Goal: Communication & Community: Answer question/provide support

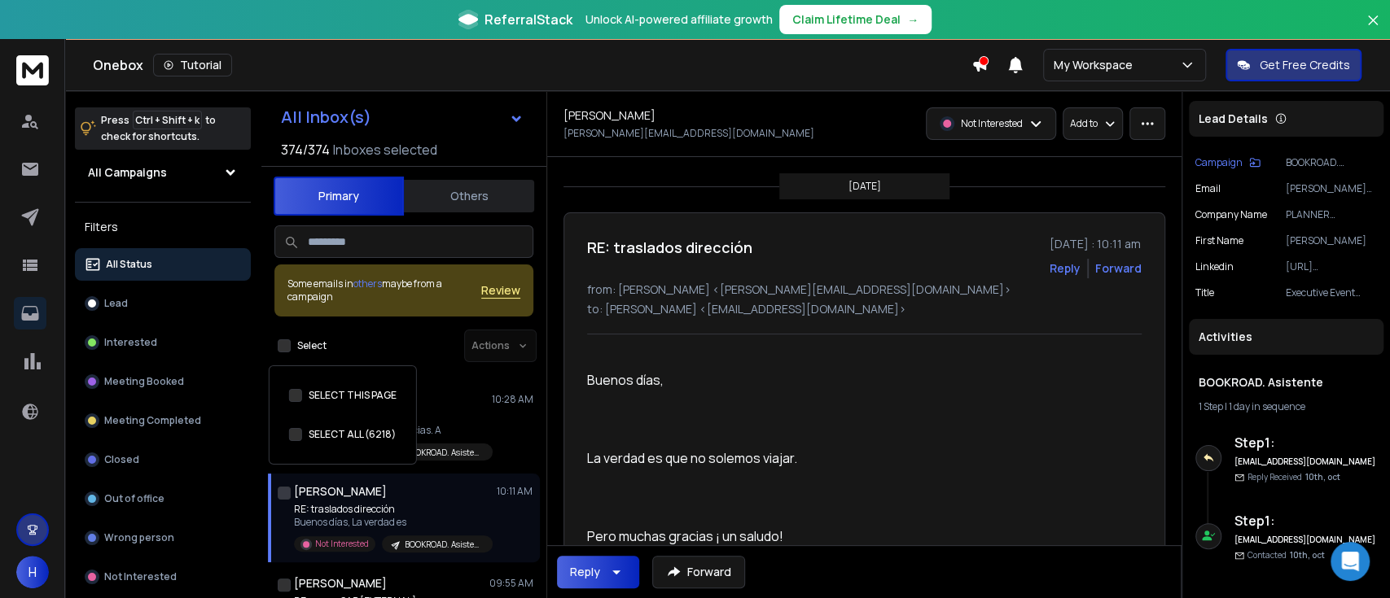
scroll to position [1845, 0]
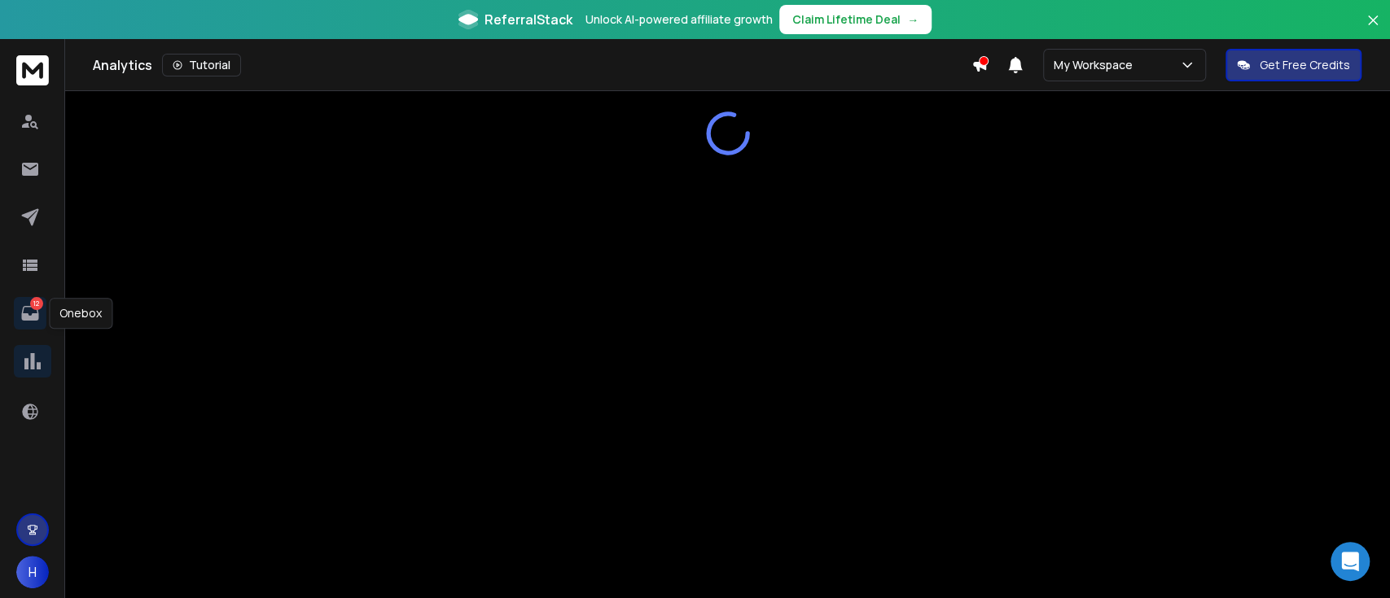
click at [34, 308] on p "12" at bounding box center [36, 303] width 13 height 13
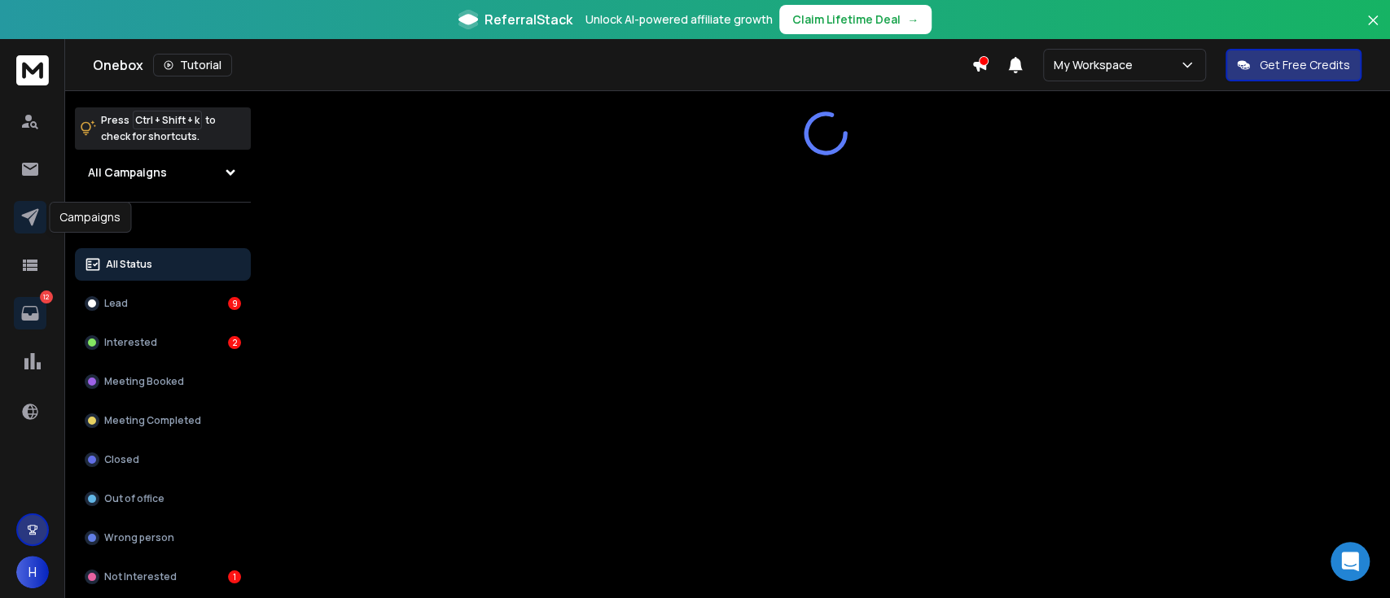
click at [40, 220] on link at bounding box center [30, 217] width 33 height 33
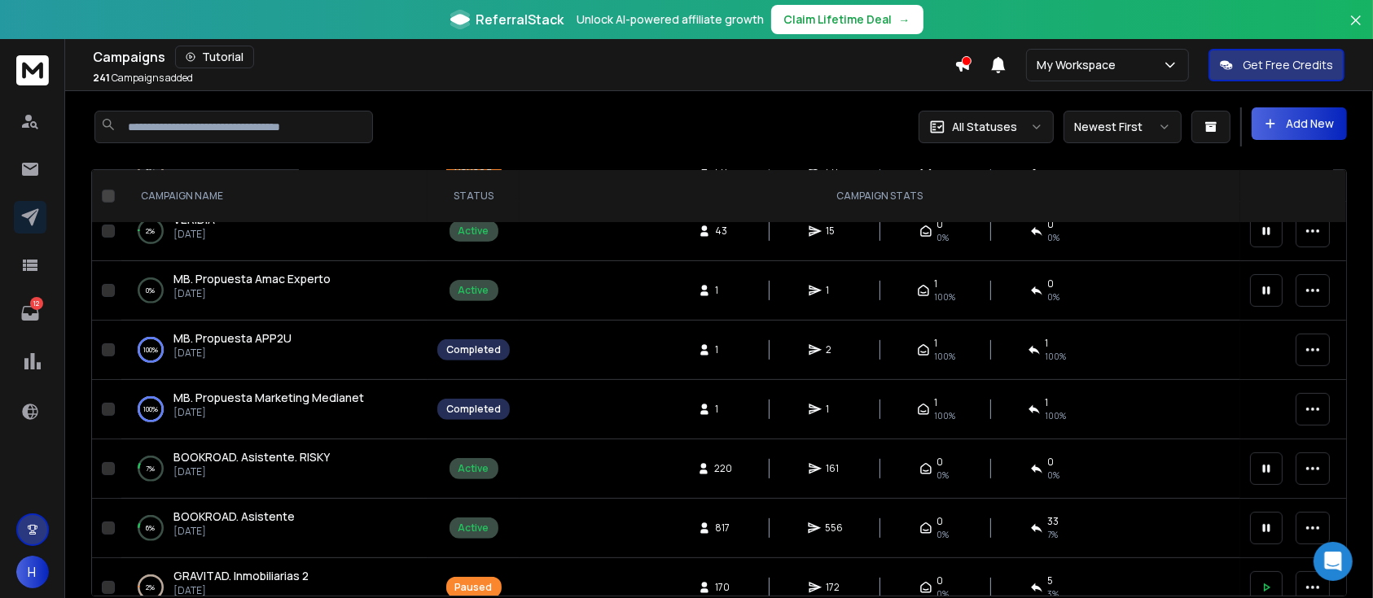
scroll to position [542, 0]
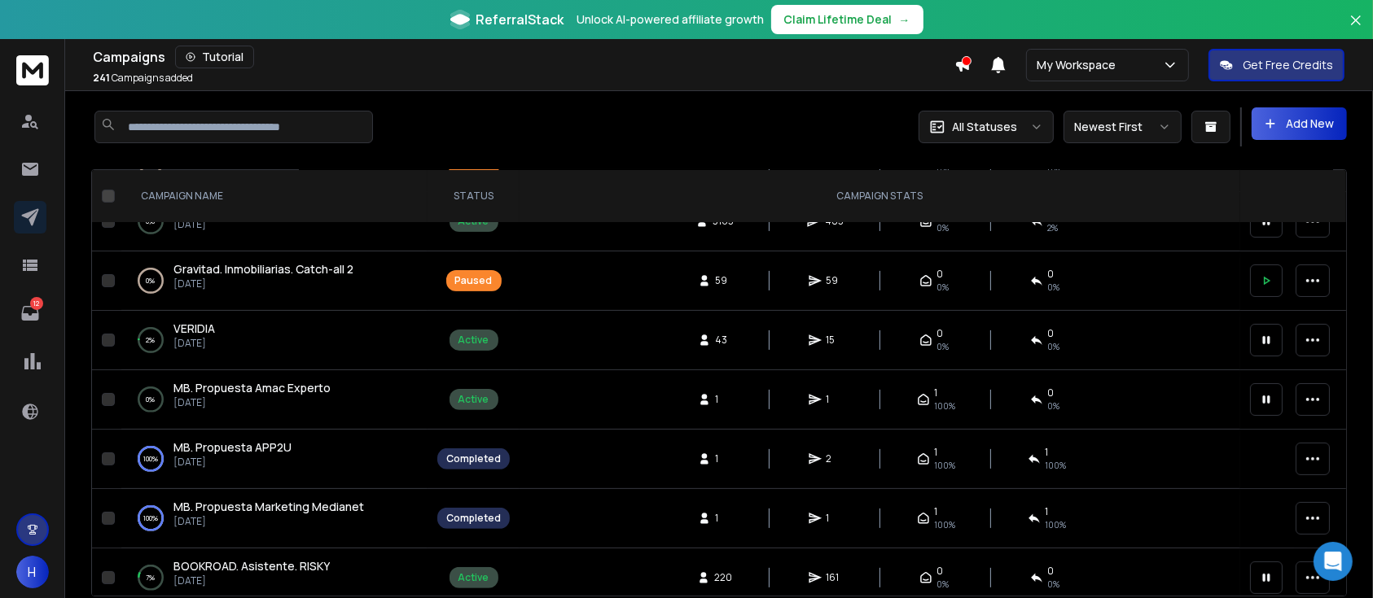
click at [237, 328] on div "2 % VERIDIA 6 days ago" at bounding box center [275, 340] width 274 height 39
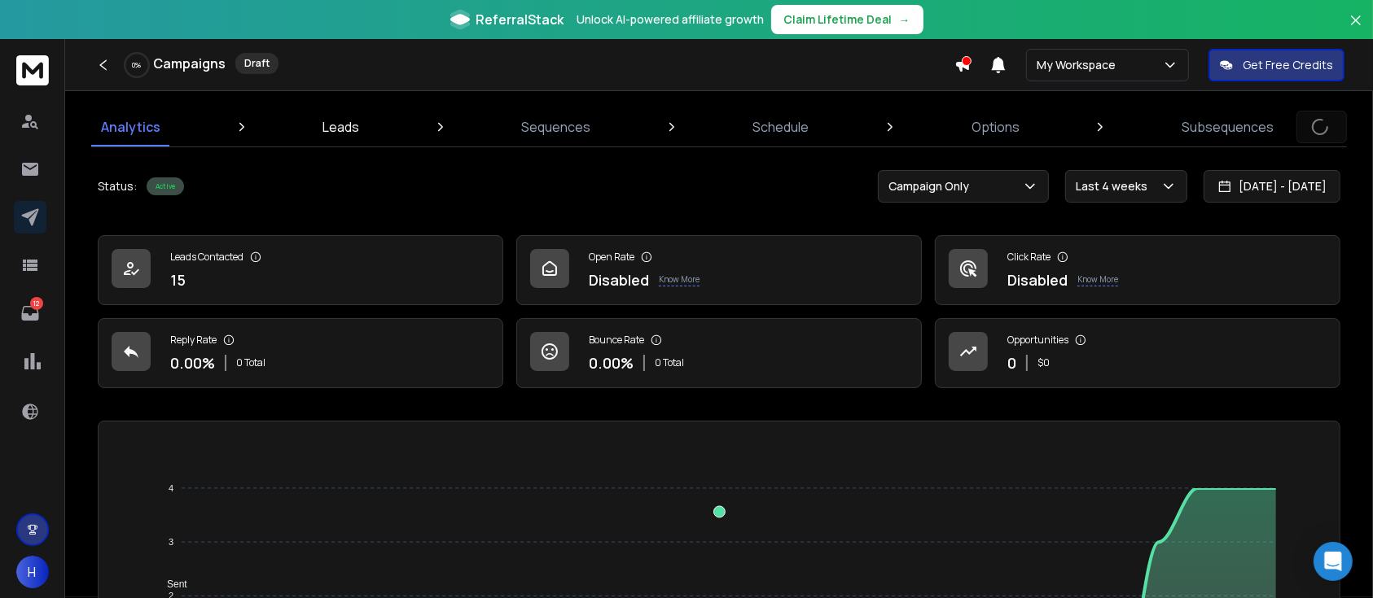
click at [341, 132] on p "Leads" at bounding box center [340, 127] width 37 height 20
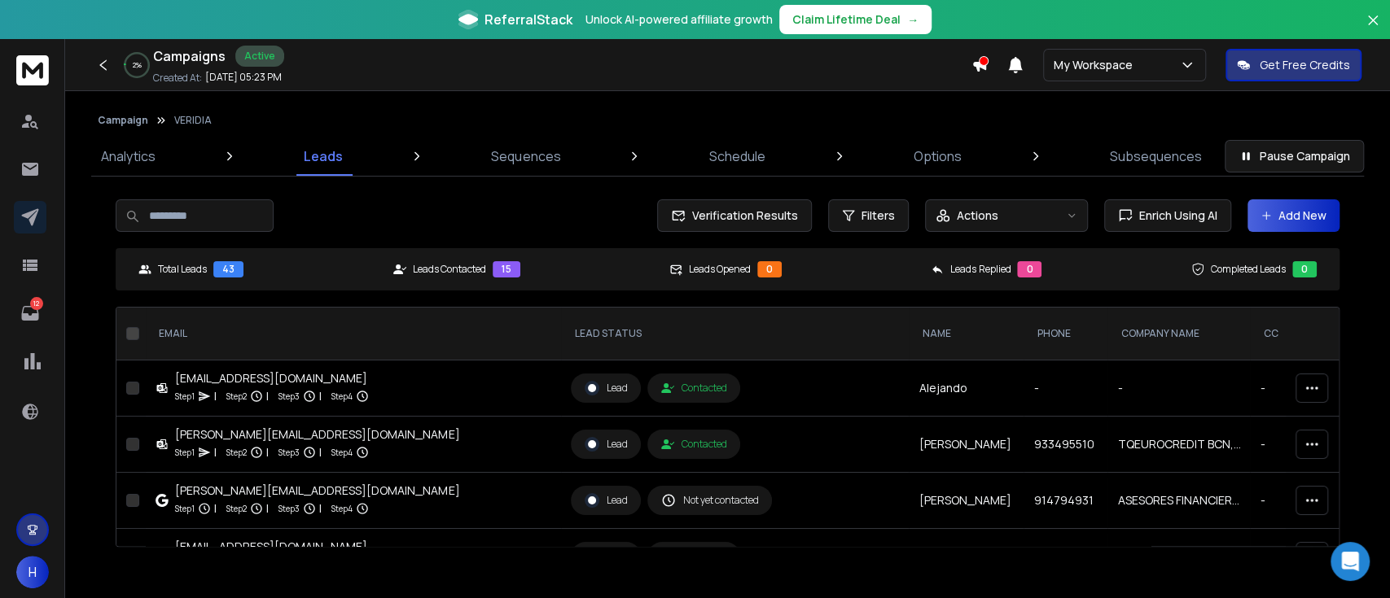
click at [1273, 206] on button "Add New" at bounding box center [1293, 215] width 92 height 33
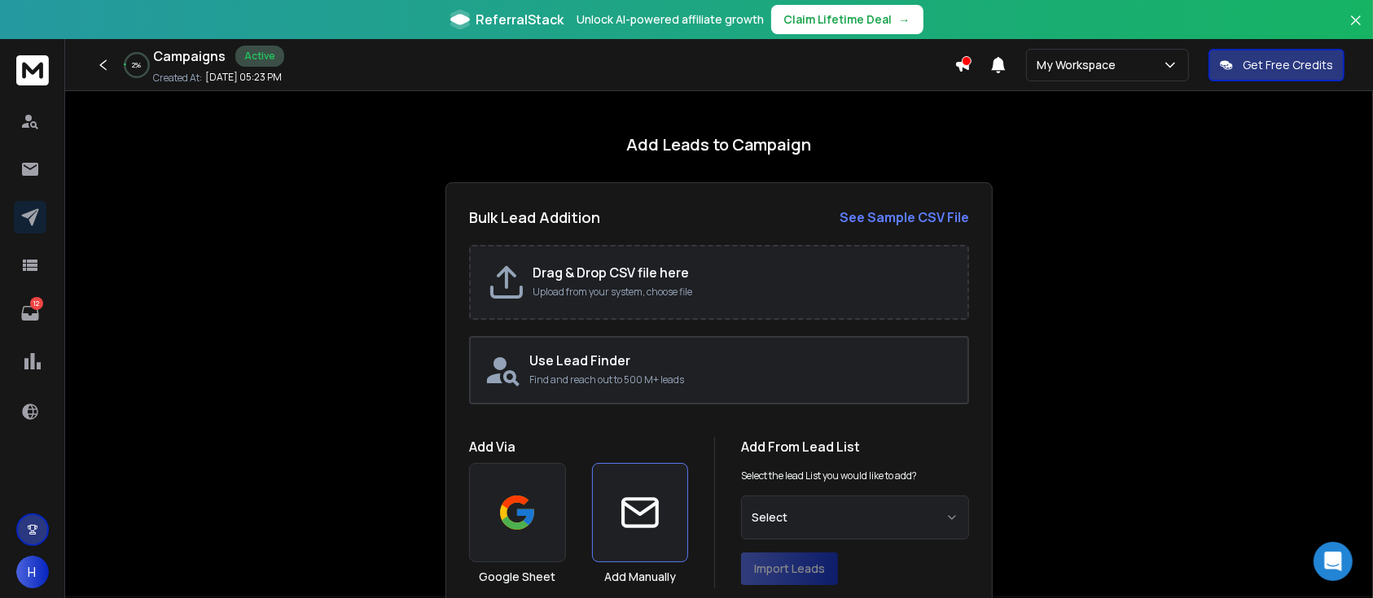
click at [659, 516] on icon at bounding box center [640, 513] width 41 height 49
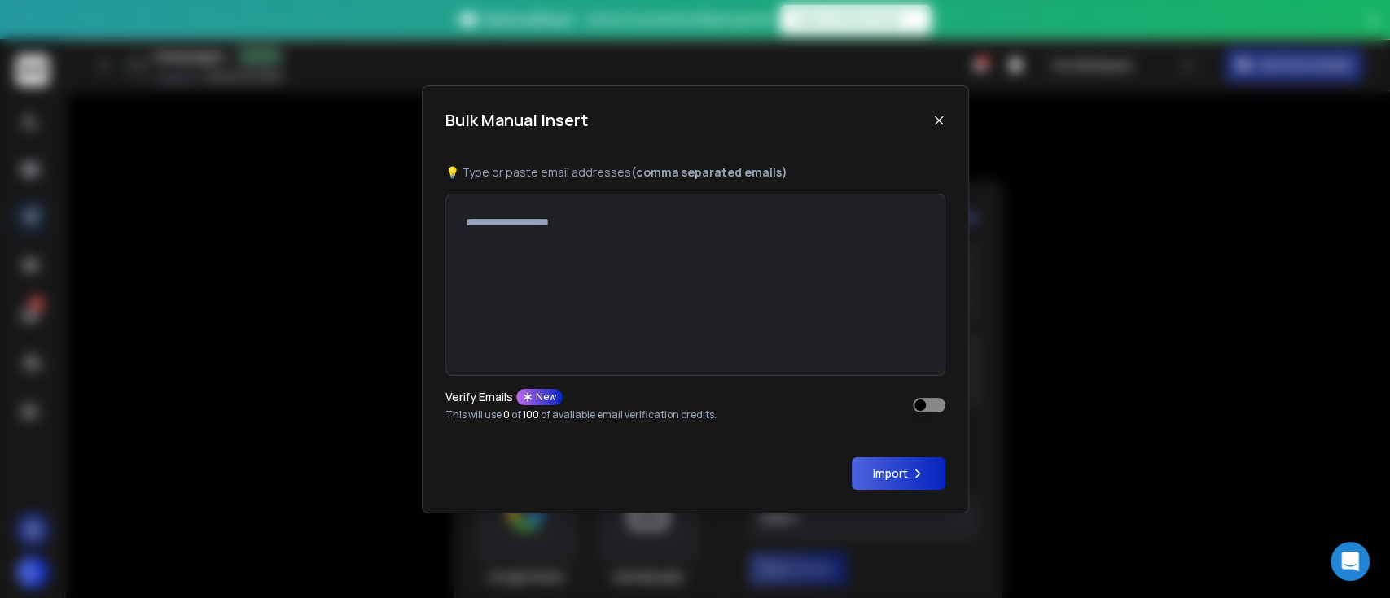
click at [513, 224] on textarea at bounding box center [695, 285] width 500 height 182
paste textarea "**********"
type textarea "**********"
click at [900, 460] on button "Import" at bounding box center [899, 474] width 94 height 33
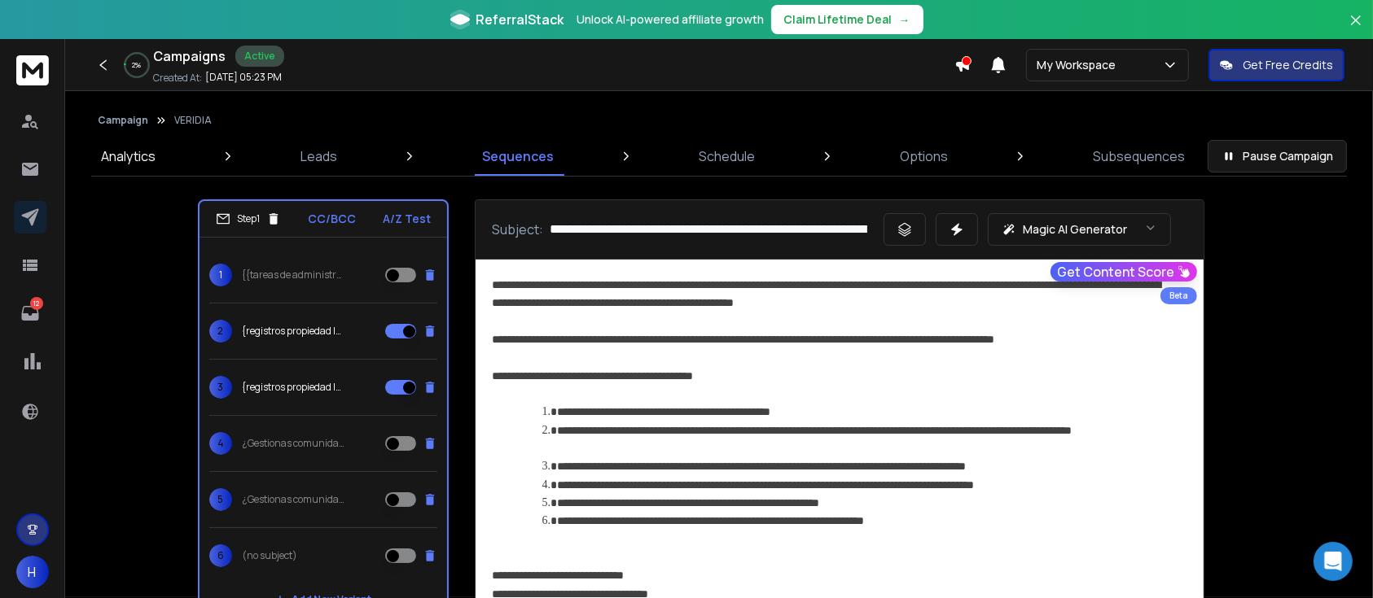
click at [105, 170] on link "Analytics" at bounding box center [128, 156] width 74 height 39
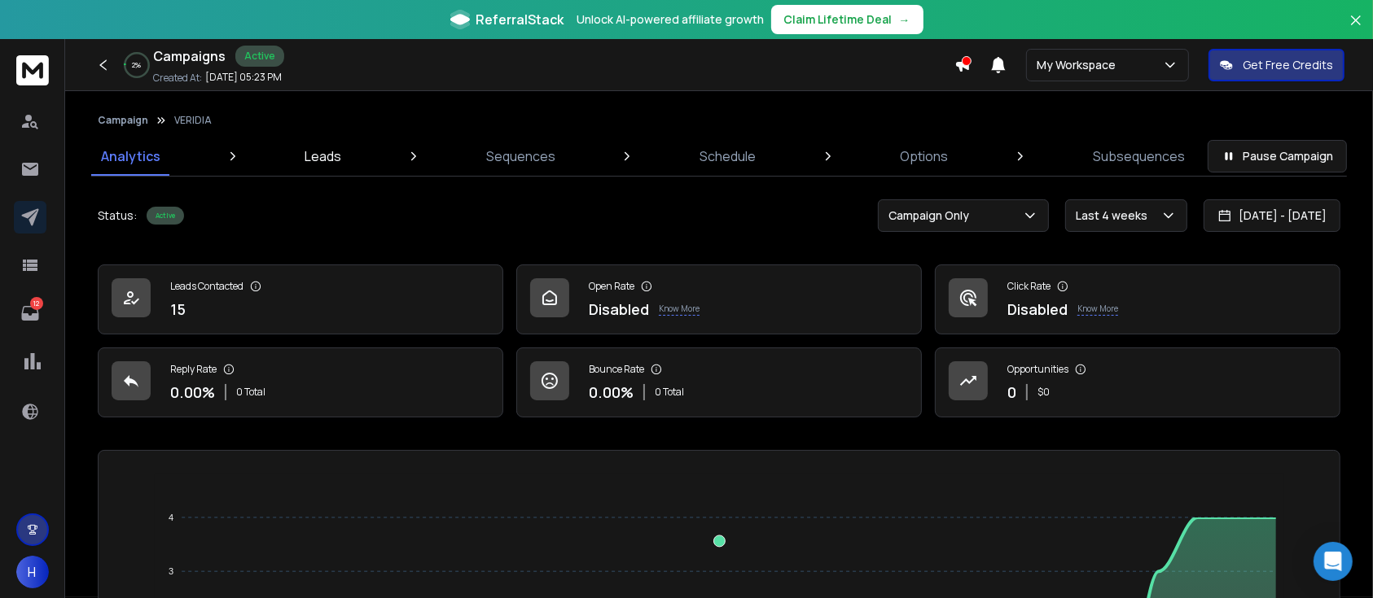
click at [331, 150] on p "Leads" at bounding box center [323, 157] width 37 height 20
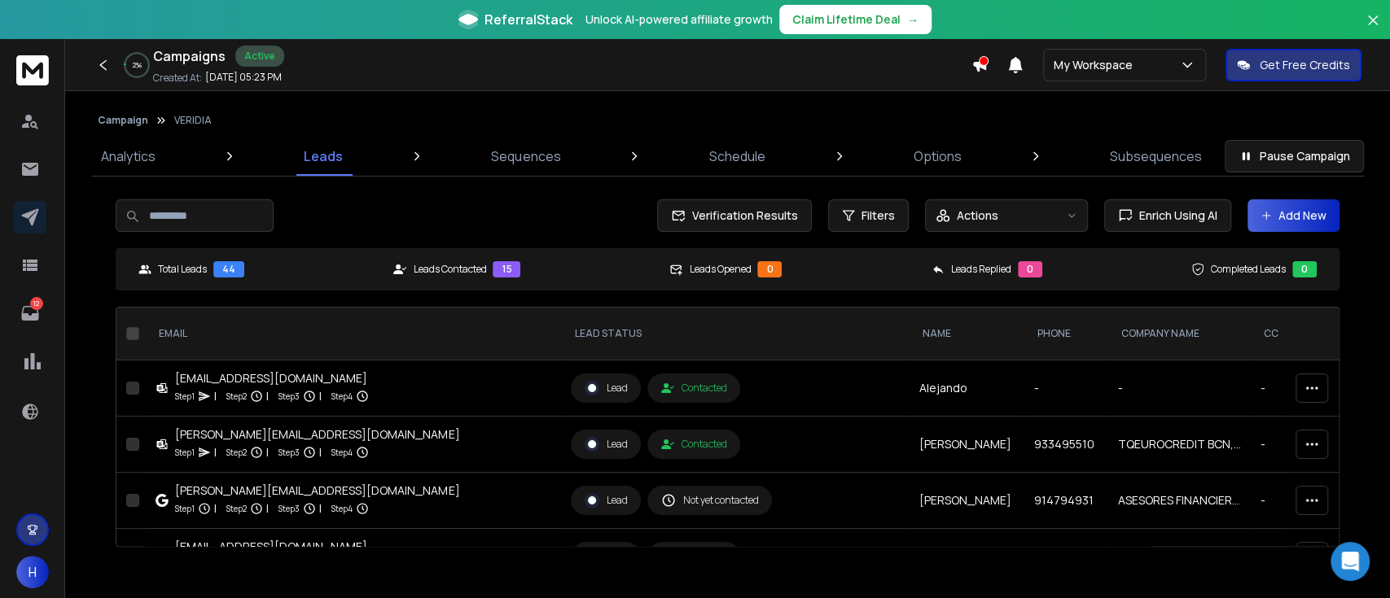
click at [1290, 204] on button "Add New" at bounding box center [1293, 215] width 92 height 33
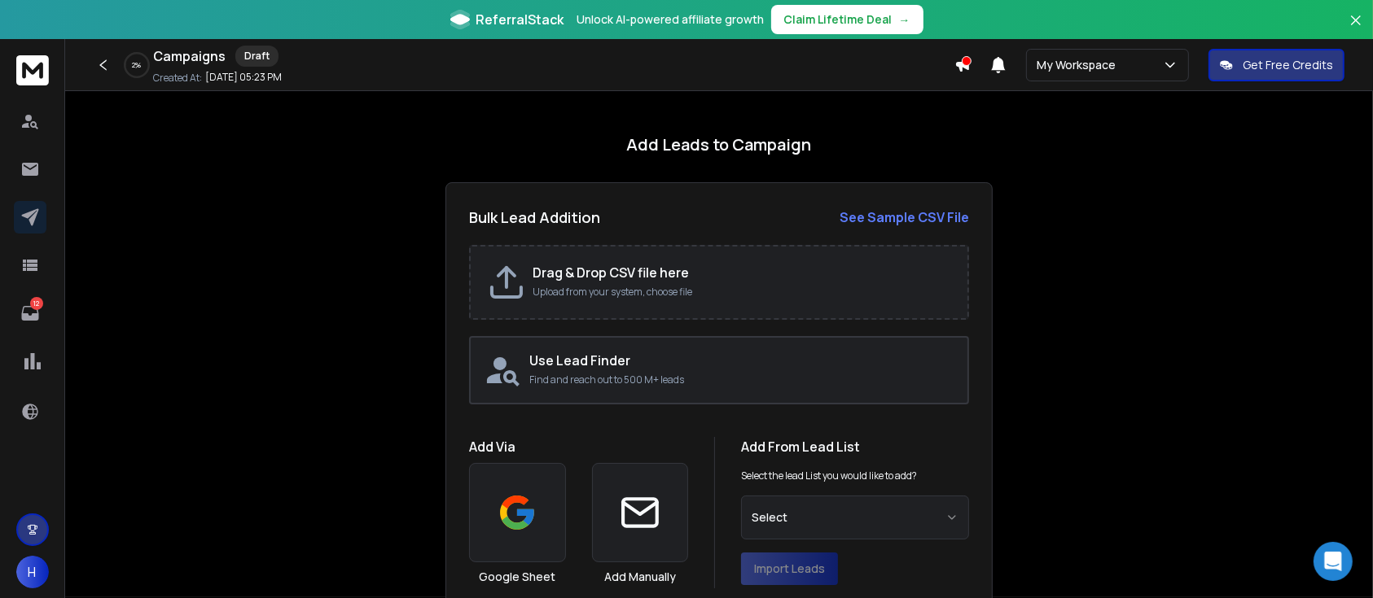
click at [677, 267] on h2 "Drag & Drop CSV file here" at bounding box center [741, 273] width 418 height 20
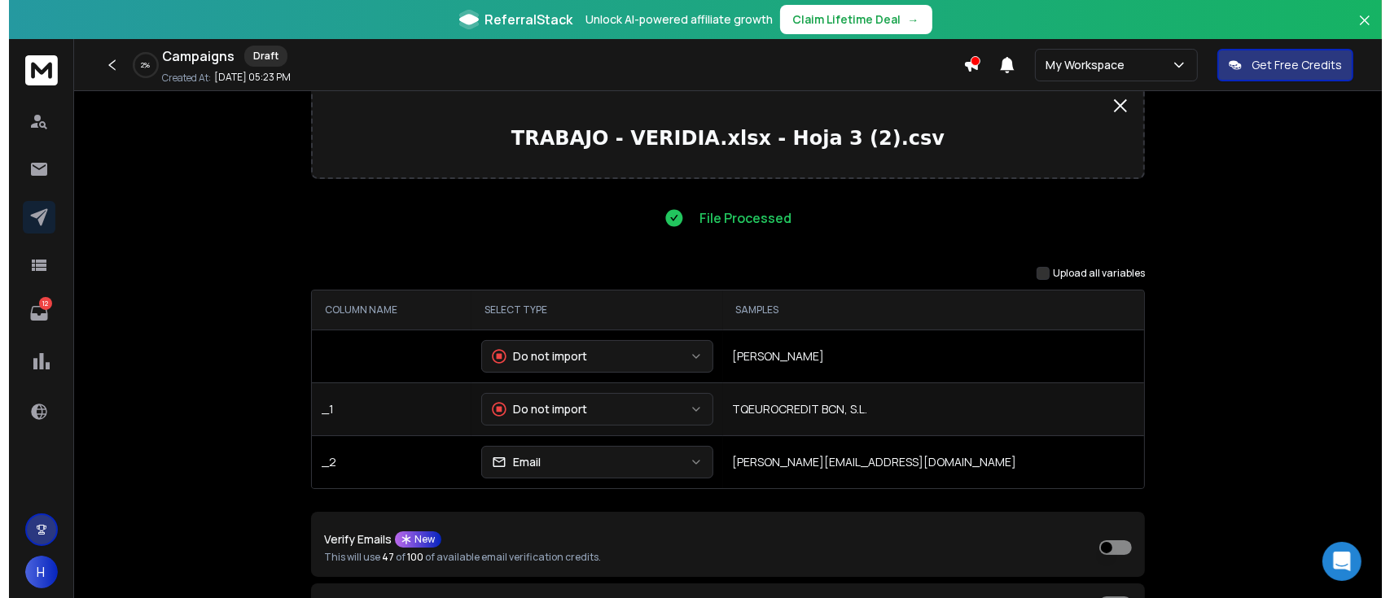
scroll to position [108, 0]
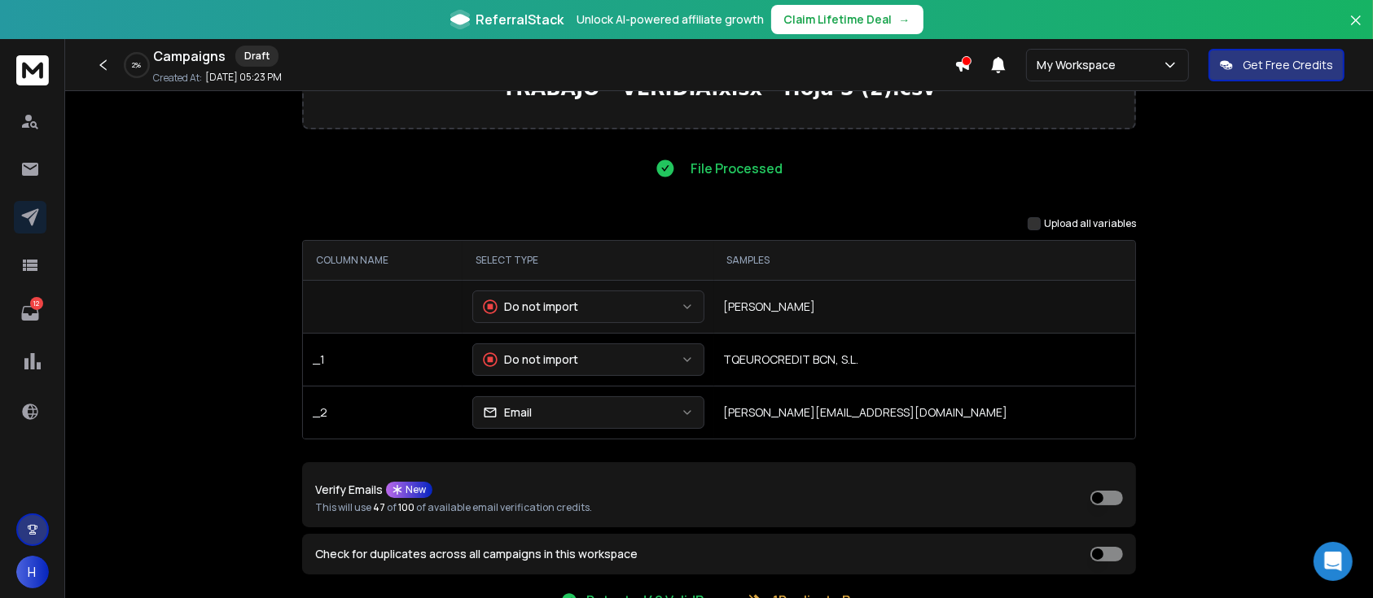
click at [704, 294] on button "Do not import" at bounding box center [588, 307] width 232 height 33
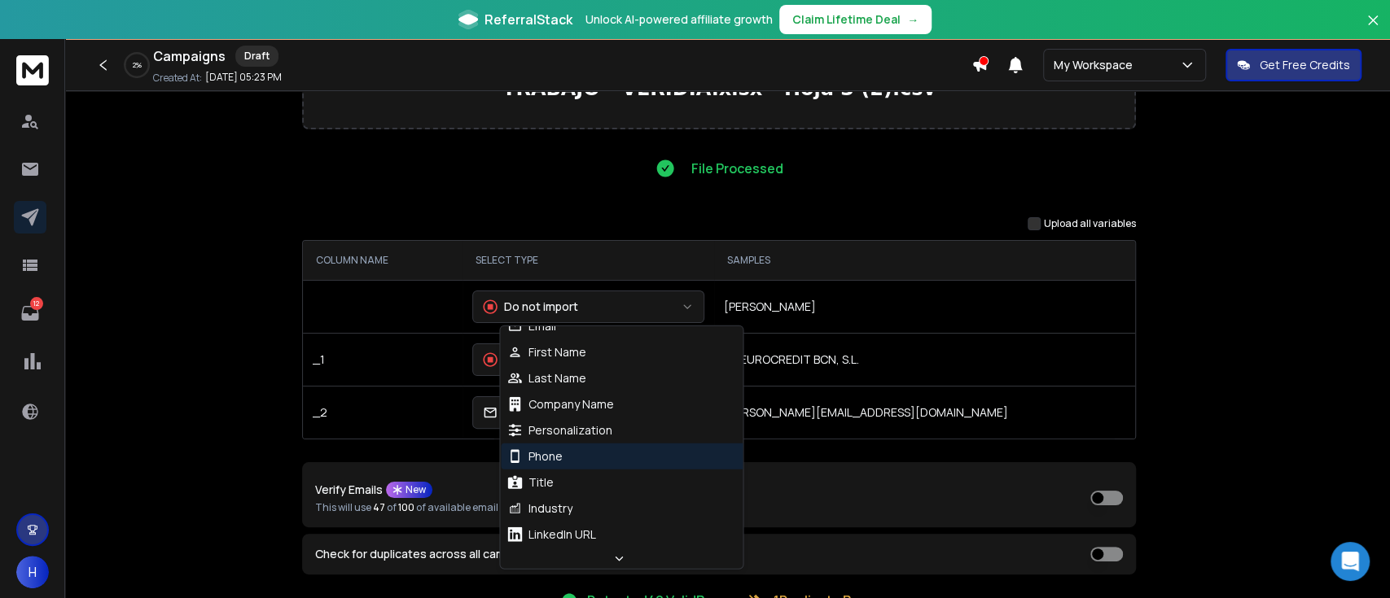
scroll to position [0, 0]
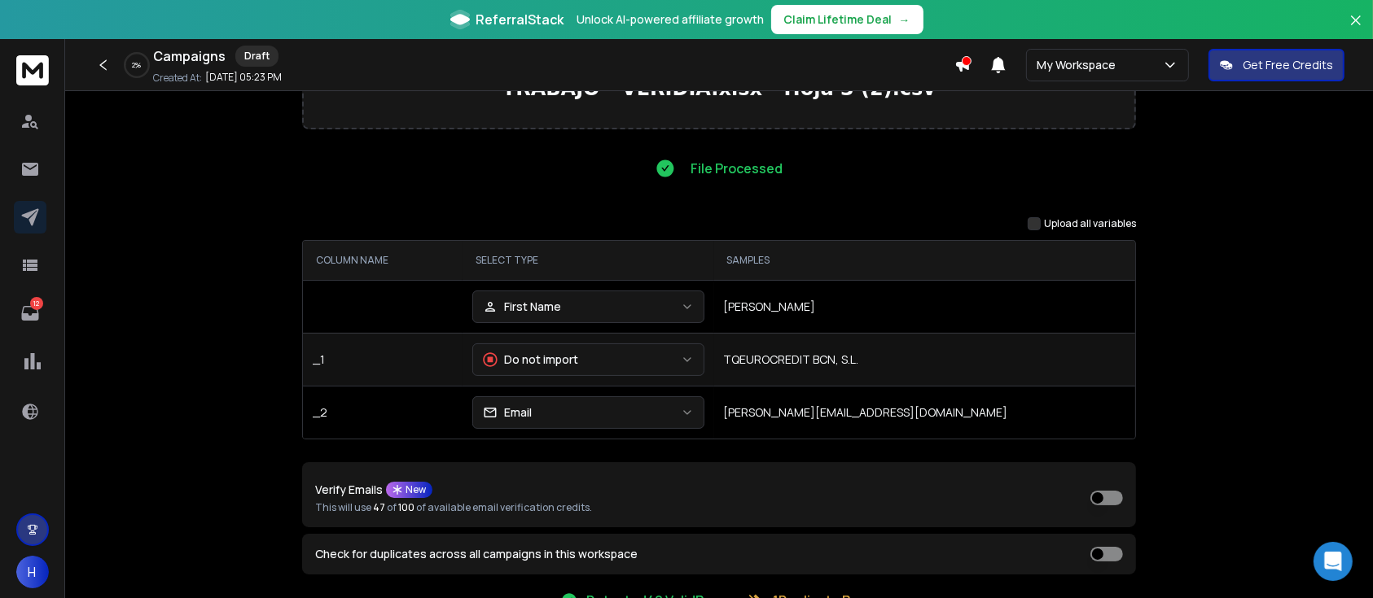
click at [639, 363] on button "Do not import" at bounding box center [588, 360] width 232 height 33
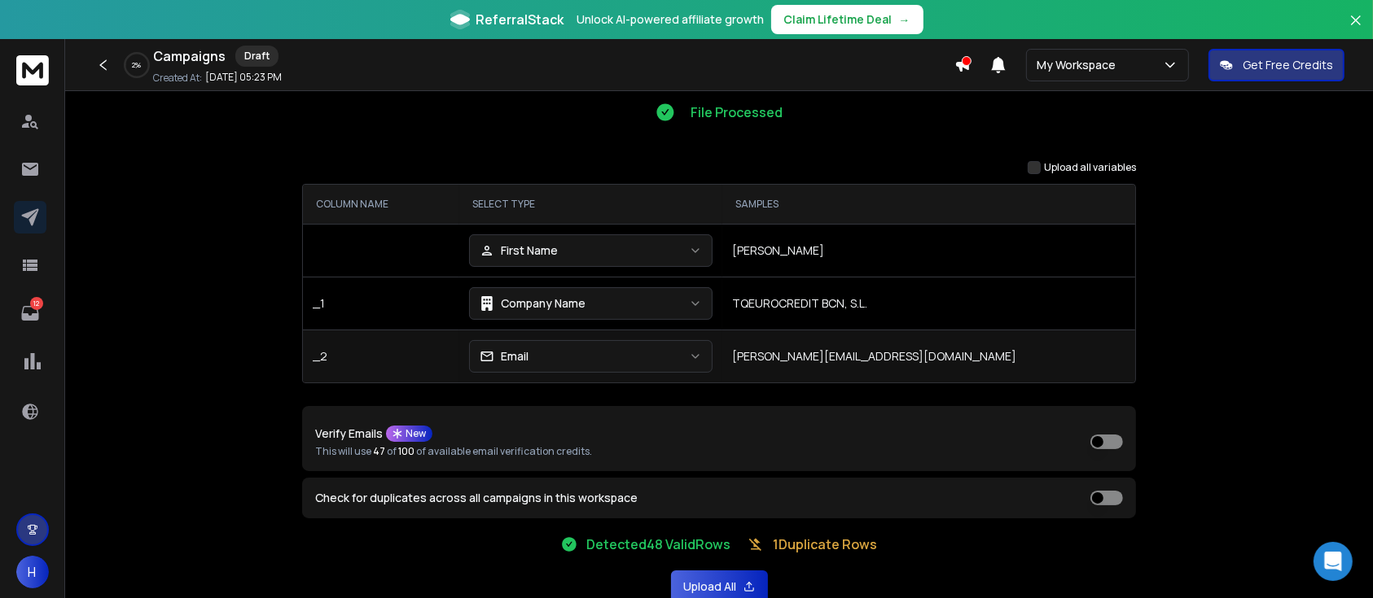
scroll to position [194, 0]
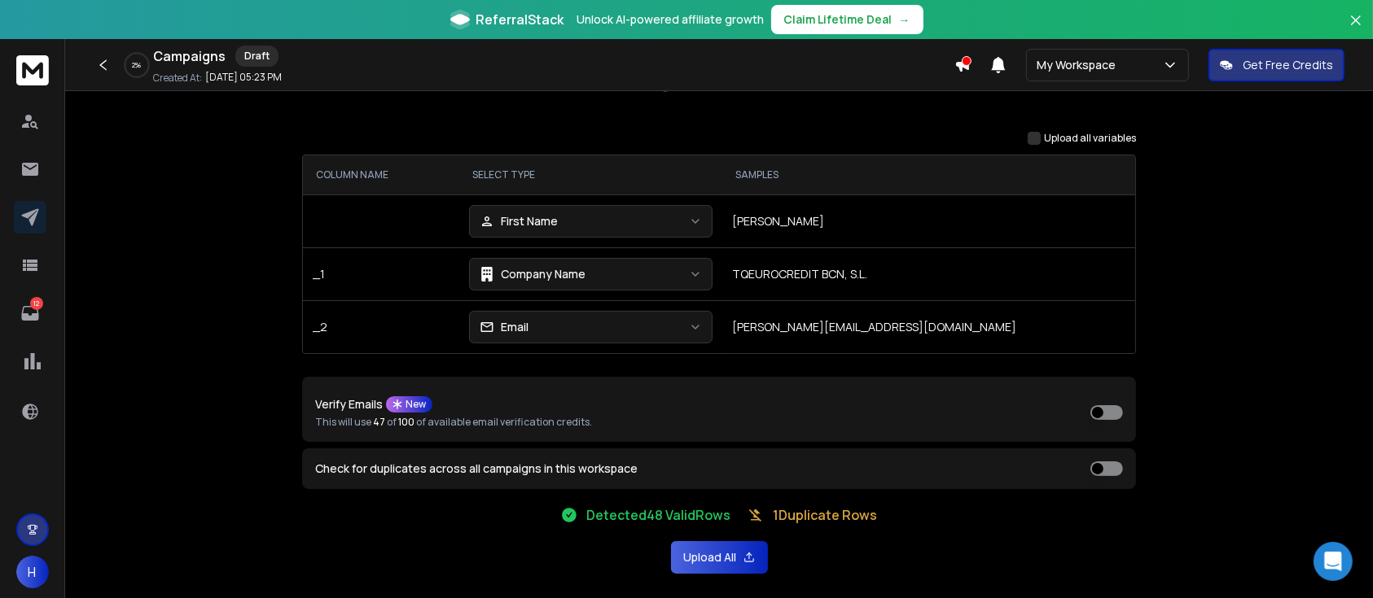
click at [720, 554] on button "Upload All" at bounding box center [719, 557] width 97 height 33
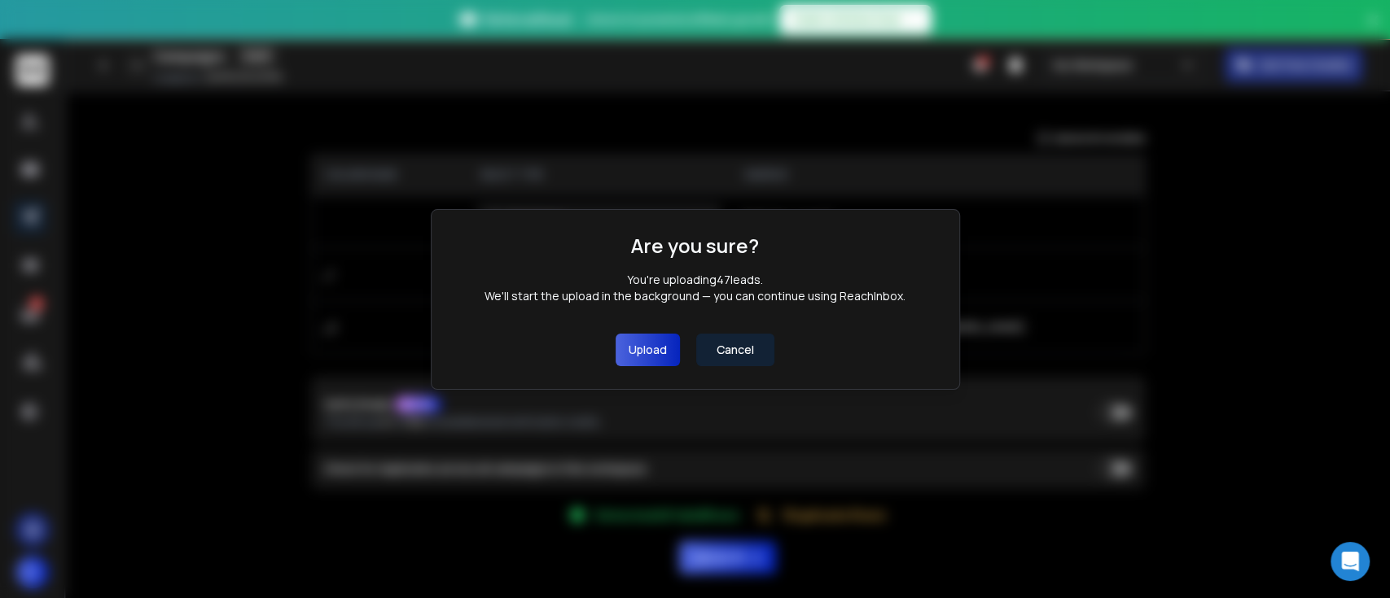
click at [643, 359] on button "Upload" at bounding box center [648, 350] width 64 height 33
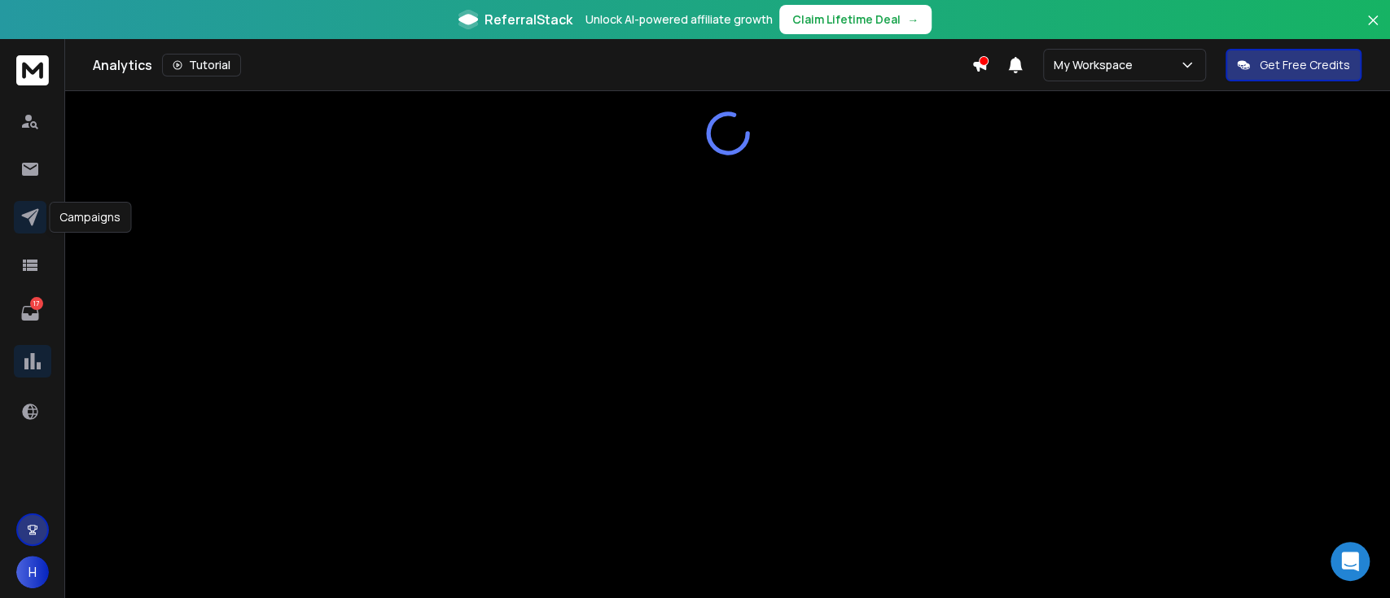
click at [26, 227] on link at bounding box center [30, 217] width 33 height 33
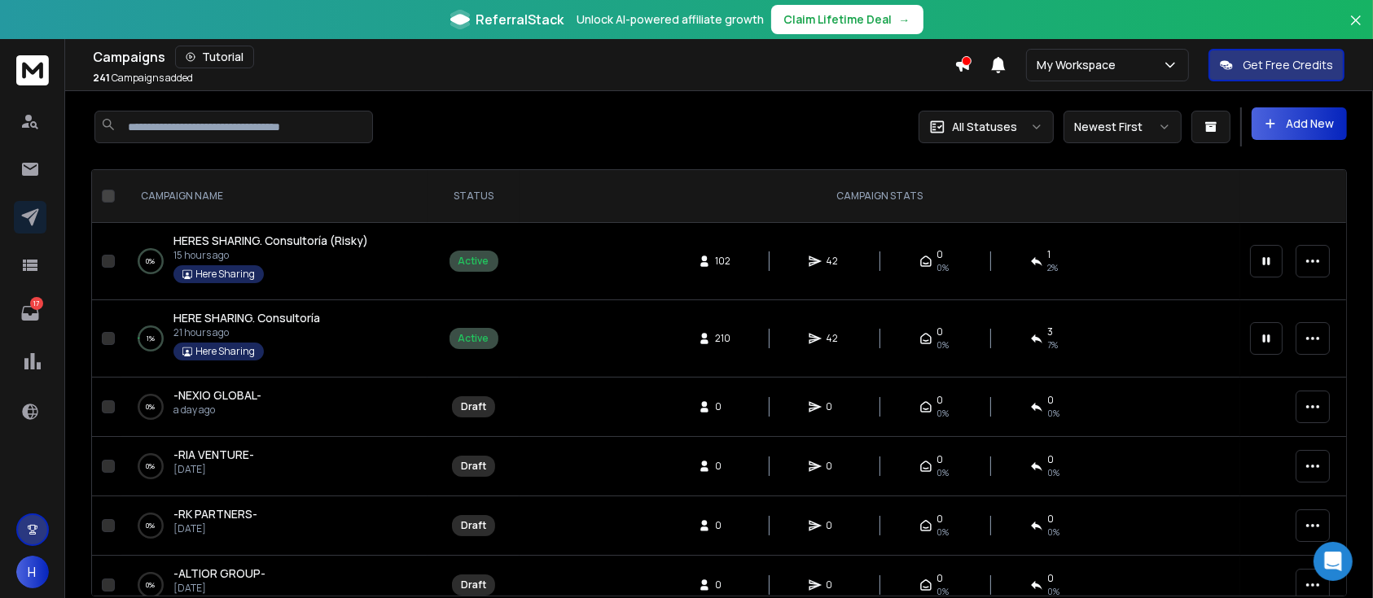
click at [304, 133] on input at bounding box center [233, 127] width 278 height 33
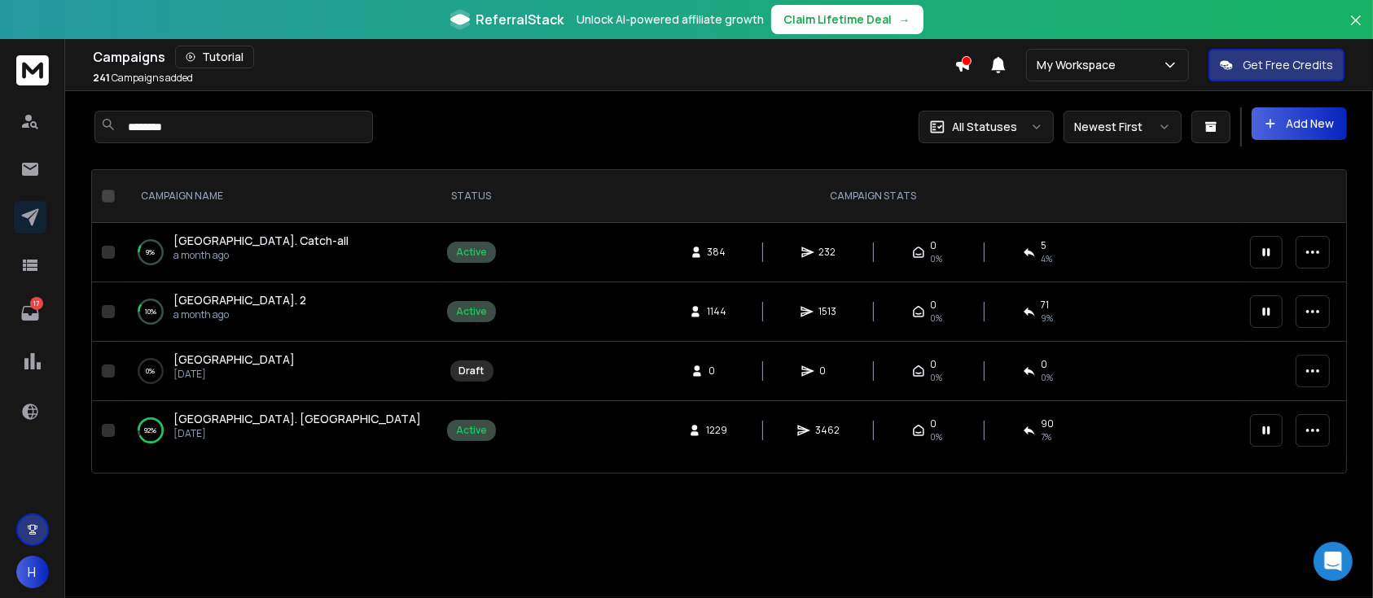
type input "********"
click at [238, 301] on span "[GEOGRAPHIC_DATA]. 2" at bounding box center [239, 299] width 133 height 15
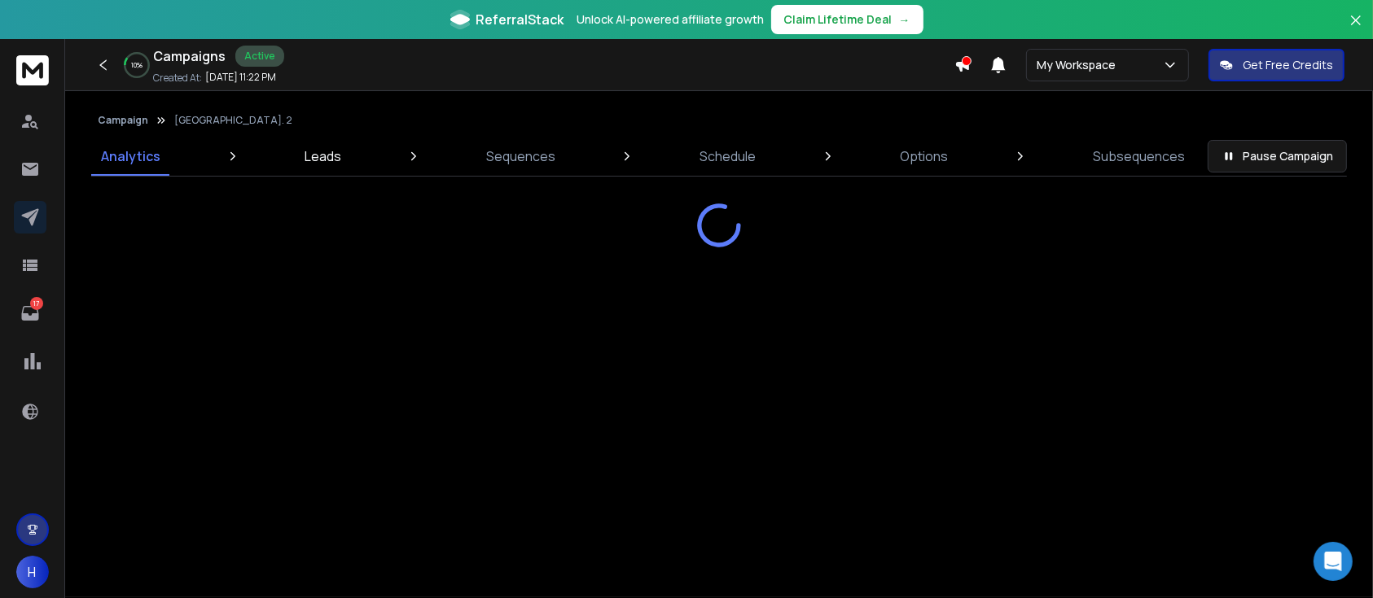
click at [348, 140] on link "Leads" at bounding box center [323, 156] width 56 height 39
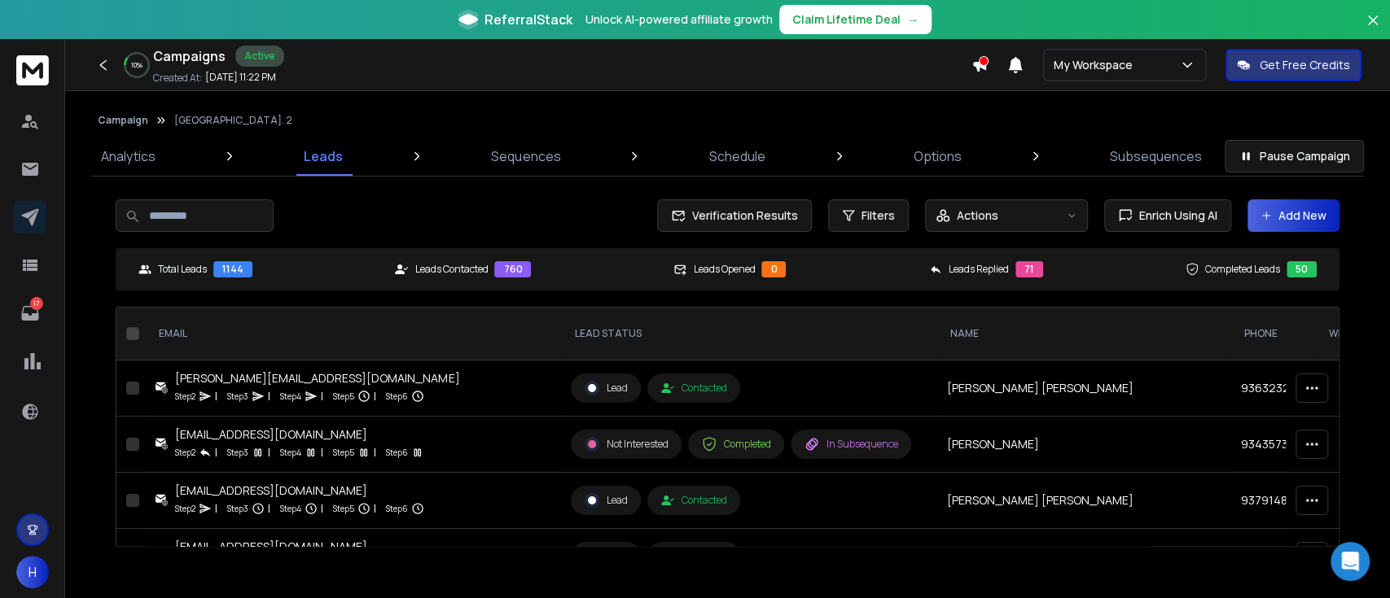
click at [1284, 214] on button "Add New" at bounding box center [1293, 215] width 92 height 33
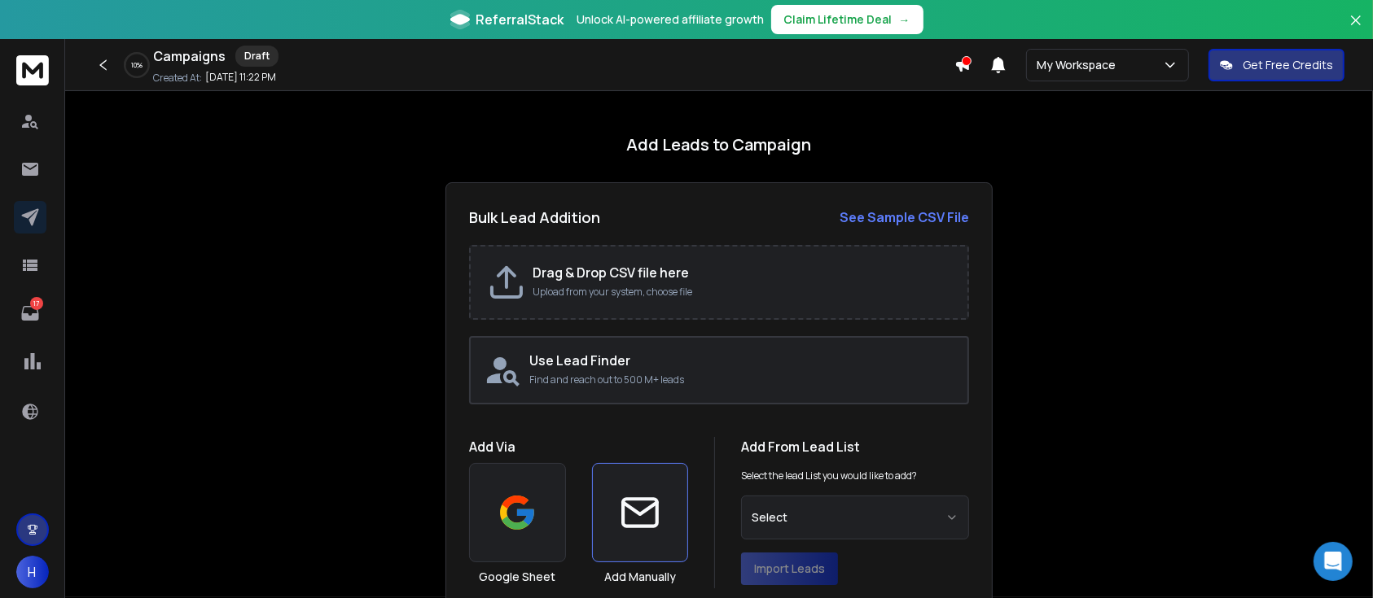
click at [659, 532] on icon at bounding box center [640, 513] width 41 height 49
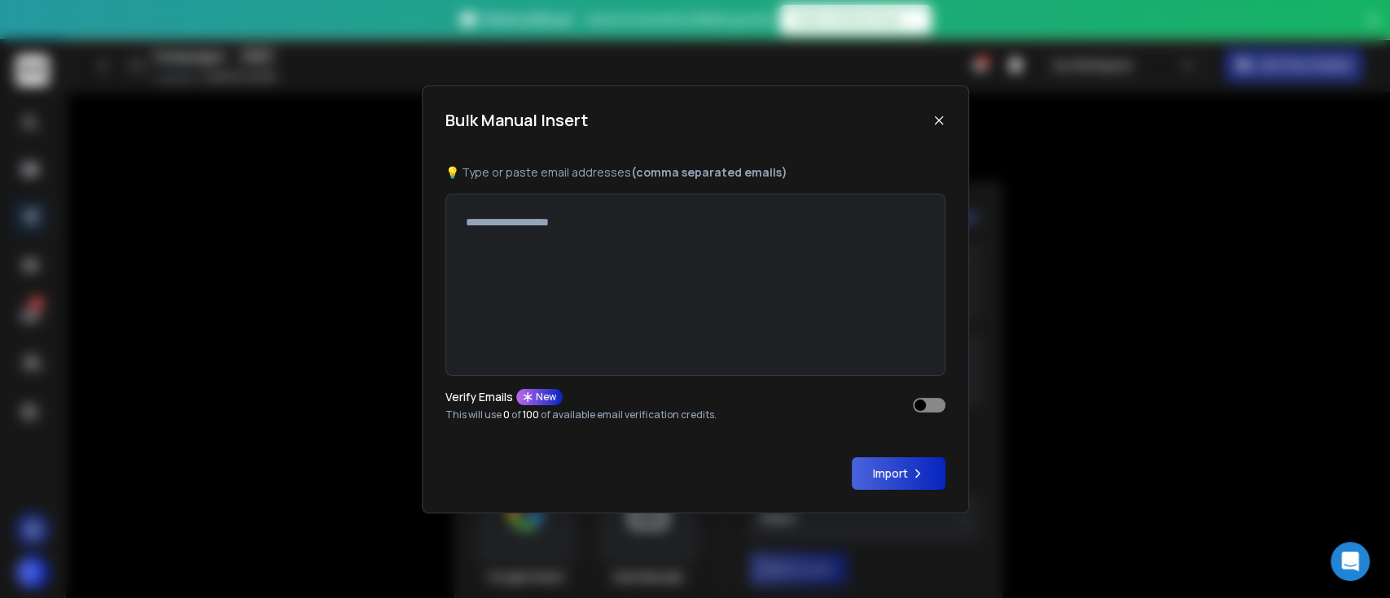
click at [594, 243] on textarea at bounding box center [695, 285] width 500 height 182
paste textarea "**********"
type textarea "**********"
click at [904, 475] on button "Import" at bounding box center [899, 474] width 94 height 33
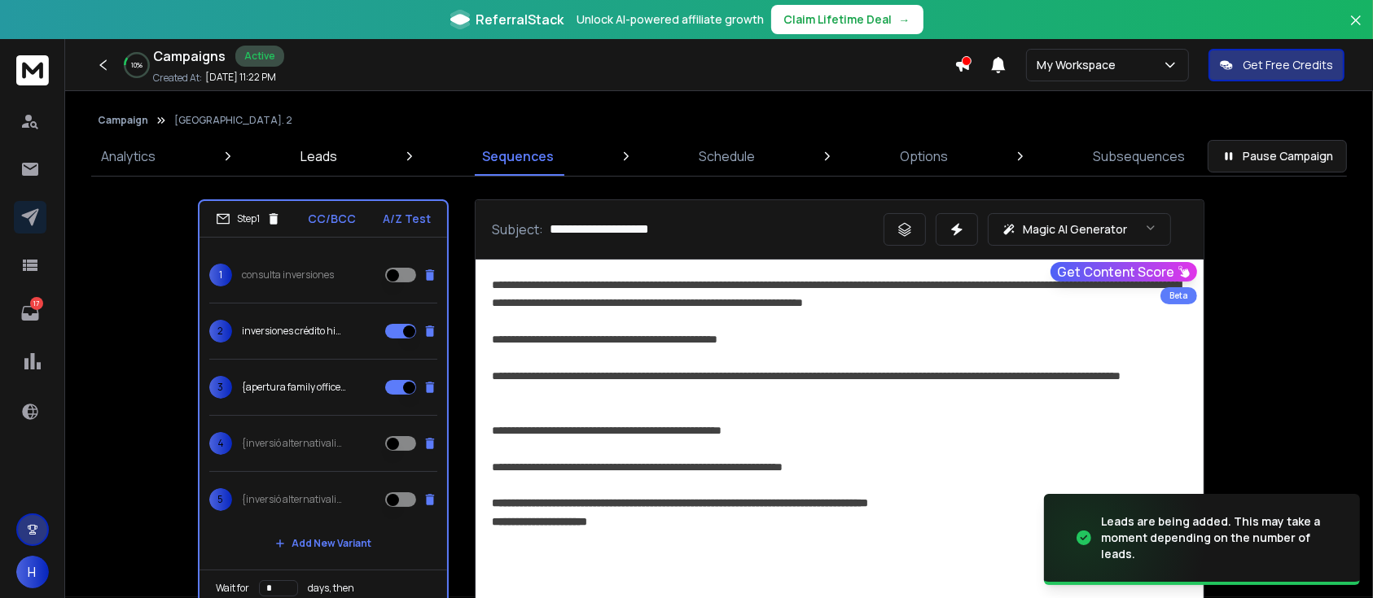
click at [326, 164] on p "Leads" at bounding box center [318, 157] width 37 height 20
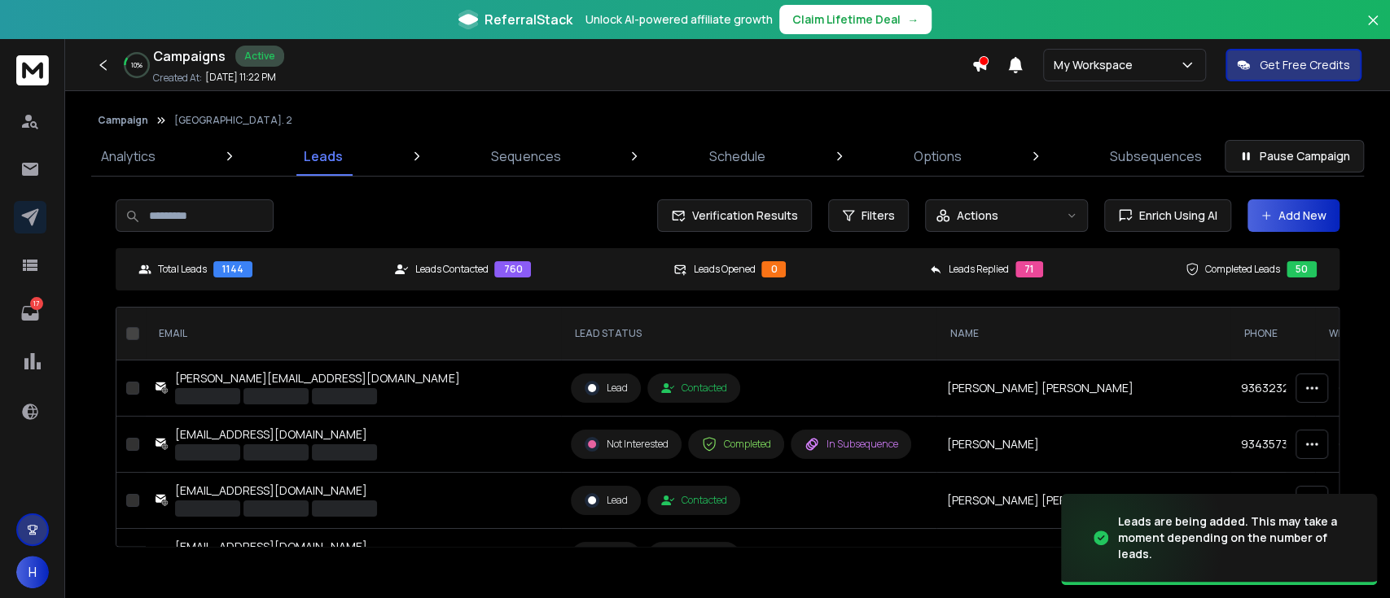
click at [243, 211] on input at bounding box center [195, 215] width 158 height 33
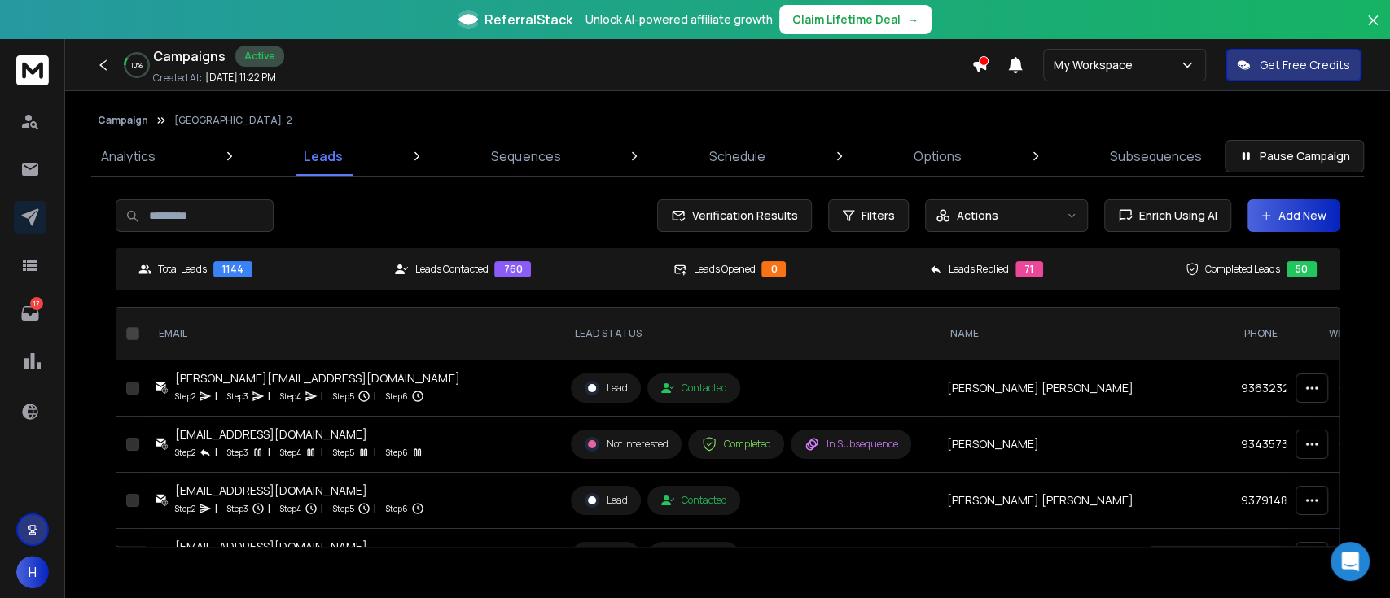
paste input "**********"
type input "**********"
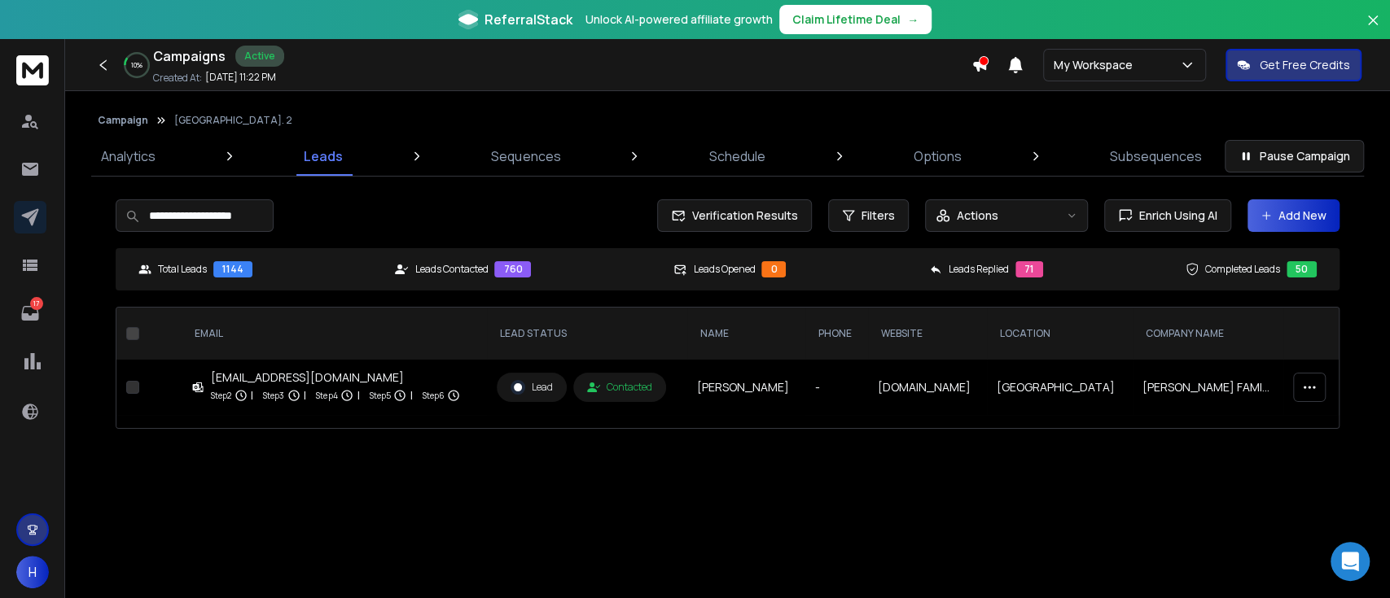
click at [945, 387] on td "www.bernatfo.com" at bounding box center [927, 387] width 119 height 55
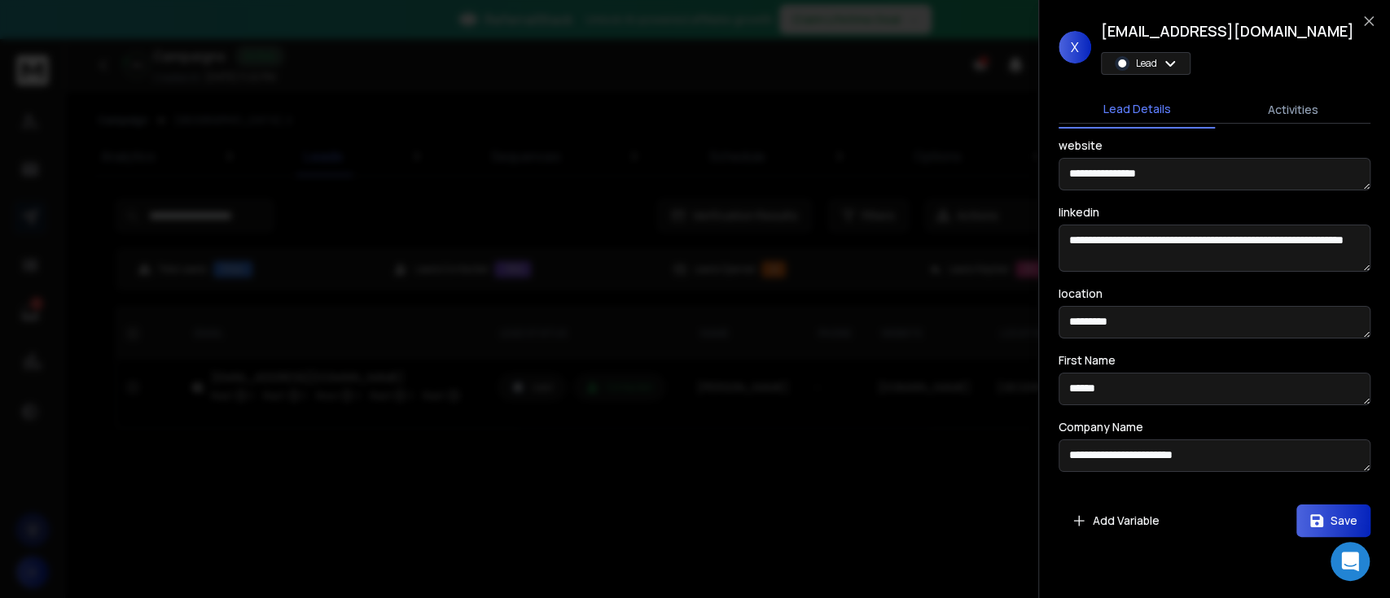
click at [1130, 172] on textarea "**********" at bounding box center [1214, 174] width 312 height 33
click at [1142, 459] on textarea "**********" at bounding box center [1214, 456] width 312 height 33
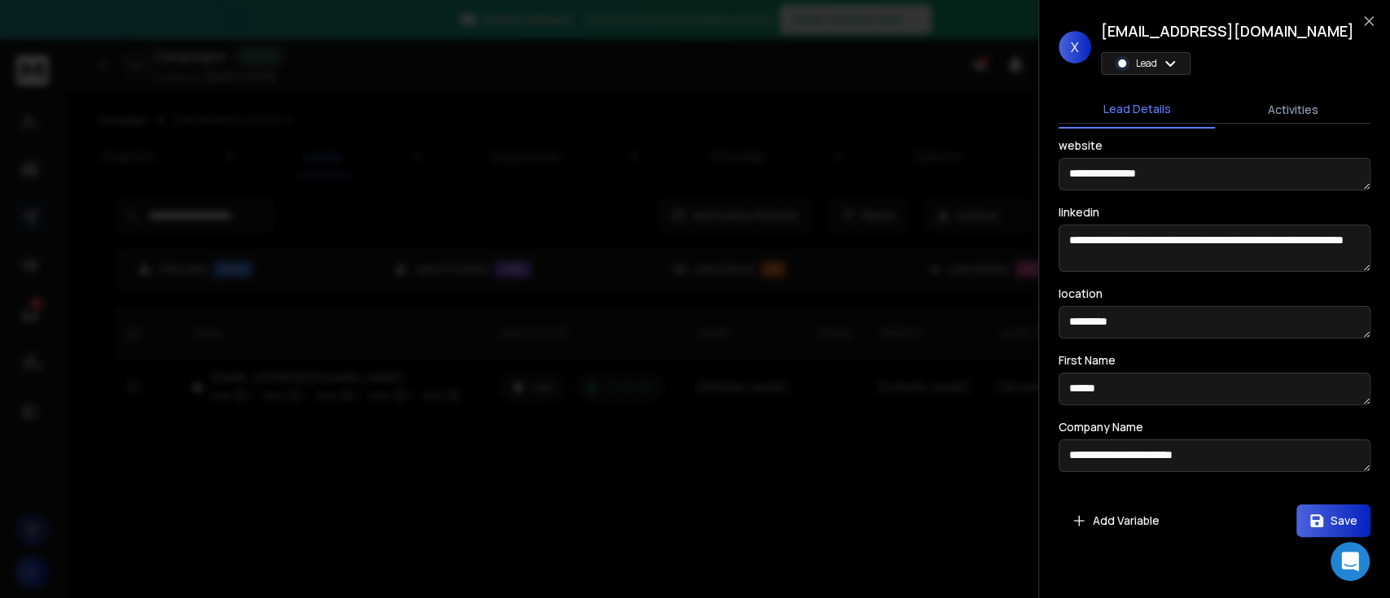
click at [1142, 459] on textarea "**********" at bounding box center [1214, 456] width 312 height 33
drag, startPoint x: 800, startPoint y: 168, endPoint x: 972, endPoint y: 120, distance: 178.2
click at [802, 169] on div at bounding box center [695, 299] width 1390 height 598
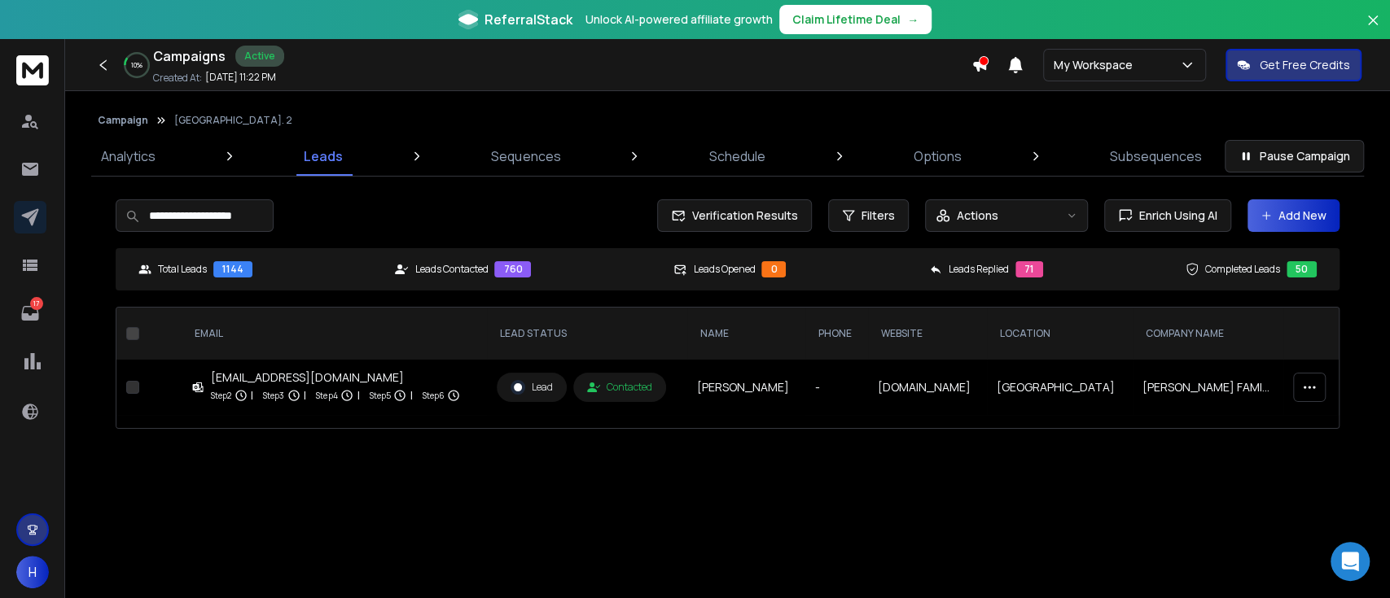
click at [1311, 227] on button "Add New" at bounding box center [1293, 215] width 92 height 33
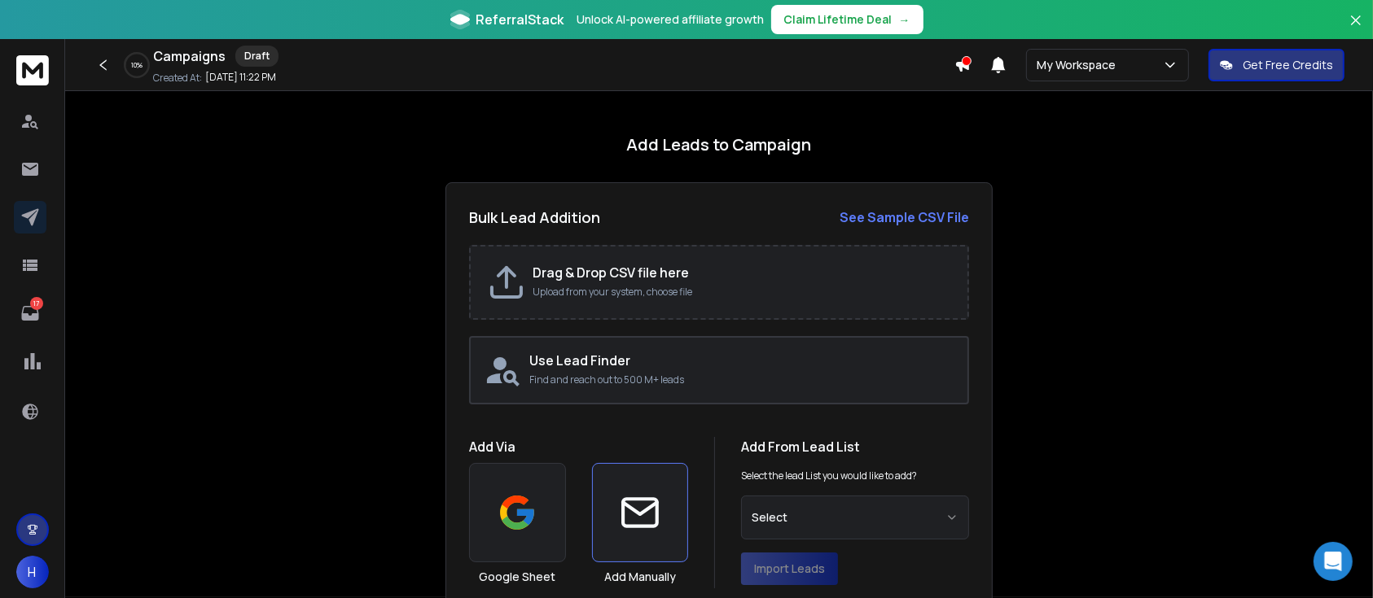
click at [646, 499] on icon at bounding box center [640, 512] width 34 height 27
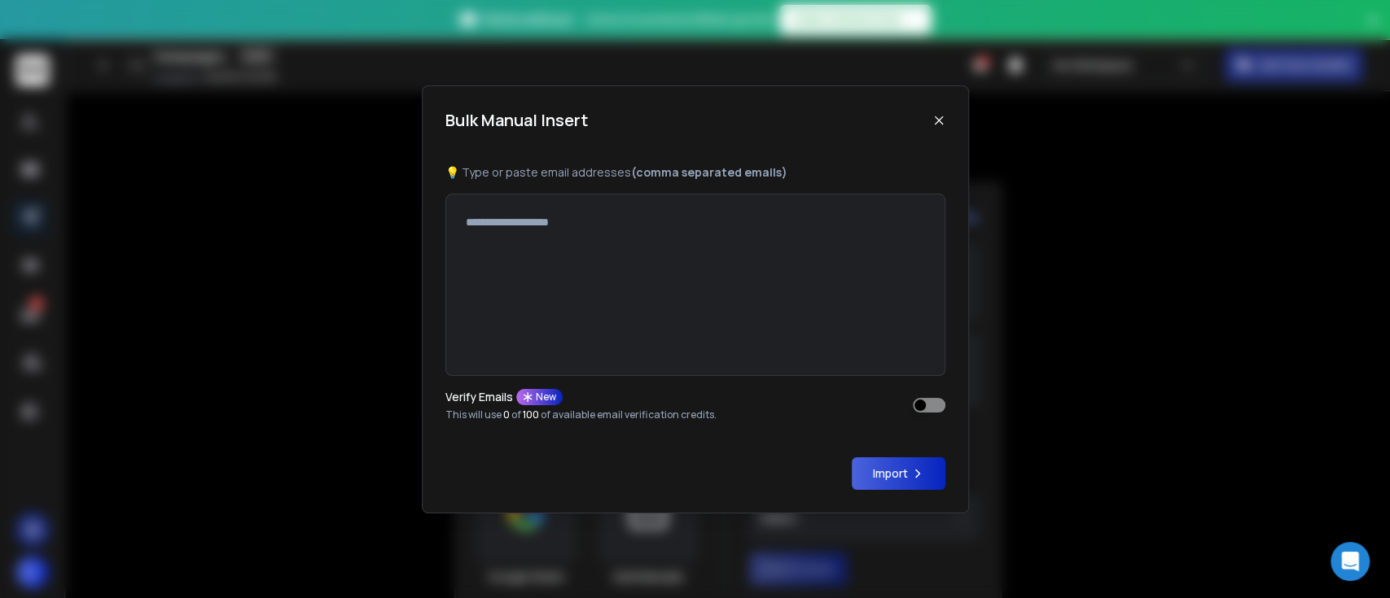
click at [668, 228] on textarea at bounding box center [695, 285] width 500 height 182
paste textarea "**********"
type textarea "**********"
click at [893, 480] on button "Import" at bounding box center [899, 474] width 94 height 33
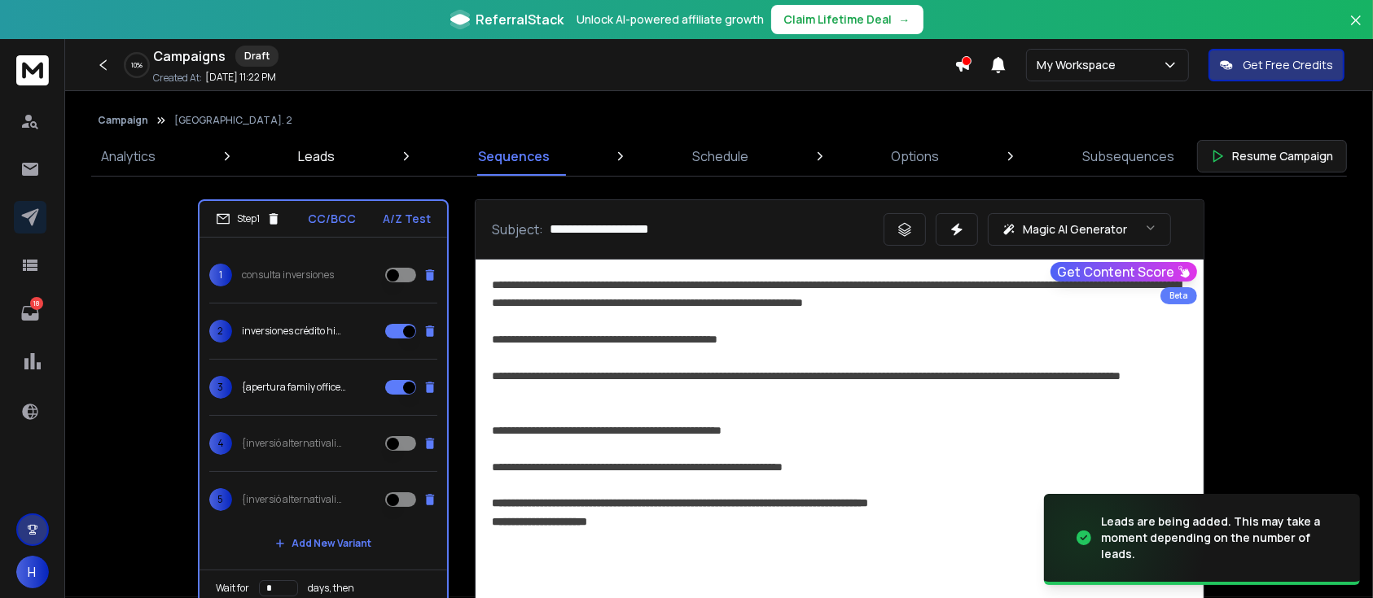
click at [316, 160] on p "Leads" at bounding box center [316, 157] width 37 height 20
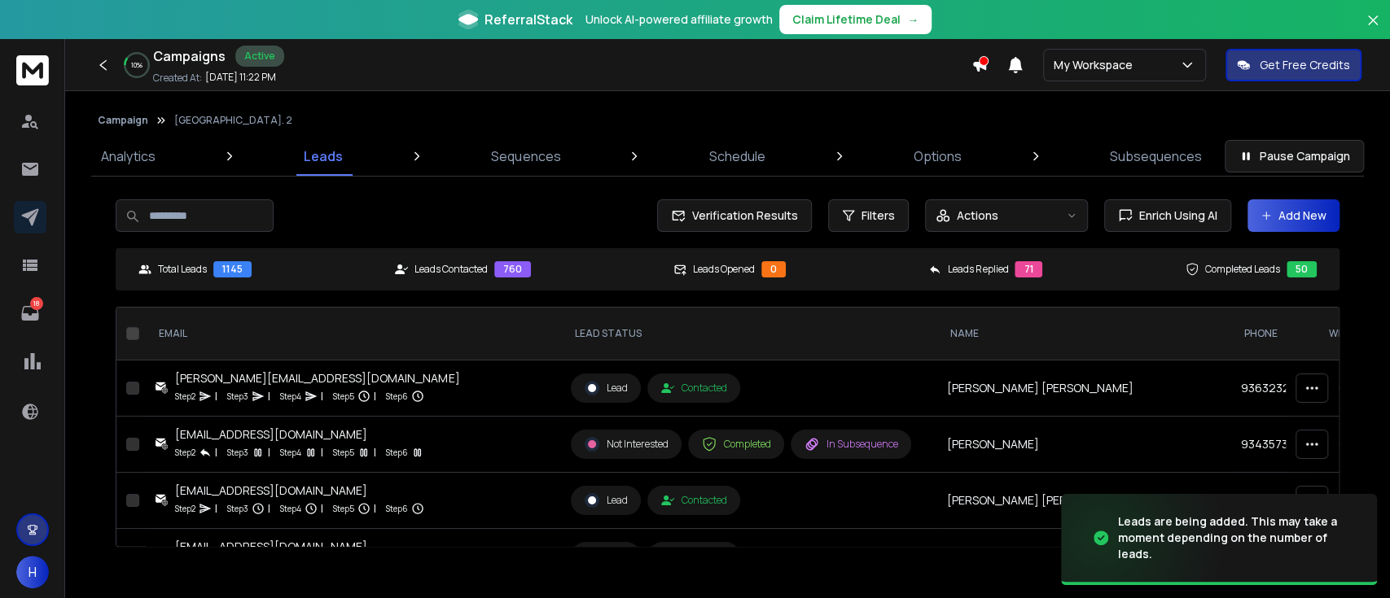
drag, startPoint x: 287, startPoint y: 244, endPoint x: 242, endPoint y: 214, distance: 54.0
click at [242, 214] on input at bounding box center [195, 215] width 158 height 33
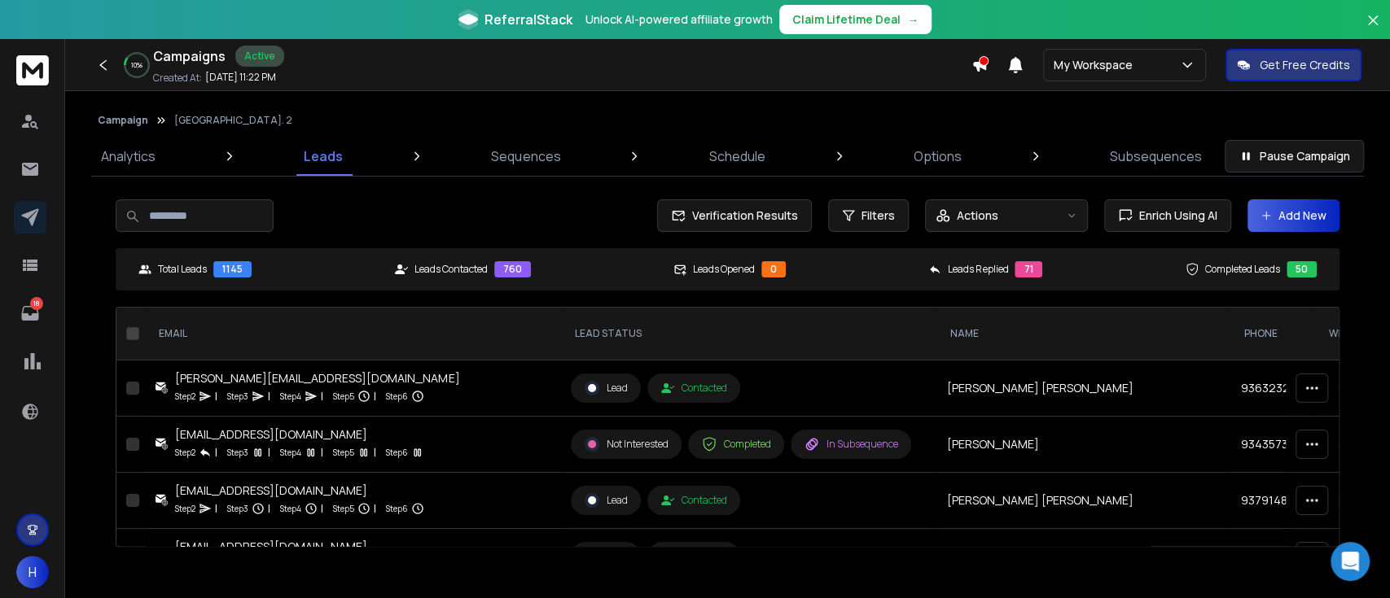
paste input "**********"
type input "**********"
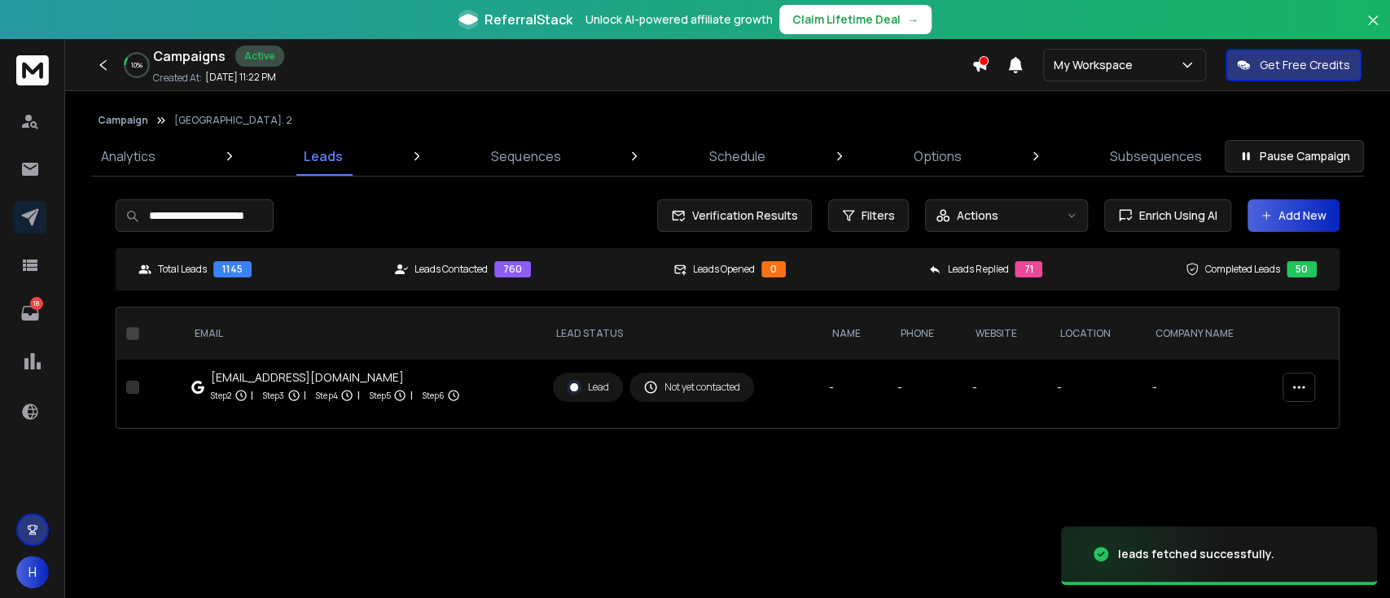
click at [320, 375] on div "marchova@chovagroup.com" at bounding box center [335, 378] width 249 height 16
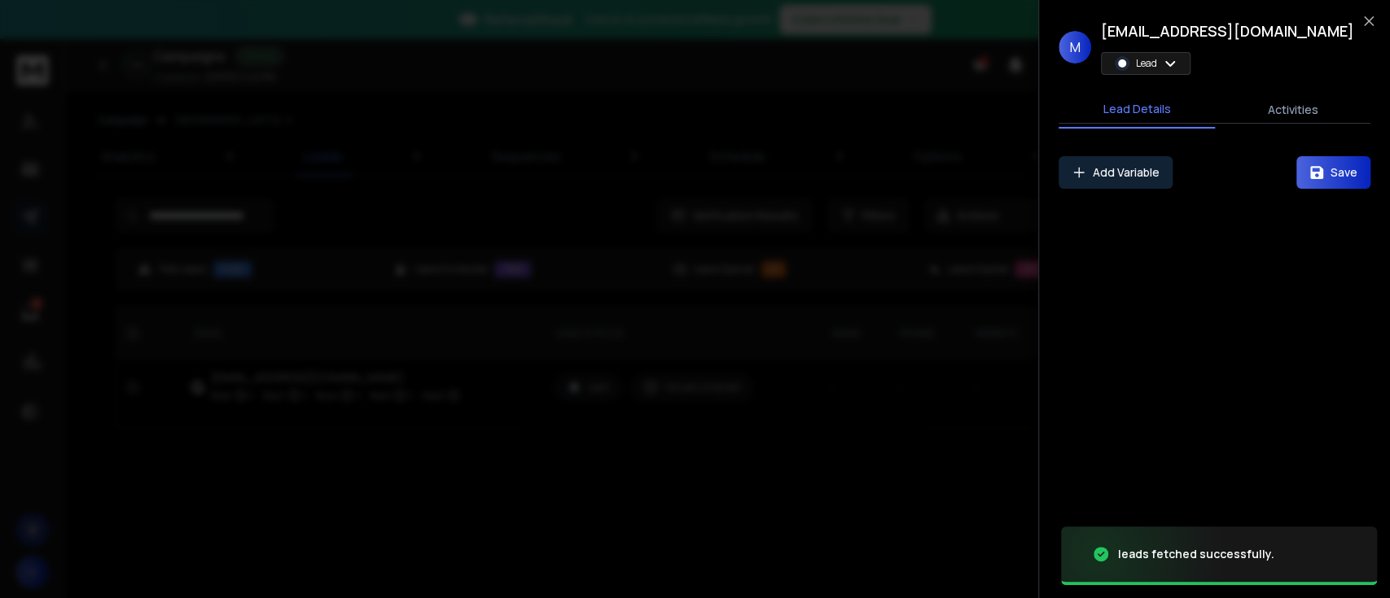
click at [1154, 167] on button "Add Variable" at bounding box center [1115, 172] width 114 height 33
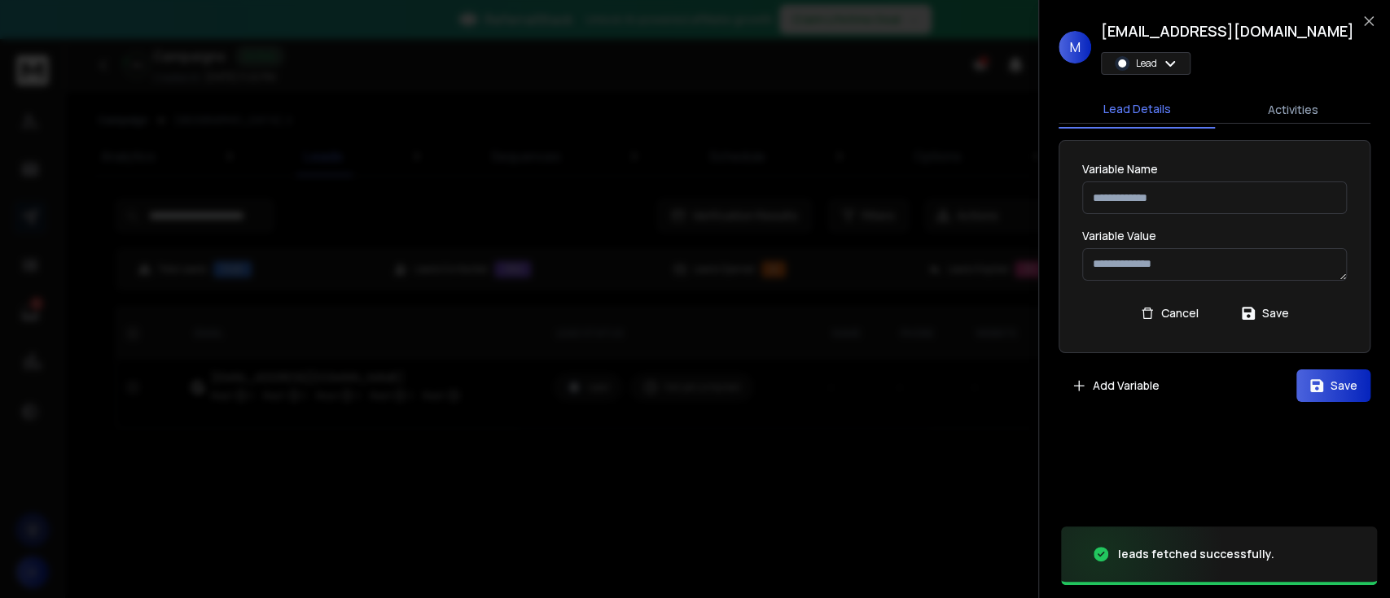
click at [1168, 192] on input at bounding box center [1214, 198] width 265 height 33
type input "*********"
click at [1187, 270] on textarea at bounding box center [1214, 264] width 265 height 33
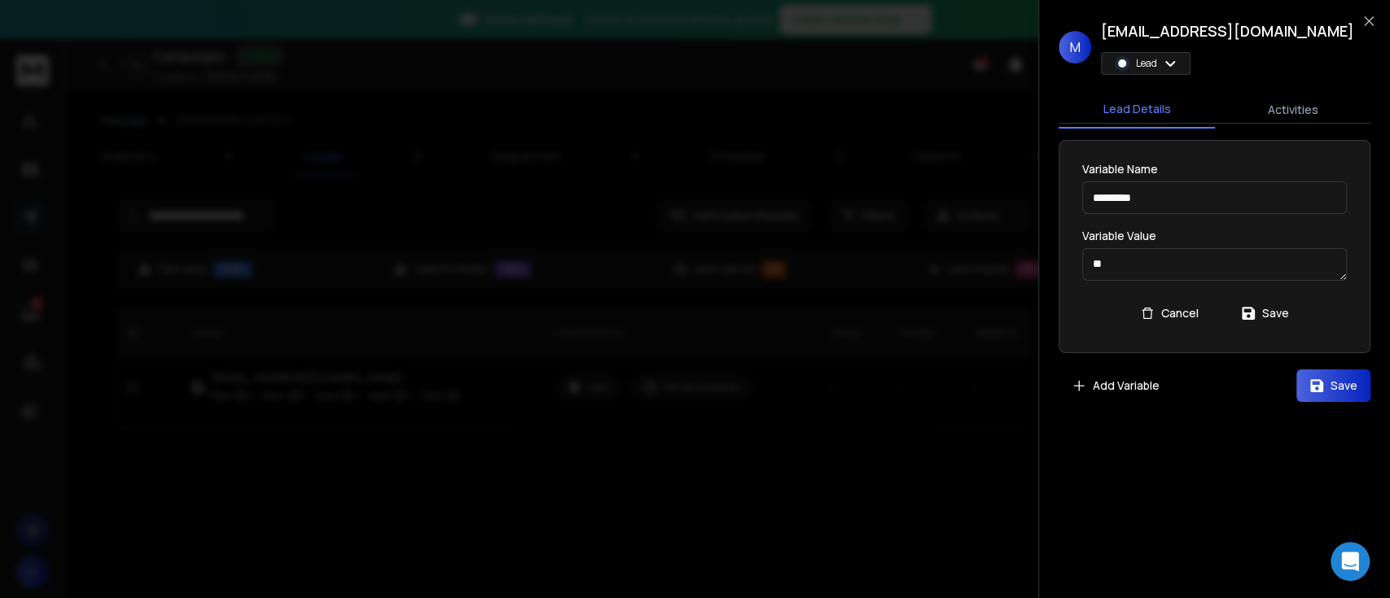
type textarea "*"
type textarea "***"
click at [1264, 317] on button "Save" at bounding box center [1265, 313] width 74 height 33
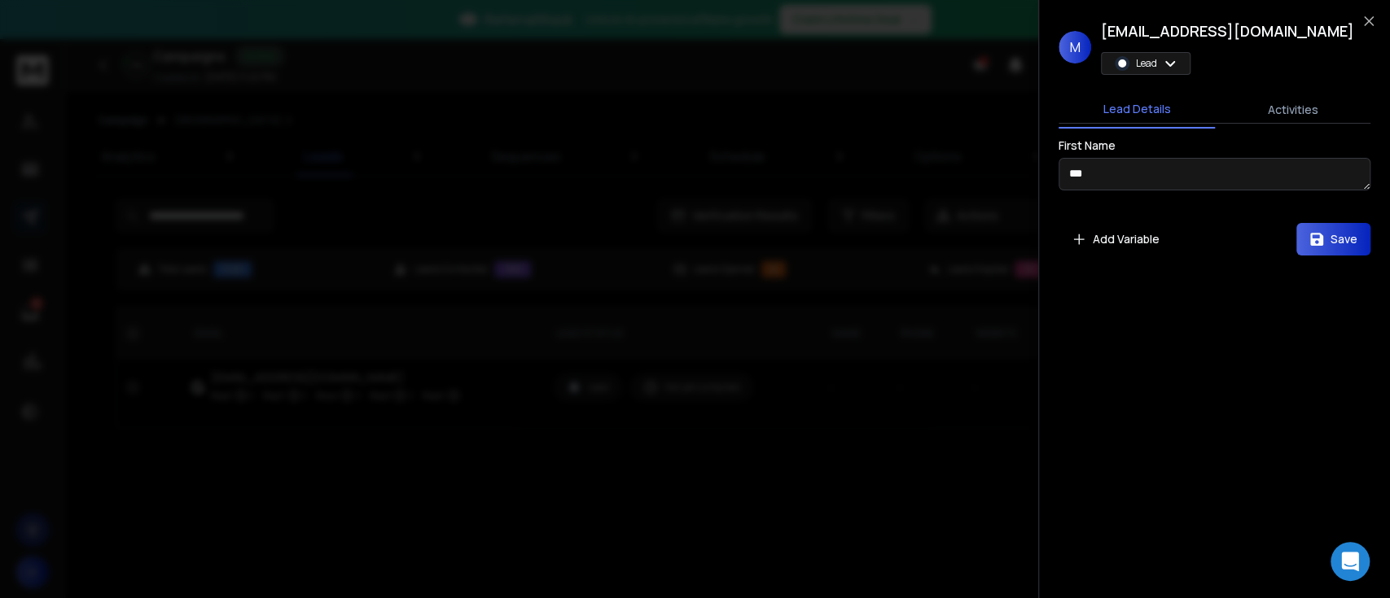
click at [1342, 246] on button "Save" at bounding box center [1333, 239] width 74 height 33
click at [1347, 231] on button "Save" at bounding box center [1333, 239] width 74 height 33
click at [625, 111] on div at bounding box center [695, 299] width 1390 height 598
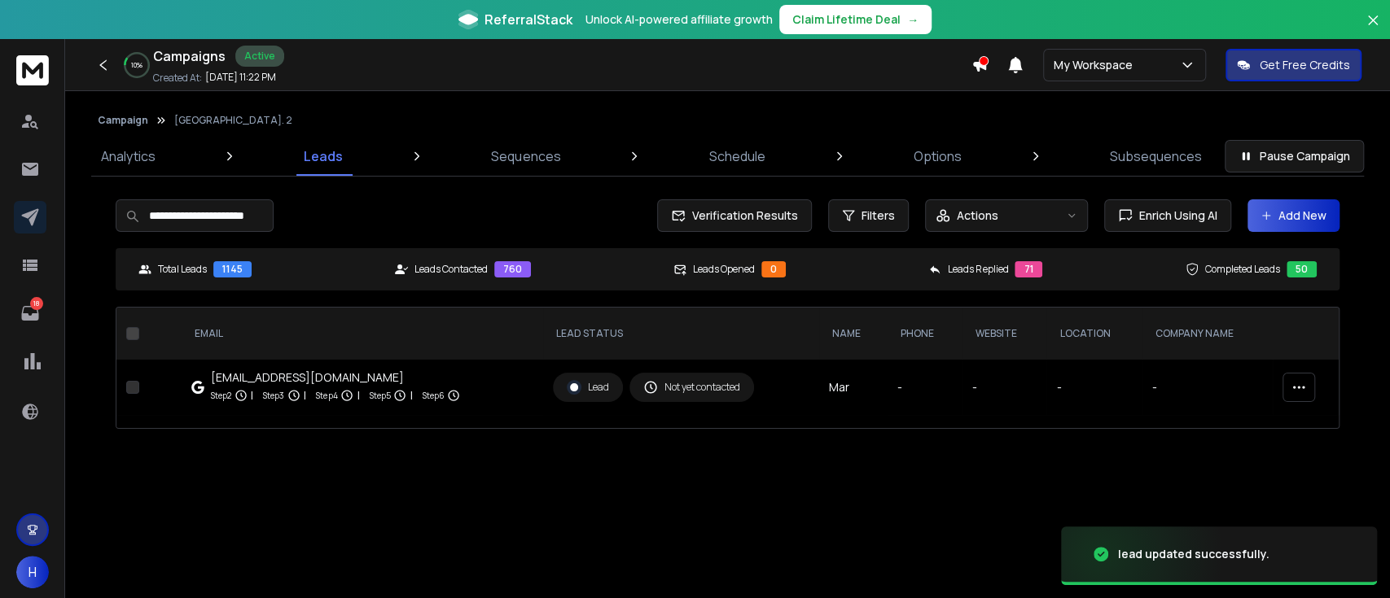
click at [1274, 211] on button "Add New" at bounding box center [1293, 215] width 92 height 33
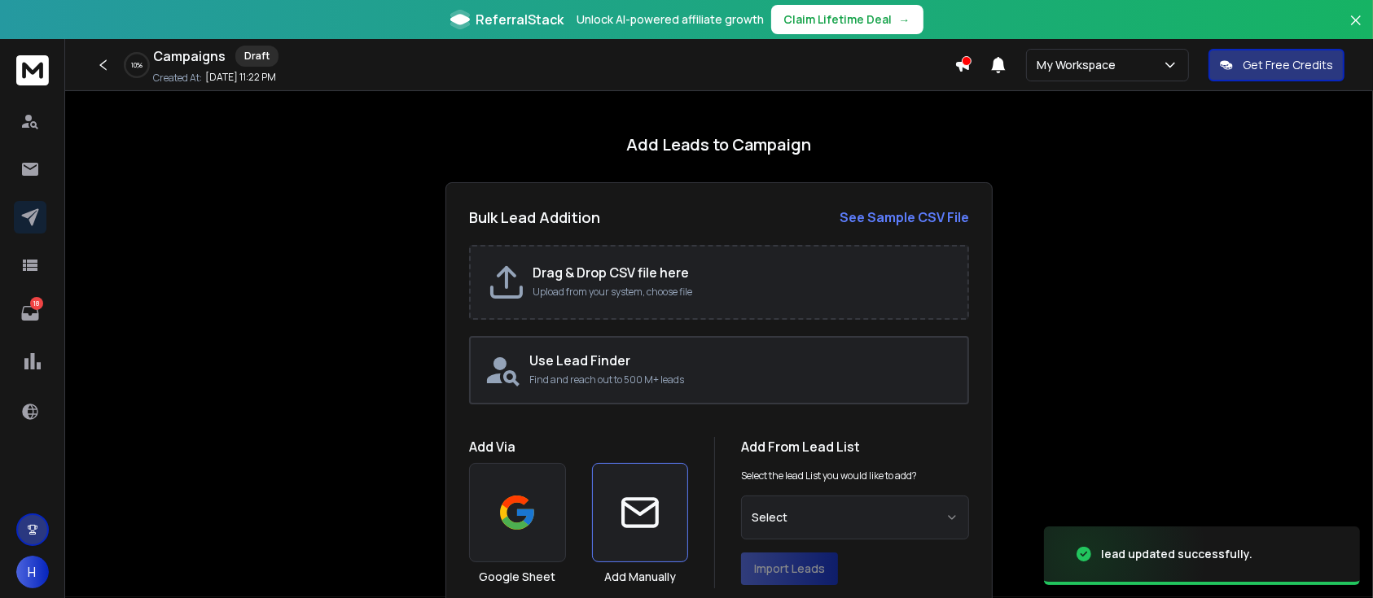
click at [642, 520] on icon at bounding box center [640, 513] width 41 height 49
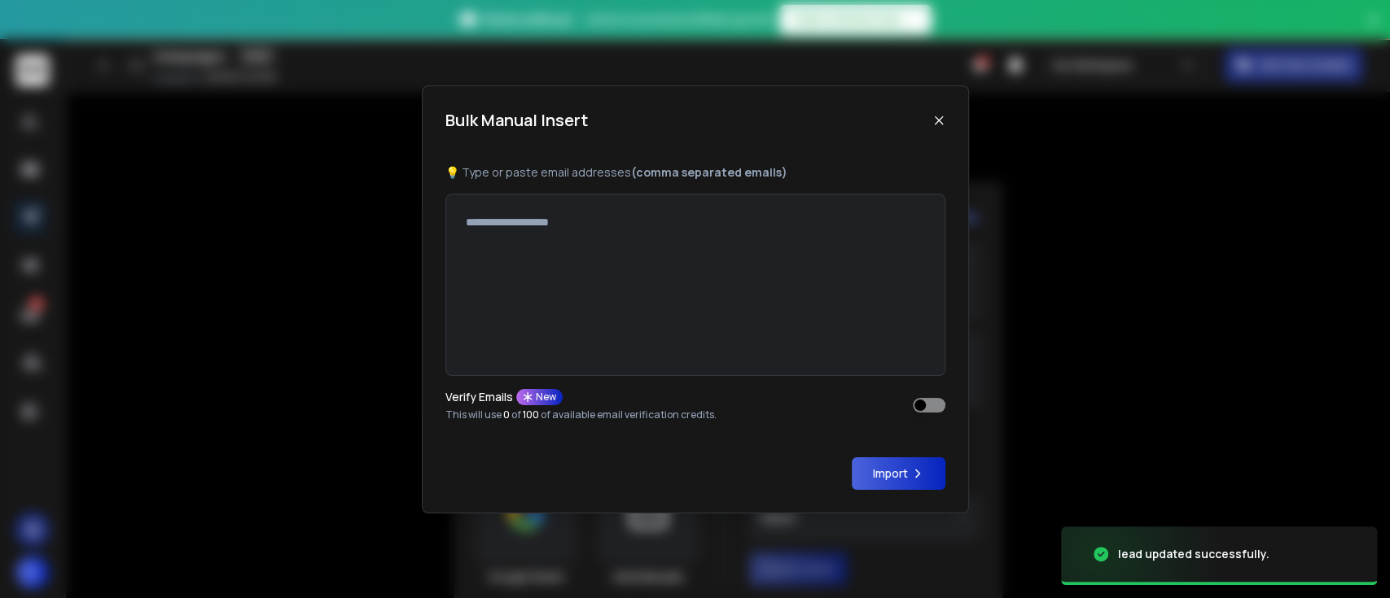
click at [550, 225] on textarea at bounding box center [695, 285] width 500 height 182
paste textarea "**********"
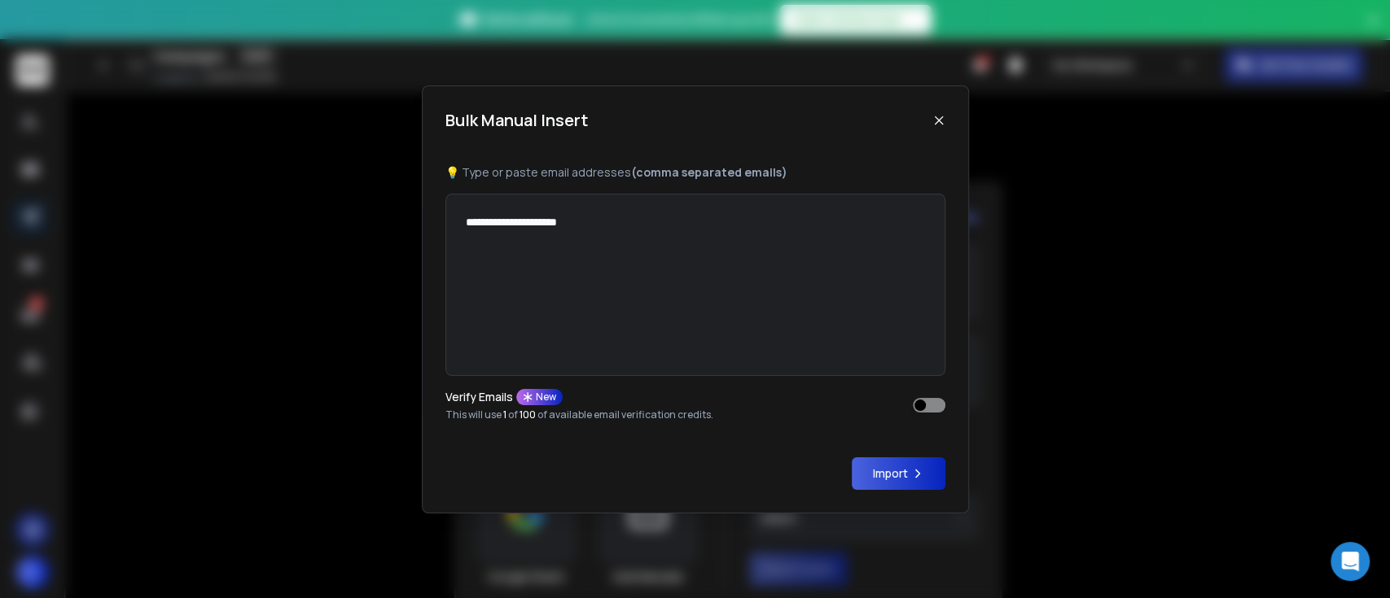
type textarea "**********"
click at [913, 477] on icon "submit" at bounding box center [917, 473] width 13 height 13
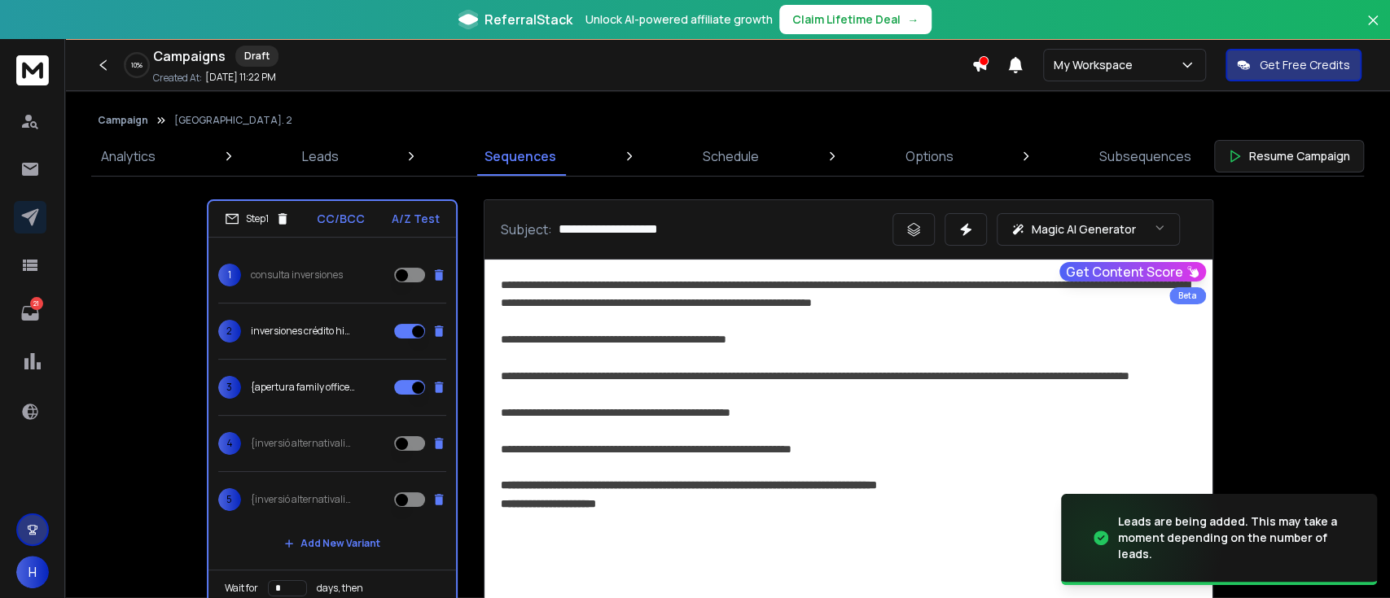
click at [296, 157] on link "Leads" at bounding box center [320, 156] width 56 height 39
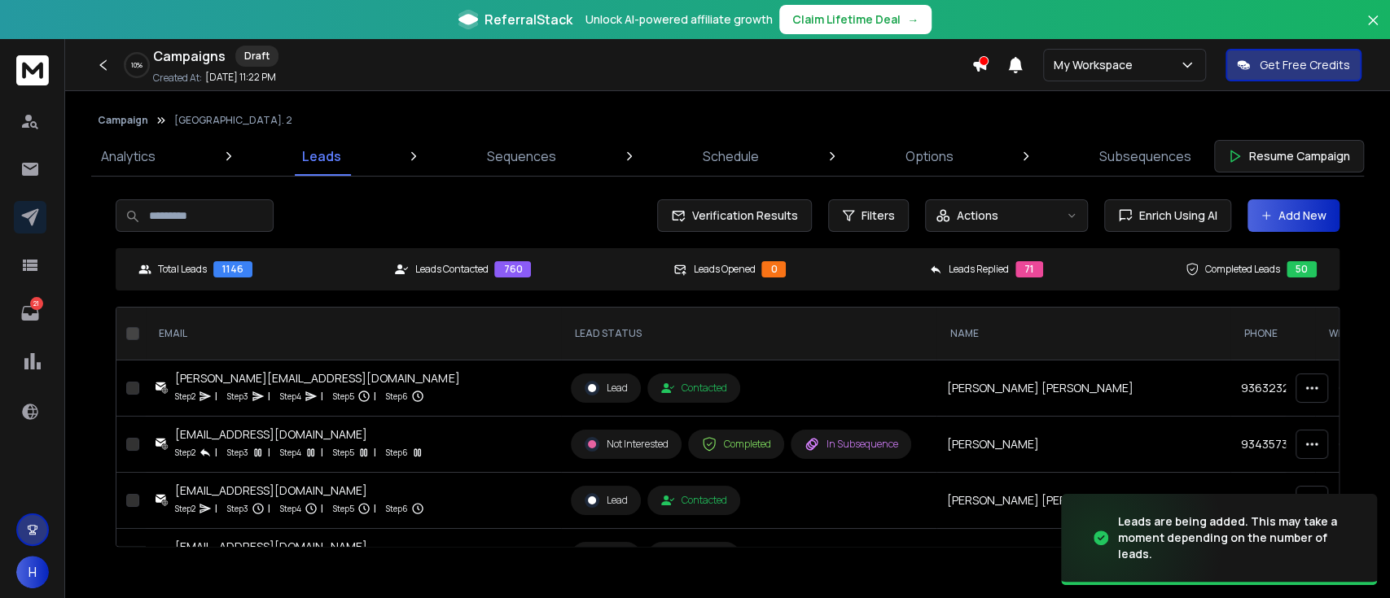
click at [220, 212] on input at bounding box center [195, 215] width 158 height 33
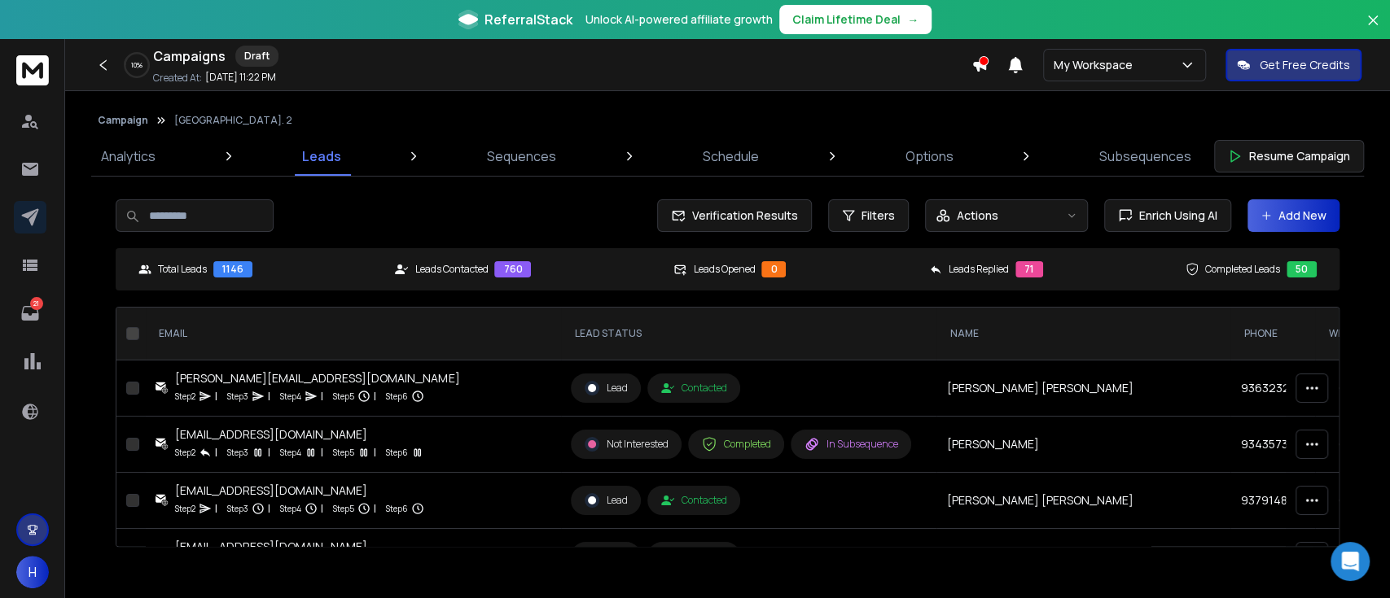
paste input "**********"
type input "**********"
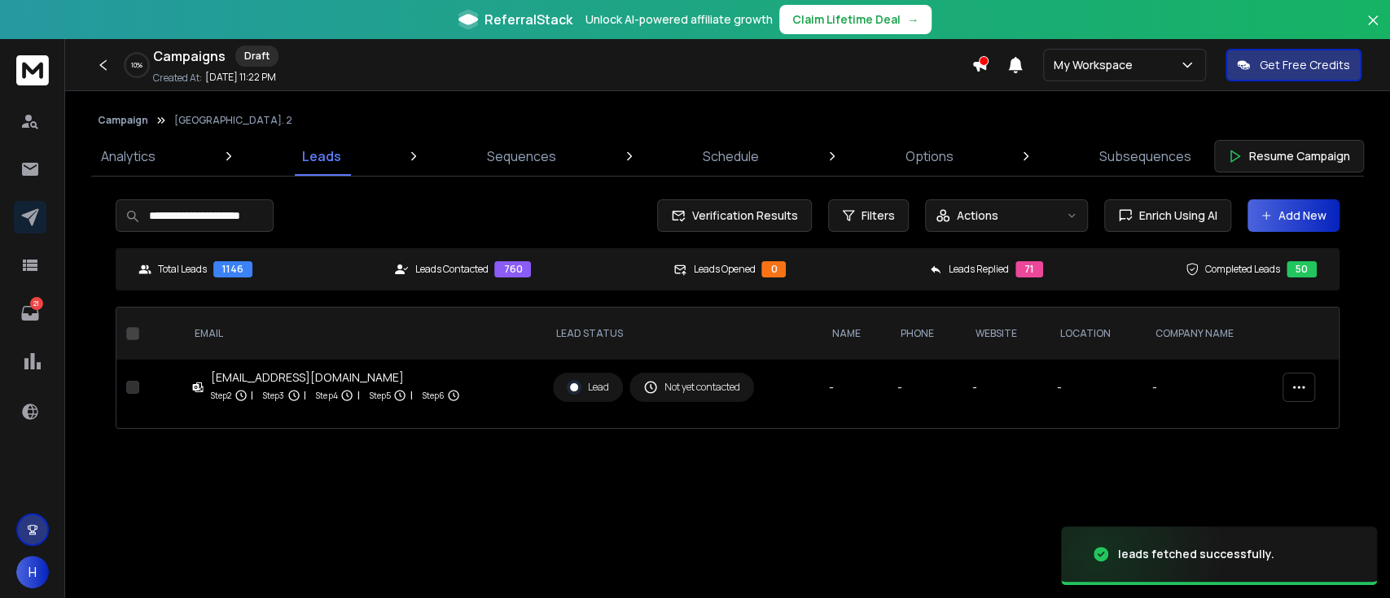
click at [338, 368] on td "jagutierrez@mazabi.com Step 2 | Step 3 | Step 4 | Step 5 | Step 6" at bounding box center [362, 387] width 361 height 55
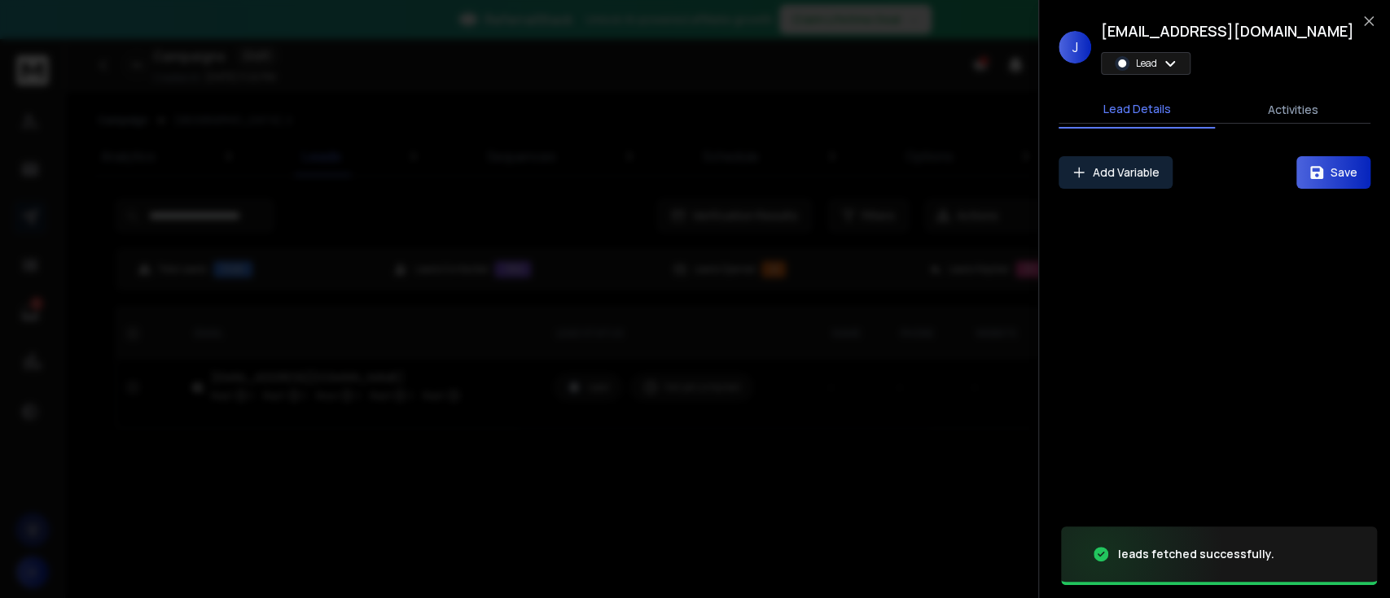
click at [1150, 177] on button "Add Variable" at bounding box center [1115, 172] width 114 height 33
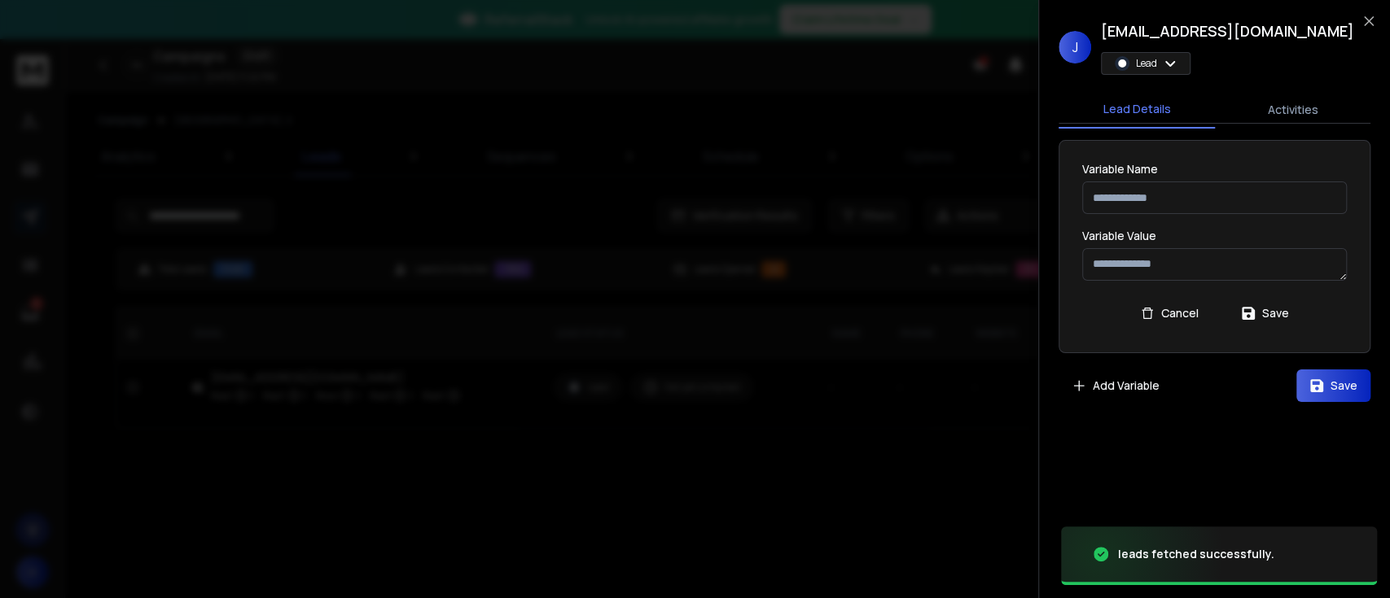
click at [1155, 199] on input at bounding box center [1214, 198] width 265 height 33
type input "*********"
click at [1183, 267] on textarea at bounding box center [1214, 264] width 265 height 33
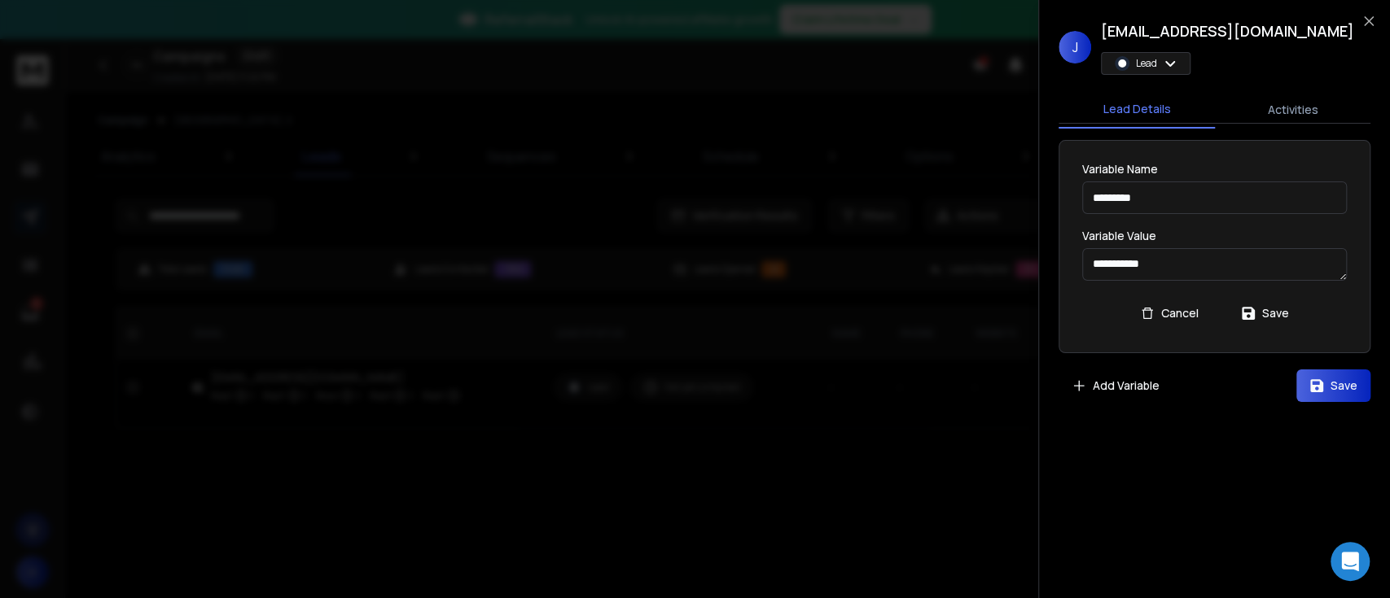
type textarea "**********"
click at [1267, 308] on button "Save" at bounding box center [1265, 313] width 74 height 33
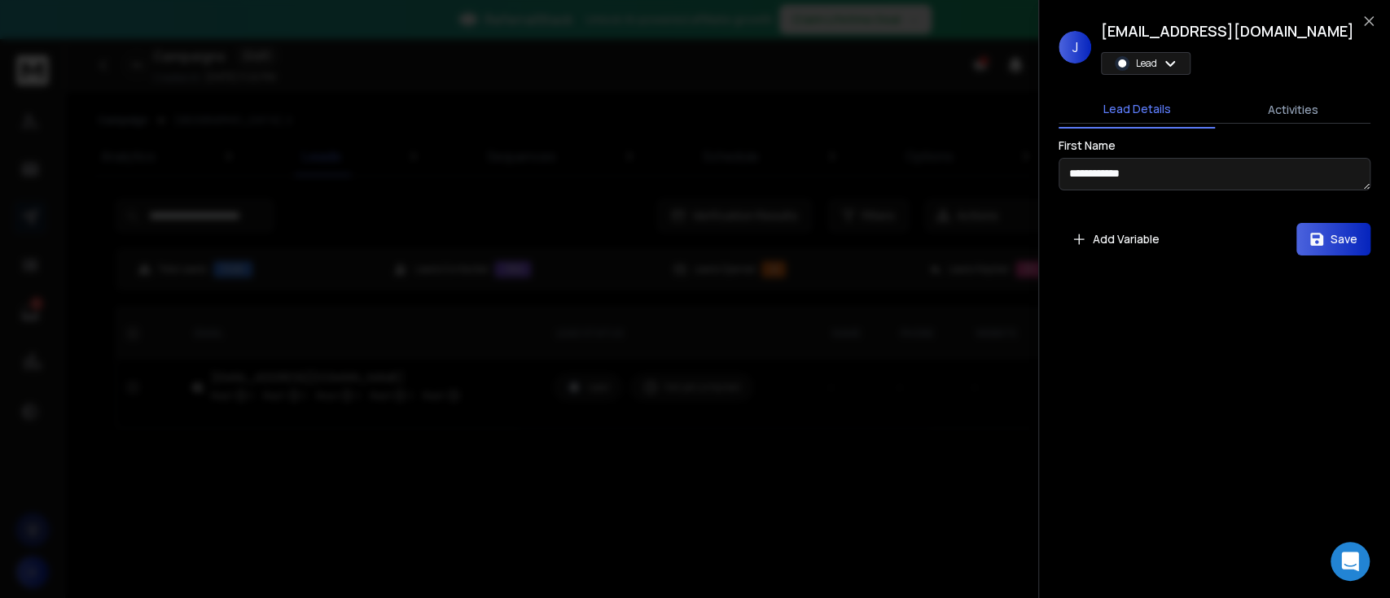
click at [1338, 248] on button "Save" at bounding box center [1333, 239] width 74 height 33
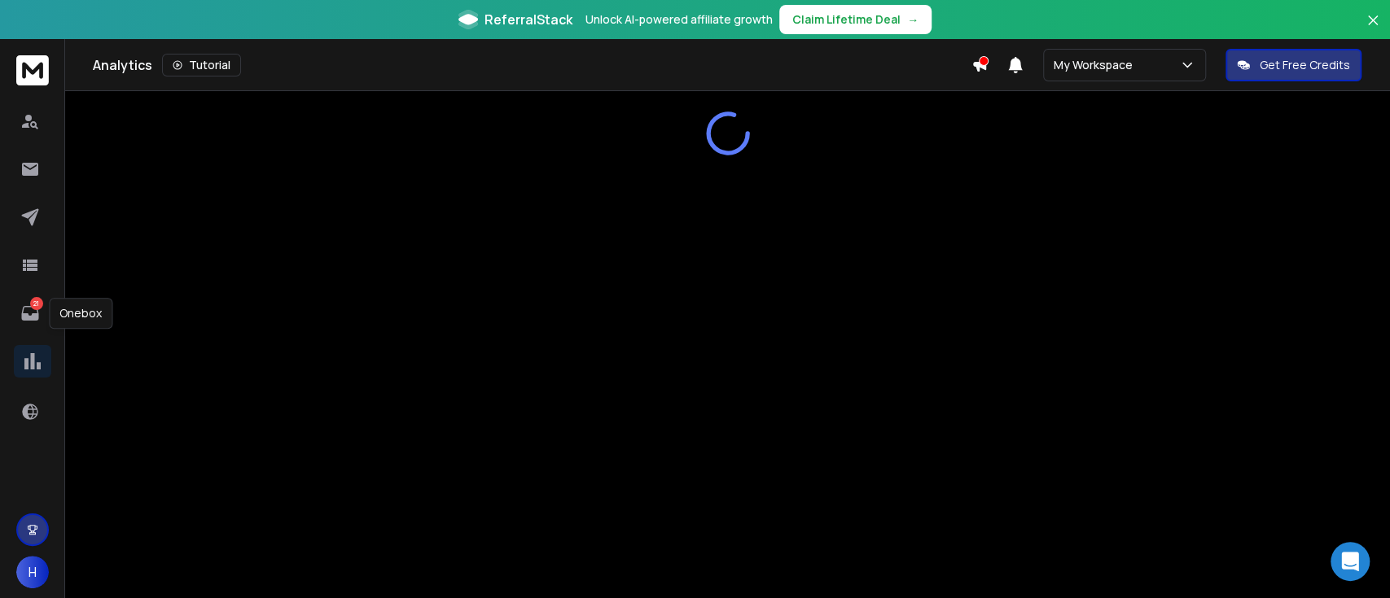
drag, startPoint x: 29, startPoint y: 316, endPoint x: 52, endPoint y: 312, distance: 23.2
click at [29, 316] on icon at bounding box center [29, 313] width 17 height 15
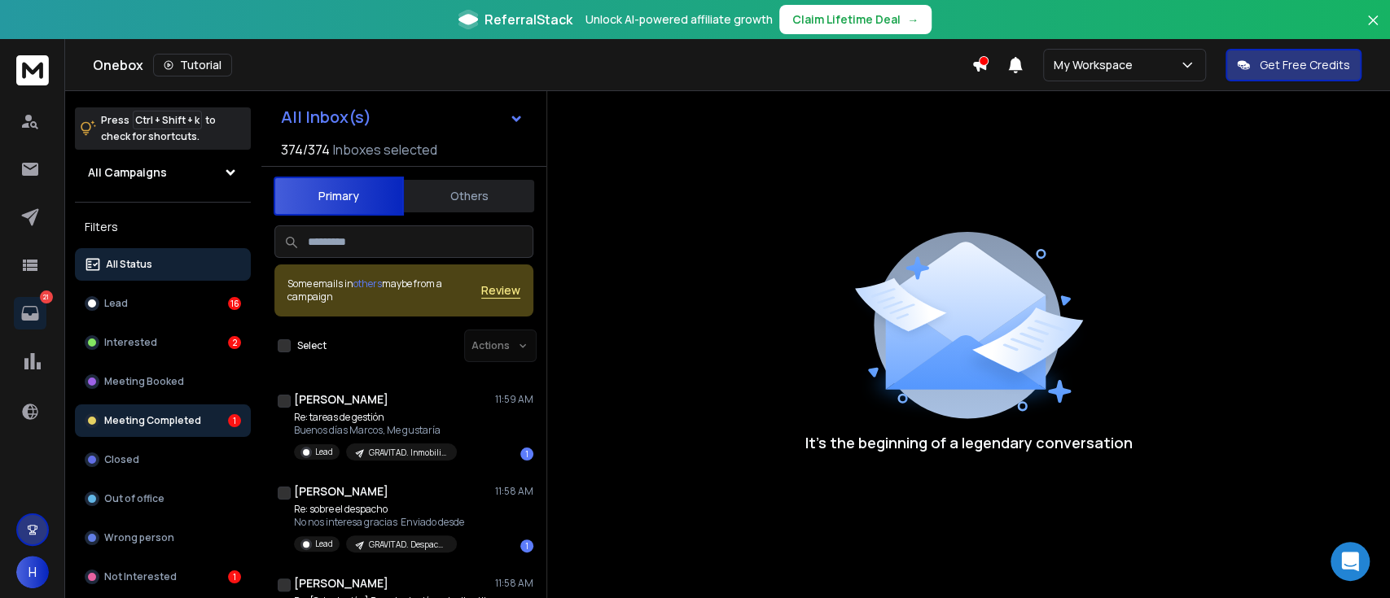
click at [162, 427] on p "Meeting Completed" at bounding box center [152, 420] width 97 height 13
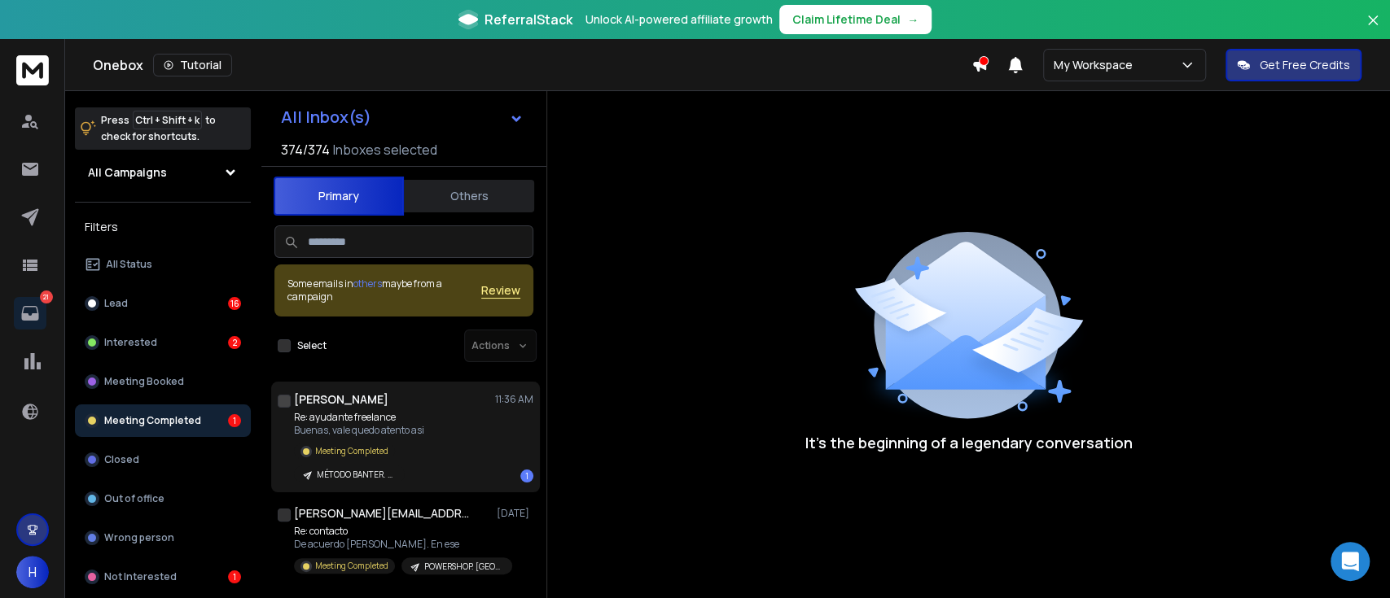
click at [462, 427] on p "Buenas, vale quedo atento asi" at bounding box center [391, 430] width 195 height 13
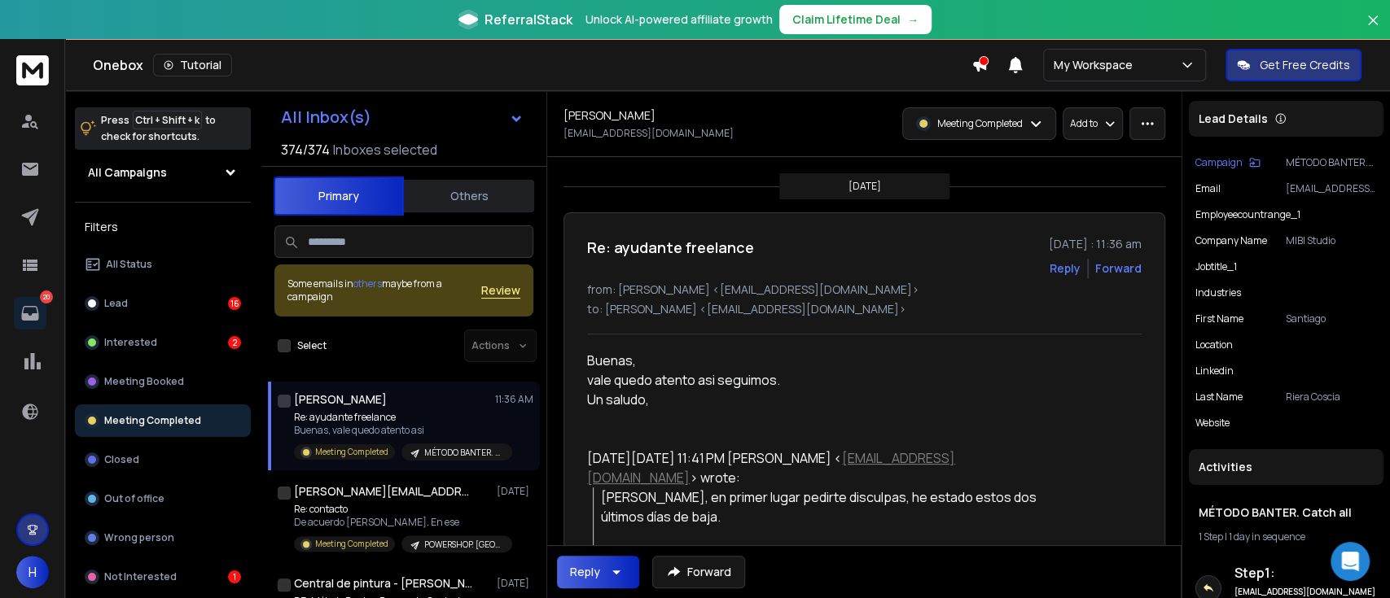
click at [964, 128] on p "Meeting Completed" at bounding box center [979, 123] width 85 height 13
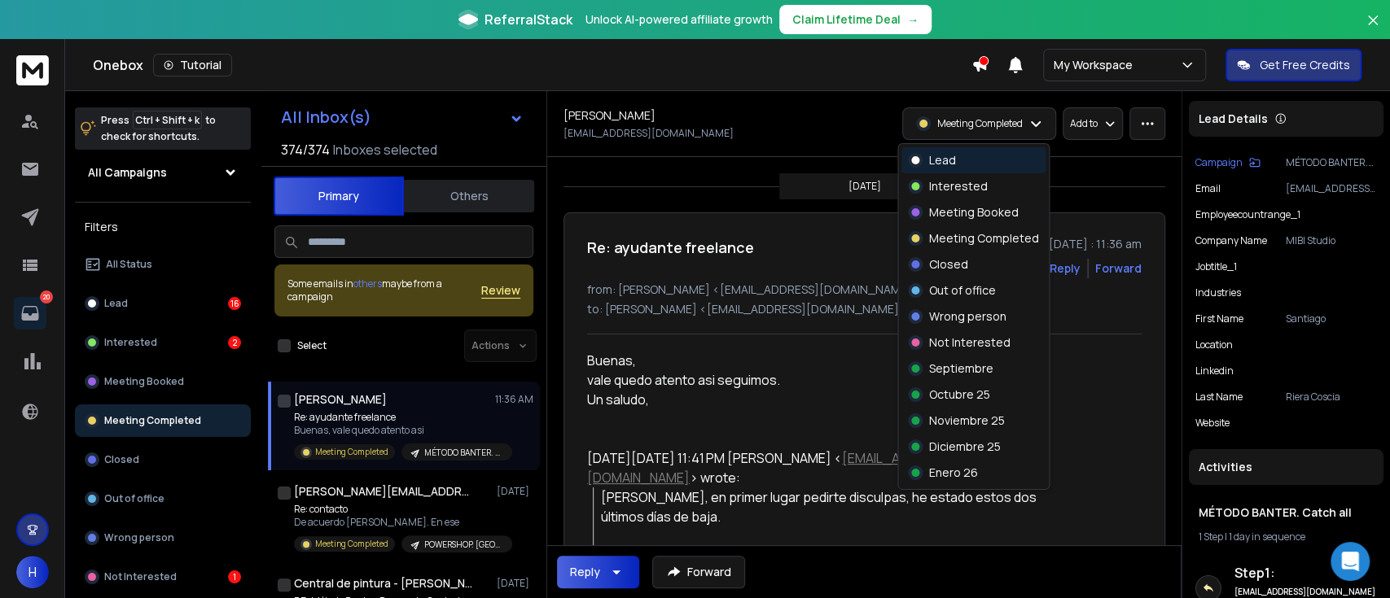
click at [977, 158] on div "Lead" at bounding box center [973, 160] width 144 height 26
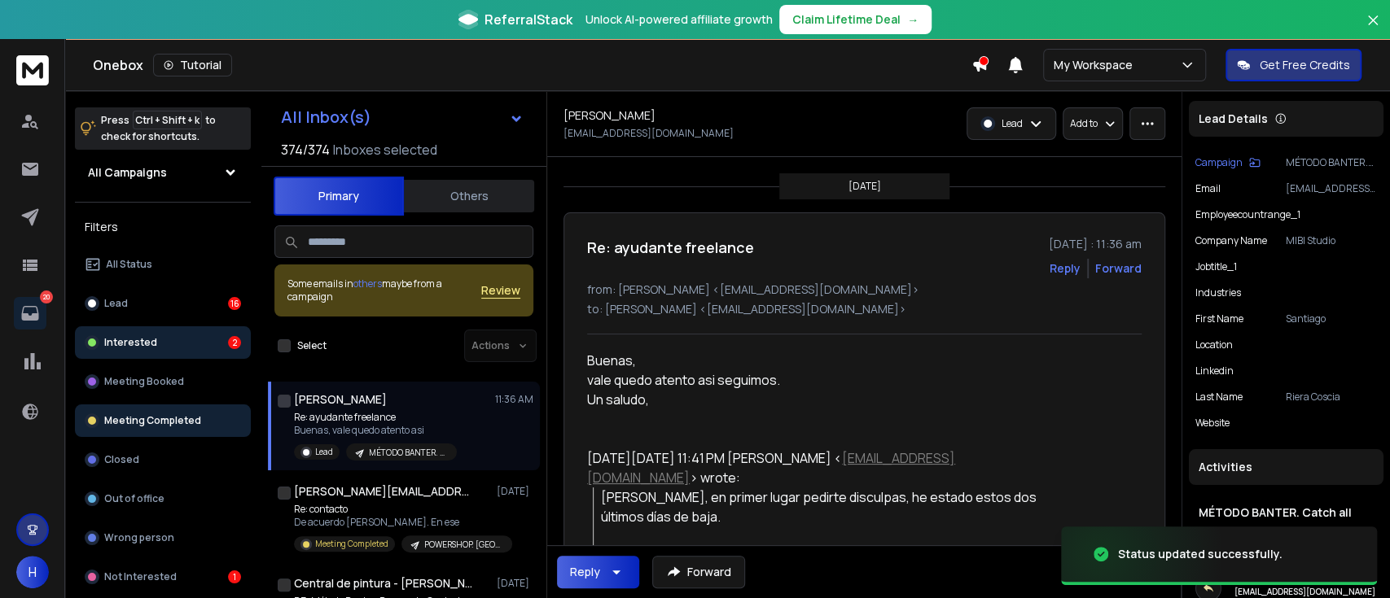
click at [156, 345] on button "Interested 2" at bounding box center [163, 342] width 176 height 33
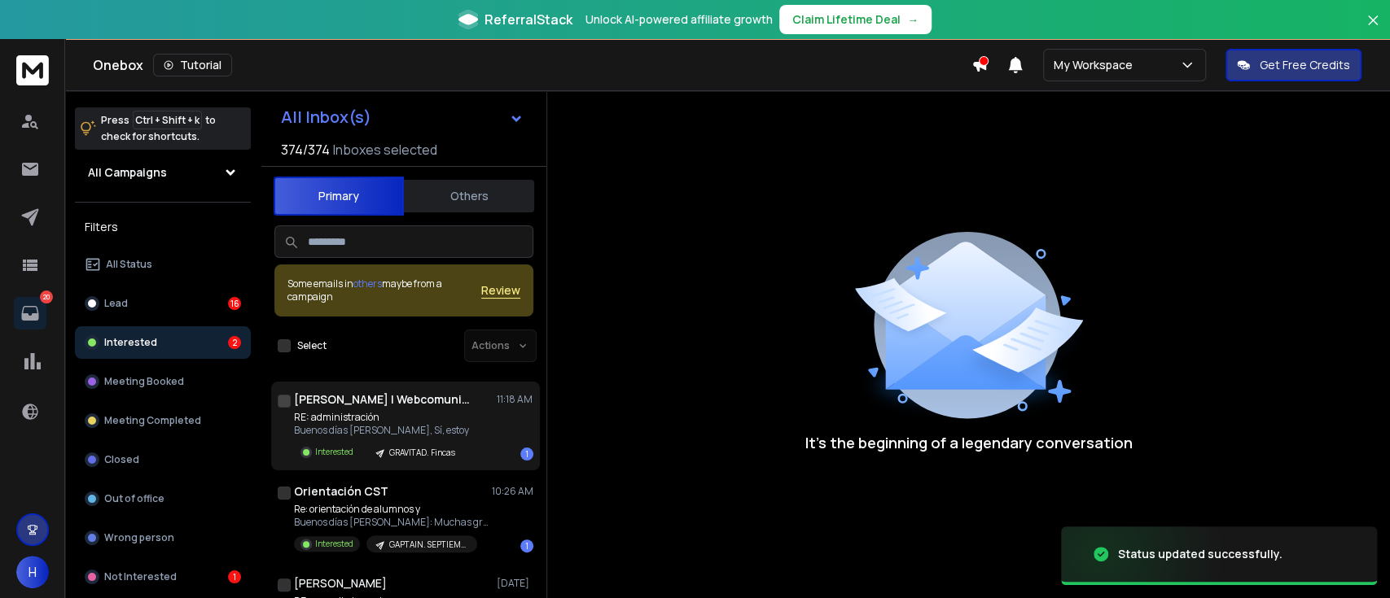
click at [443, 412] on p "RE: administración" at bounding box center [381, 417] width 175 height 13
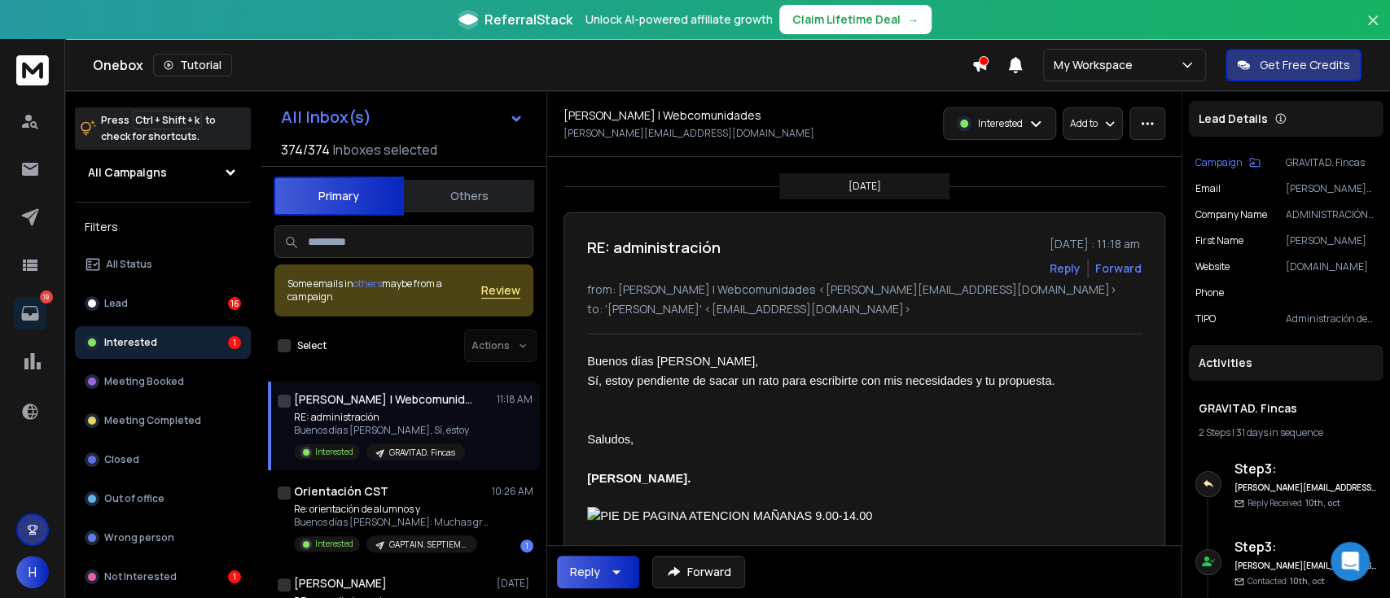
click at [1015, 121] on p "Interested" at bounding box center [1000, 123] width 45 height 13
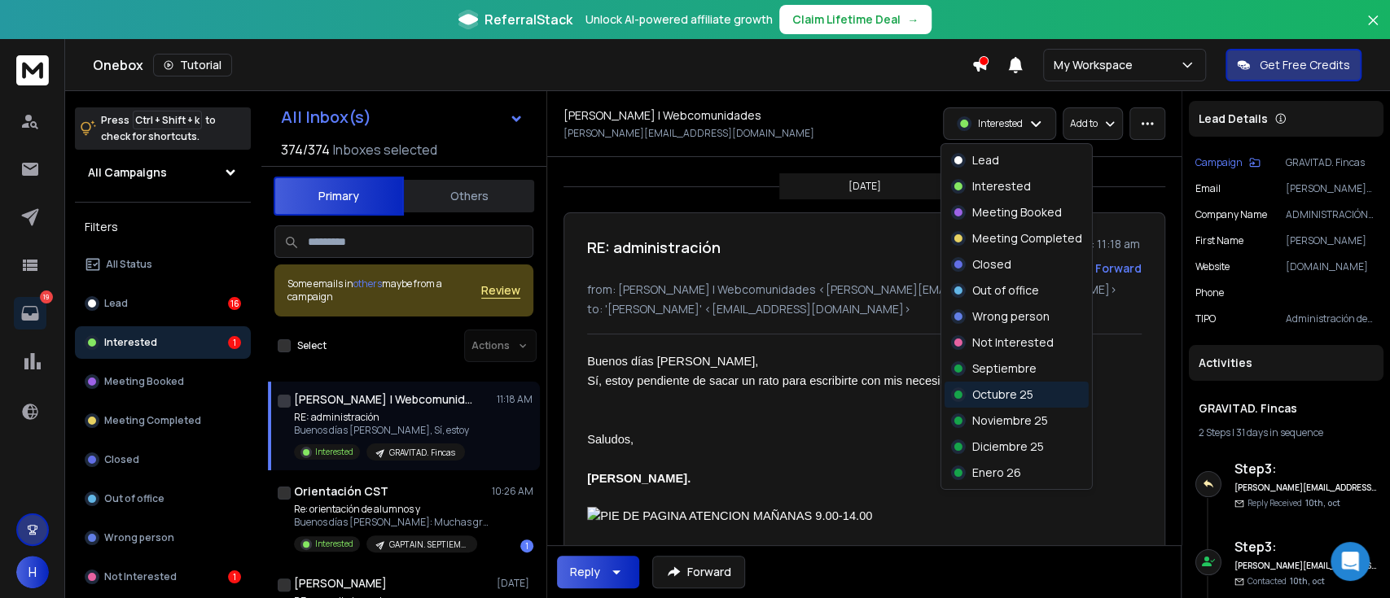
click at [1003, 398] on p "Octubre 25" at bounding box center [1002, 395] width 61 height 16
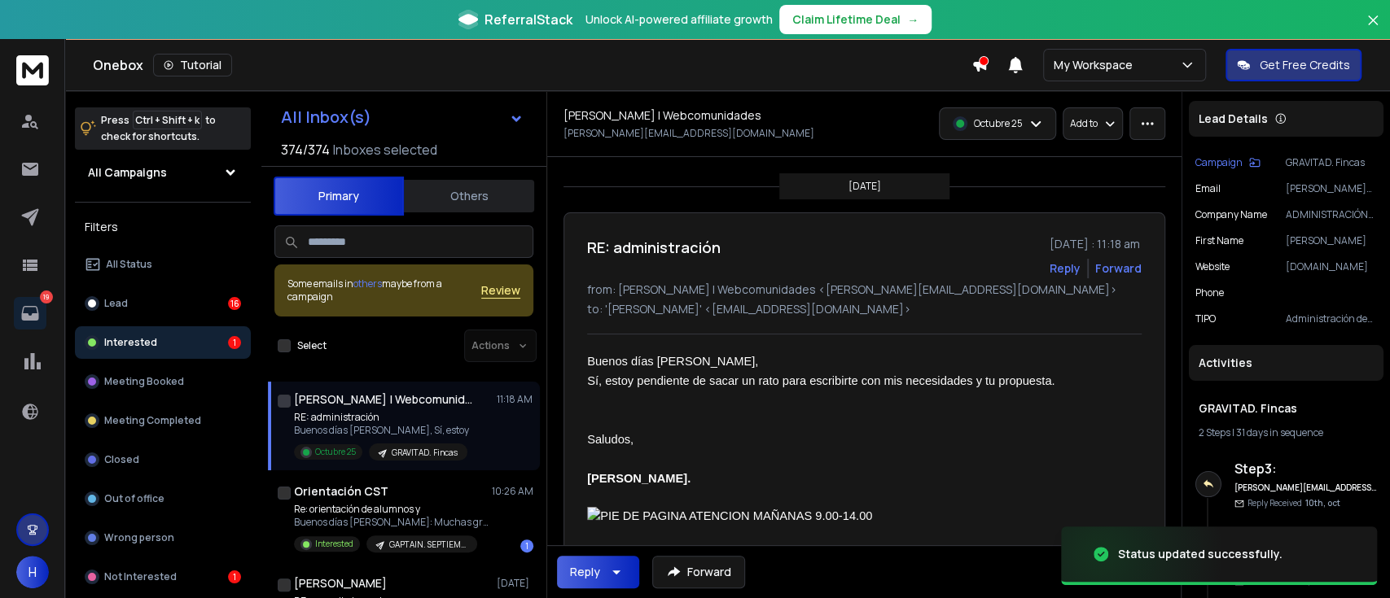
click at [1049, 277] on div "Reply Forward" at bounding box center [1095, 269] width 92 height 20
click at [1066, 271] on button "Reply" at bounding box center [1064, 269] width 31 height 16
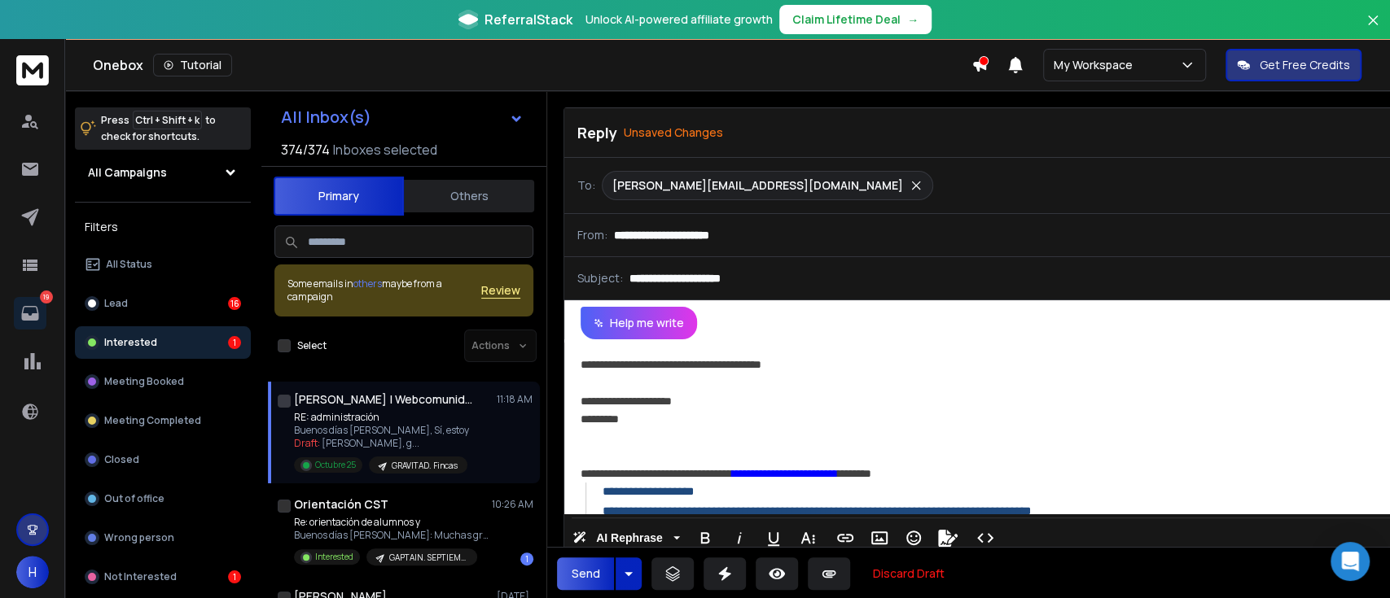
click at [580, 568] on button "Send" at bounding box center [585, 574] width 57 height 33
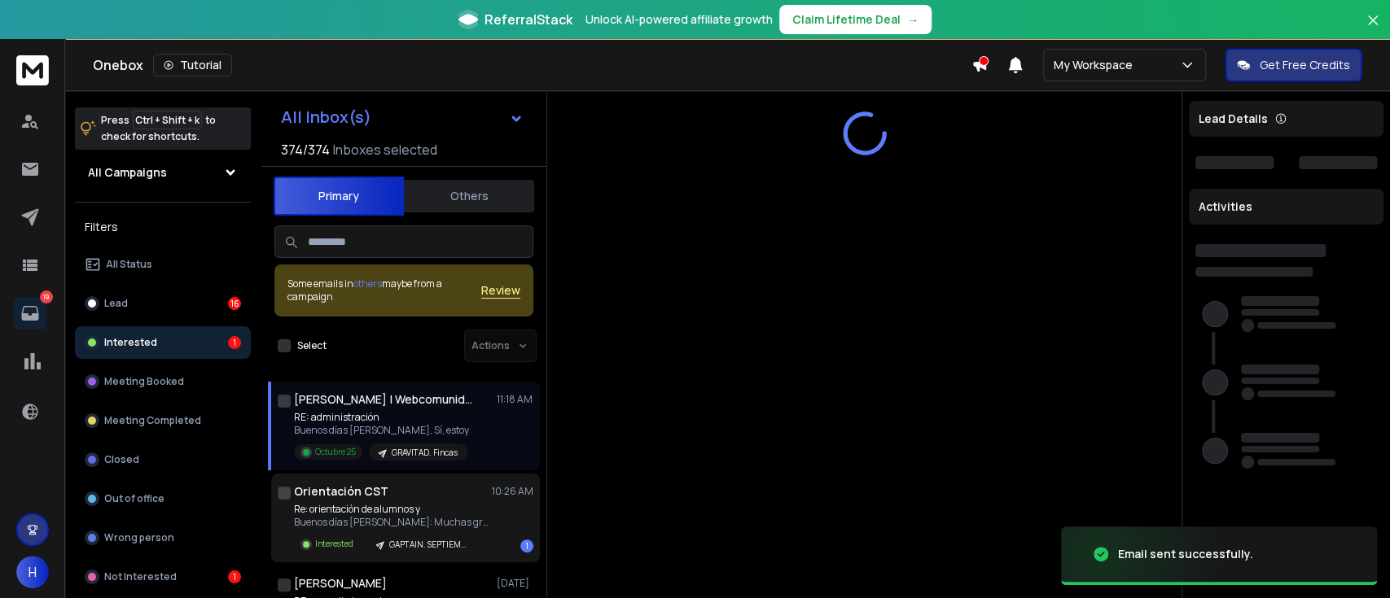
click at [399, 497] on div "Orientación CST 10:26 AM" at bounding box center [413, 492] width 239 height 16
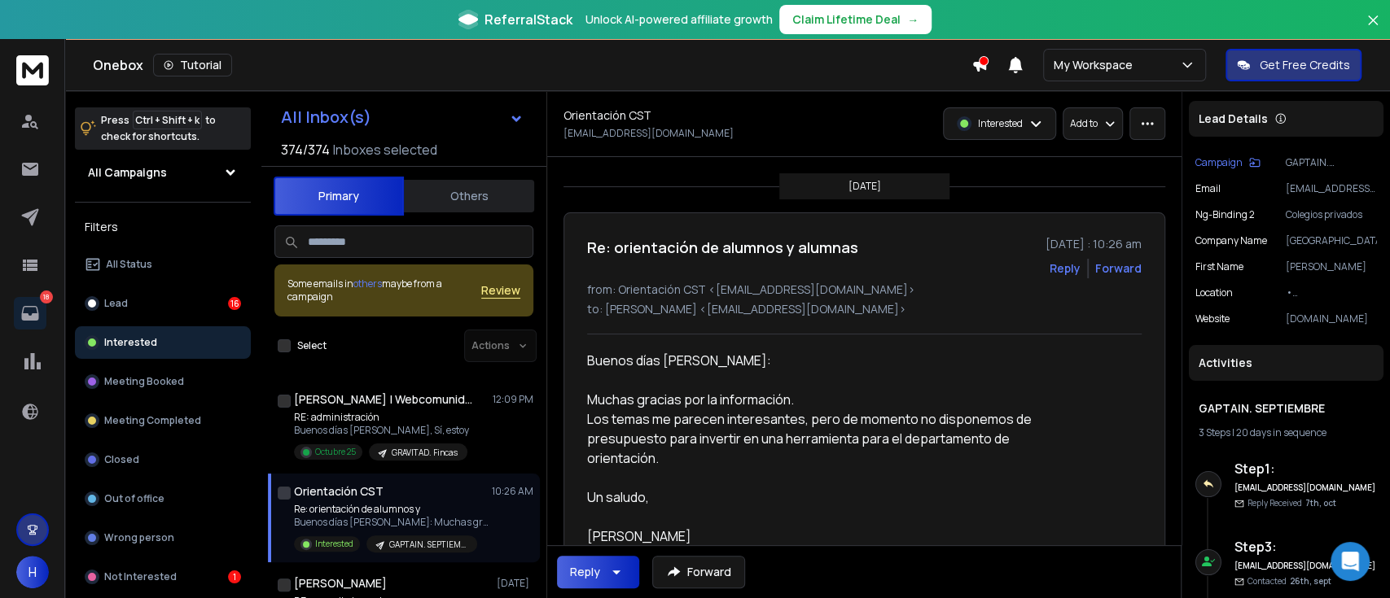
click at [997, 127] on p "Interested" at bounding box center [1000, 123] width 45 height 13
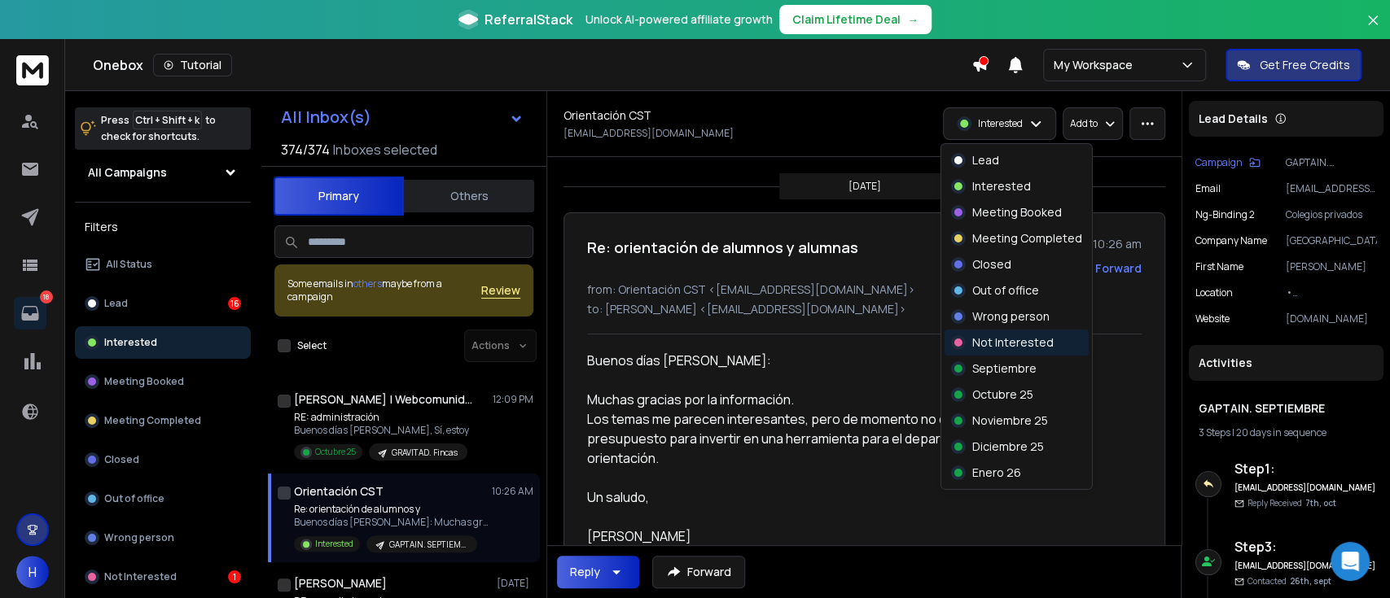
click at [1010, 342] on p "Not Interested" at bounding box center [1012, 343] width 81 height 16
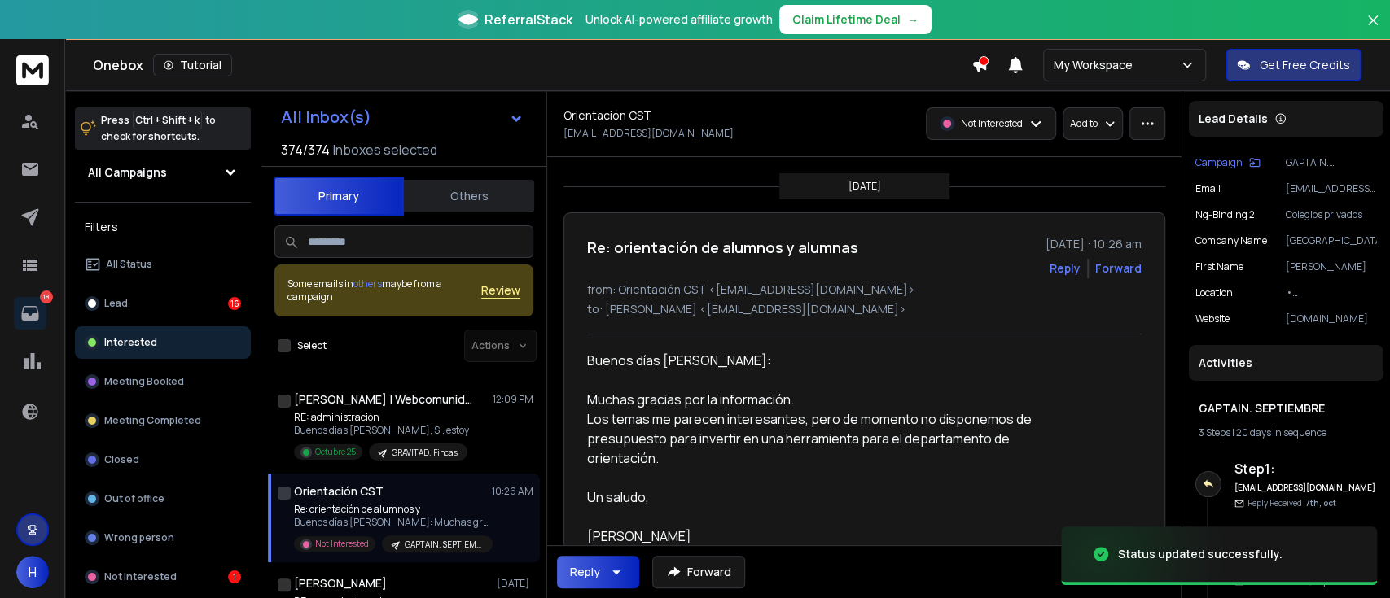
click at [1090, 120] on p "Add to" at bounding box center [1084, 123] width 28 height 13
click at [1098, 160] on div "Subsequence" at bounding box center [1118, 160] width 95 height 16
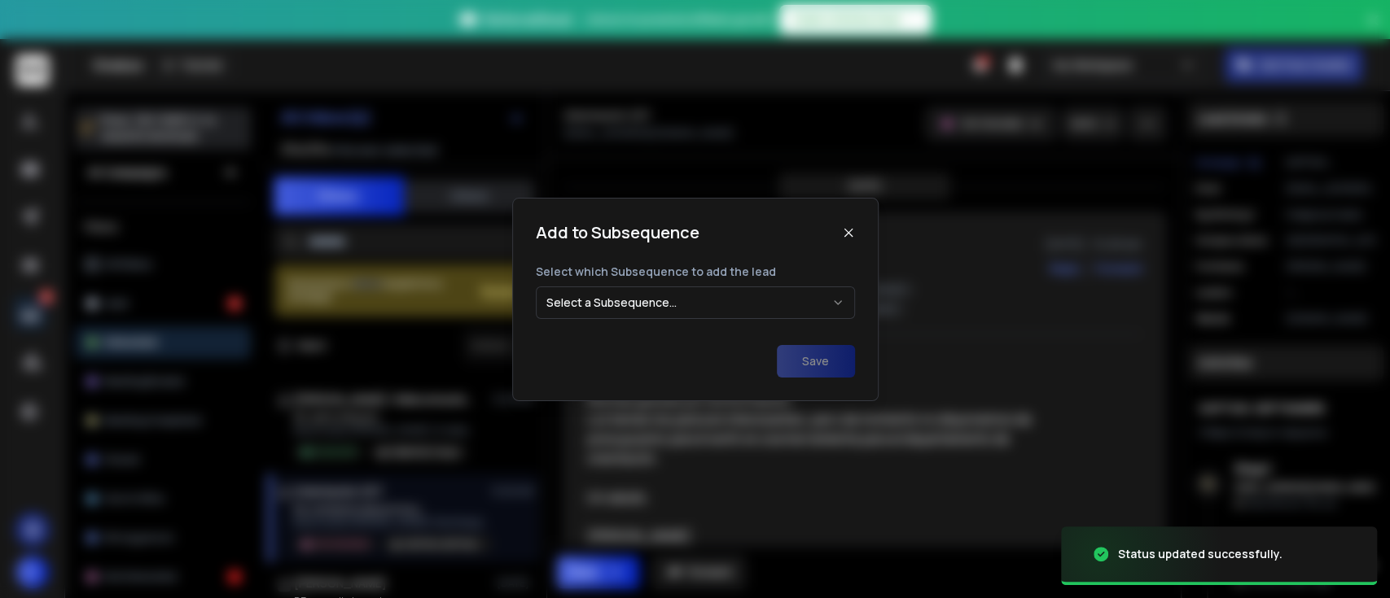
click at [683, 298] on button "Select a Subsequence..." at bounding box center [695, 303] width 319 height 33
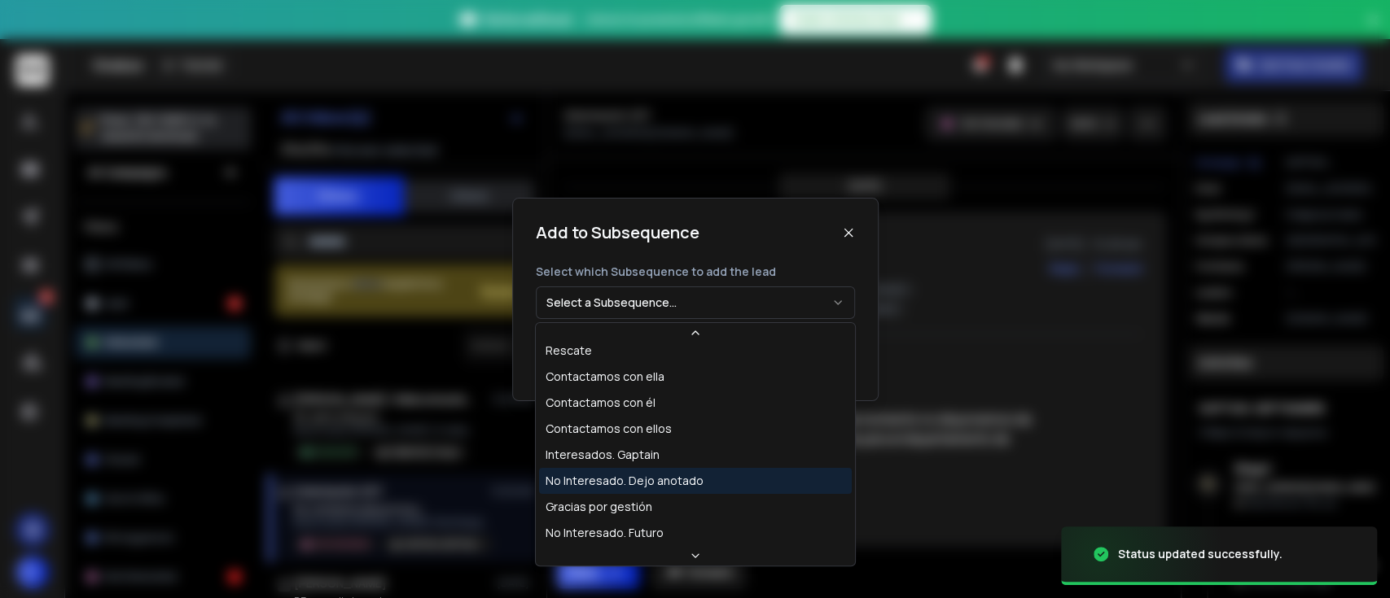
scroll to position [69, 0]
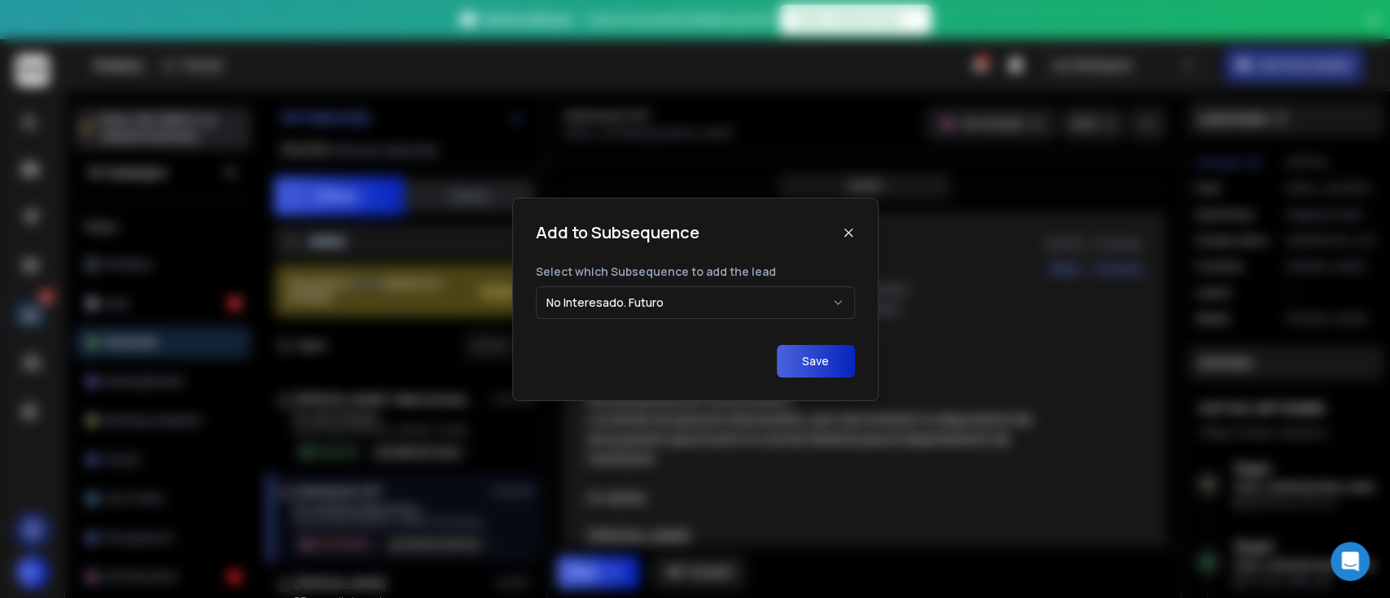
click at [822, 361] on button "Save" at bounding box center [816, 361] width 78 height 33
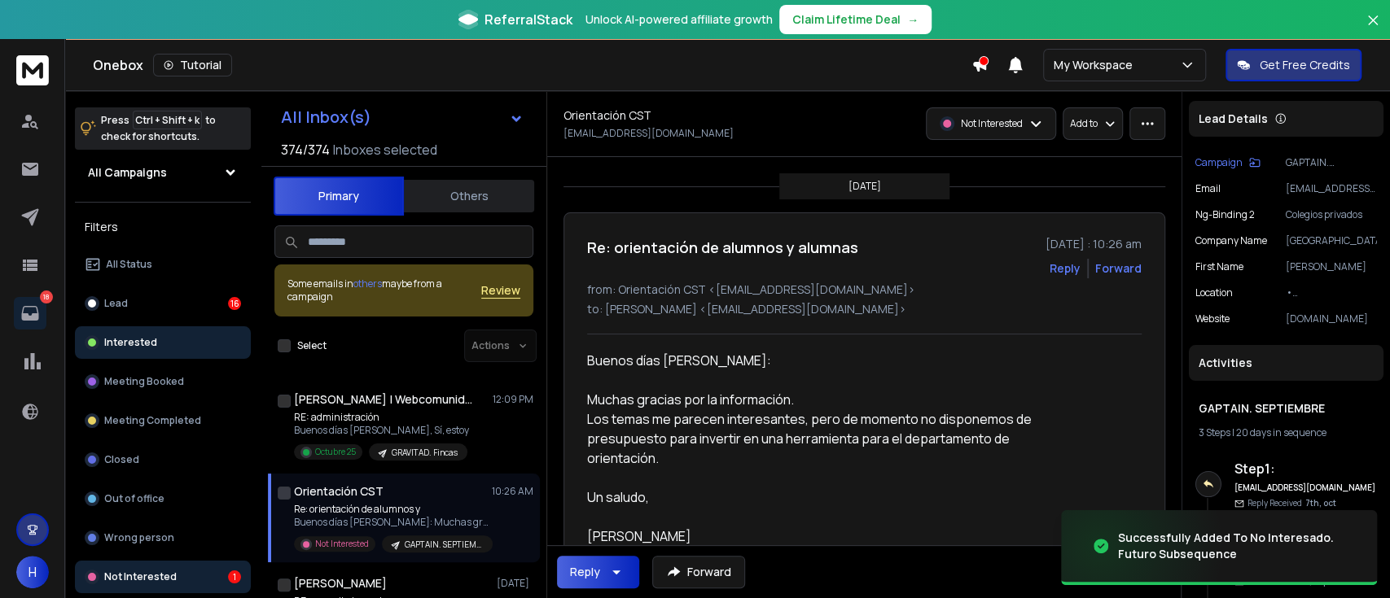
click at [178, 571] on button "Not Interested 1" at bounding box center [163, 577] width 176 height 33
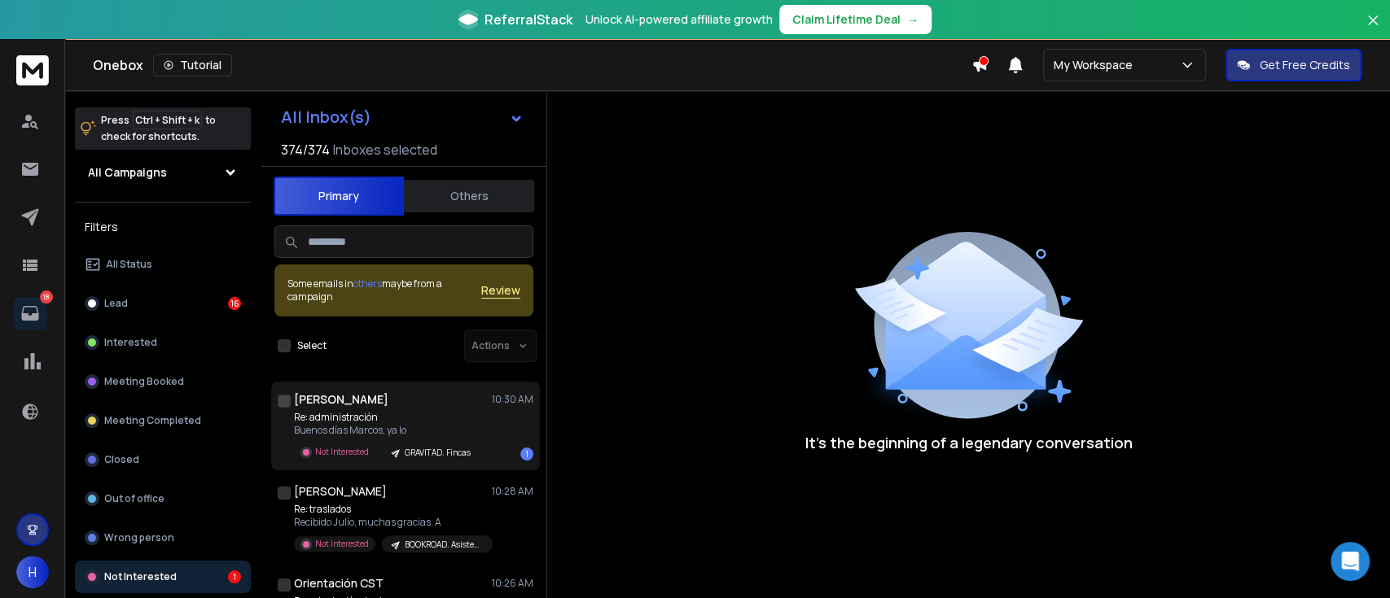
click at [460, 424] on p "Buenos días Marcos, ya lo" at bounding box center [387, 430] width 186 height 13
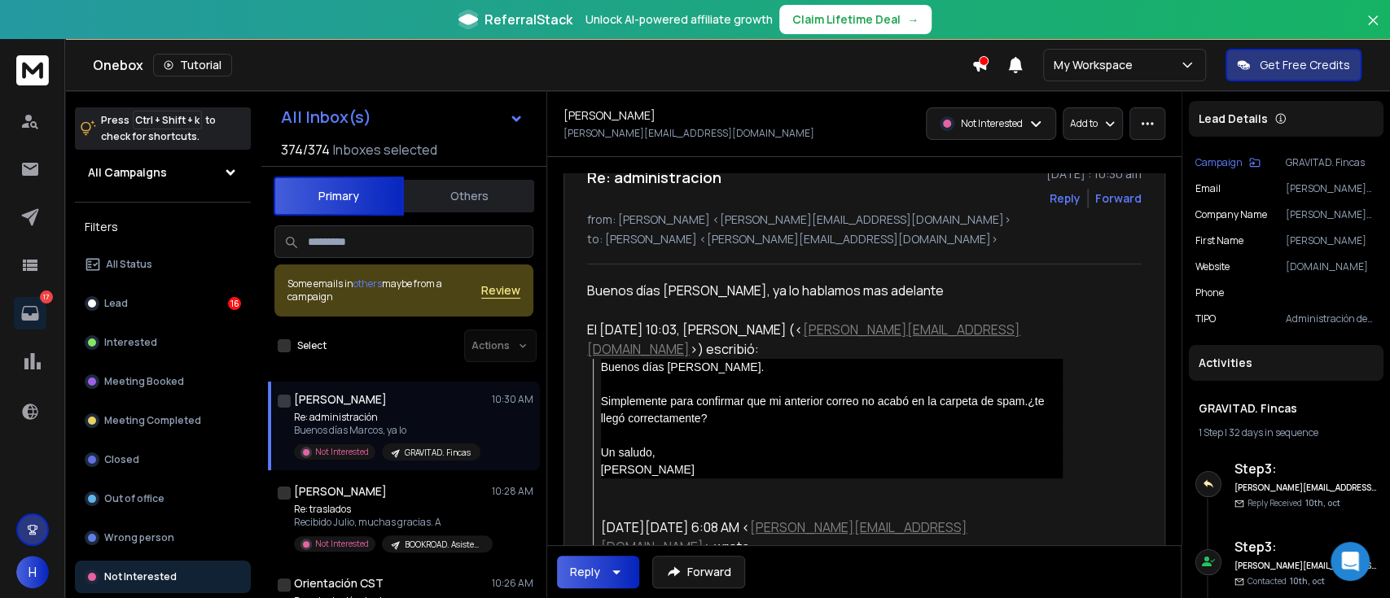
scroll to position [0, 0]
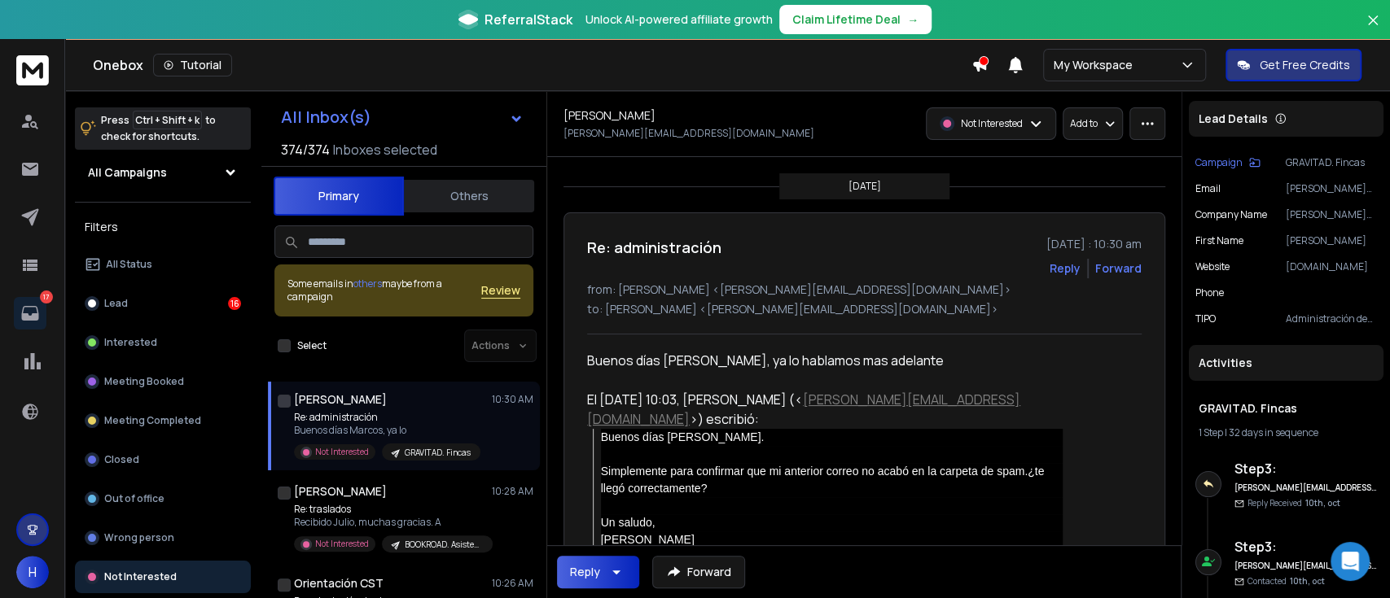
click at [993, 123] on p "Not Interested" at bounding box center [992, 123] width 62 height 13
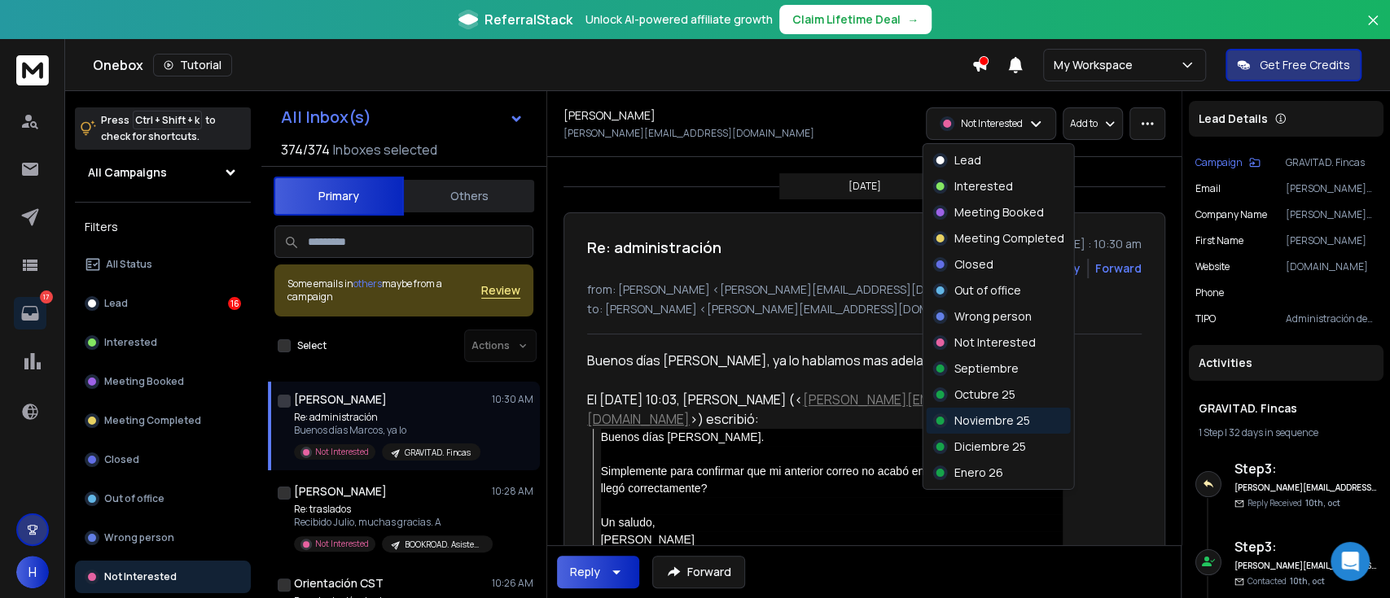
click at [997, 424] on p "Noviembre 25" at bounding box center [991, 421] width 76 height 16
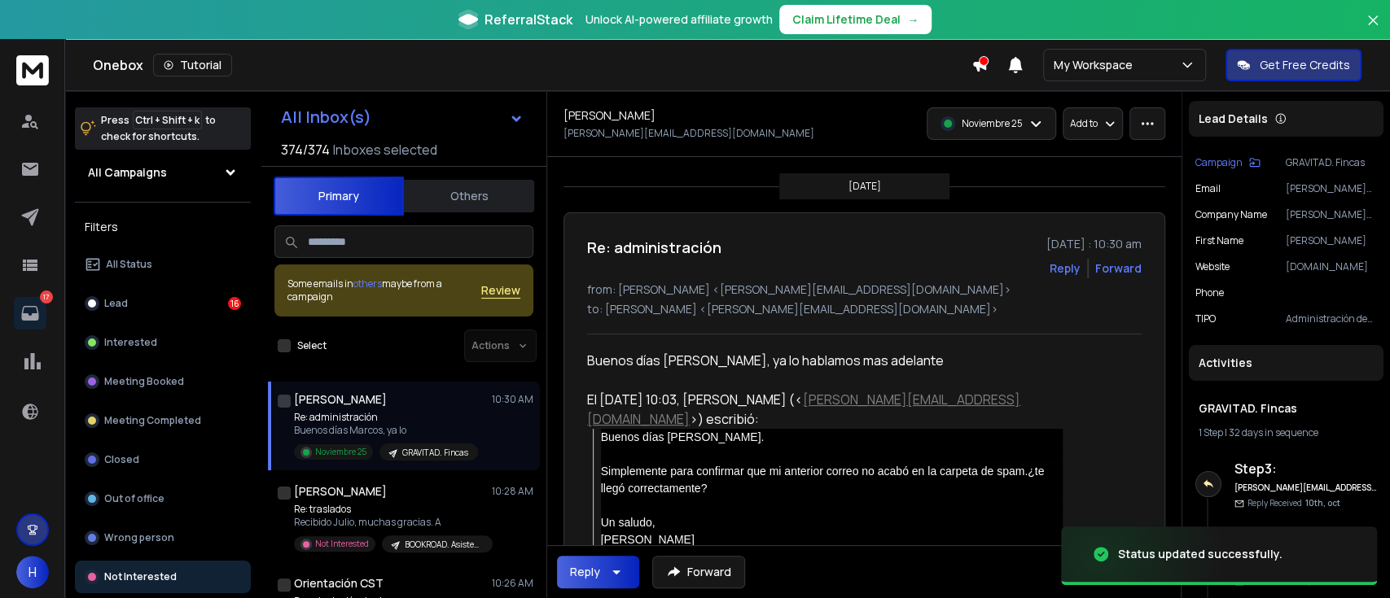
click at [1082, 126] on p "Add to" at bounding box center [1084, 123] width 28 height 13
click at [1092, 160] on div "Subsequence" at bounding box center [1118, 160] width 95 height 16
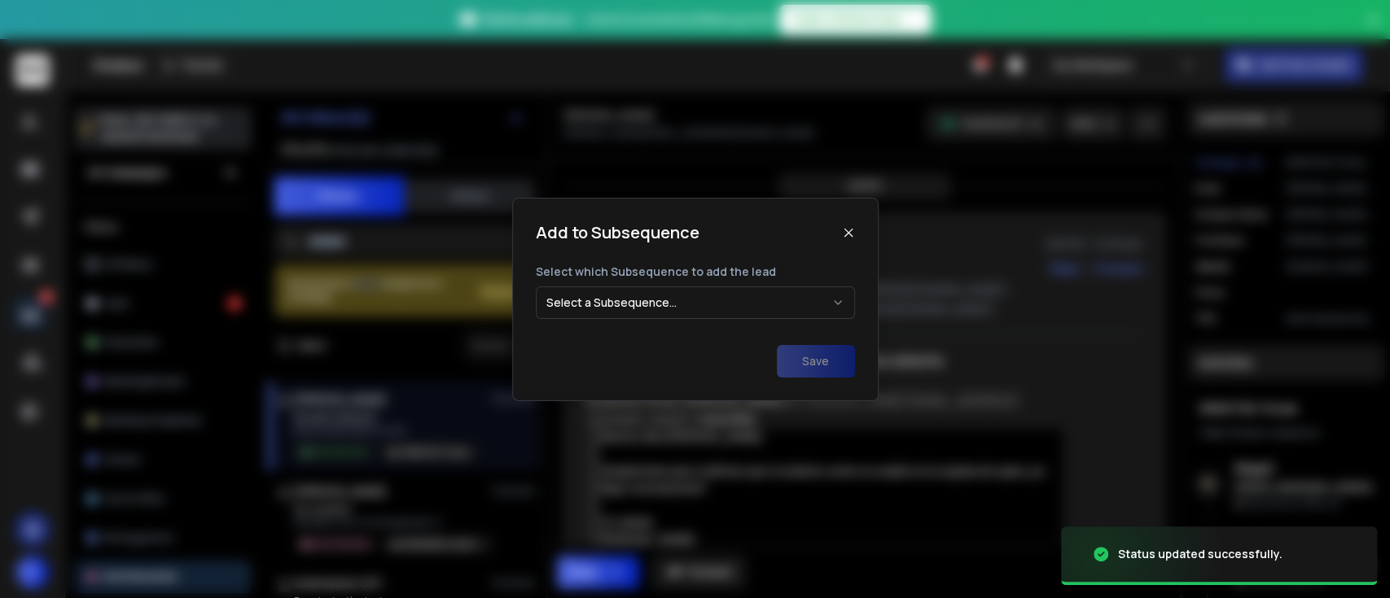
click at [730, 307] on button "Select a Subsequence..." at bounding box center [695, 303] width 319 height 33
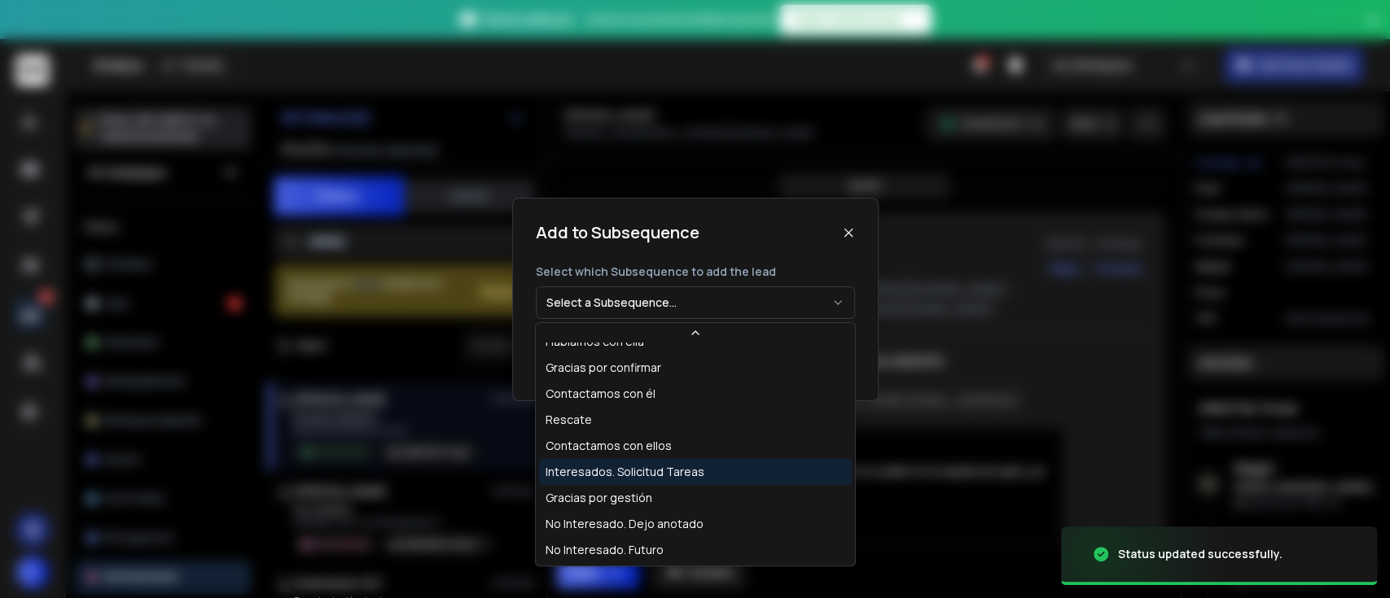
scroll to position [69, 0]
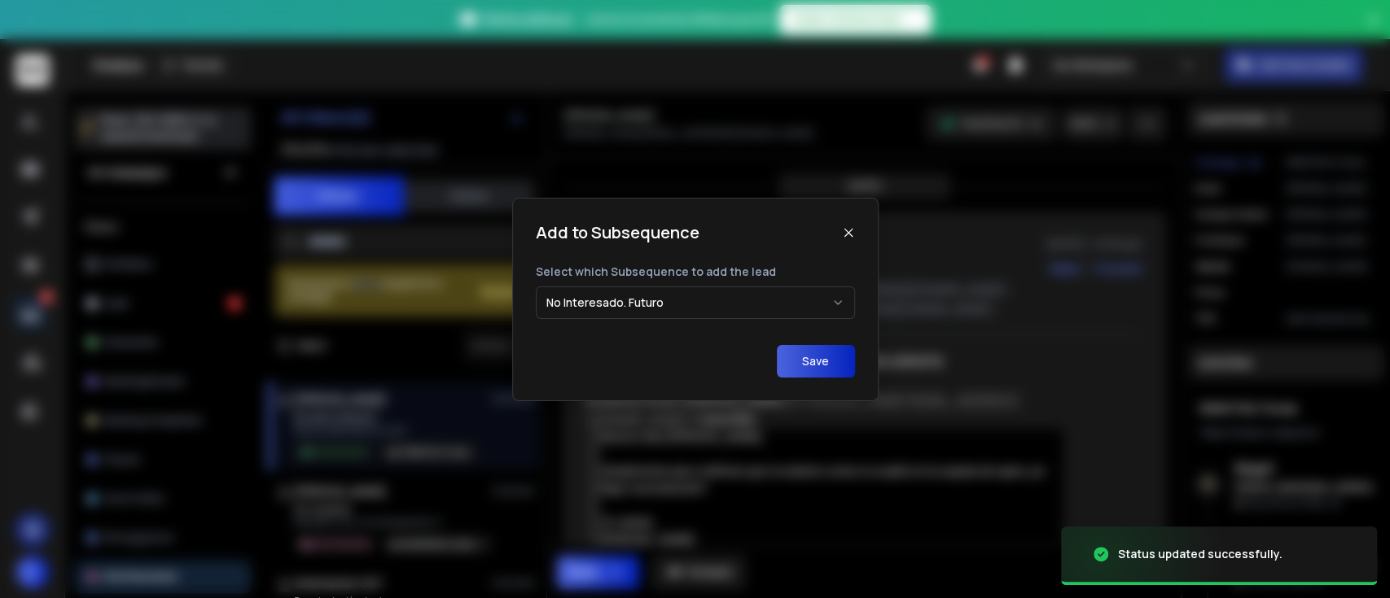
click at [806, 365] on button "Save" at bounding box center [816, 361] width 78 height 33
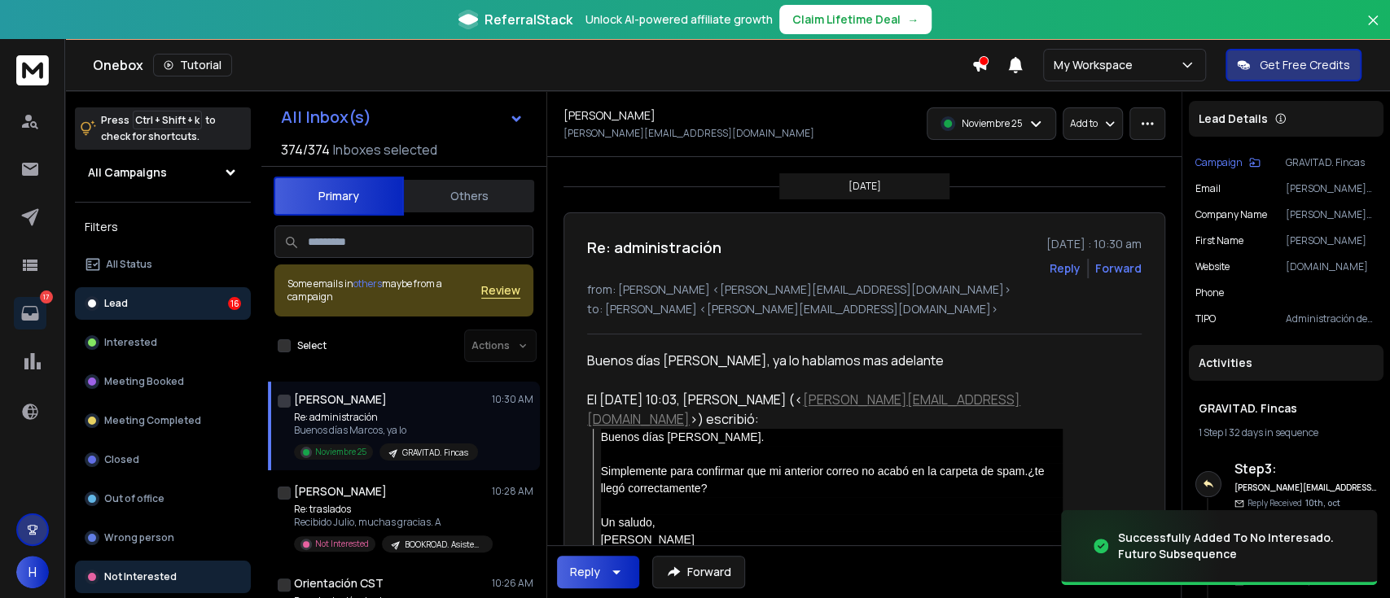
click at [162, 295] on button "Lead 16" at bounding box center [163, 303] width 176 height 33
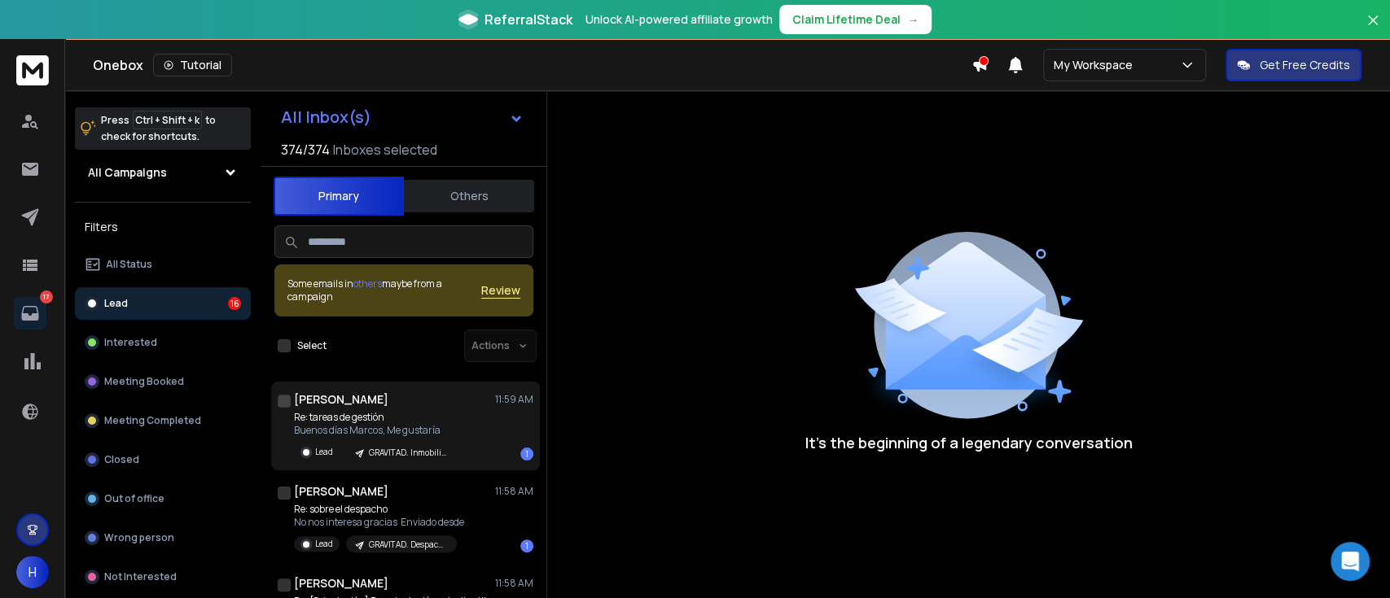
click at [401, 427] on p "Buenos días Marcos, Me gustaría" at bounding box center [375, 430] width 163 height 13
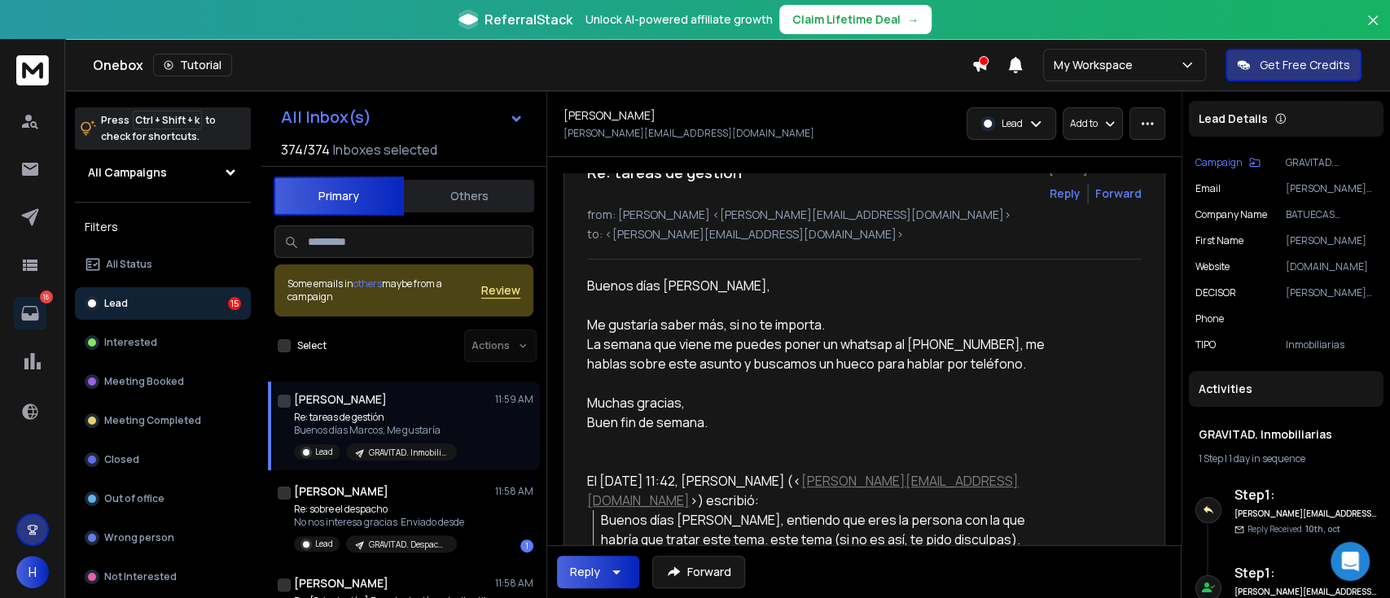
scroll to position [108, 0]
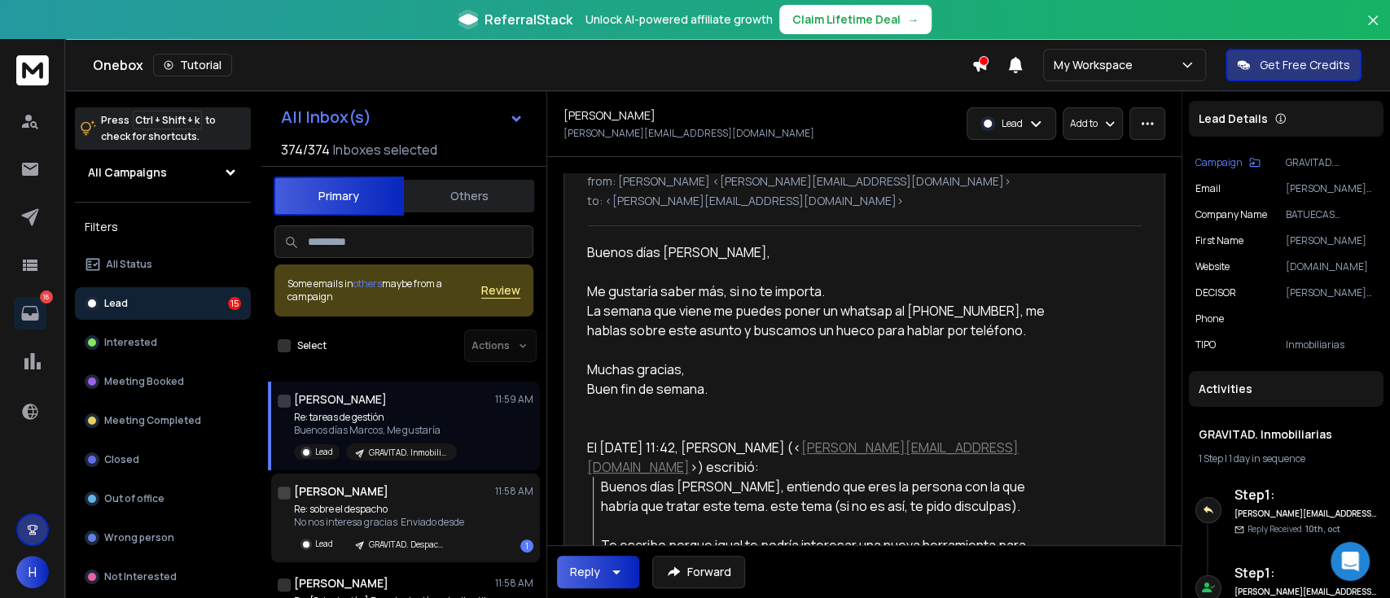
click at [400, 497] on div "Josu Olalla Iraeta 11:58 AM" at bounding box center [413, 492] width 239 height 16
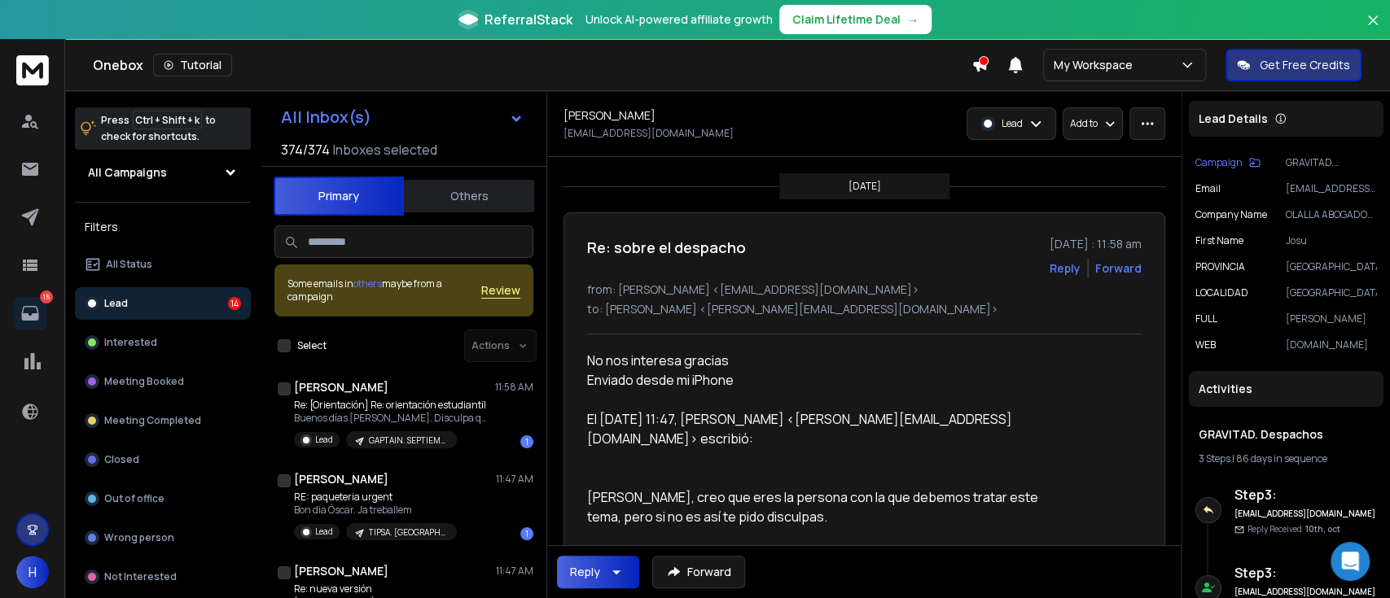
scroll to position [217, 0]
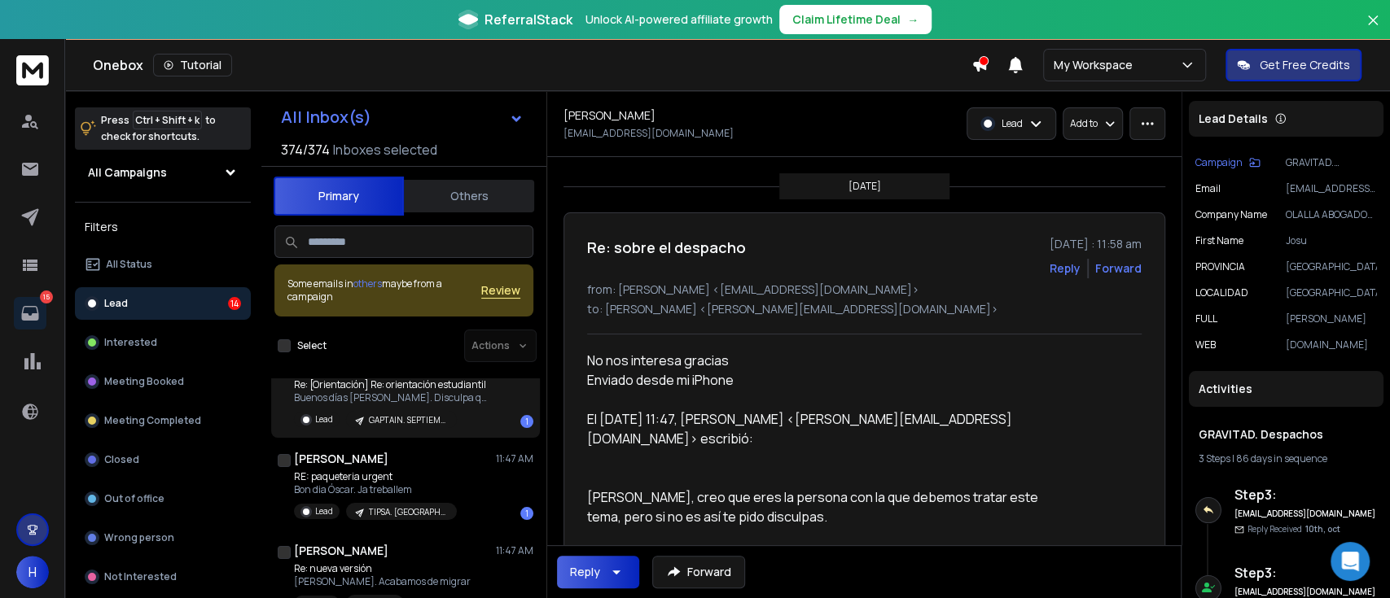
click at [456, 405] on div "Re: [Orientación] Re: orientación estudiantil Buenos días Alberto. Disculpa que…" at bounding box center [391, 404] width 195 height 50
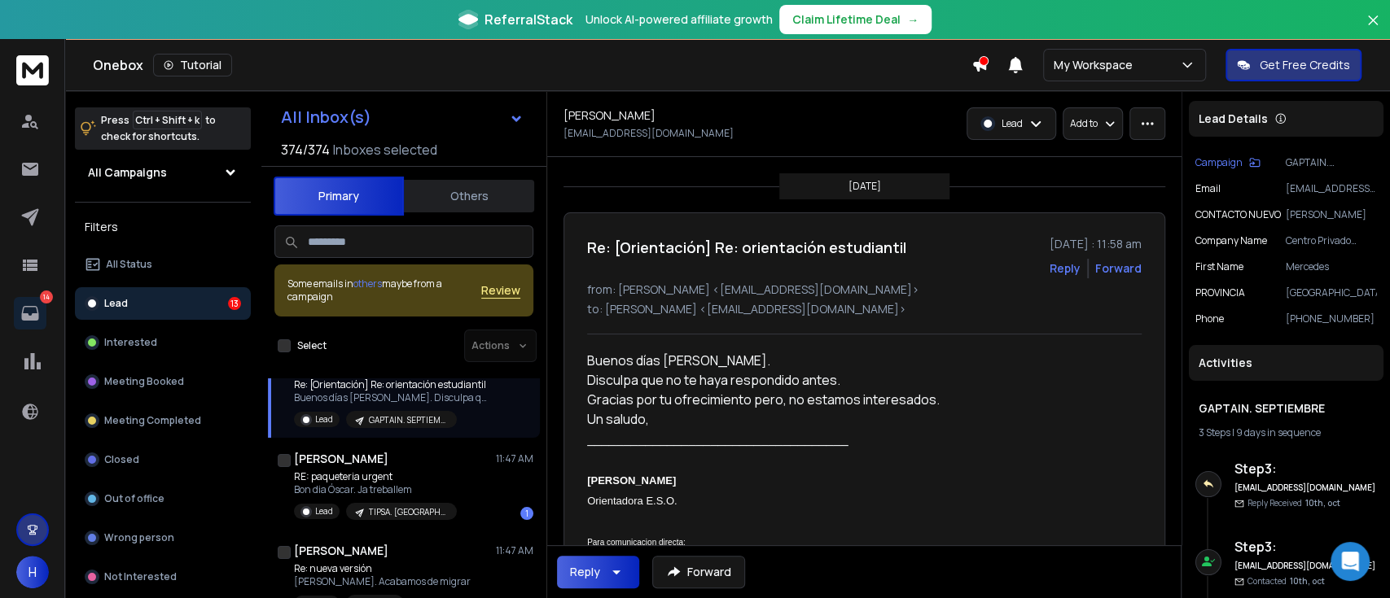
click at [1016, 120] on p "Lead" at bounding box center [1011, 123] width 21 height 13
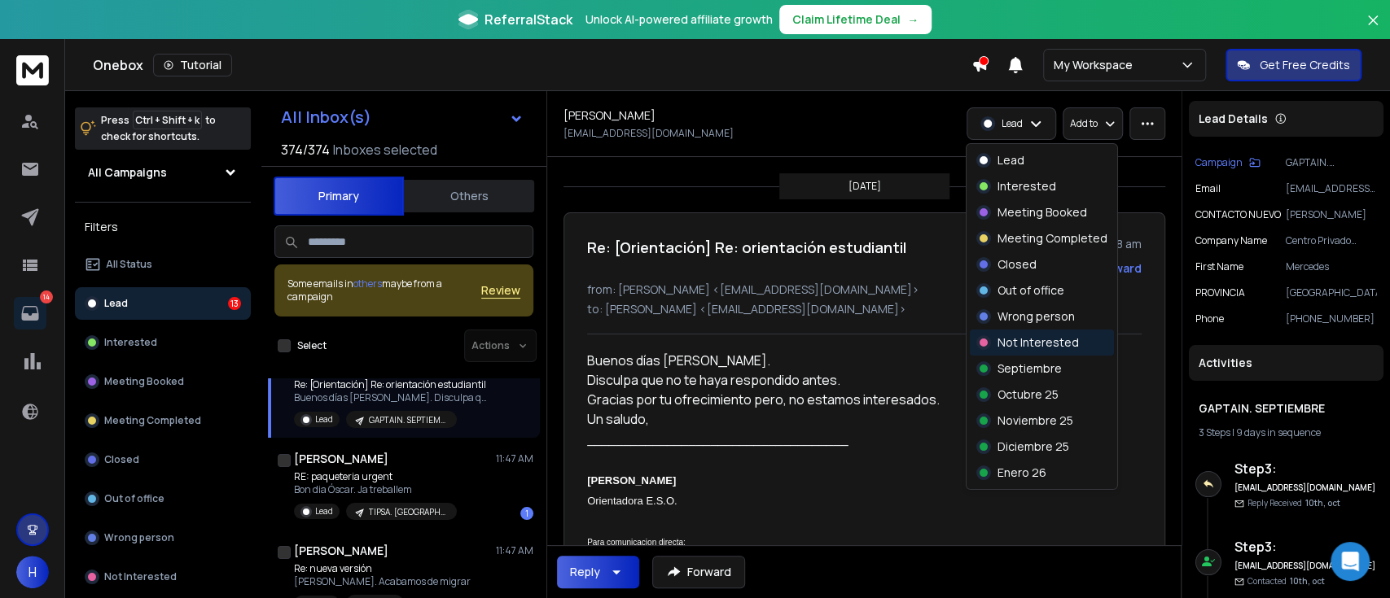
click at [1027, 339] on p "Not Interested" at bounding box center [1037, 343] width 81 height 16
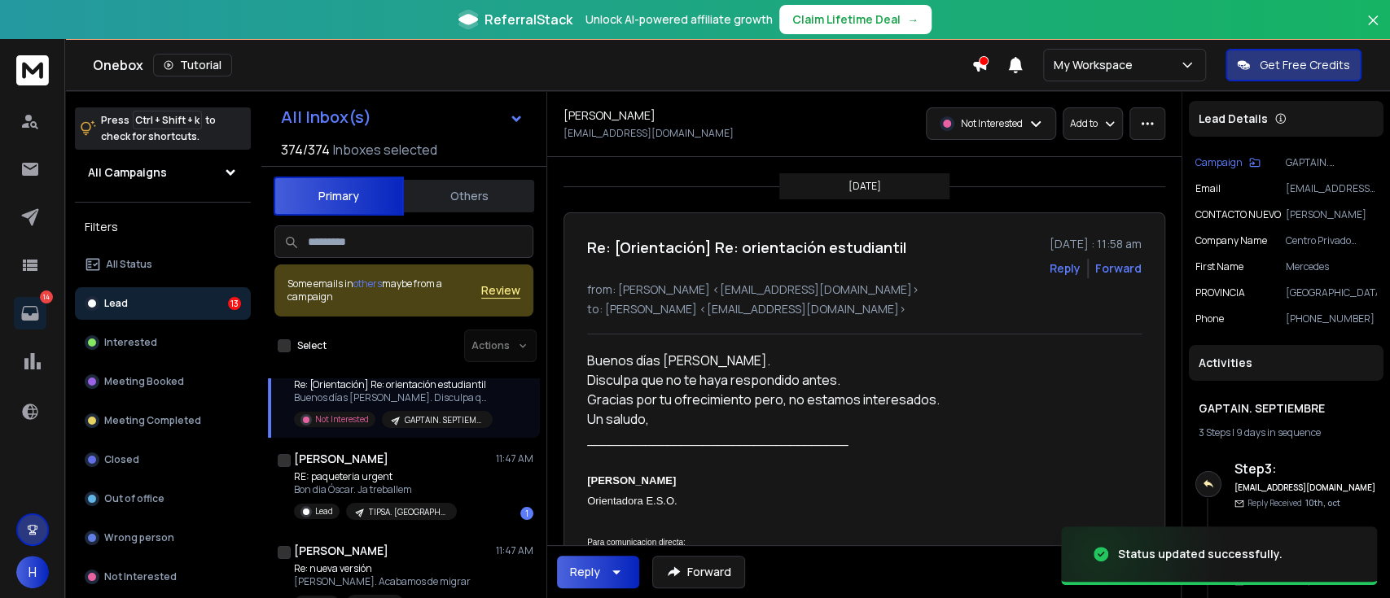
click at [1075, 125] on p "Add to" at bounding box center [1084, 123] width 28 height 13
click at [1101, 156] on div "Subsequence" at bounding box center [1118, 160] width 95 height 16
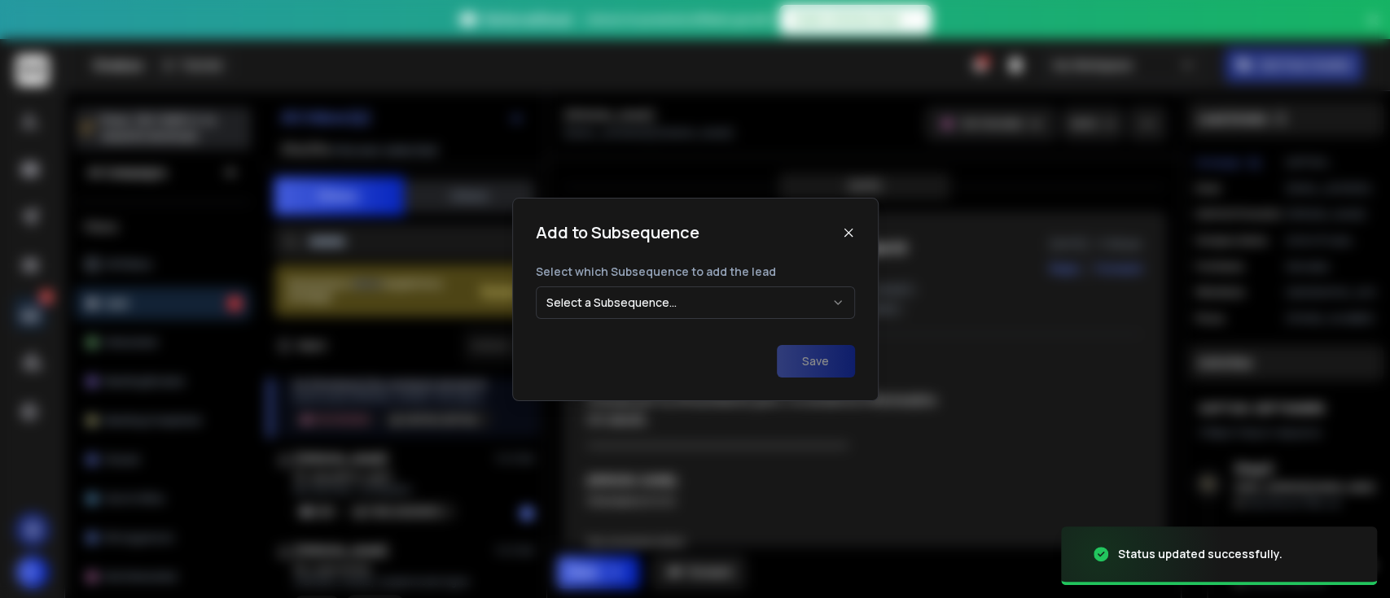
click at [692, 300] on button "Select a Subsequence..." at bounding box center [695, 303] width 319 height 33
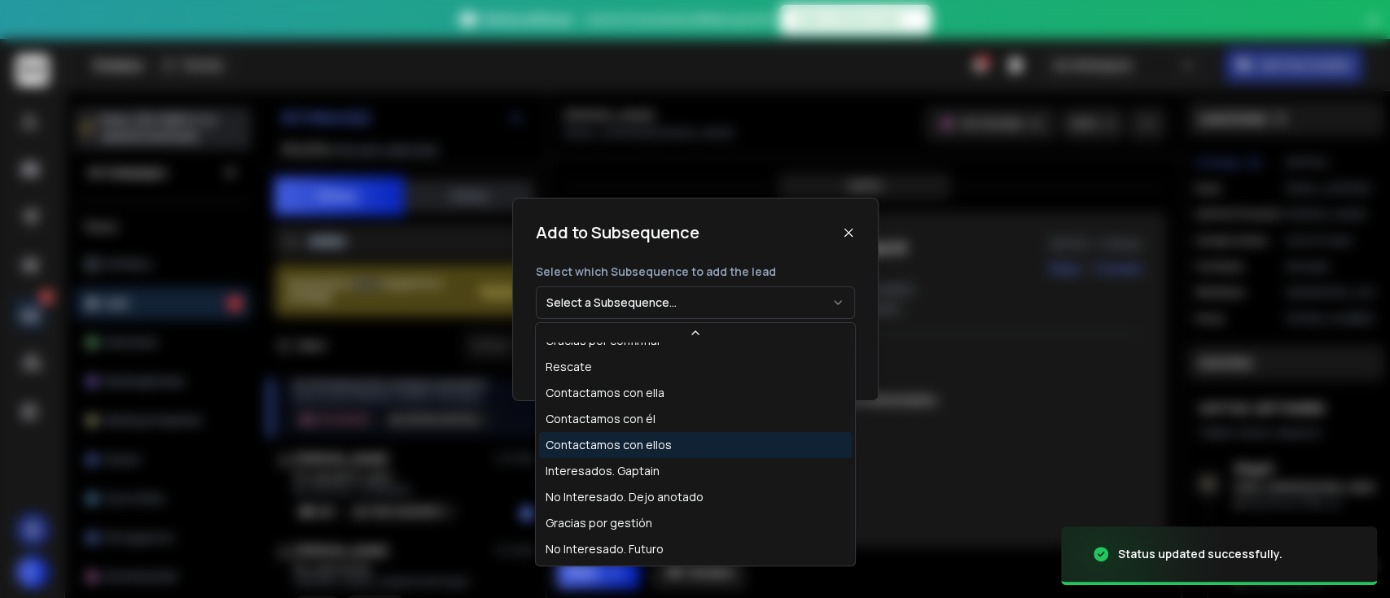
scroll to position [69, 0]
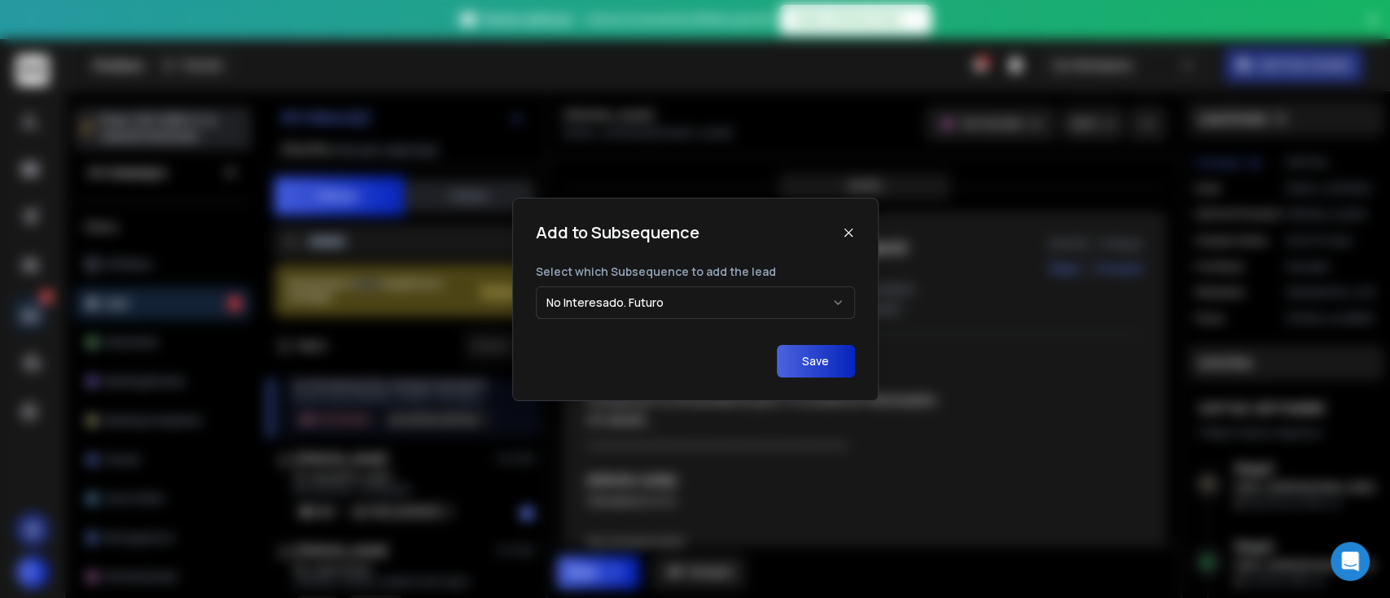
click at [810, 345] on button "Save" at bounding box center [816, 361] width 78 height 33
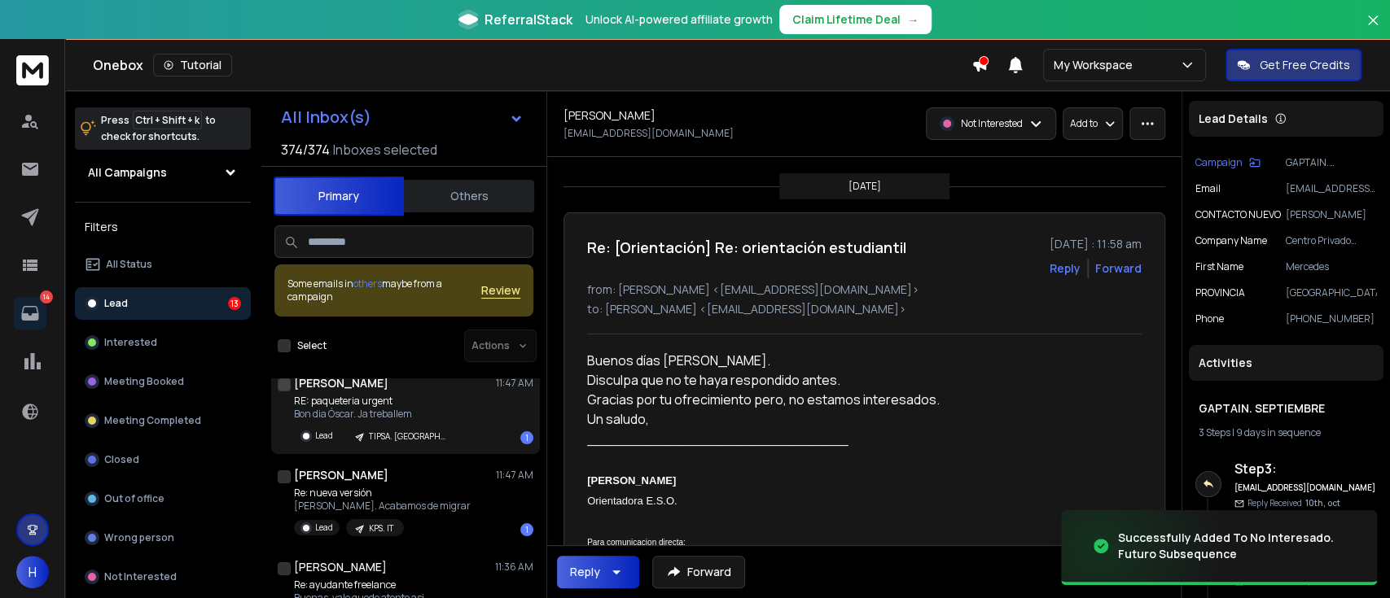
scroll to position [326, 0]
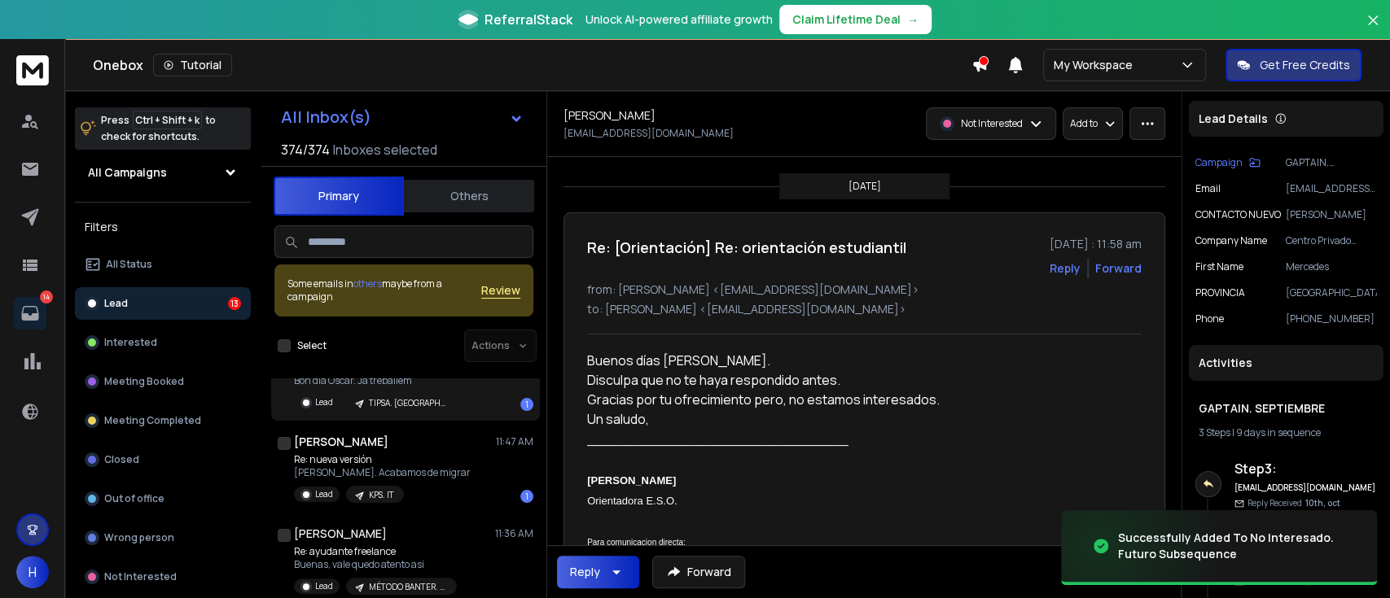
click at [415, 381] on p "Bon dia Óscar. Ja treballem" at bounding box center [375, 381] width 163 height 13
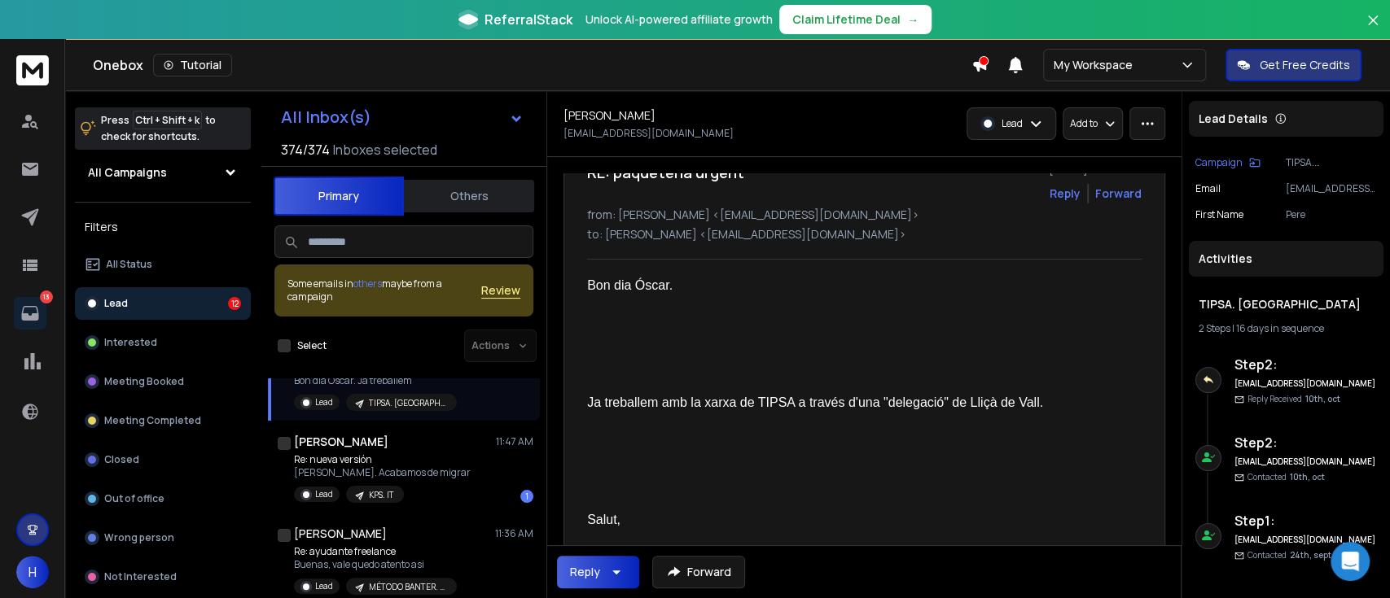
scroll to position [108, 0]
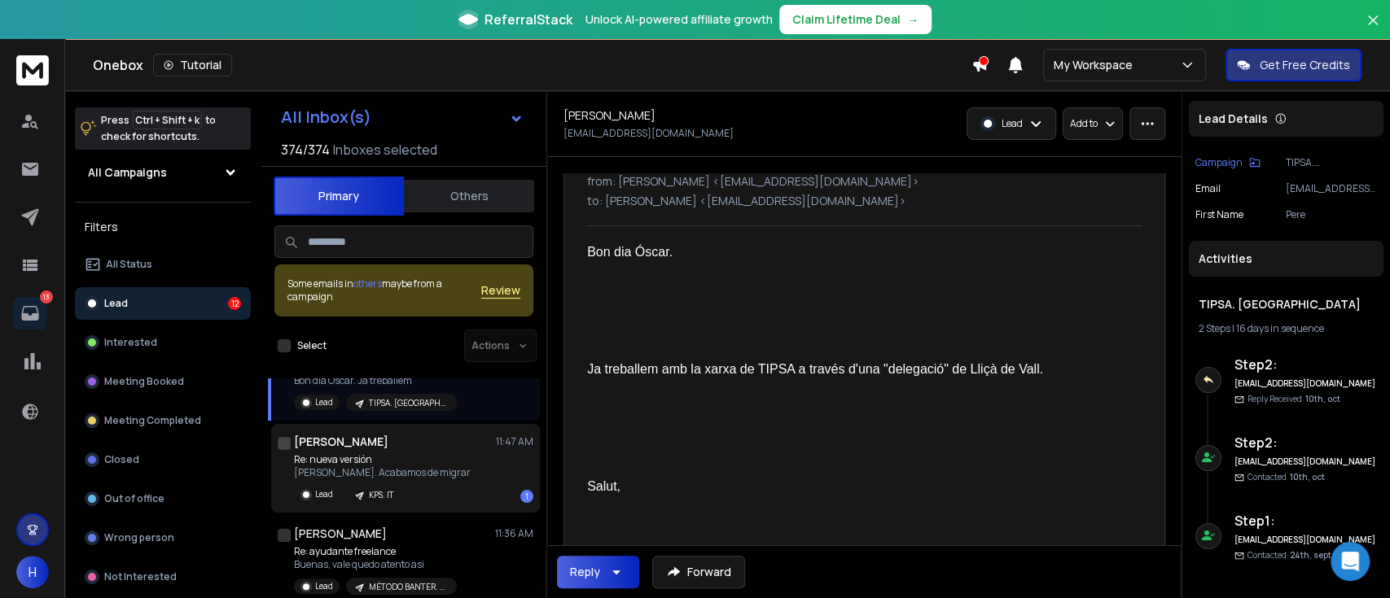
click at [403, 459] on p "Re: nueva versión" at bounding box center [382, 460] width 177 height 13
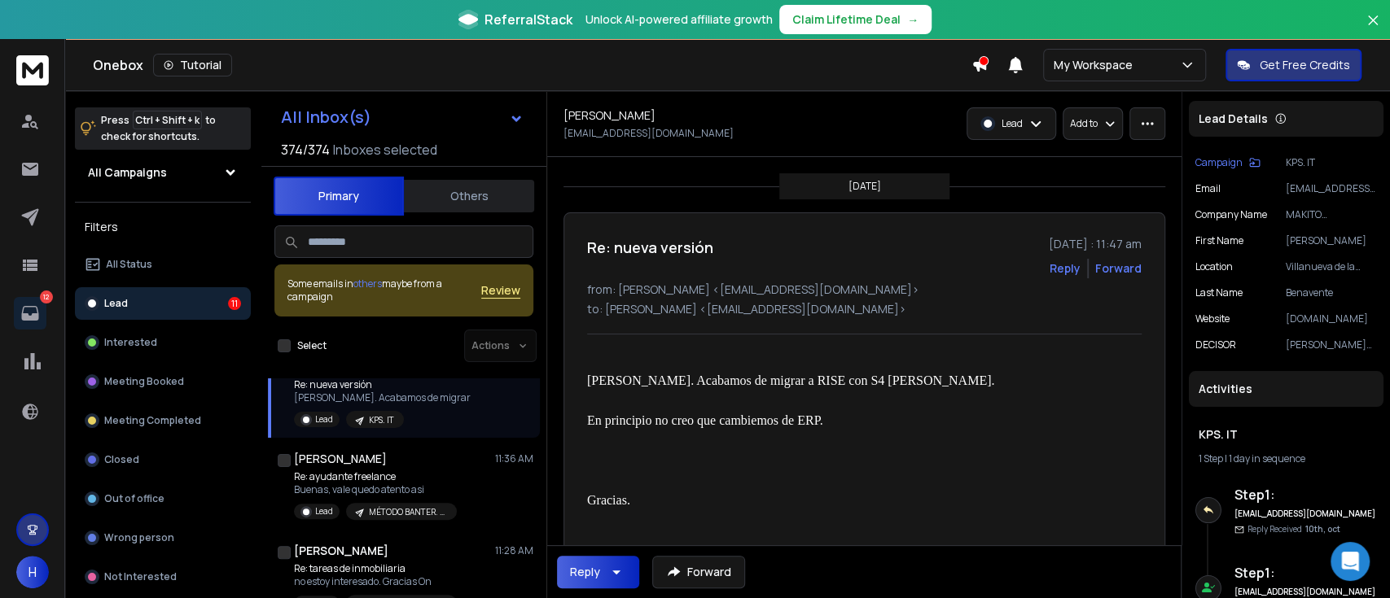
scroll to position [434, 0]
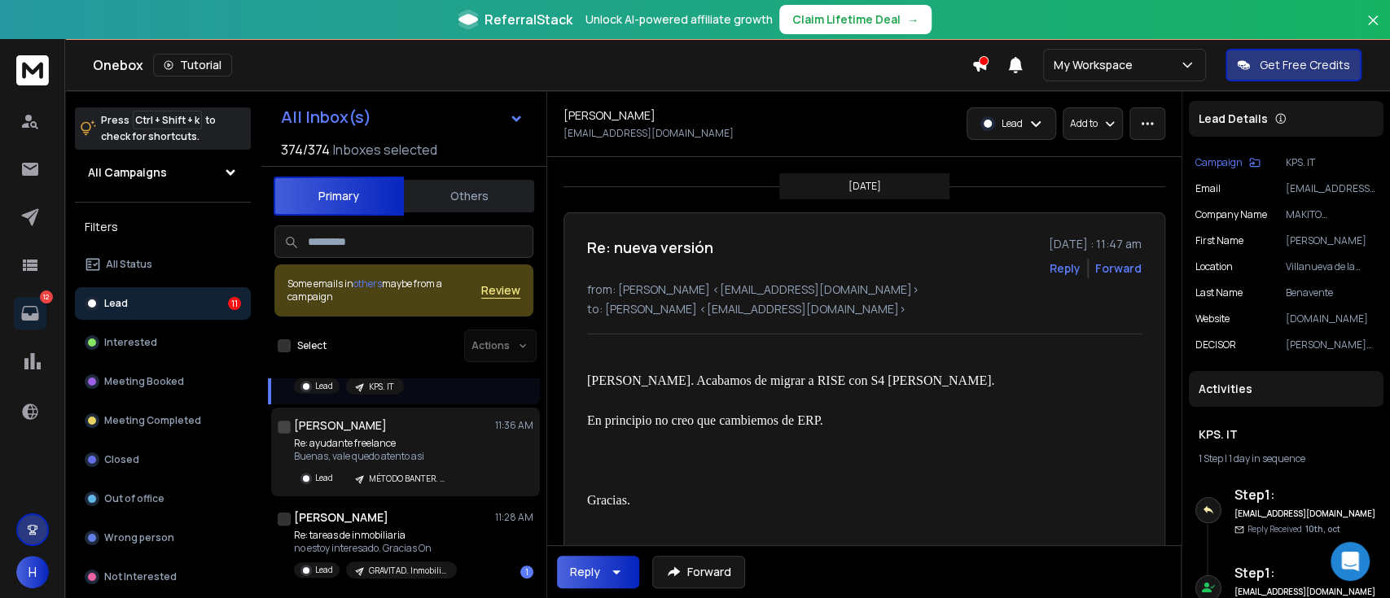
click at [418, 465] on div "Re: ayudante freelance Buenas, vale quedo atento asi Lead MÉTODO BANTER. Catch …" at bounding box center [375, 462] width 163 height 50
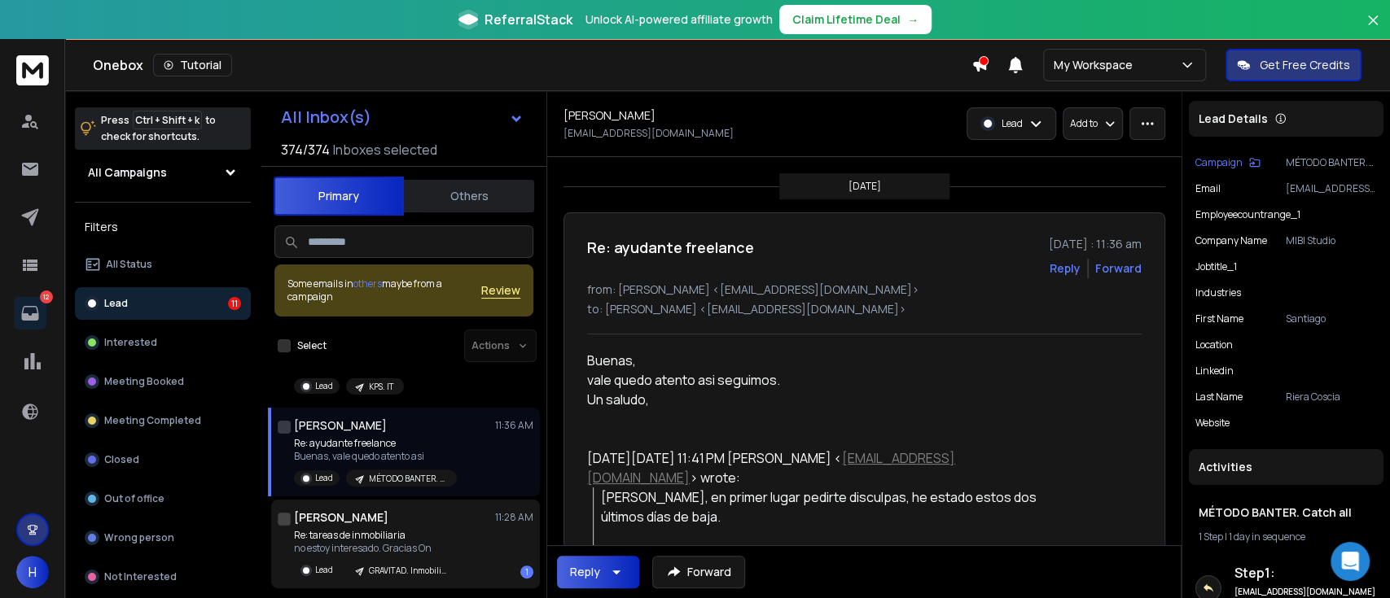
click at [410, 539] on p "Re: tareas de inmobiliaria" at bounding box center [375, 535] width 163 height 13
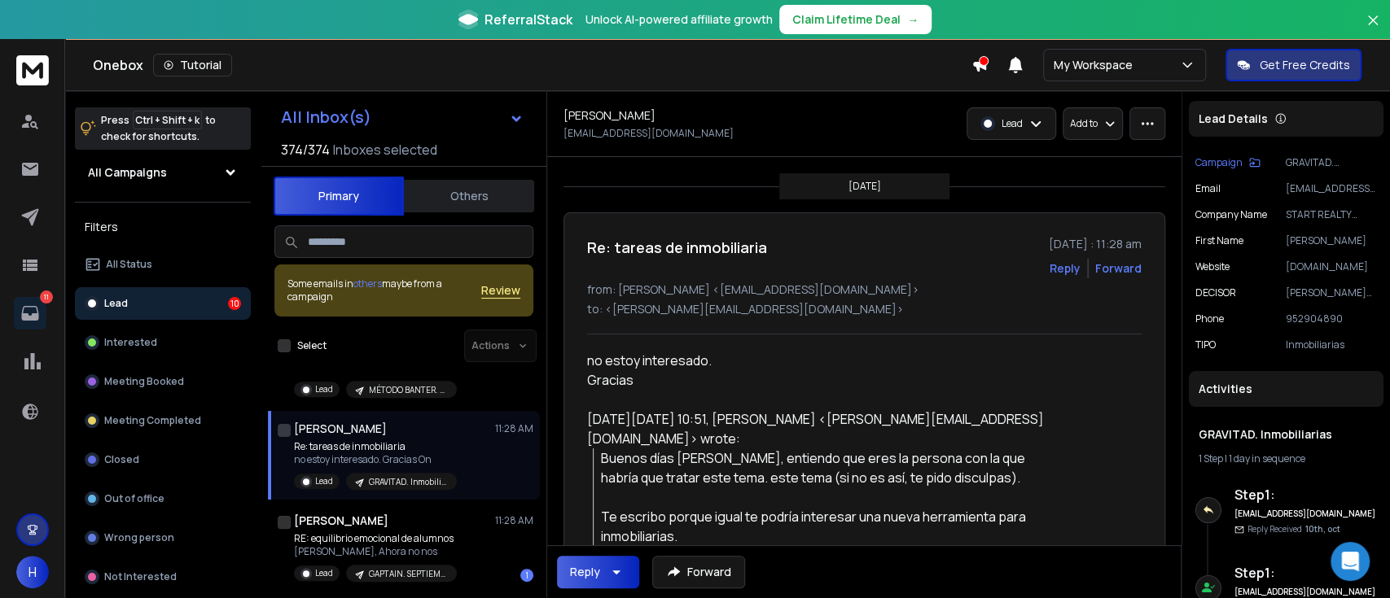
scroll to position [542, 0]
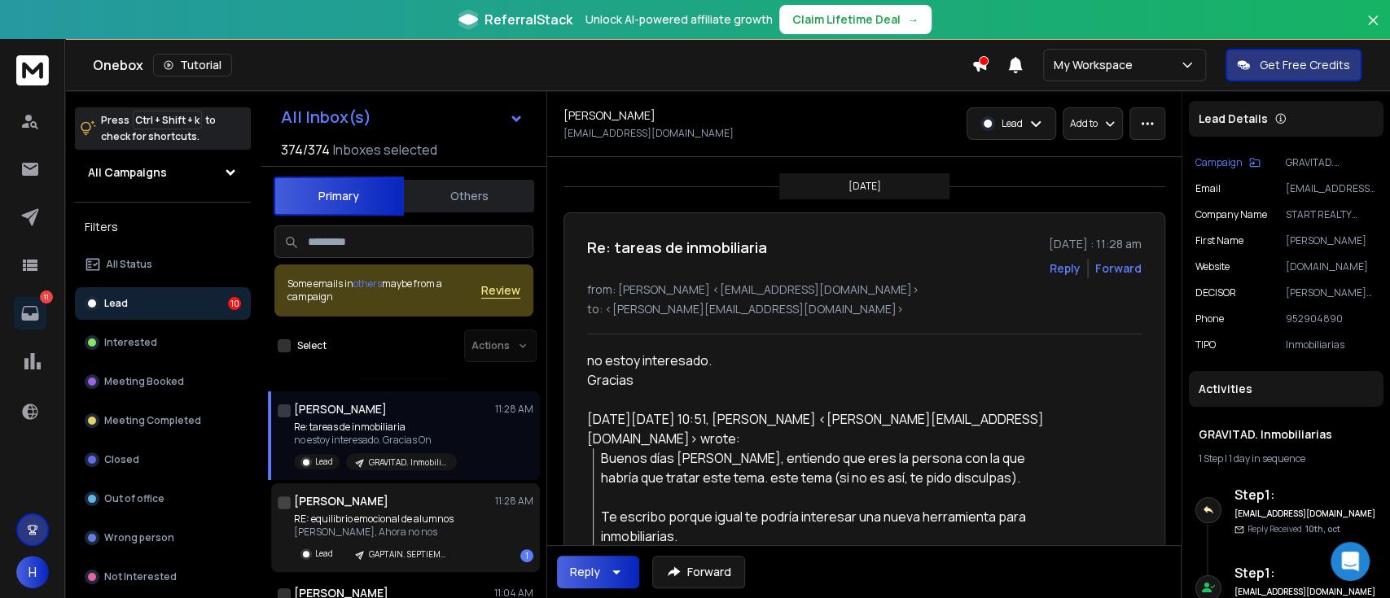
click at [434, 535] on p "[PERSON_NAME], Ahora no nos" at bounding box center [375, 532] width 163 height 13
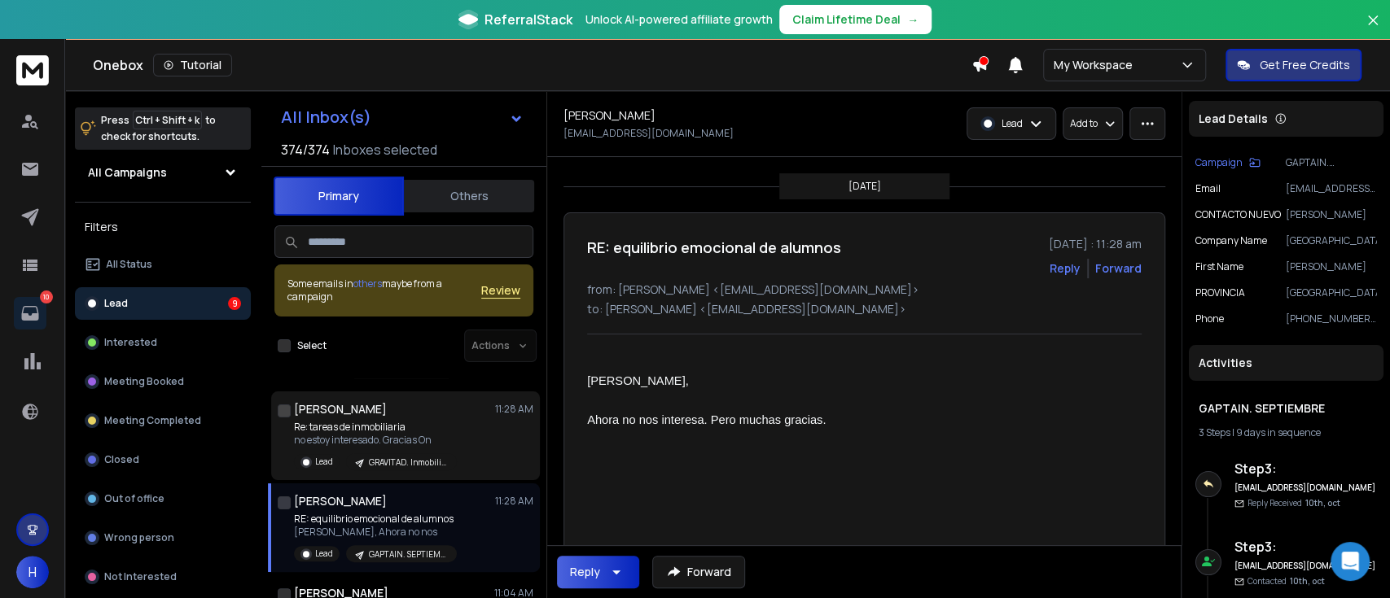
scroll to position [651, 0]
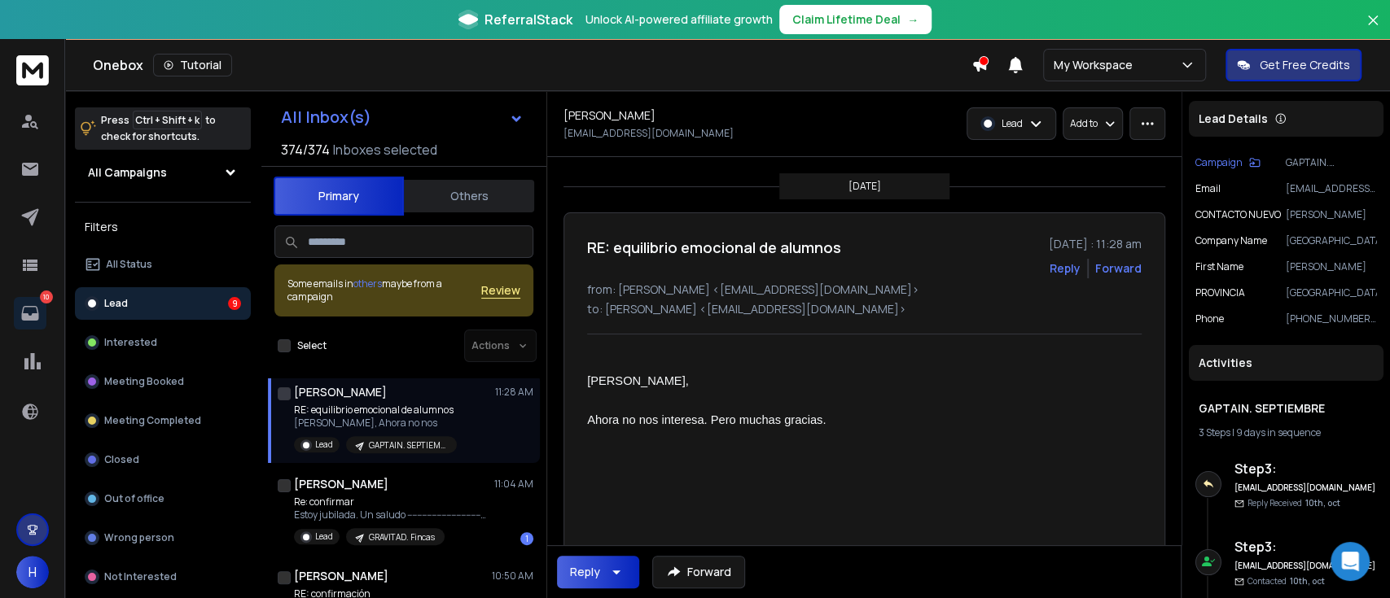
click at [1010, 135] on div "Lead" at bounding box center [1011, 123] width 88 height 31
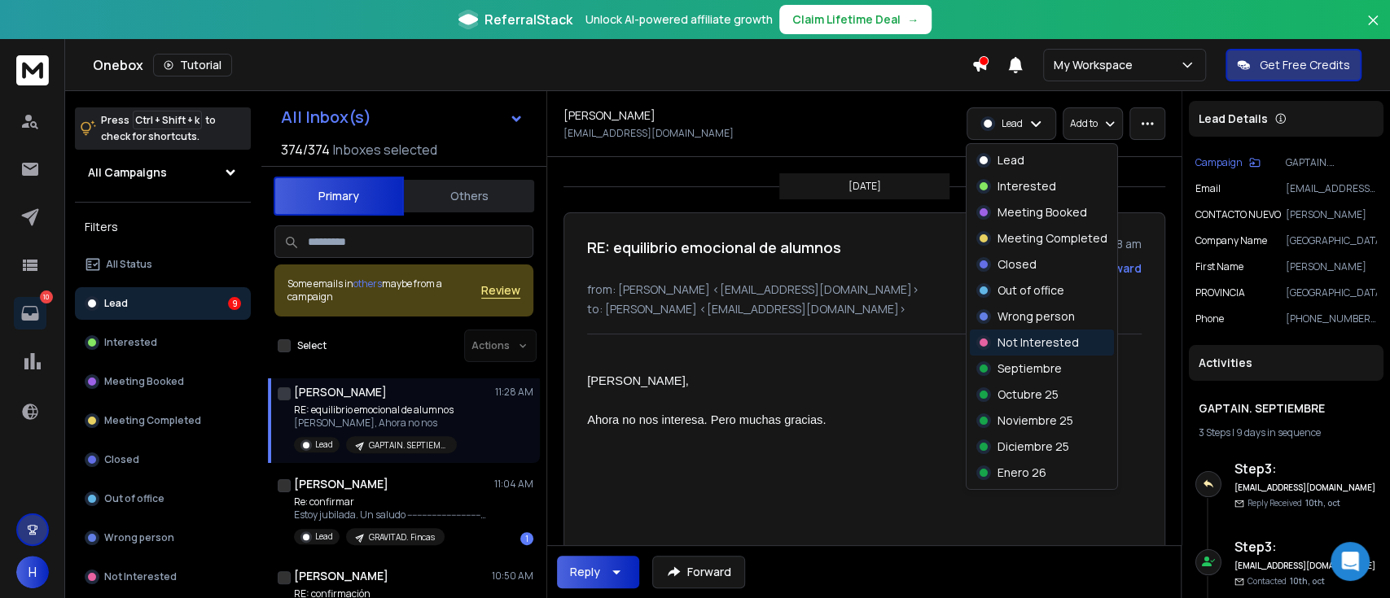
click at [1001, 346] on p "Not Interested" at bounding box center [1037, 343] width 81 height 16
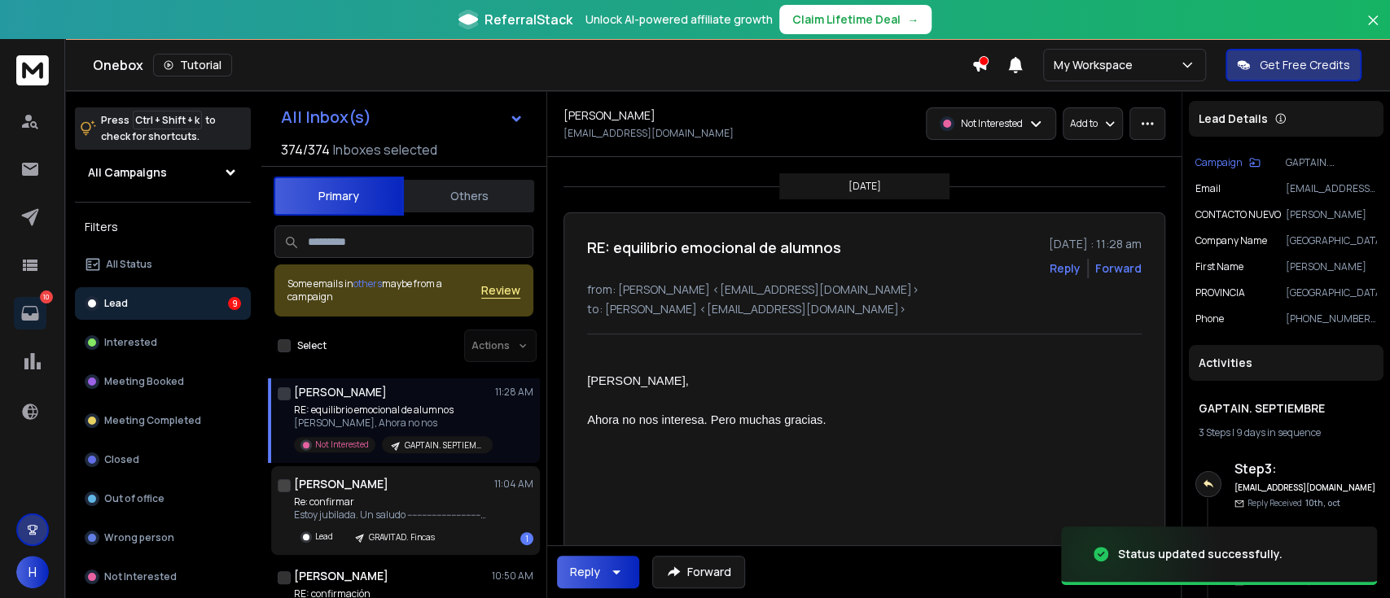
click at [397, 500] on p "Re: confirmar" at bounding box center [391, 502] width 195 height 13
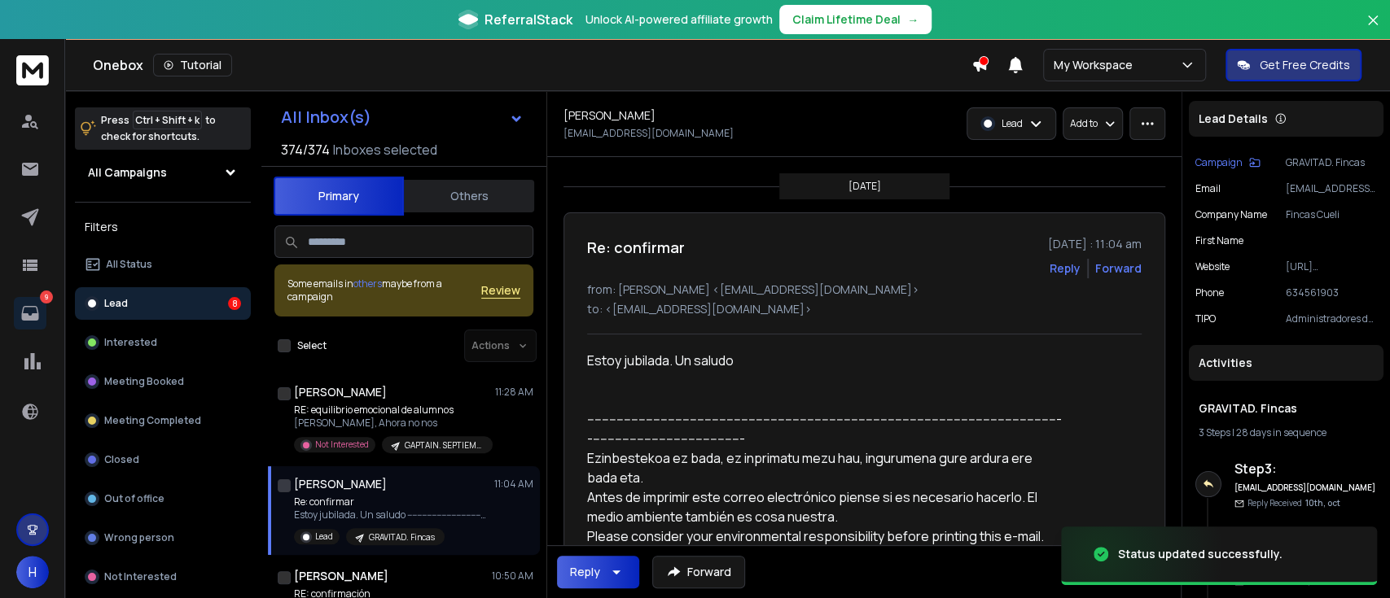
click at [1002, 129] on p "Lead" at bounding box center [1011, 123] width 21 height 13
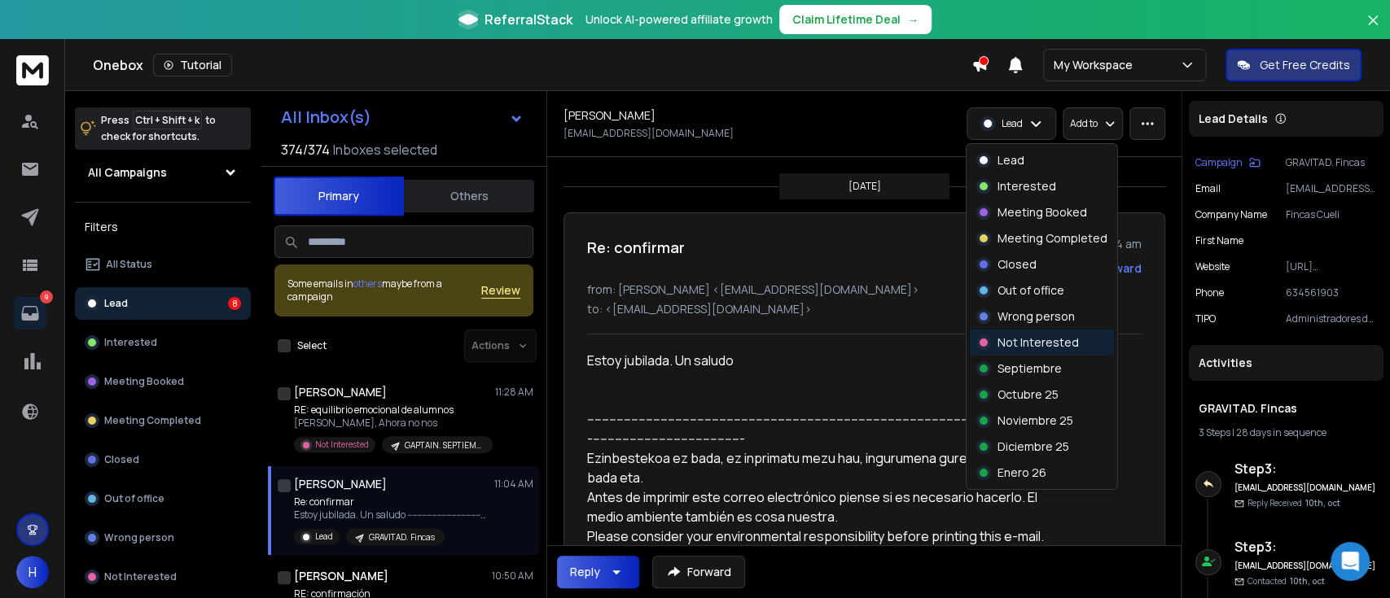
drag, startPoint x: 1019, startPoint y: 343, endPoint x: 1003, endPoint y: 345, distance: 16.5
click at [1019, 344] on p "Not Interested" at bounding box center [1037, 343] width 81 height 16
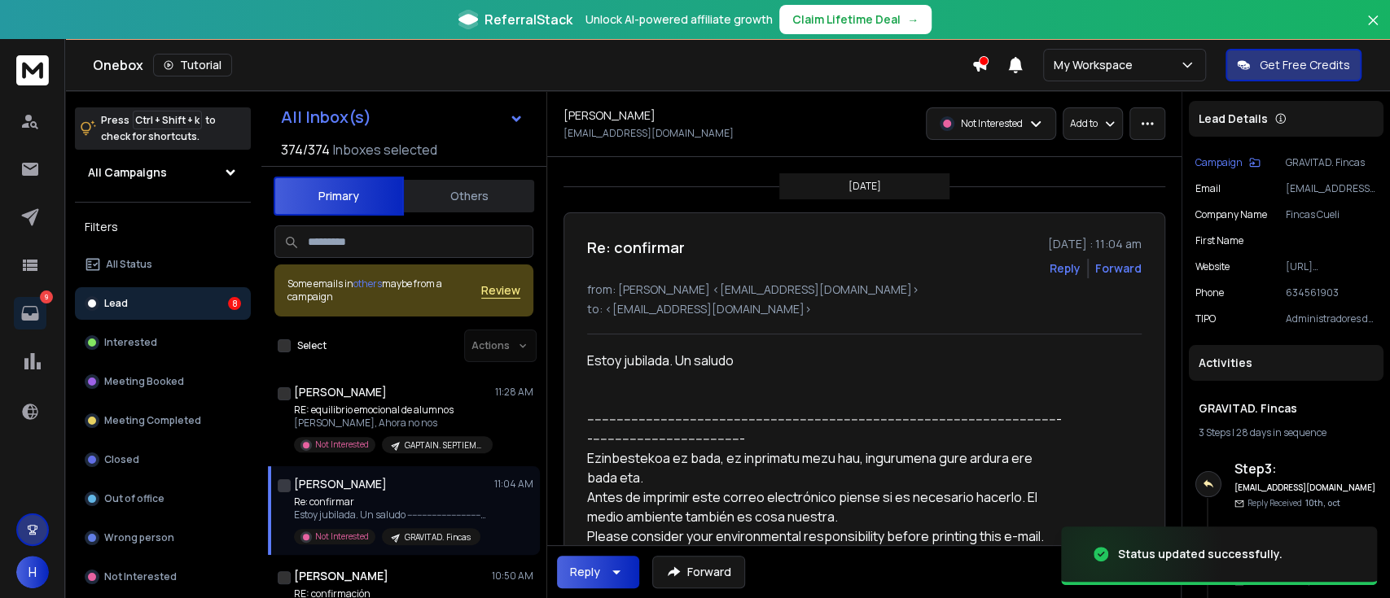
click at [1144, 120] on icon "button" at bounding box center [1147, 123] width 15 height 15
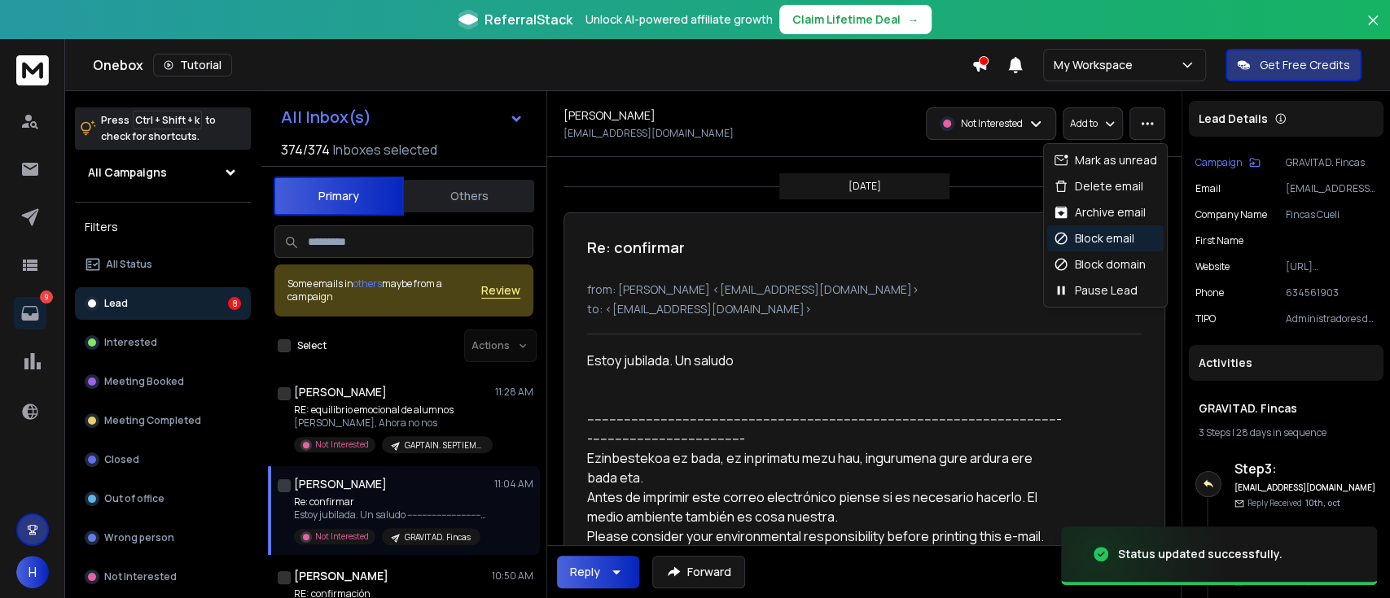
click at [1112, 245] on div "Block email" at bounding box center [1094, 238] width 81 height 16
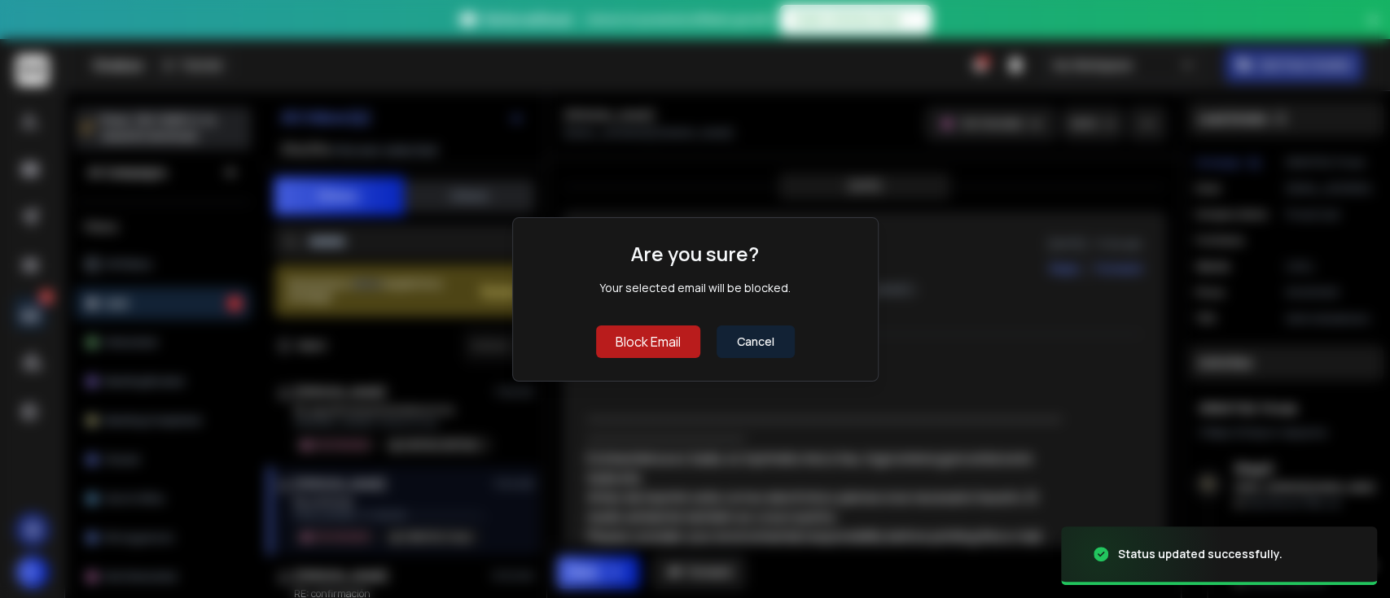
click at [632, 348] on button "Block Email" at bounding box center [648, 342] width 104 height 33
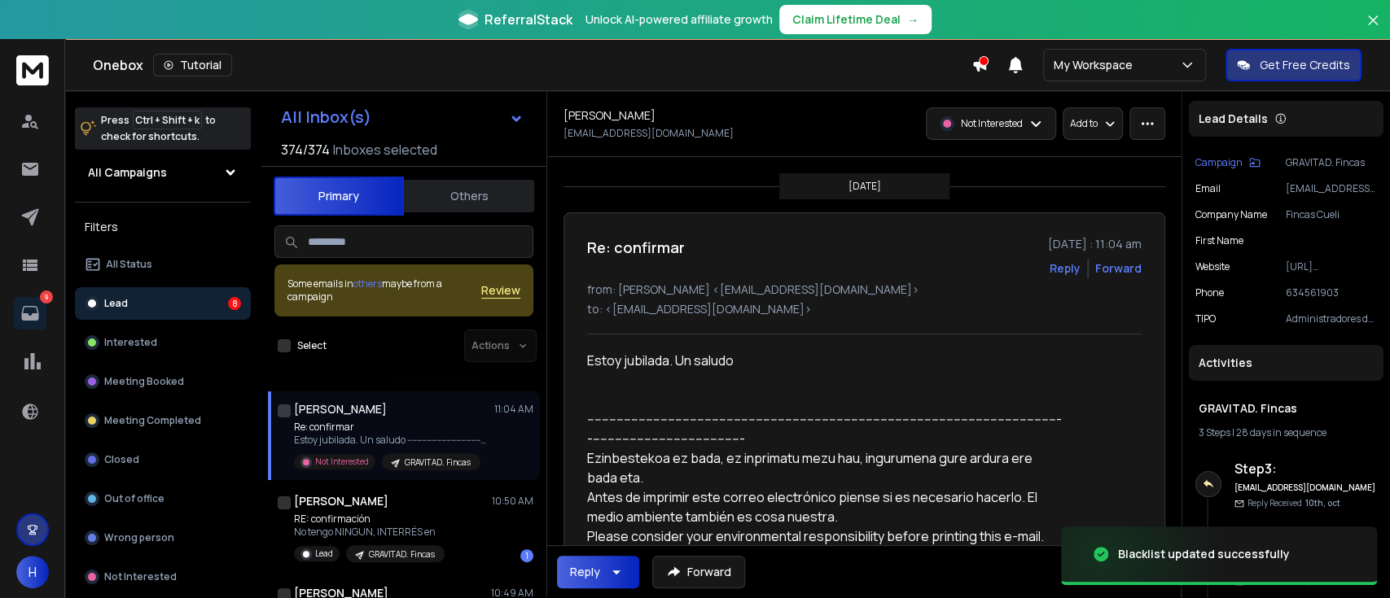
scroll to position [760, 0]
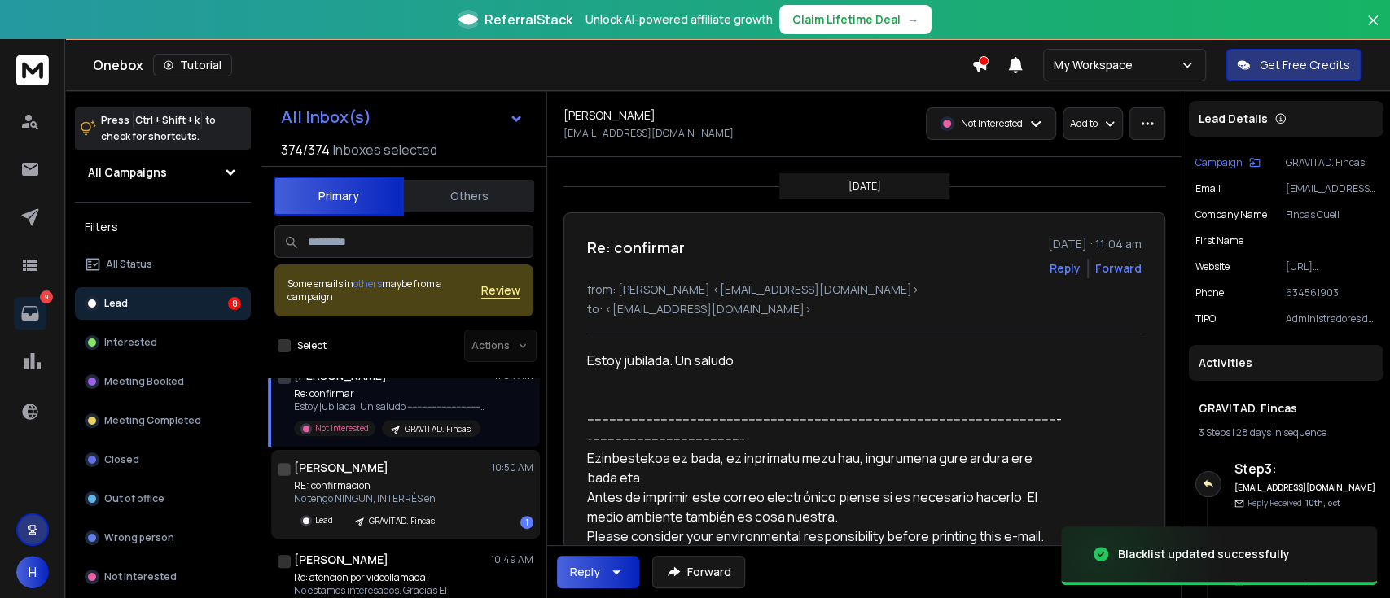
click at [417, 483] on p "RE: confirmación" at bounding box center [369, 486] width 151 height 13
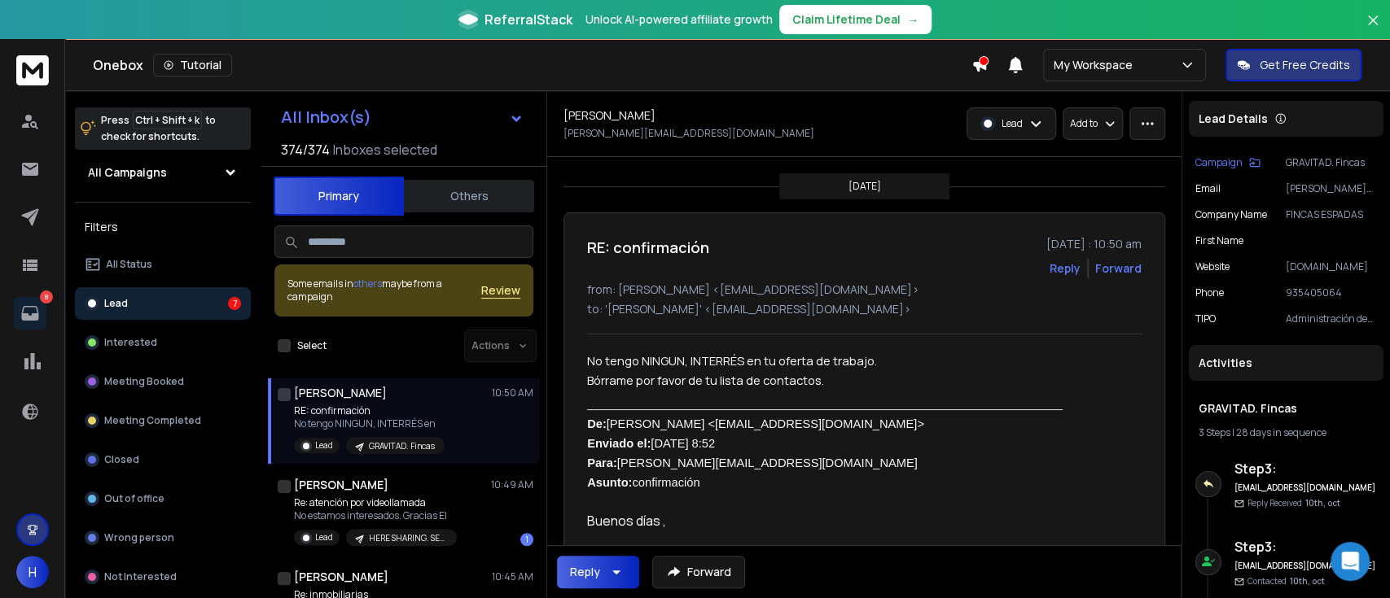
scroll to position [868, 0]
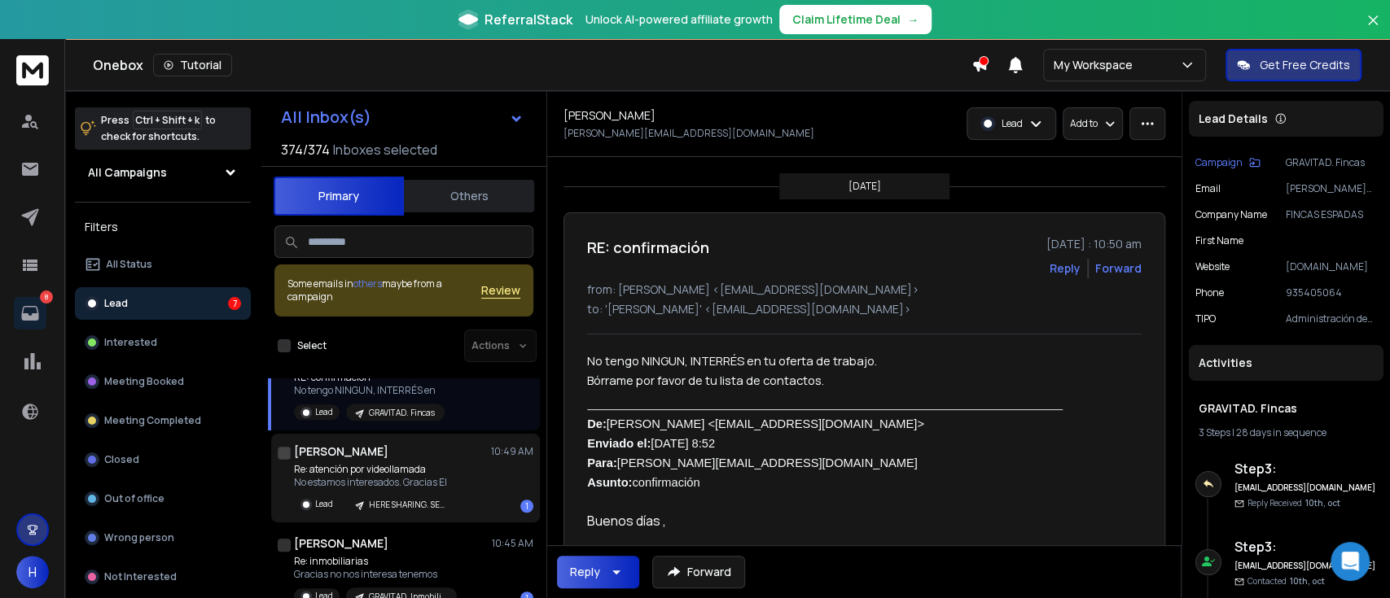
click at [414, 472] on p "Re: atención por videollamada" at bounding box center [375, 469] width 163 height 13
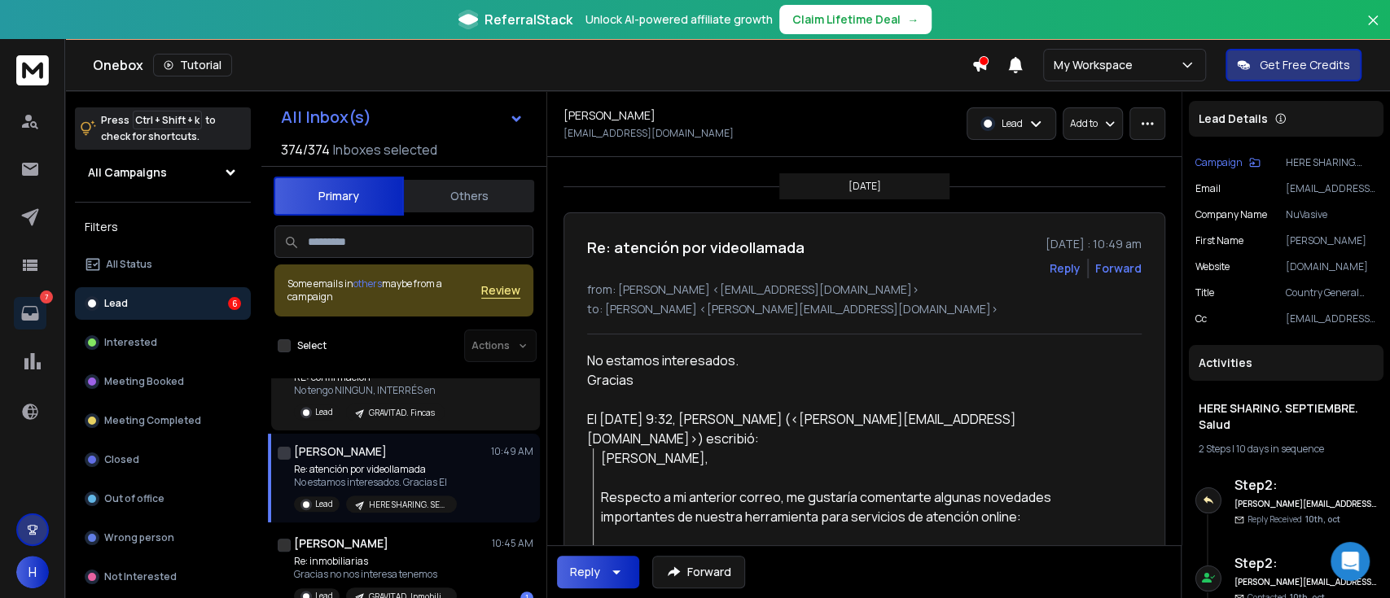
scroll to position [977, 0]
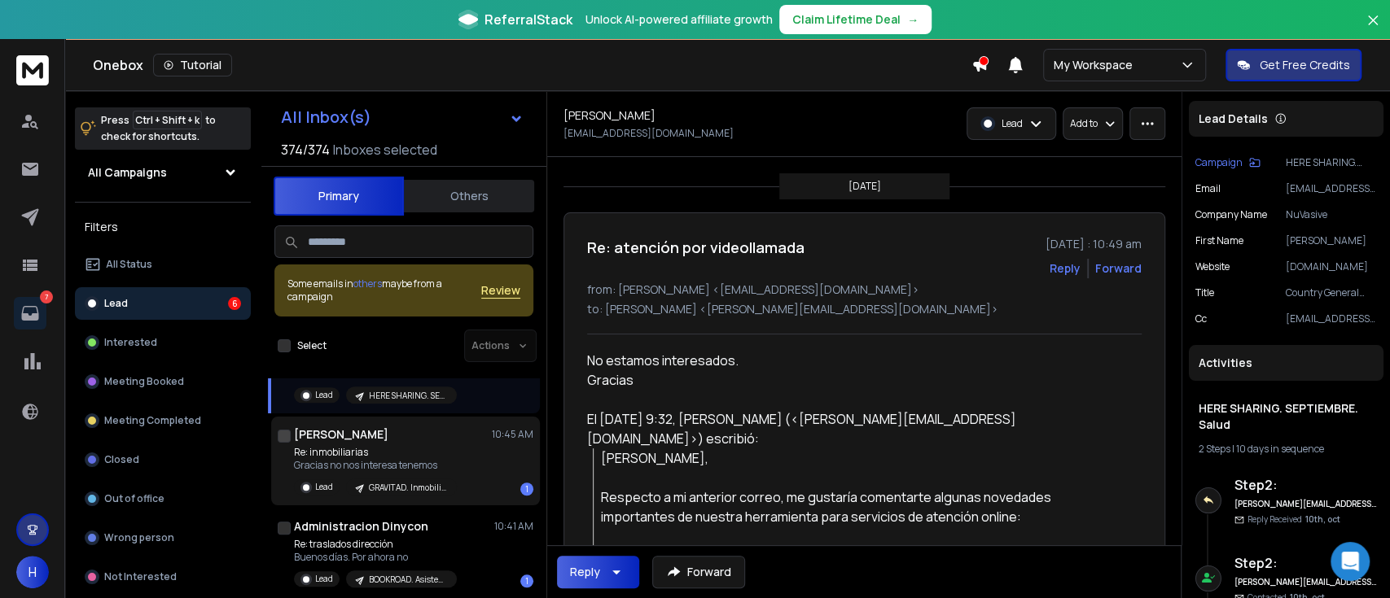
click at [418, 475] on div "Re: inmobiliarias Gracias no nos interesa tenemos Lead GRAVITAD. Inmobiliarias" at bounding box center [375, 471] width 163 height 50
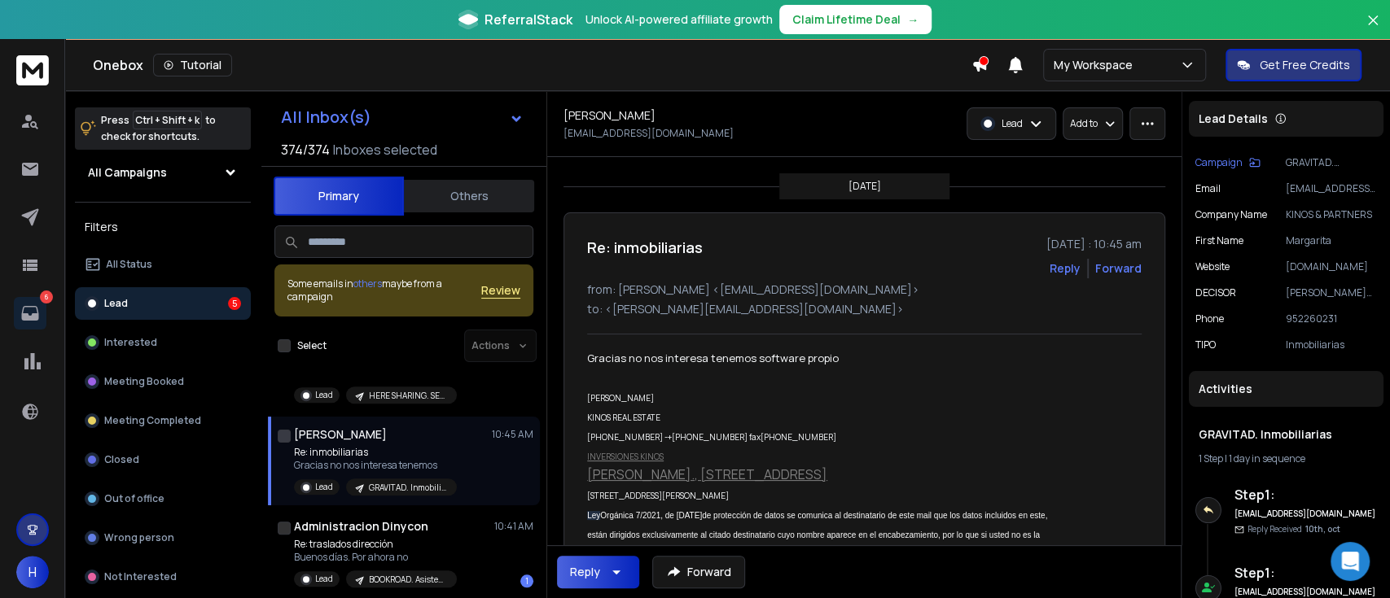
scroll to position [1085, 0]
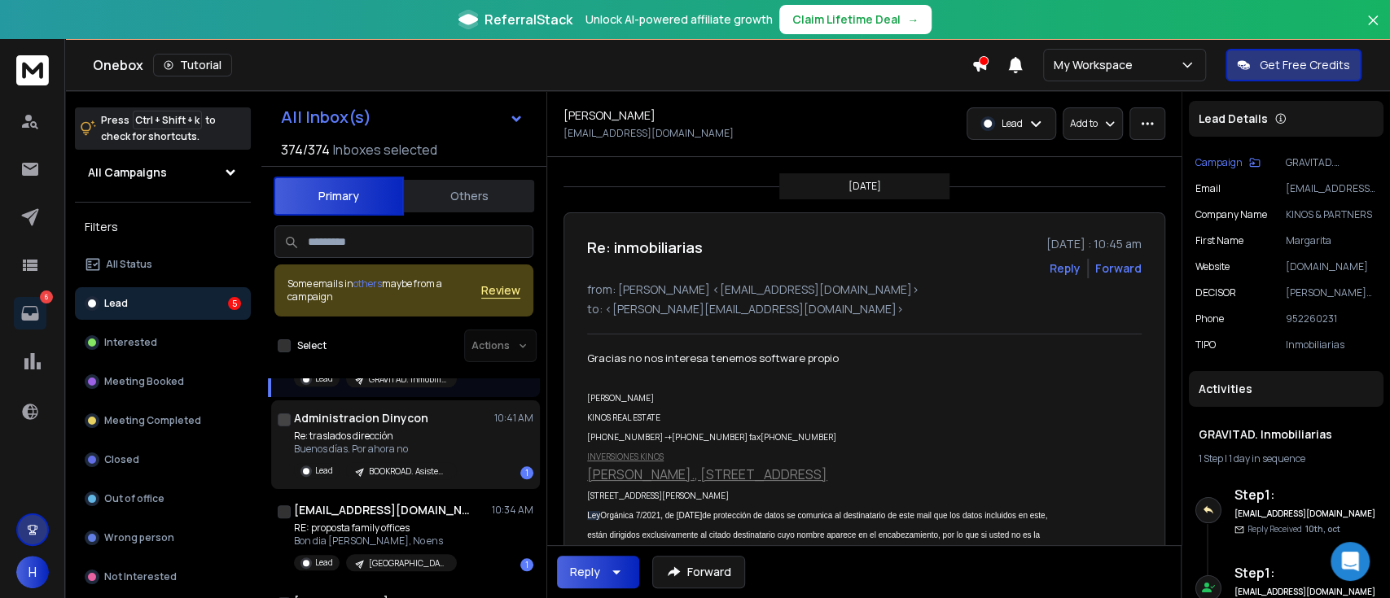
click at [435, 443] on p "Buenos días. Por ahora no" at bounding box center [375, 449] width 163 height 13
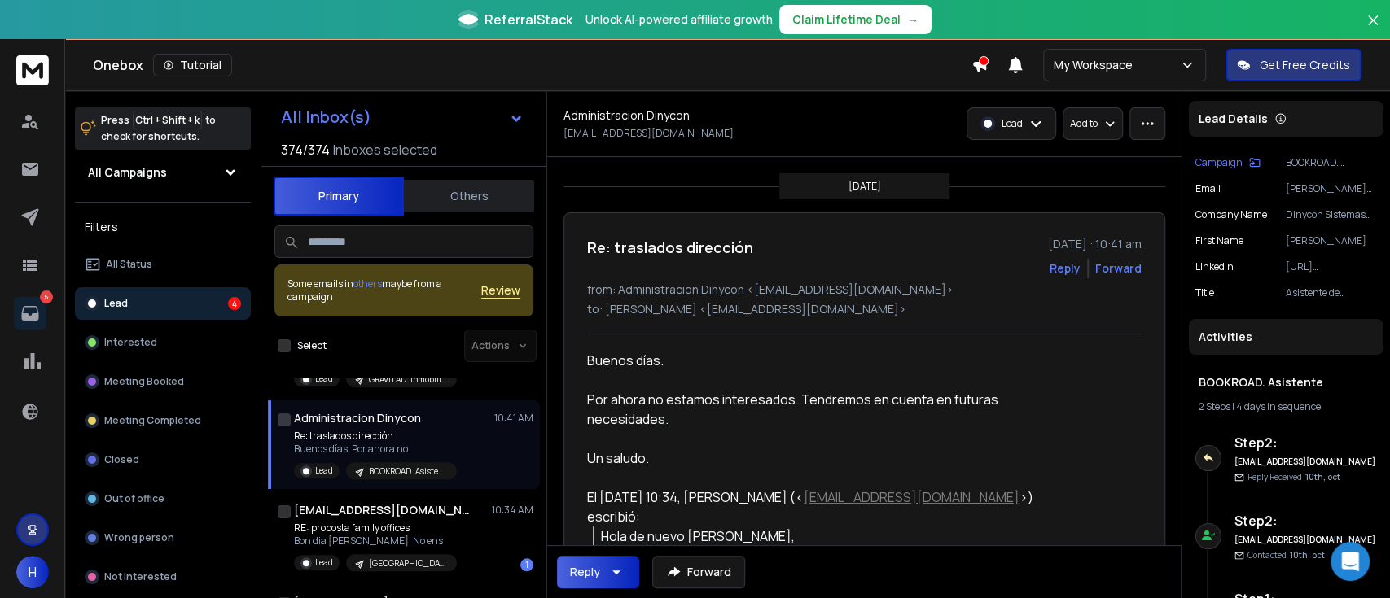
click at [1003, 133] on div "Lead" at bounding box center [1011, 123] width 88 height 31
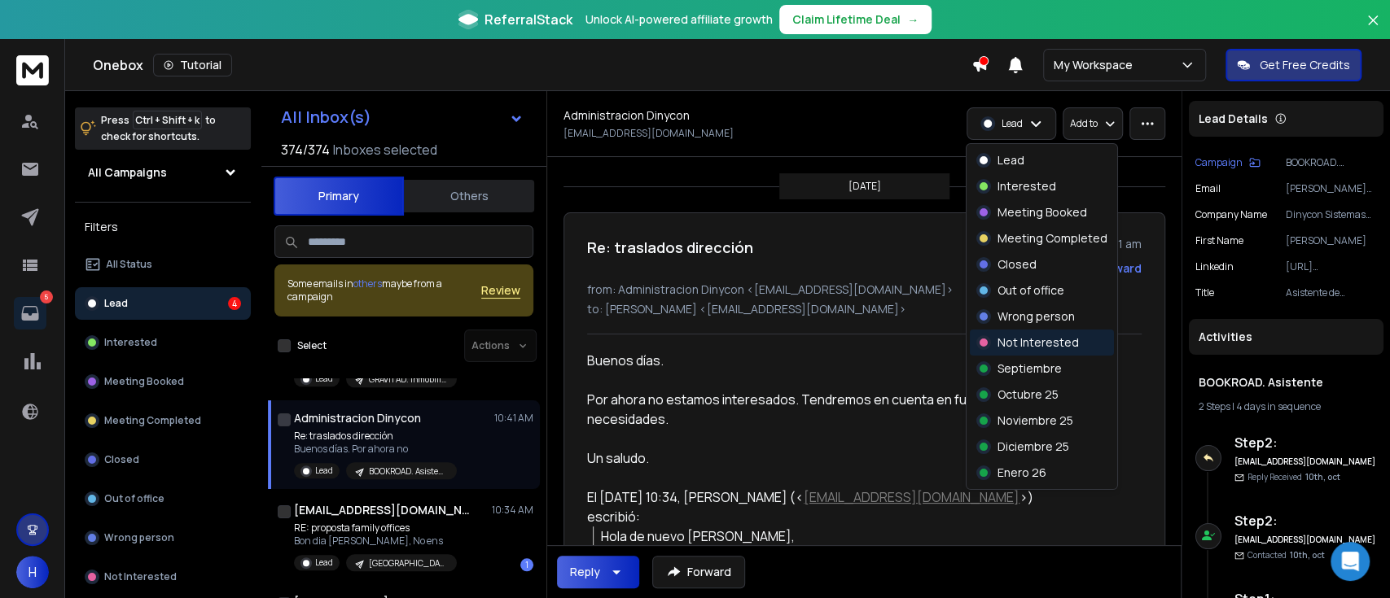
click at [1010, 344] on p "Not Interested" at bounding box center [1037, 343] width 81 height 16
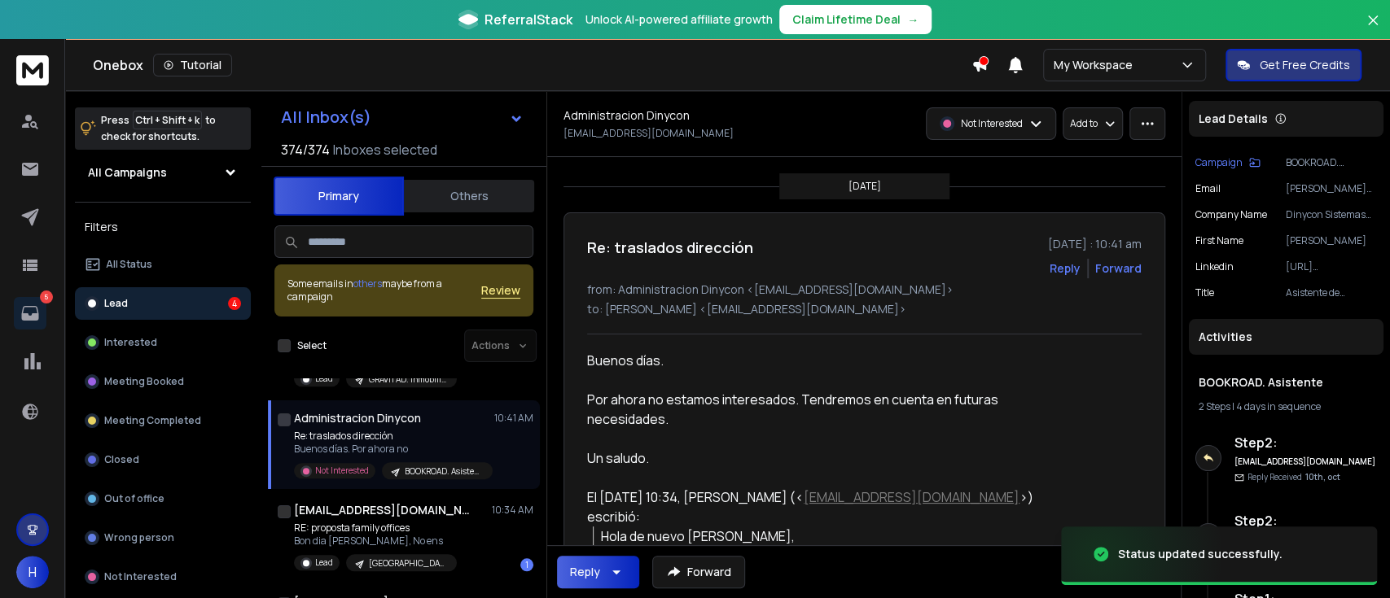
click at [1088, 124] on p "Add to" at bounding box center [1084, 123] width 28 height 13
click at [1094, 160] on div "Subsequence" at bounding box center [1118, 160] width 95 height 16
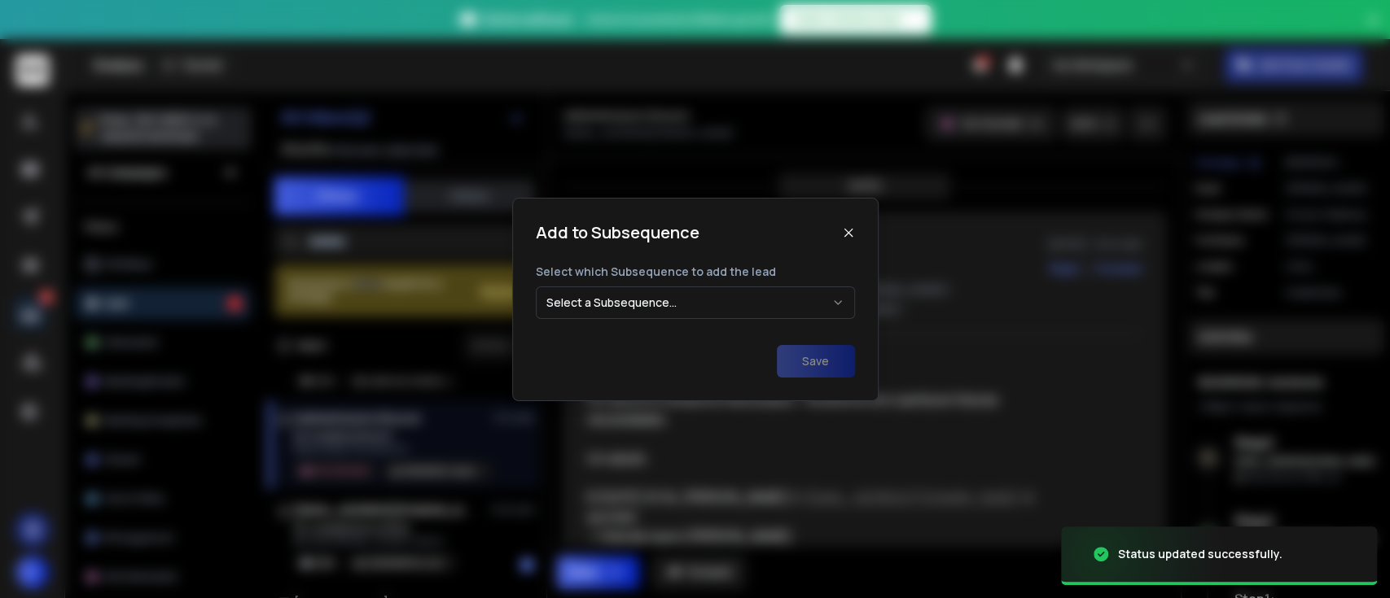
click at [703, 296] on button "Select a Subsequence..." at bounding box center [695, 303] width 319 height 33
click at [813, 363] on button "Save" at bounding box center [816, 361] width 78 height 33
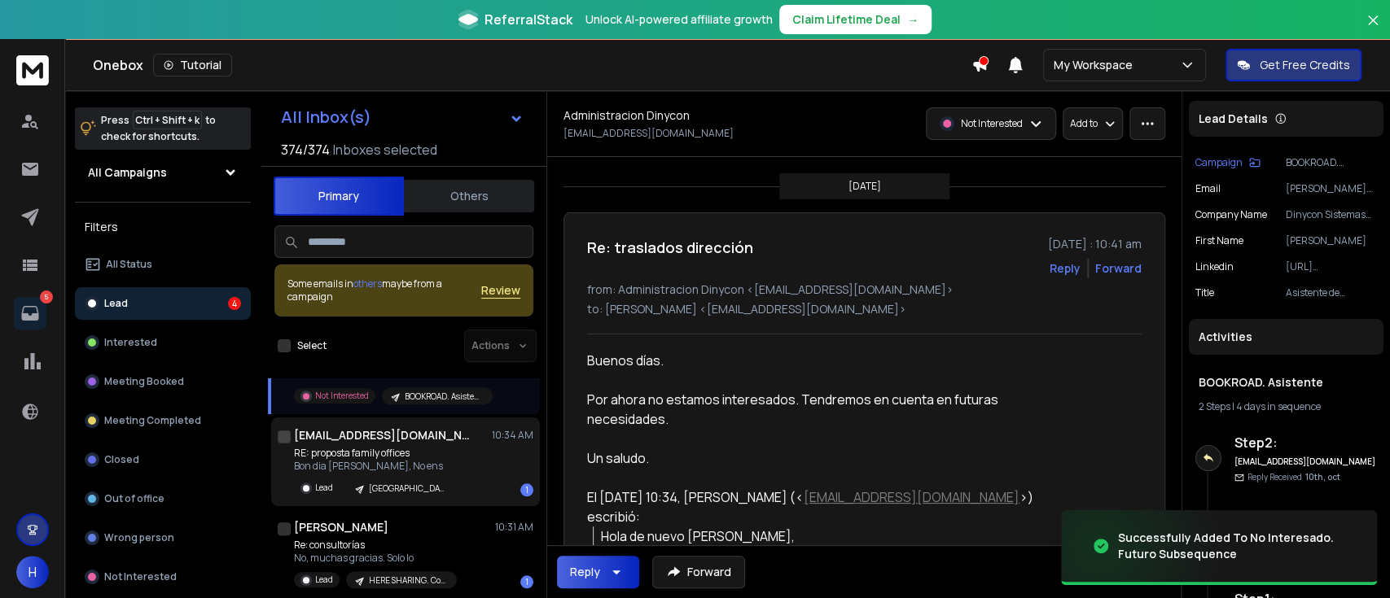
scroll to position [1194, 0]
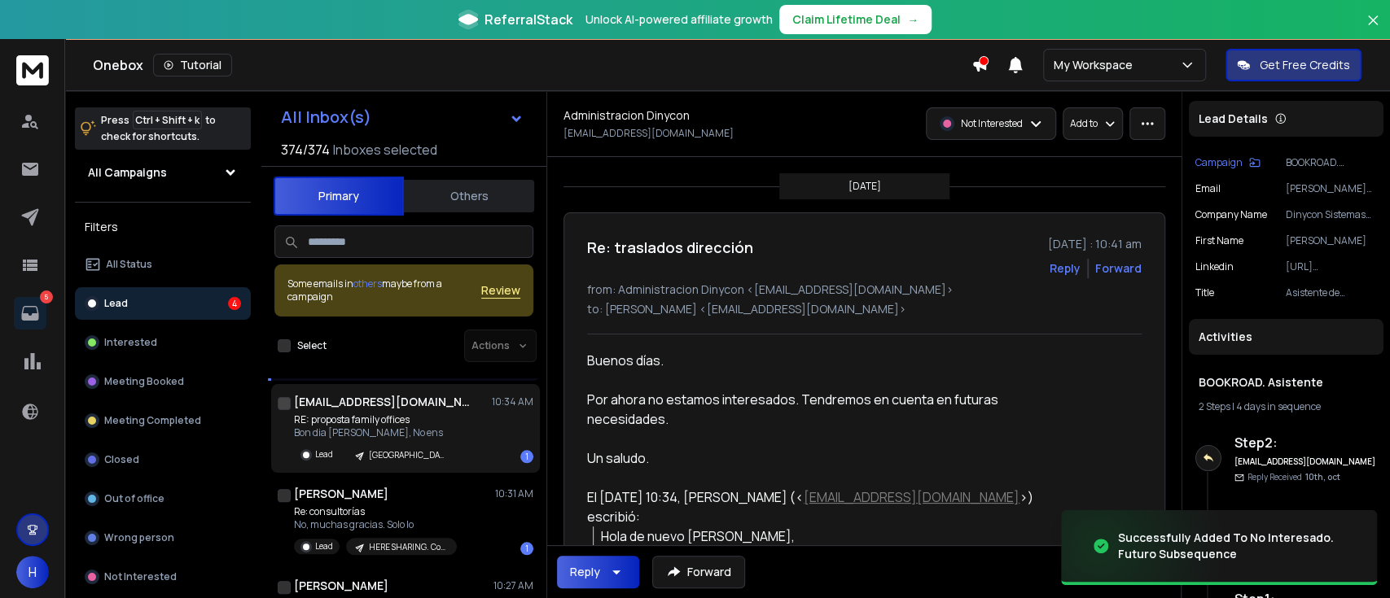
click at [400, 411] on div "jd@terraresi.com 10:34 AM RE: proposta family offices Bon dia Guillermo, No ens…" at bounding box center [413, 428] width 239 height 69
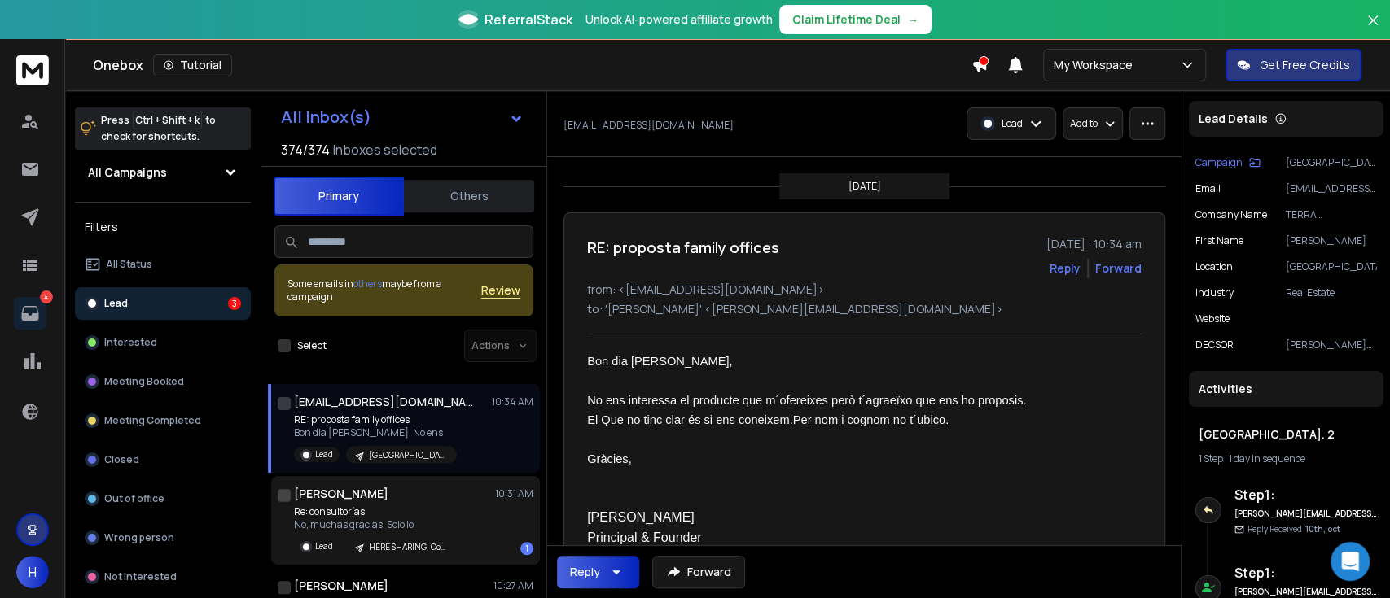
click at [397, 497] on div "Juan San Andres 10:31 AM" at bounding box center [413, 494] width 239 height 16
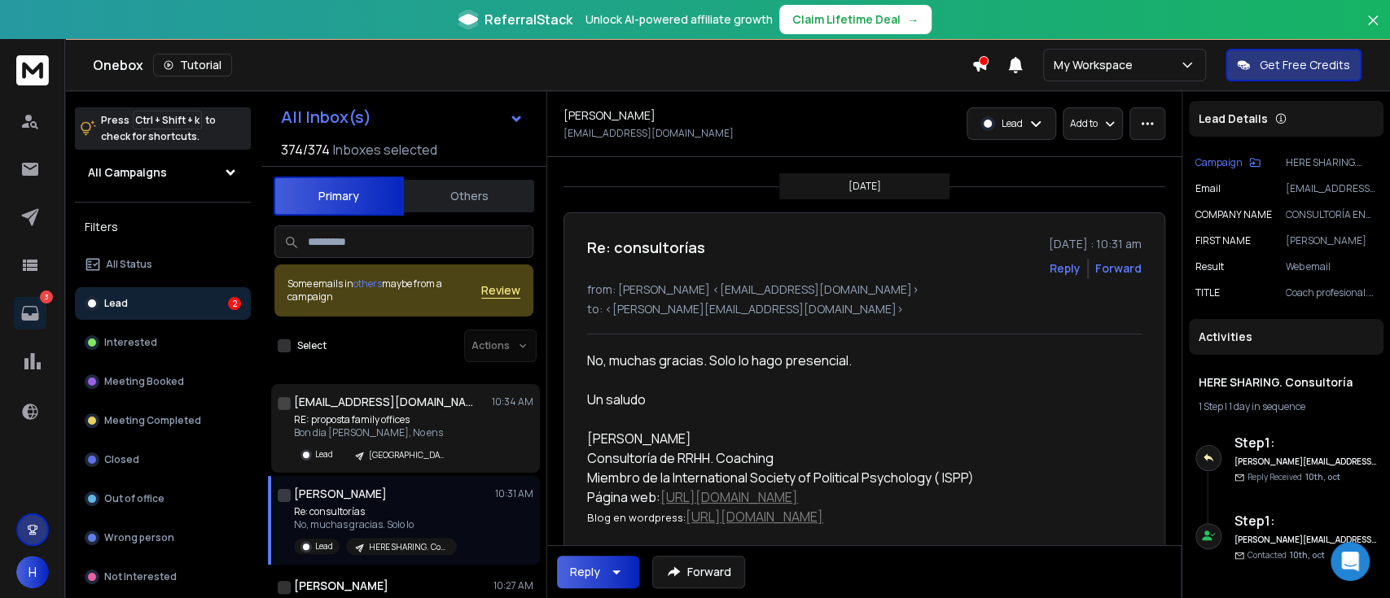
scroll to position [1303, 0]
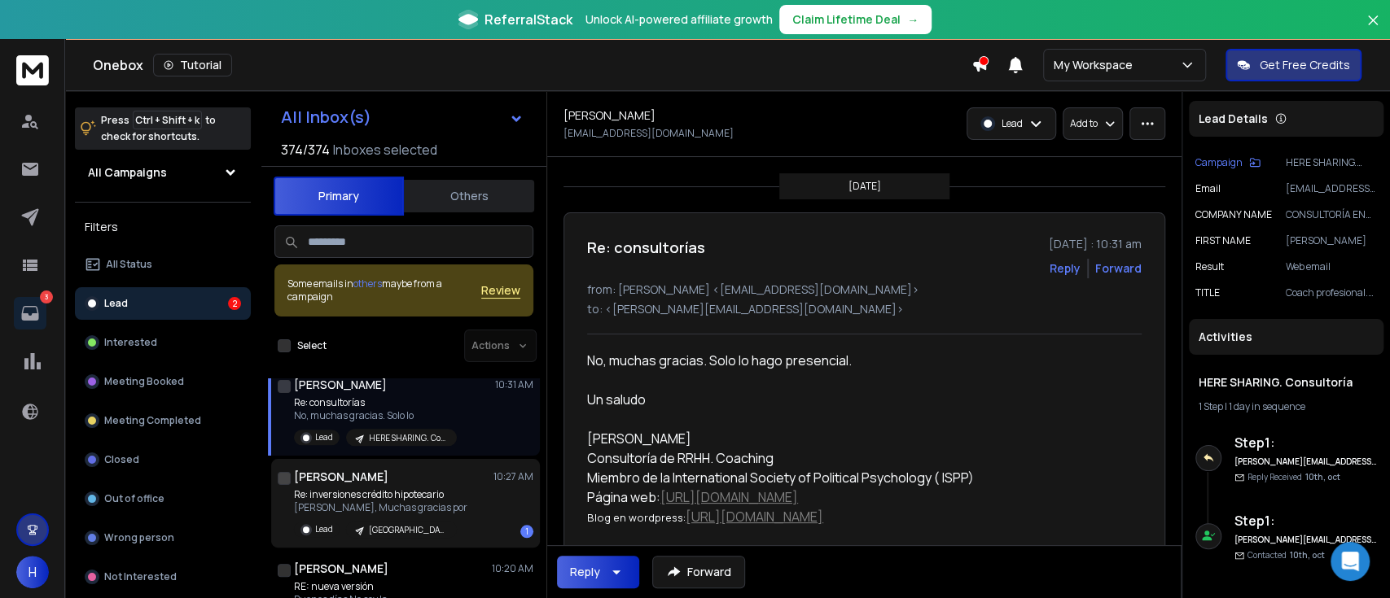
click at [423, 511] on p "[PERSON_NAME], Muchas gracias por" at bounding box center [380, 508] width 173 height 13
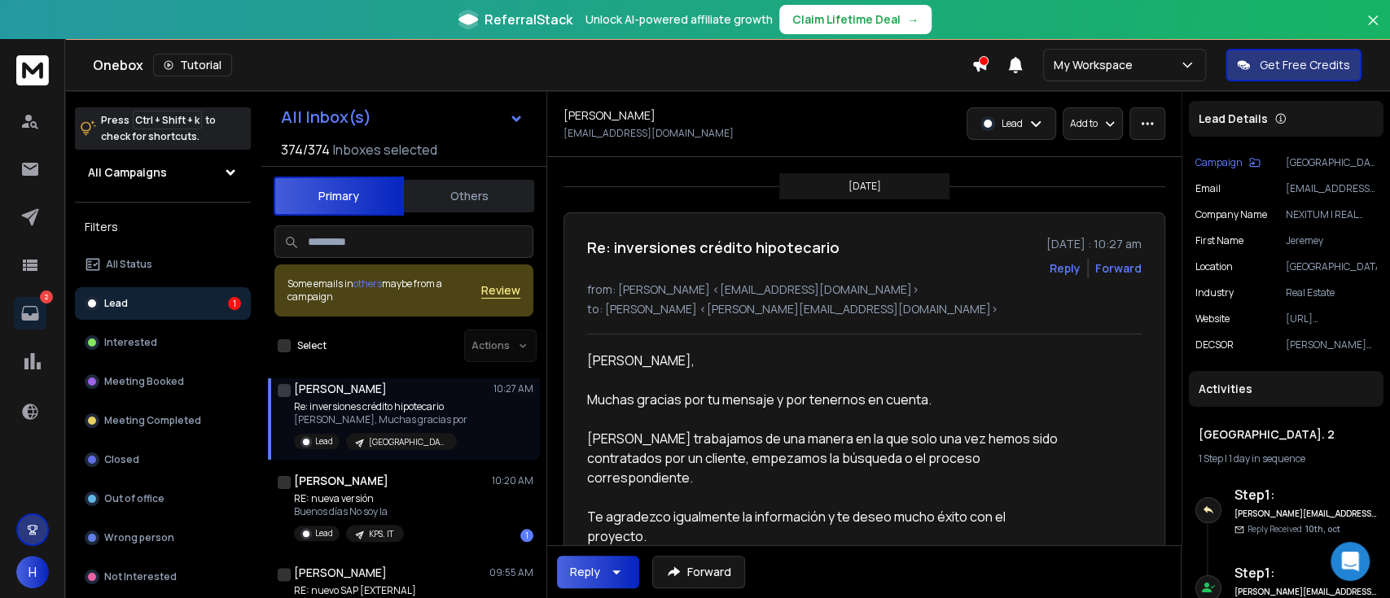
scroll to position [1411, 0]
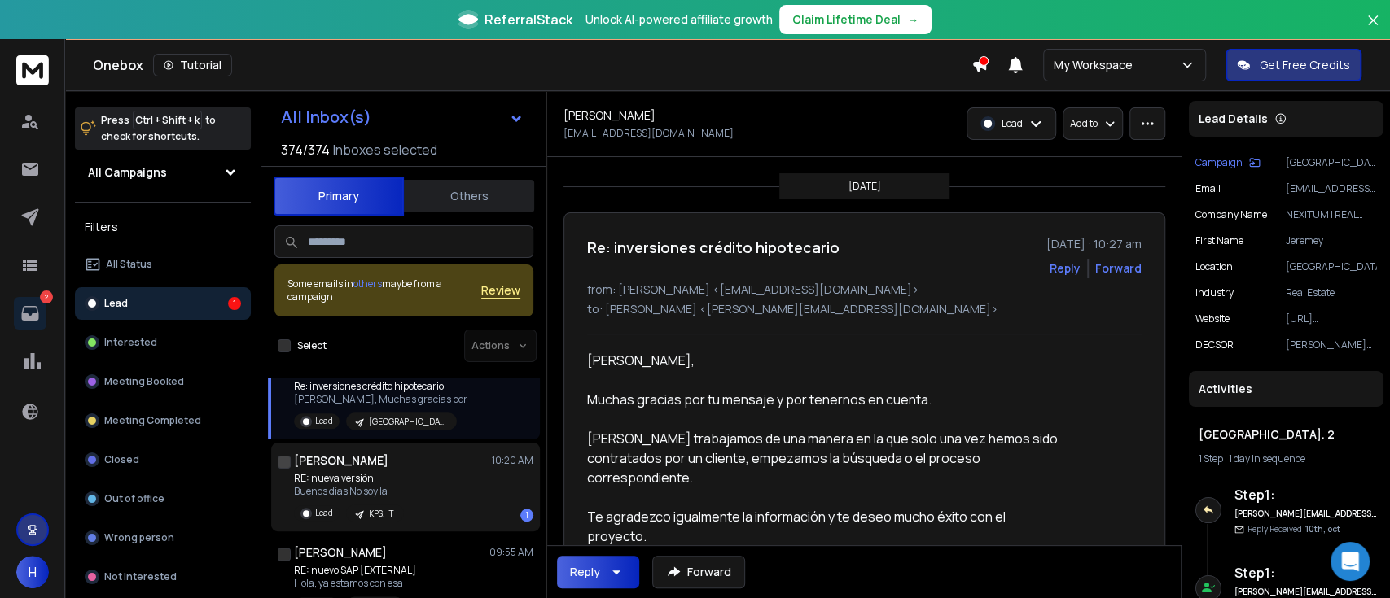
click at [448, 489] on div "RE: nueva versión Buenos días No soy la Lead KPS. IT 1" at bounding box center [413, 497] width 239 height 50
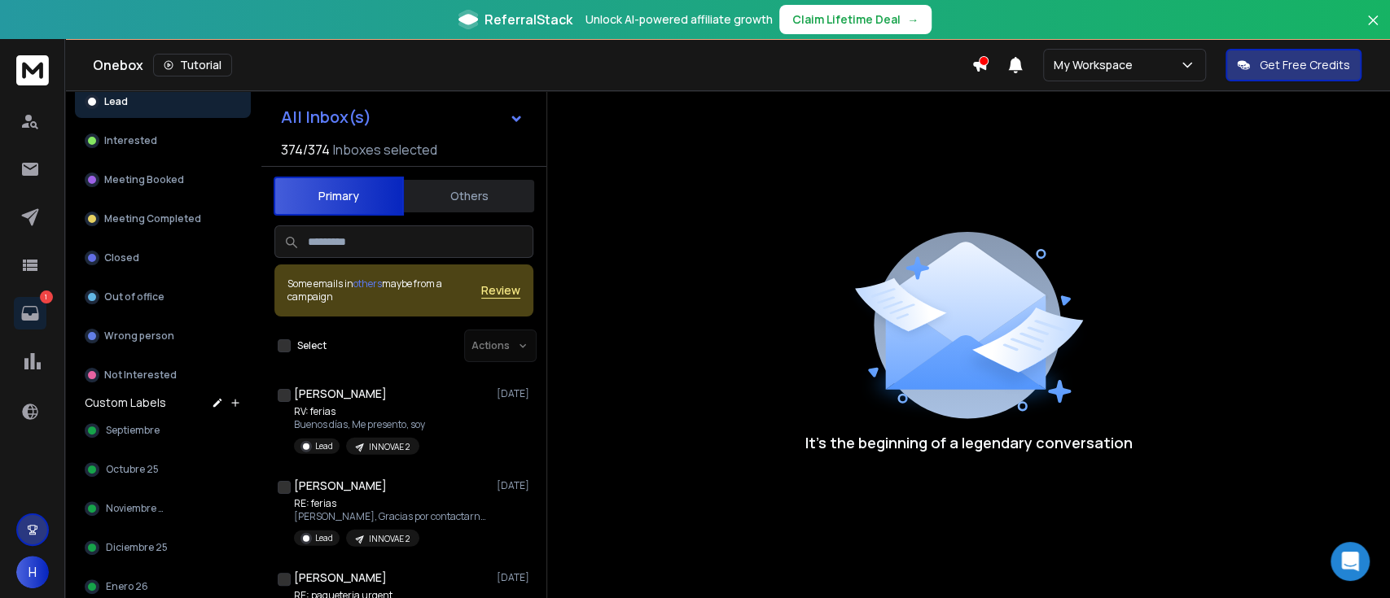
scroll to position [434, 0]
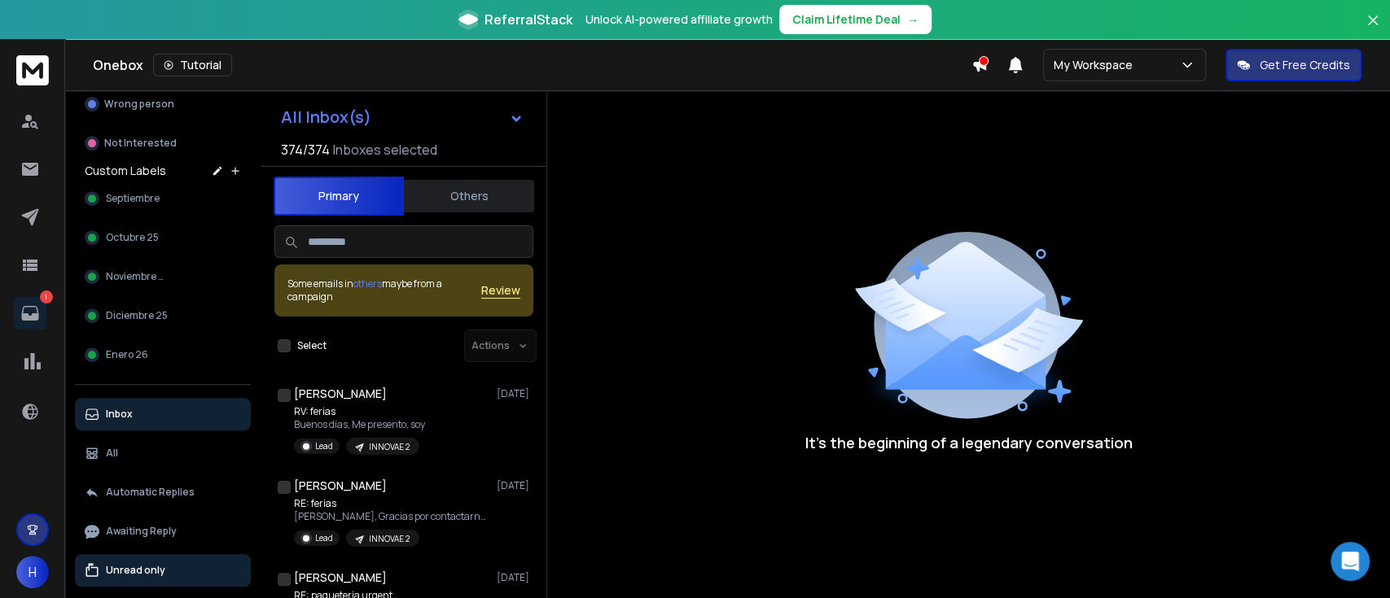
click at [156, 570] on p "Unread only" at bounding box center [135, 570] width 59 height 13
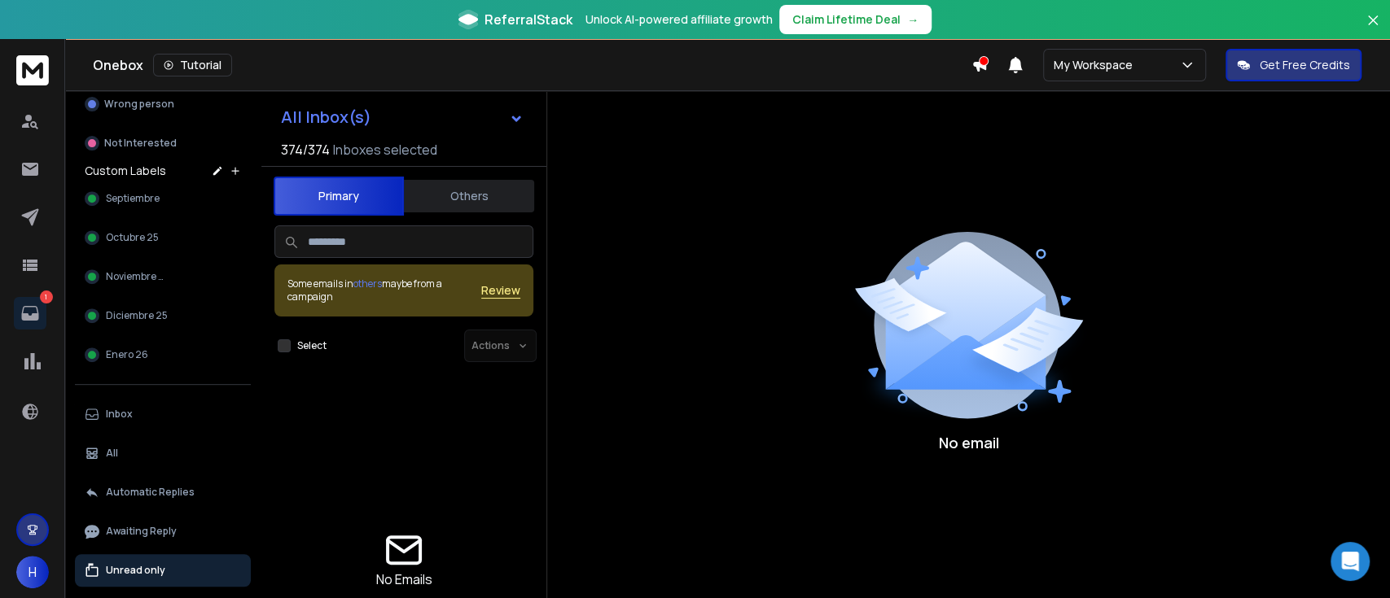
scroll to position [0, 0]
click at [33, 309] on icon at bounding box center [30, 314] width 20 height 20
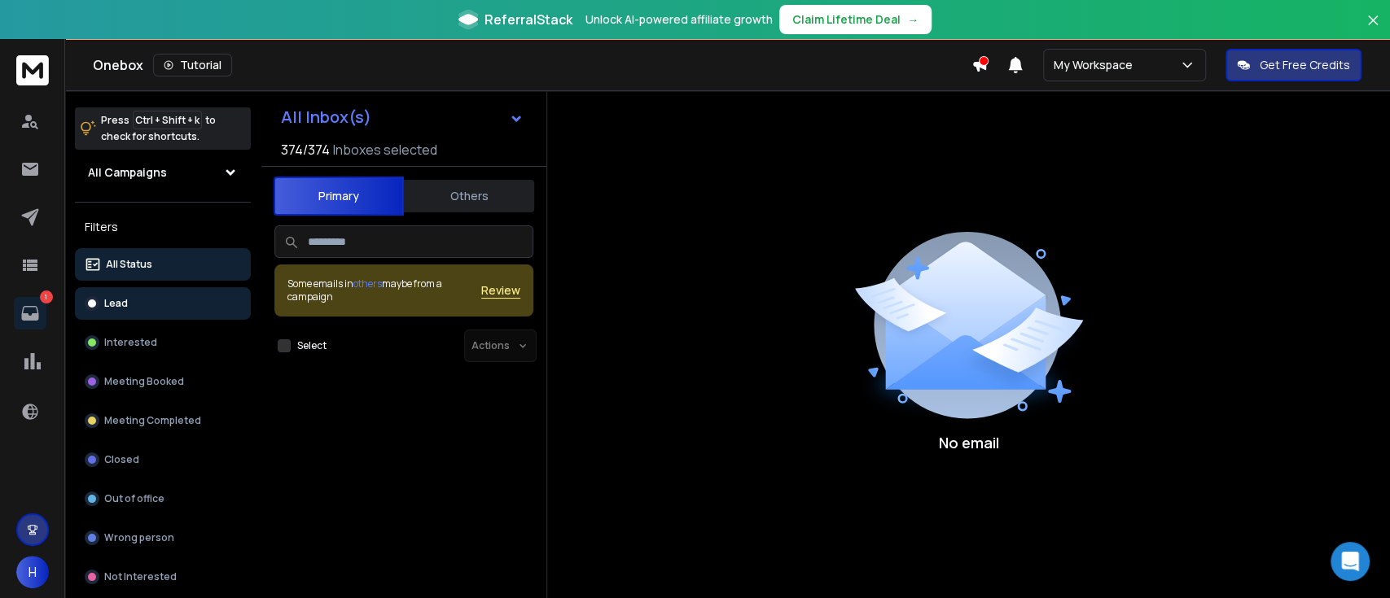
click at [145, 276] on button "All Status" at bounding box center [163, 264] width 176 height 33
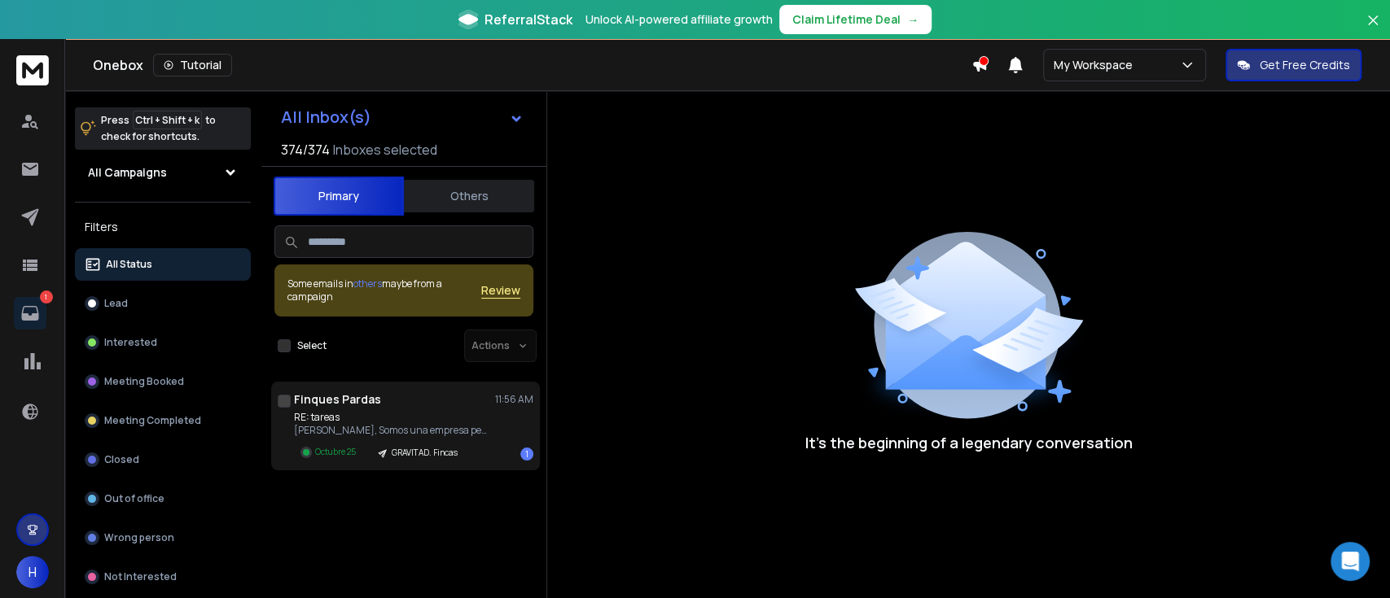
click at [427, 410] on div "Finques Pardas 11:56 AM RE: tareas Marcos, Somos una empresa pequeña Octubre 25…" at bounding box center [413, 426] width 239 height 69
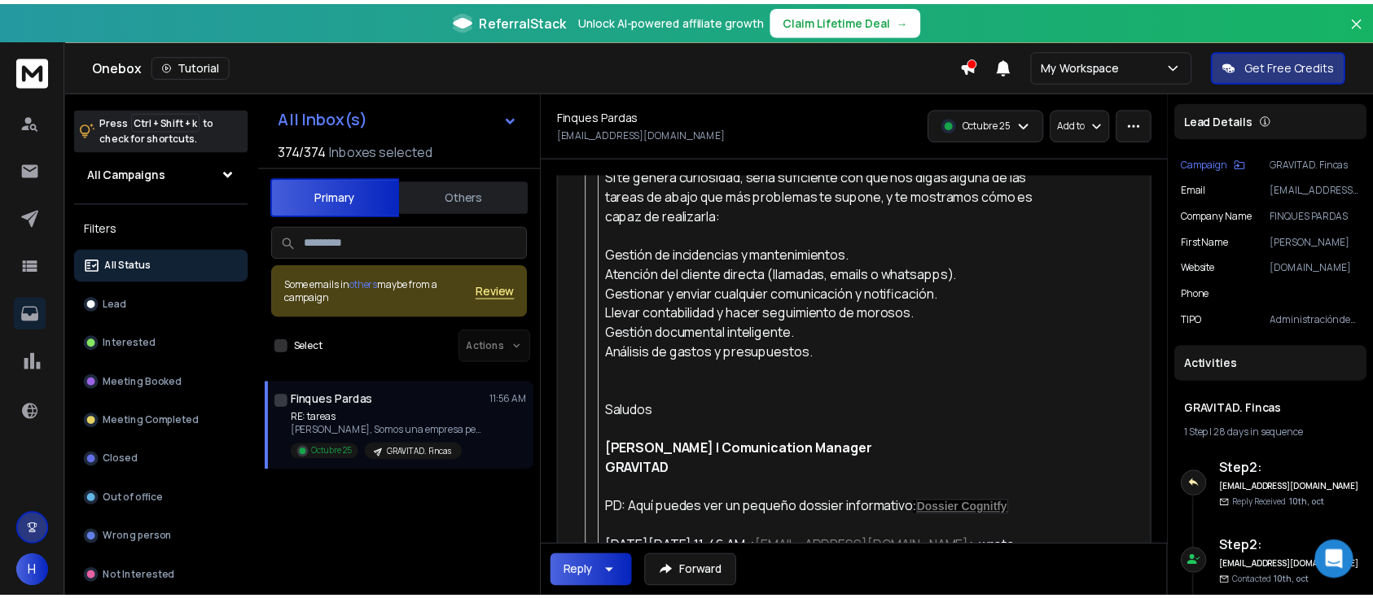
scroll to position [1303, 0]
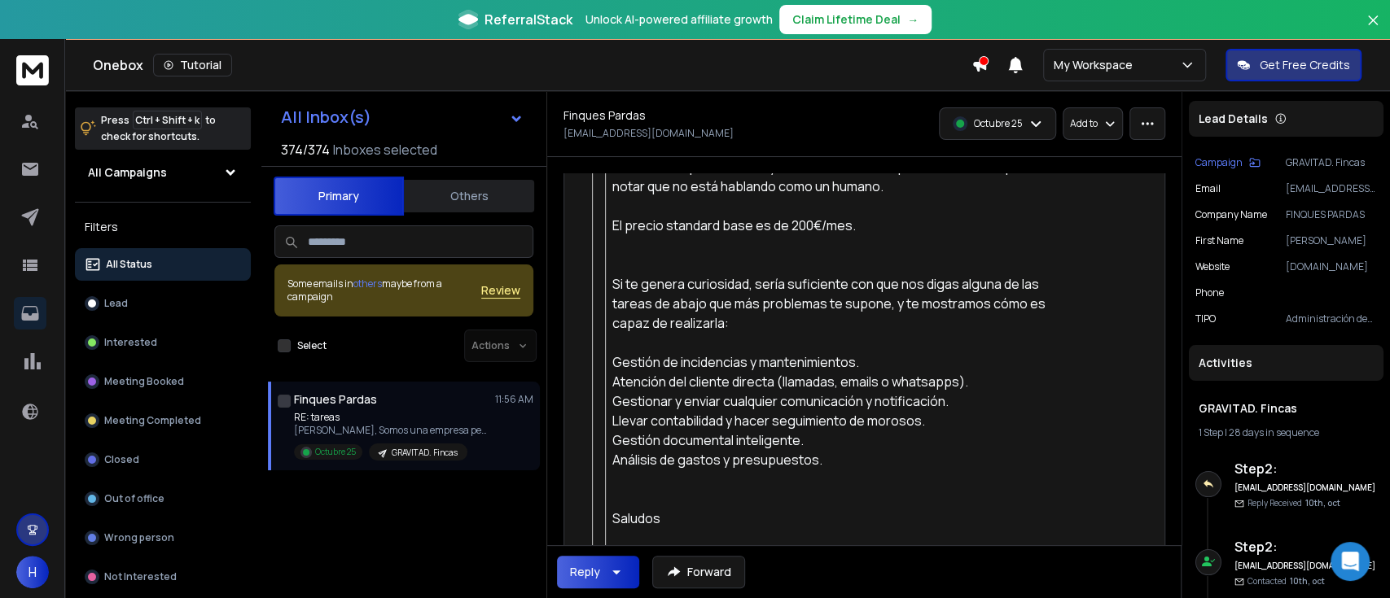
click at [1010, 121] on p "Octubre 25" at bounding box center [998, 123] width 49 height 13
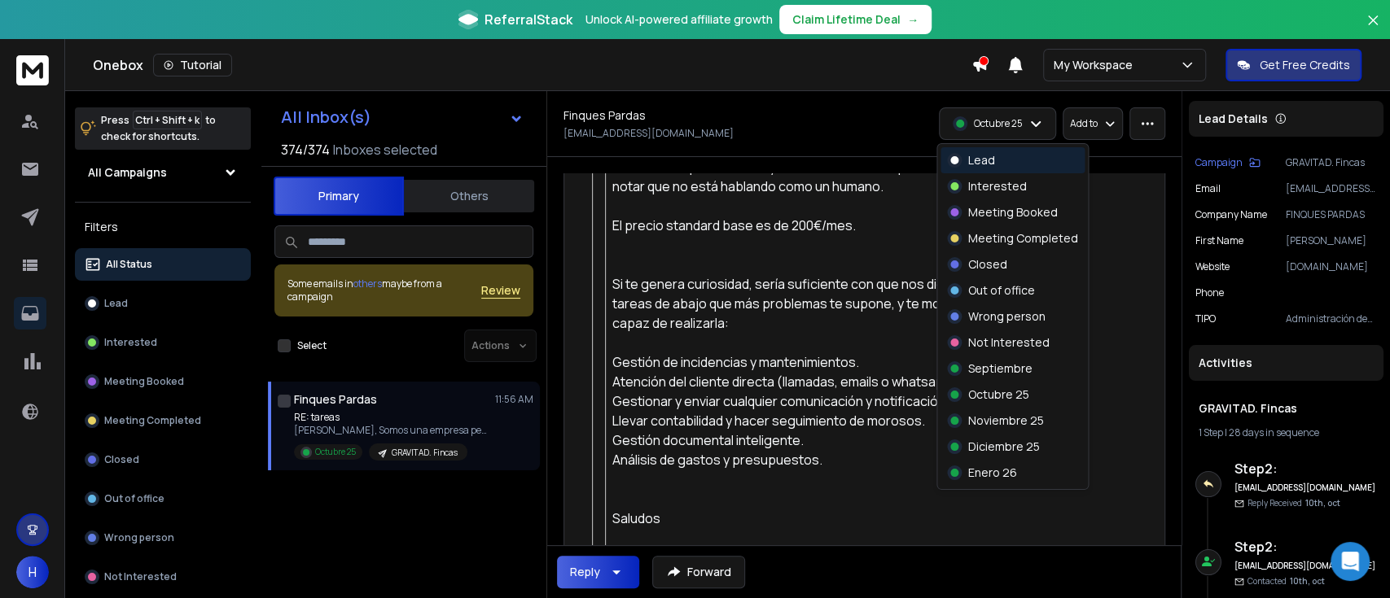
click at [1010, 159] on div "Lead" at bounding box center [1012, 160] width 144 height 26
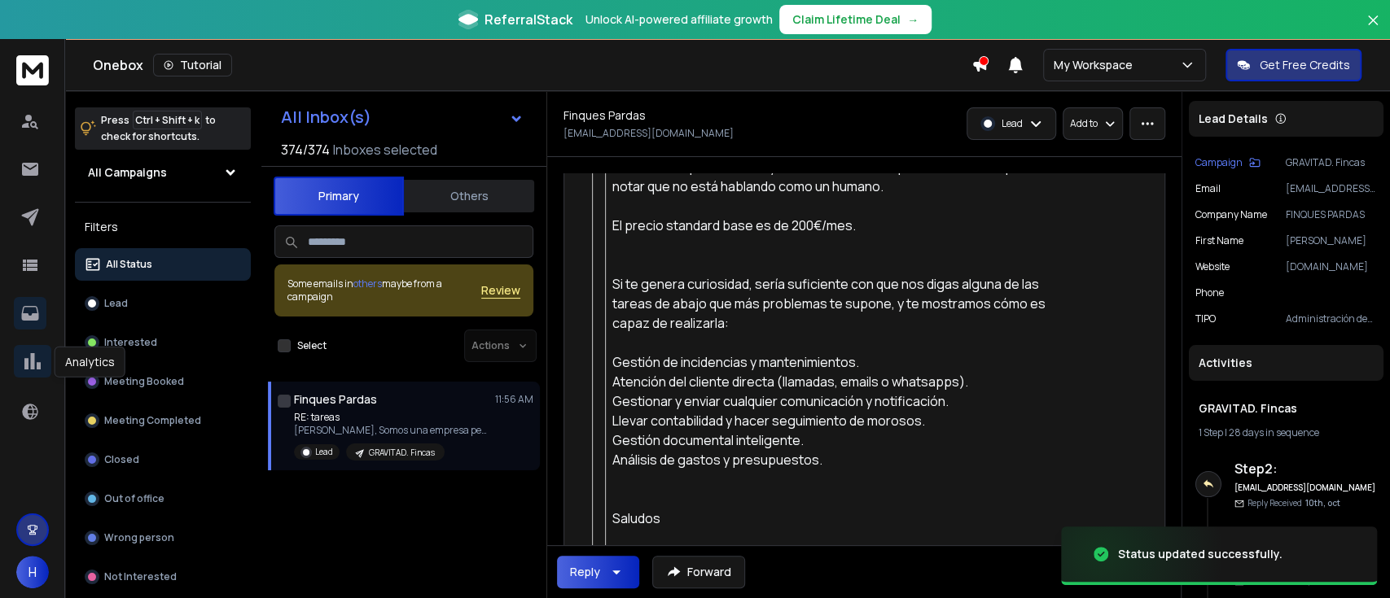
click at [24, 357] on icon at bounding box center [32, 361] width 24 height 24
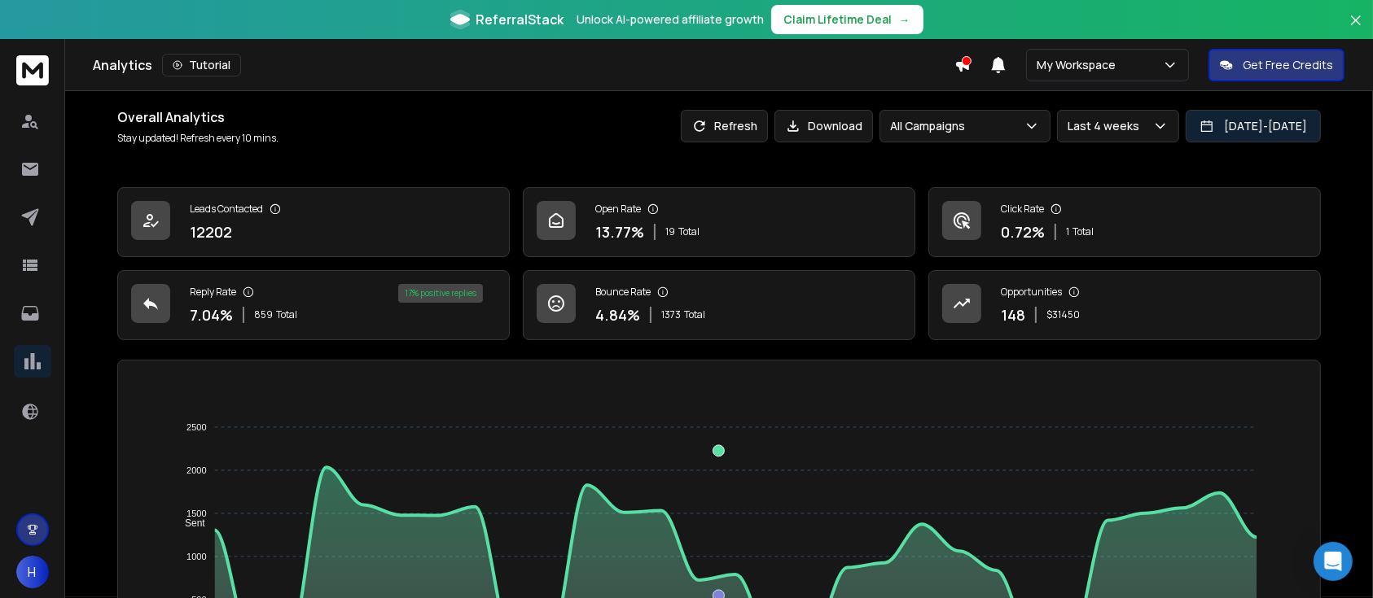
click at [1220, 120] on button "12 Sep 2025 - 10 Oct 2025" at bounding box center [1252, 126] width 135 height 33
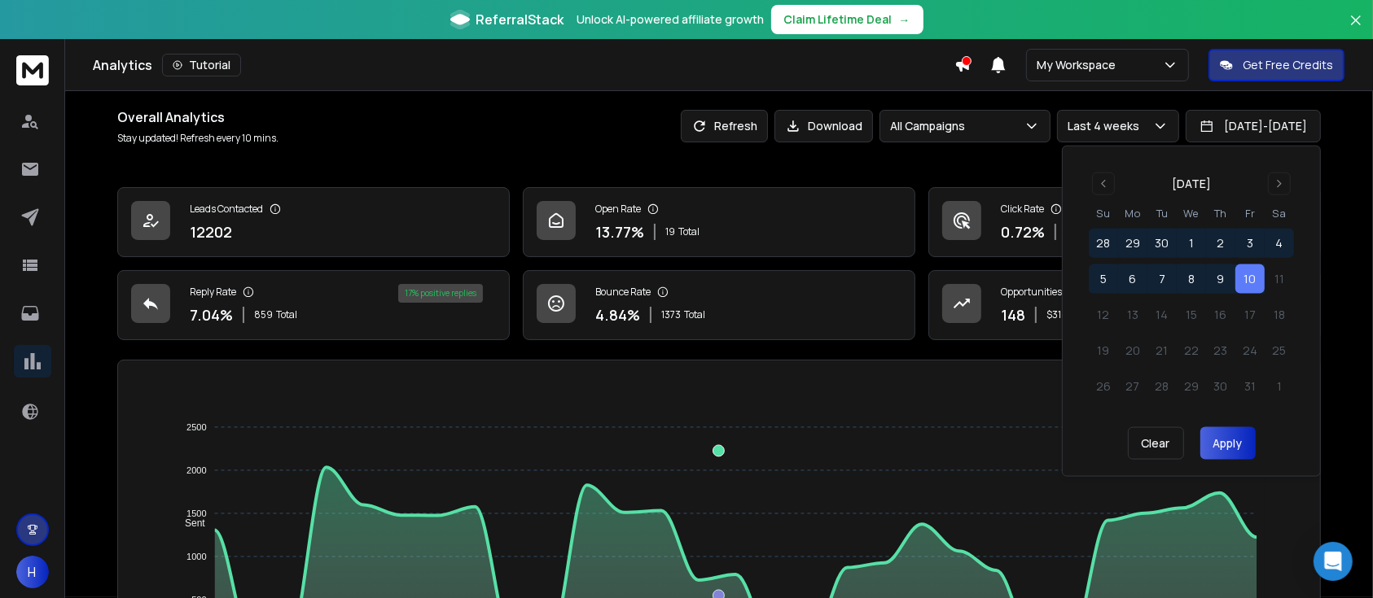
click at [1253, 269] on button "10" at bounding box center [1249, 279] width 29 height 29
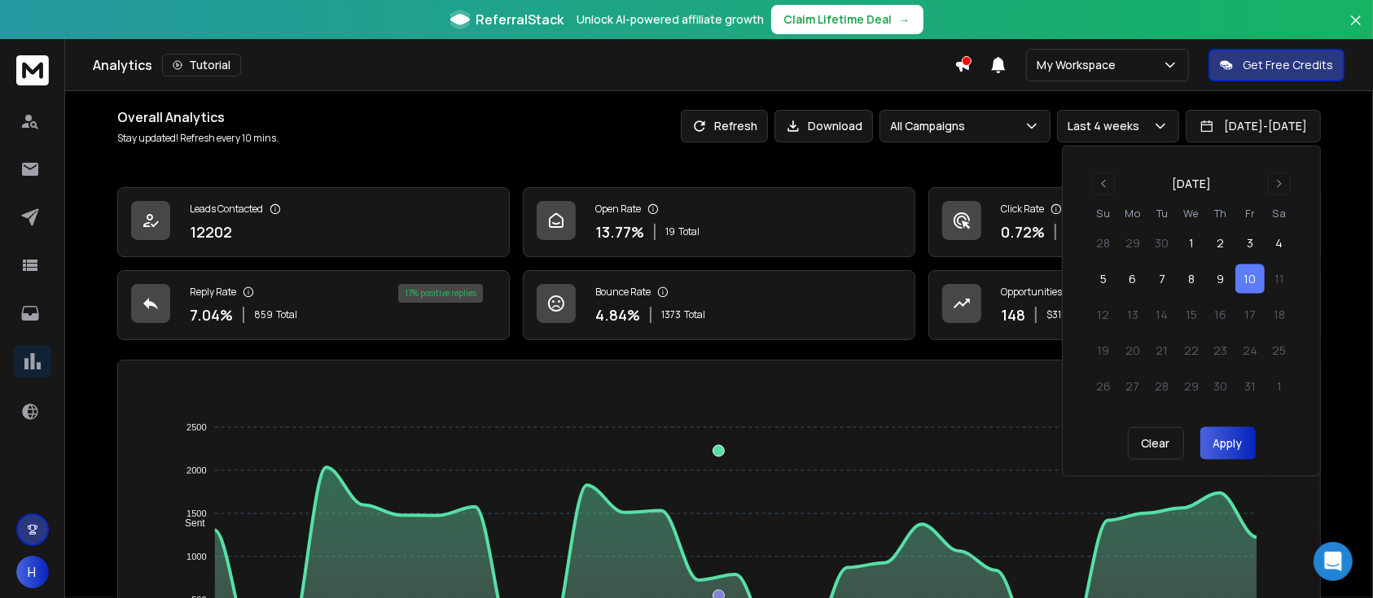
click at [1253, 269] on button "10" at bounding box center [1249, 279] width 29 height 29
click at [1221, 446] on button "Apply" at bounding box center [1227, 443] width 55 height 33
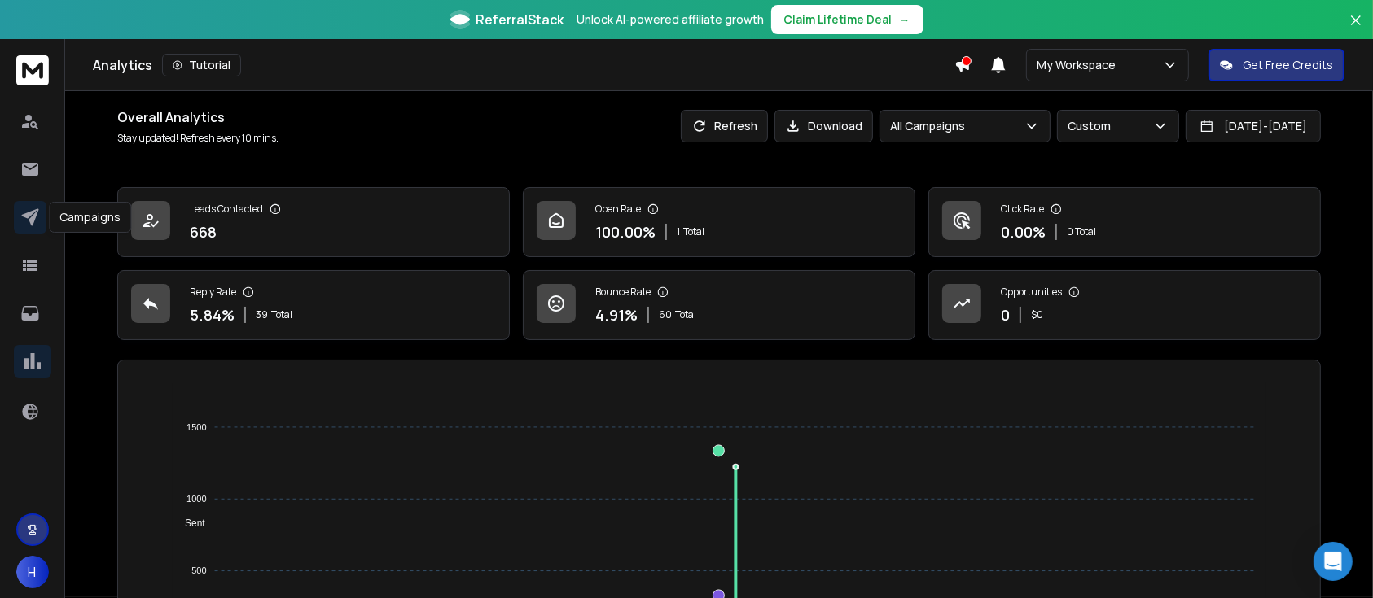
click at [33, 218] on icon at bounding box center [29, 217] width 17 height 17
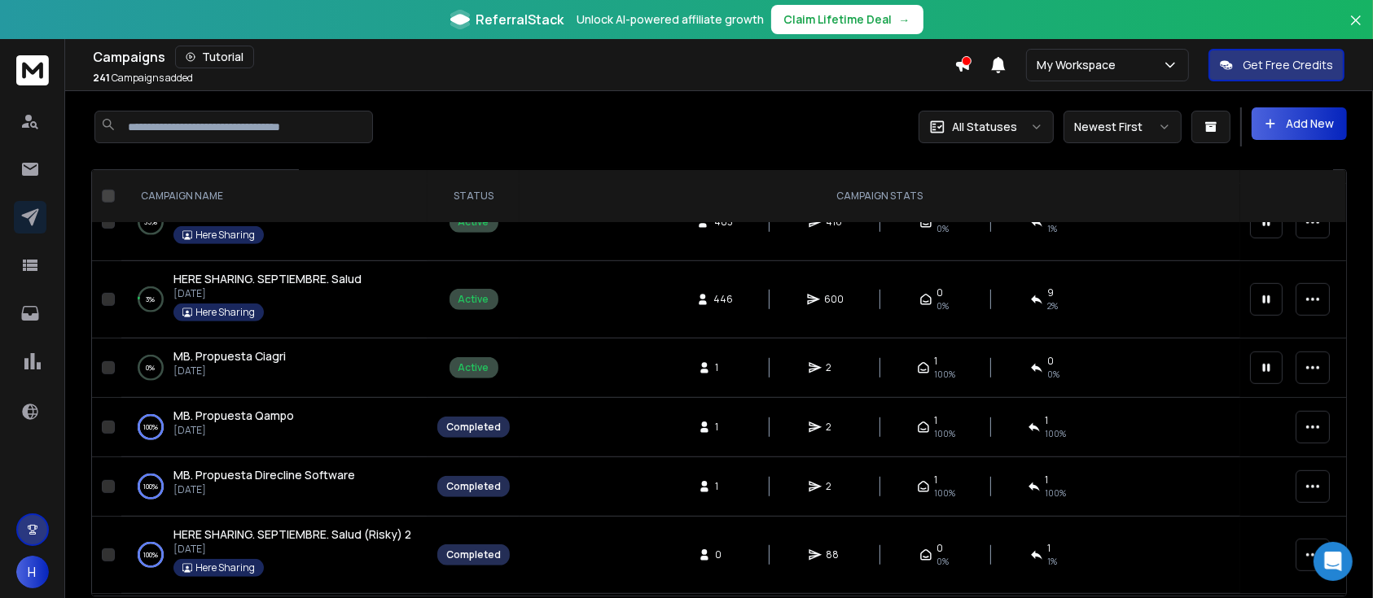
scroll to position [977, 0]
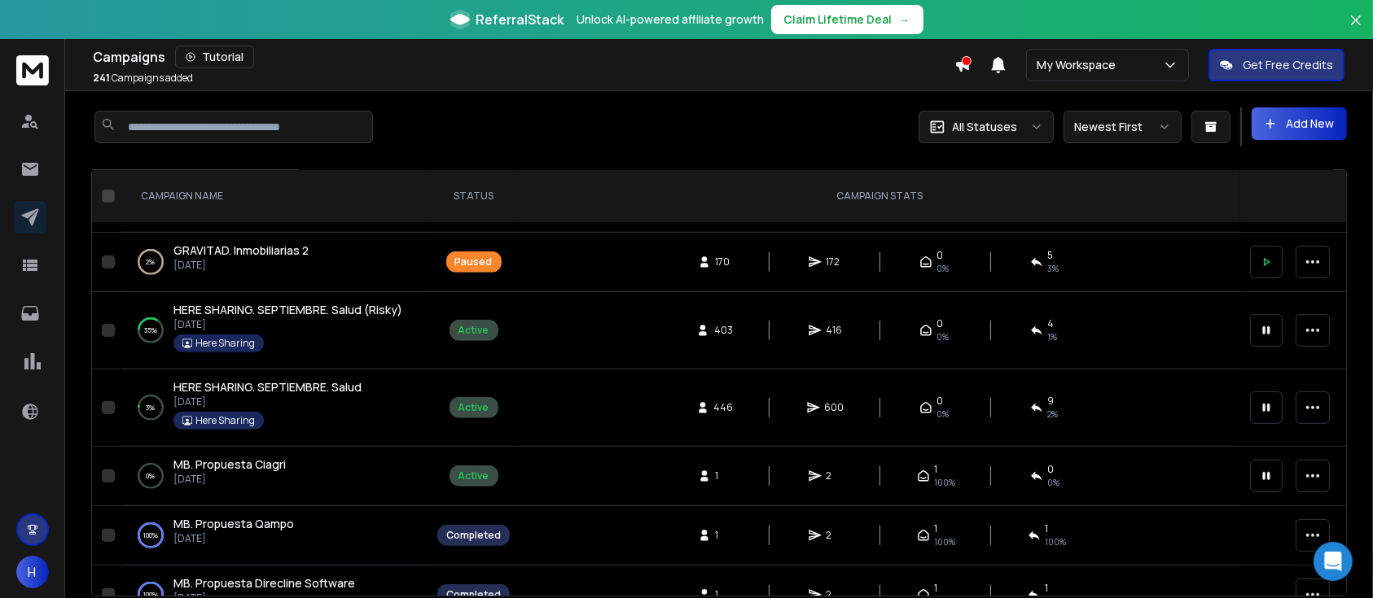
click at [258, 114] on input at bounding box center [233, 127] width 278 height 33
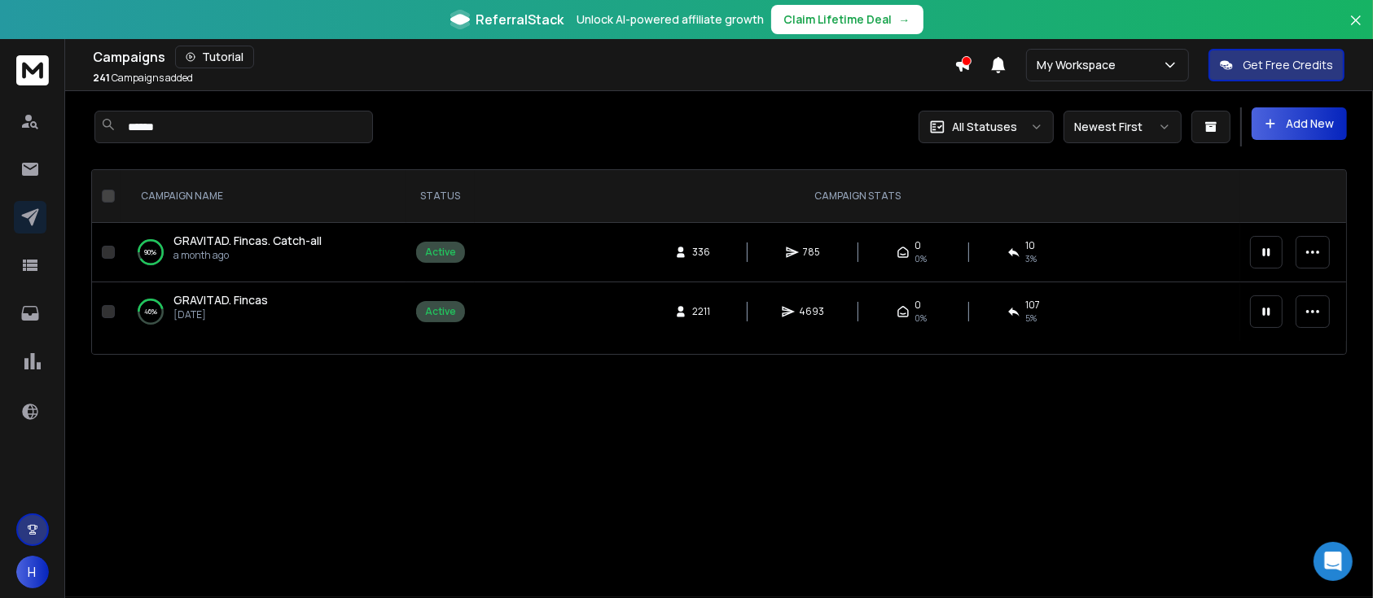
type input "******"
click at [261, 301] on span "GRAVITAD. Fincas" at bounding box center [220, 299] width 94 height 15
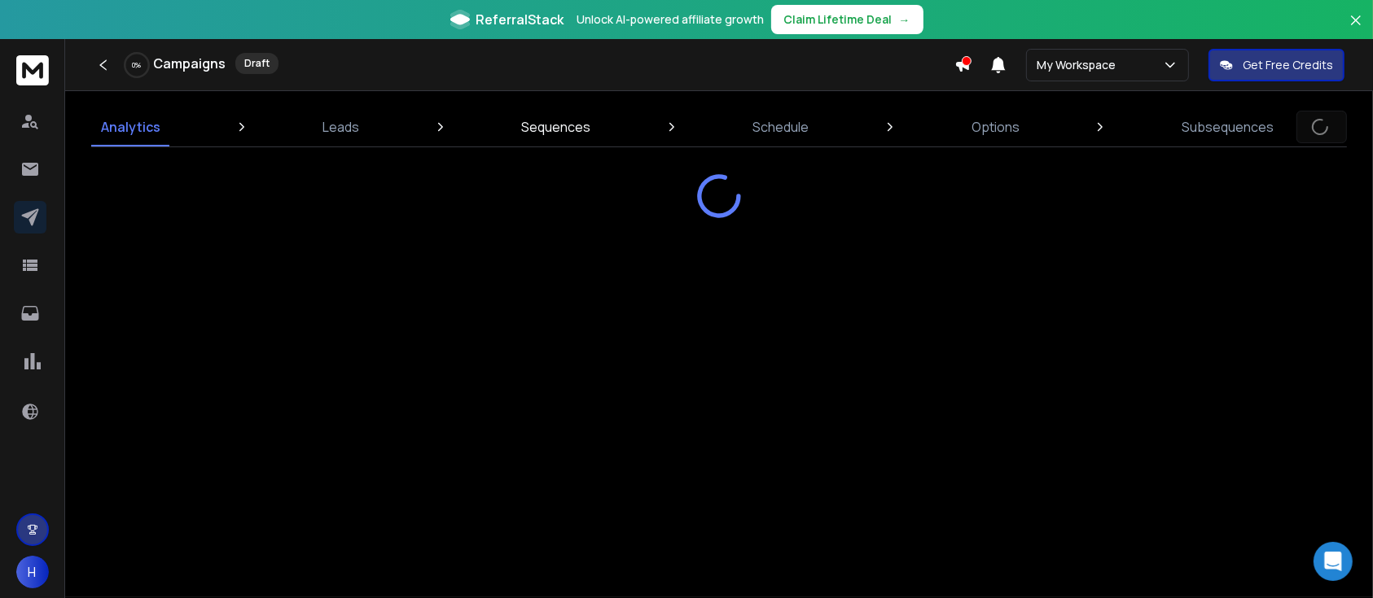
click at [539, 134] on p "Sequences" at bounding box center [555, 127] width 69 height 20
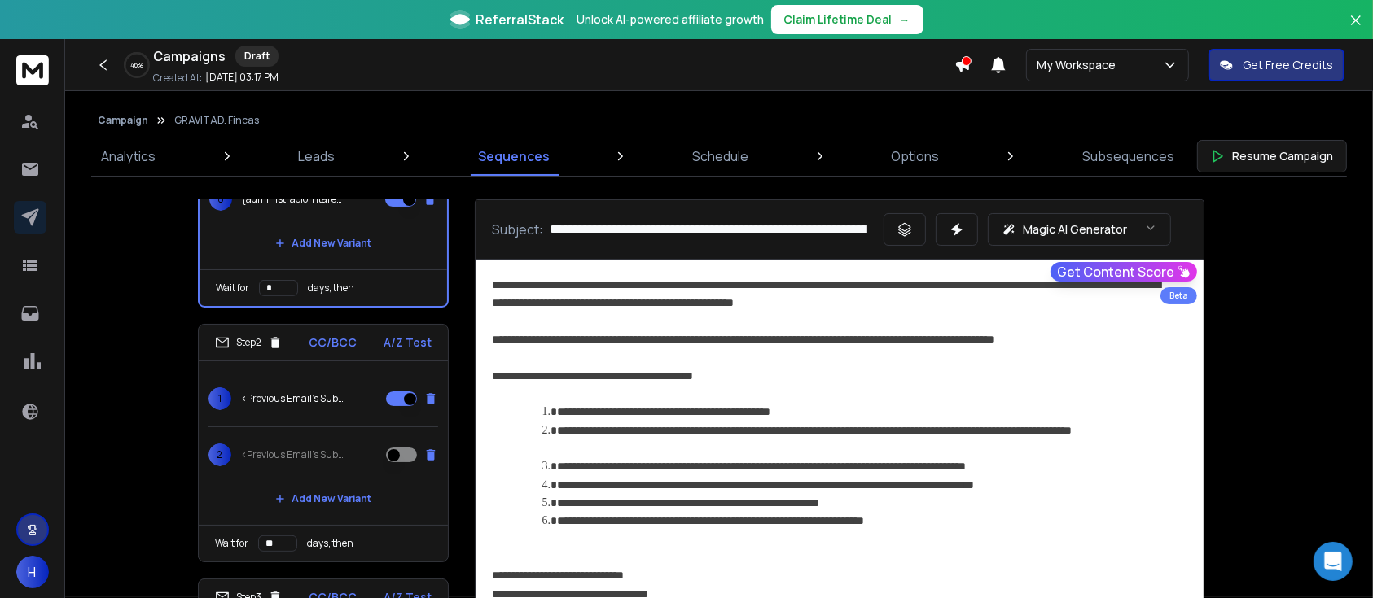
scroll to position [542, 0]
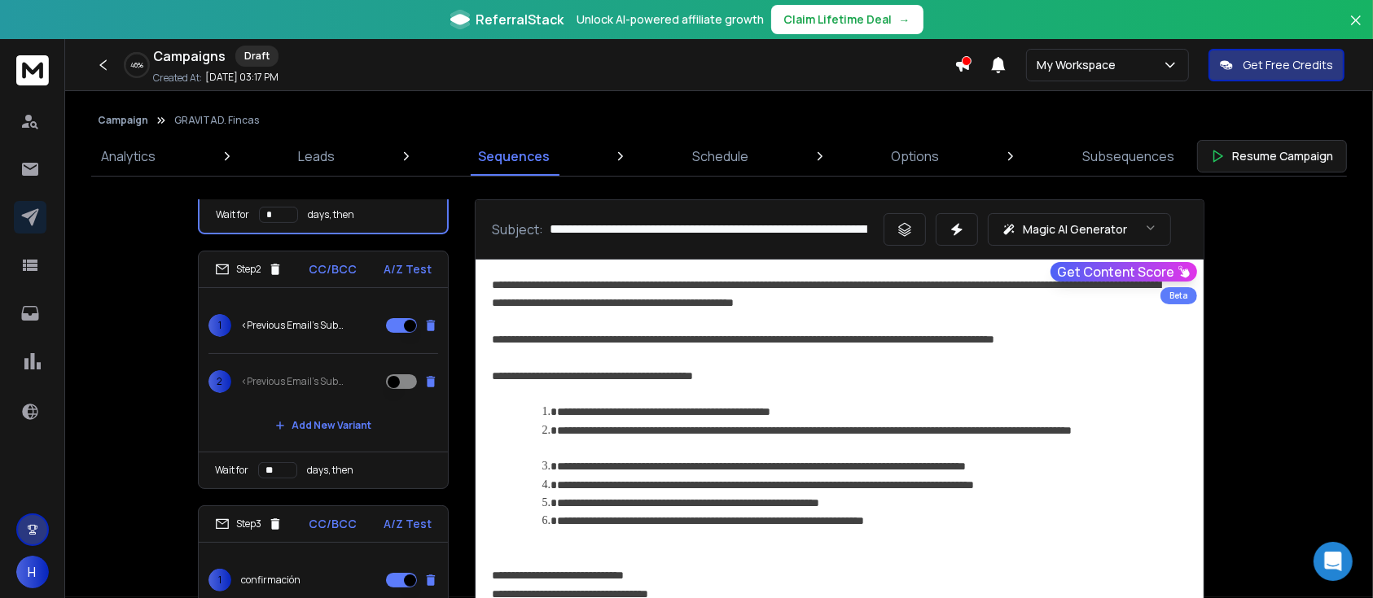
click at [315, 333] on div "1 <Previous Email's Subject>" at bounding box center [276, 325] width 137 height 23
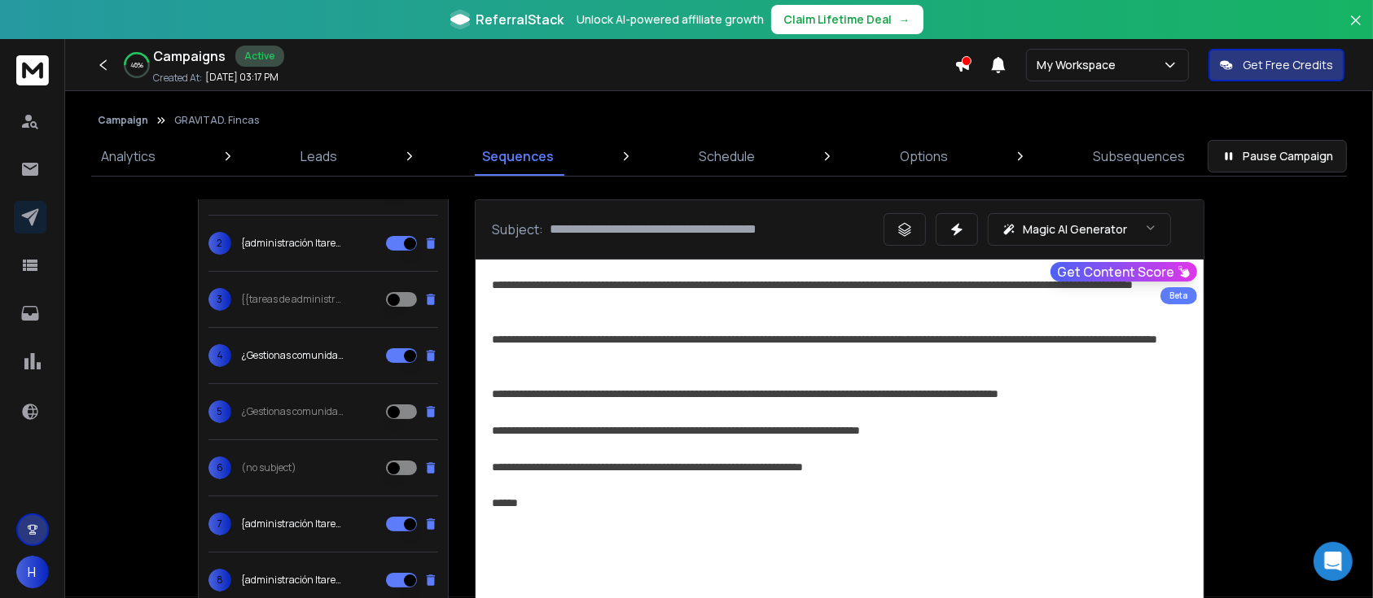
scroll to position [0, 0]
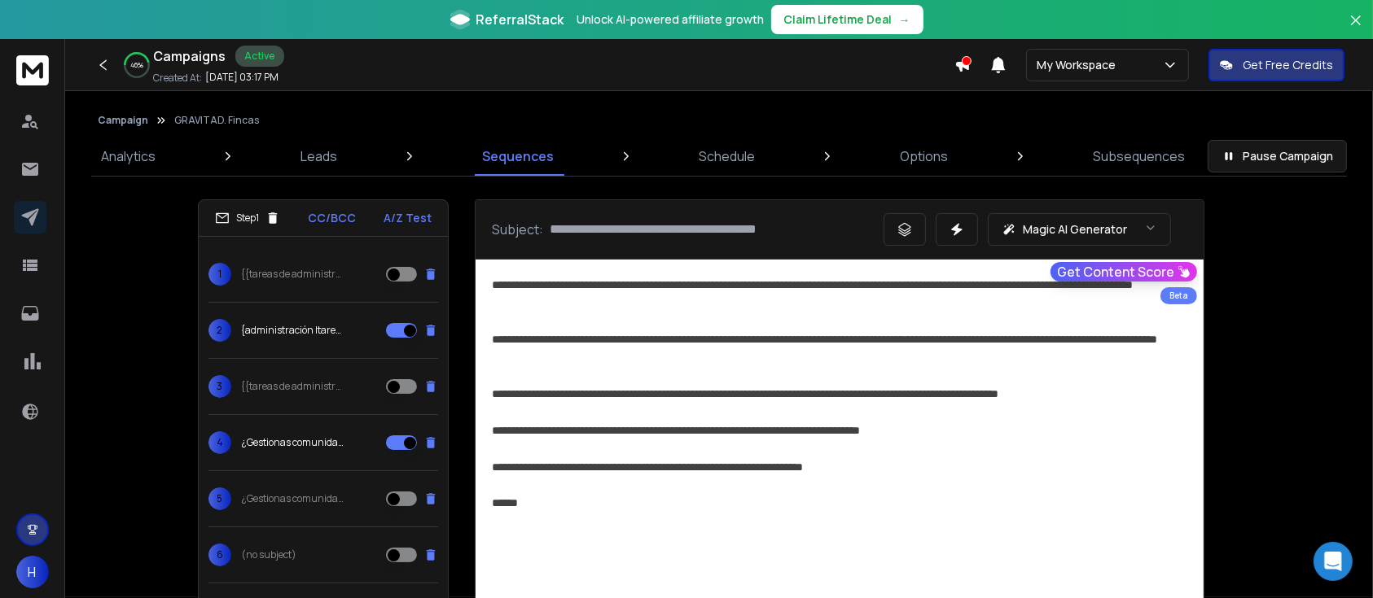
click at [299, 341] on div "2 {administración |tareas |administración de fincas|gestión de fincas, |tareas …" at bounding box center [276, 330] width 137 height 23
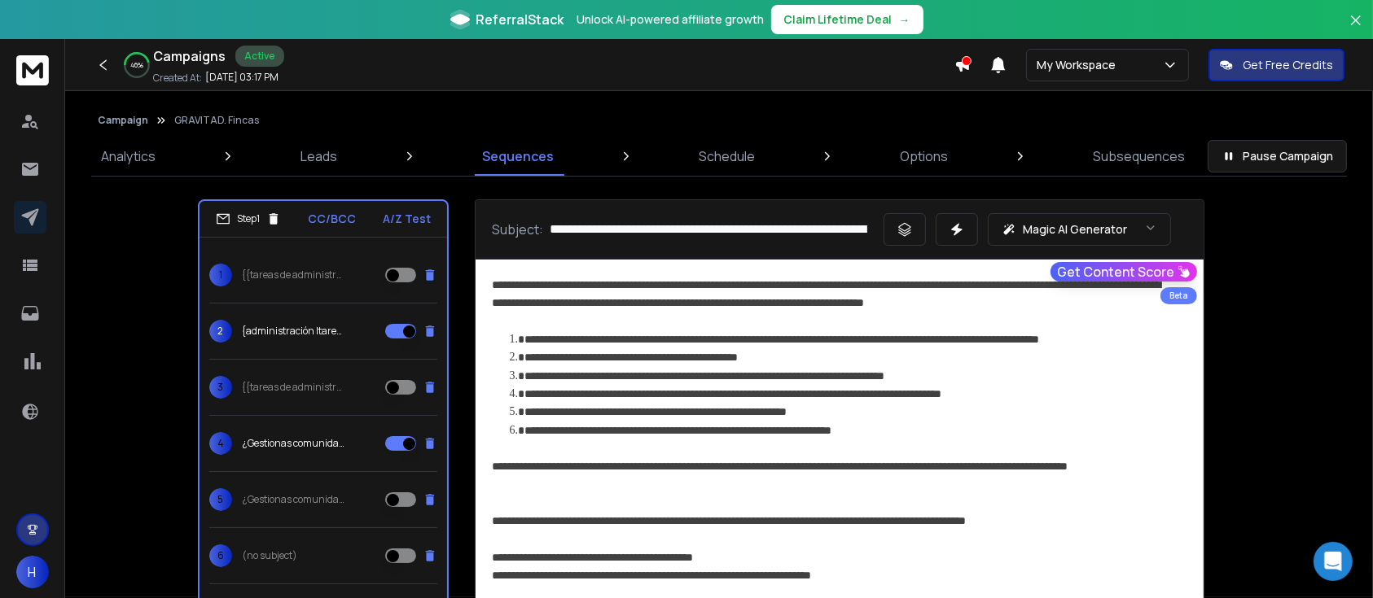
click at [294, 446] on p "¿Gestionas comunidades?" at bounding box center [294, 443] width 104 height 13
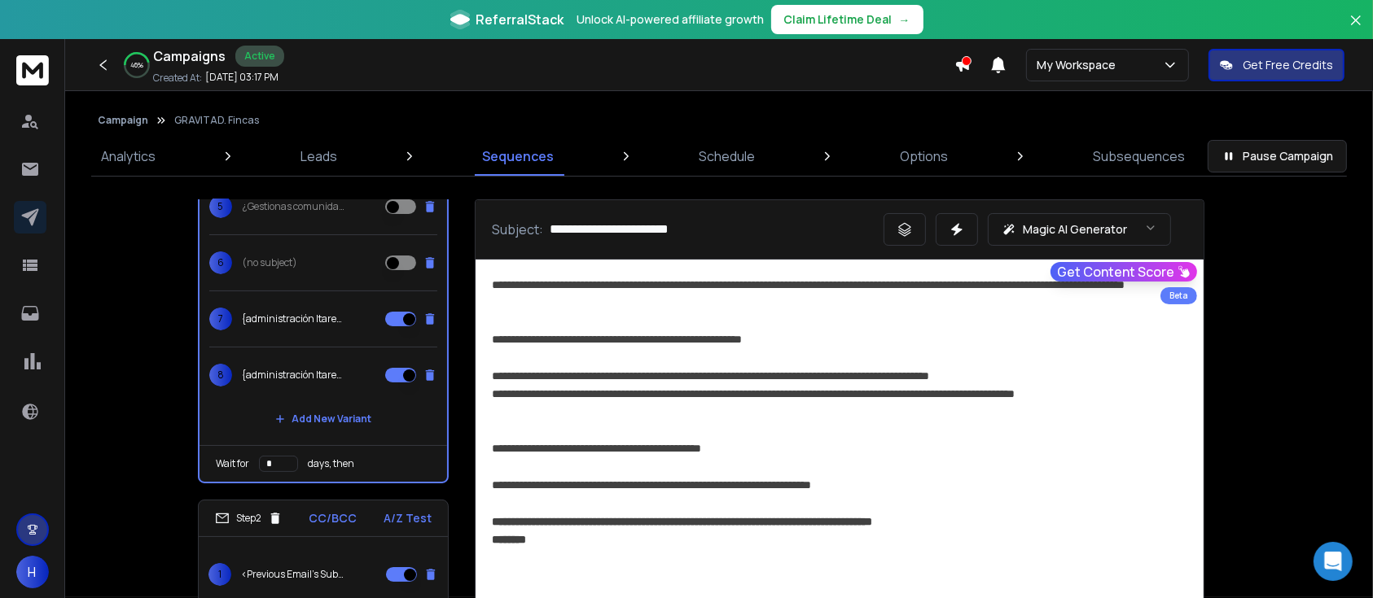
scroll to position [326, 0]
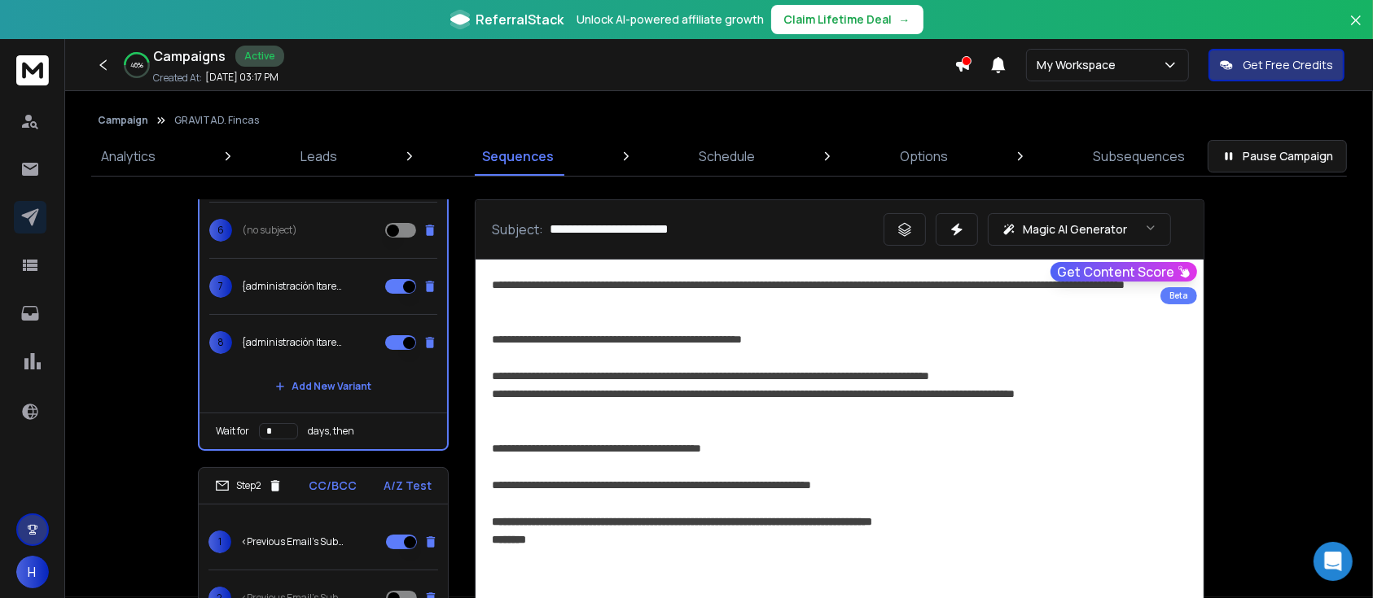
click at [300, 303] on div "7 {administración |tareas |administración de fincas|gestión de fincas, |tareas …" at bounding box center [323, 287] width 228 height 56
type input "**********"
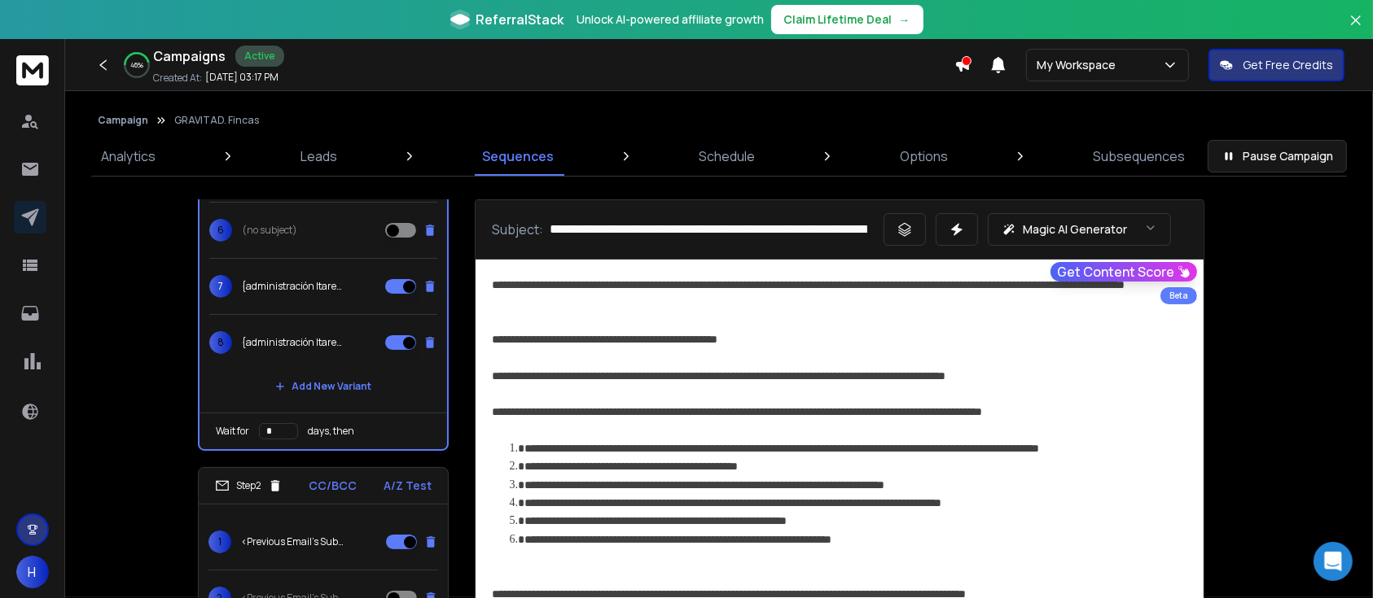
click at [302, 336] on p "{administración |tareas |administración de fincas|gestión de fincas, |tareas de…" at bounding box center [294, 342] width 104 height 13
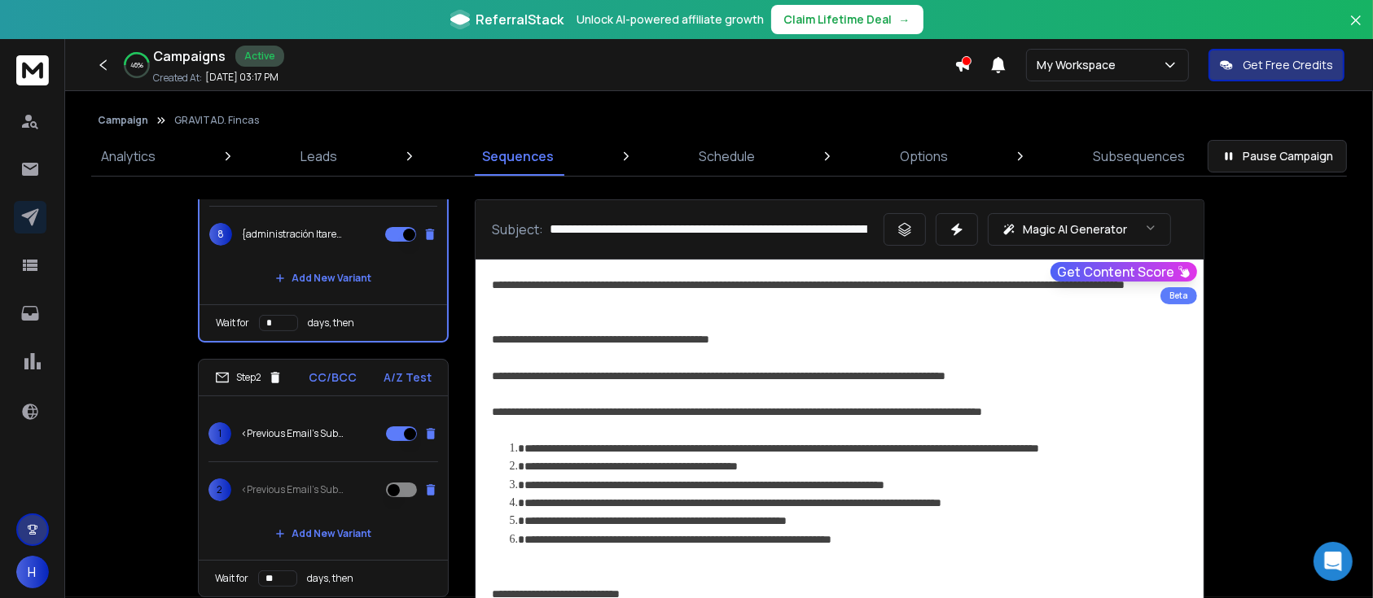
click at [267, 492] on p "<Previous Email's Subject>" at bounding box center [293, 490] width 104 height 13
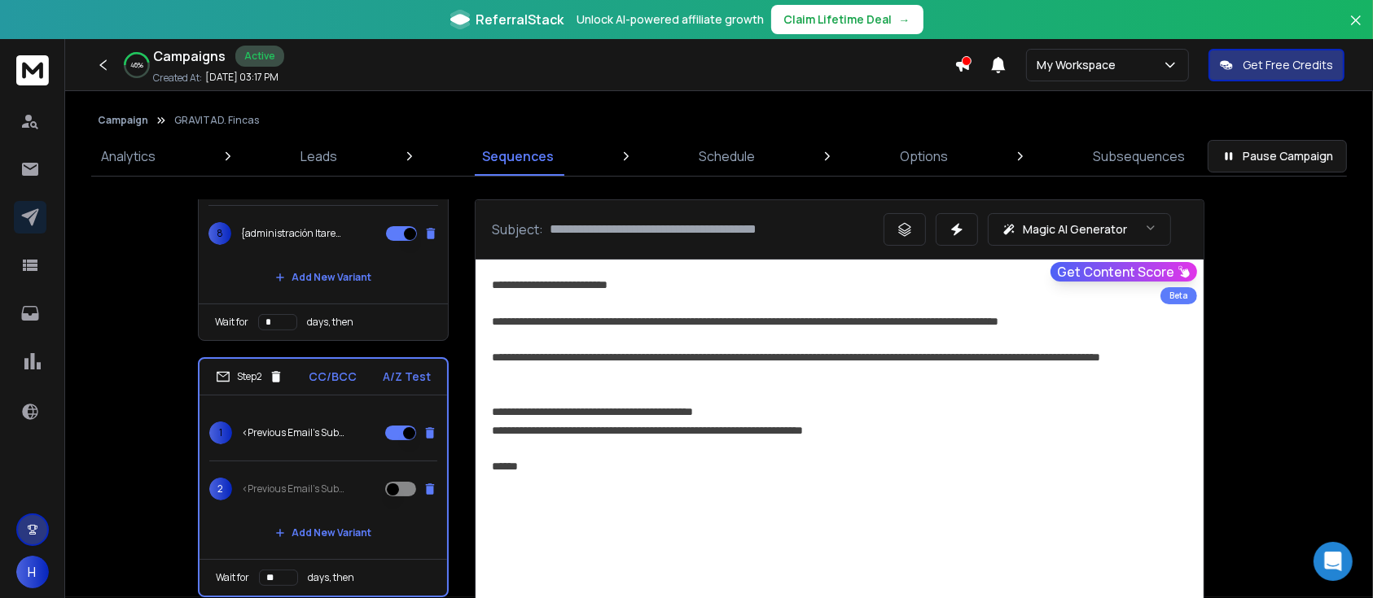
click at [289, 422] on div "1 <Previous Email's Subject>" at bounding box center [277, 433] width 137 height 23
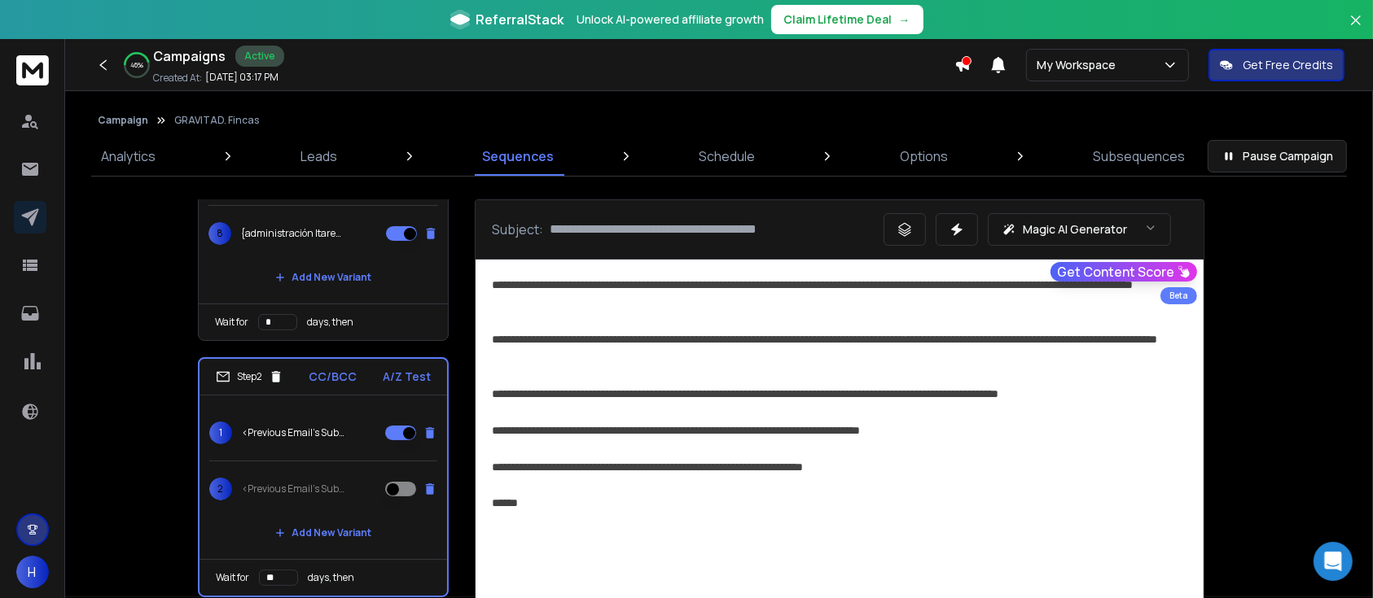
click at [676, 305] on div "**********" at bounding box center [839, 294] width 695 height 37
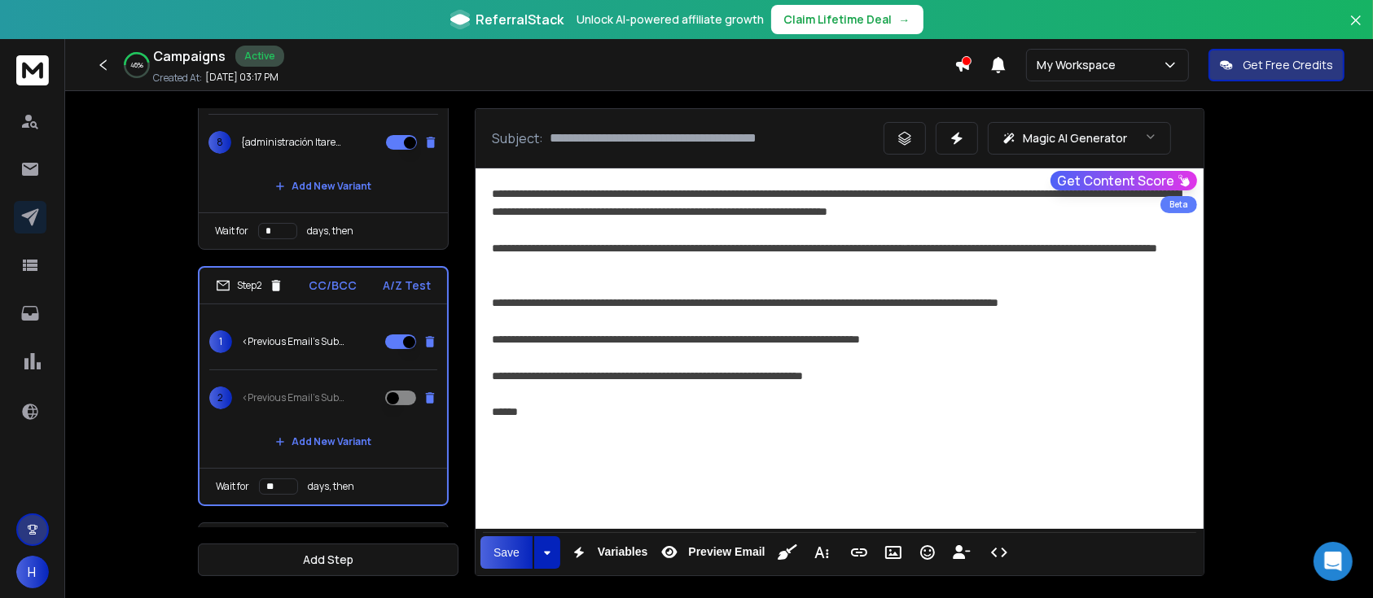
click at [326, 343] on p "<Previous Email's Subject>" at bounding box center [294, 341] width 104 height 13
click at [300, 398] on p "<Previous Email's Subject>" at bounding box center [294, 398] width 104 height 13
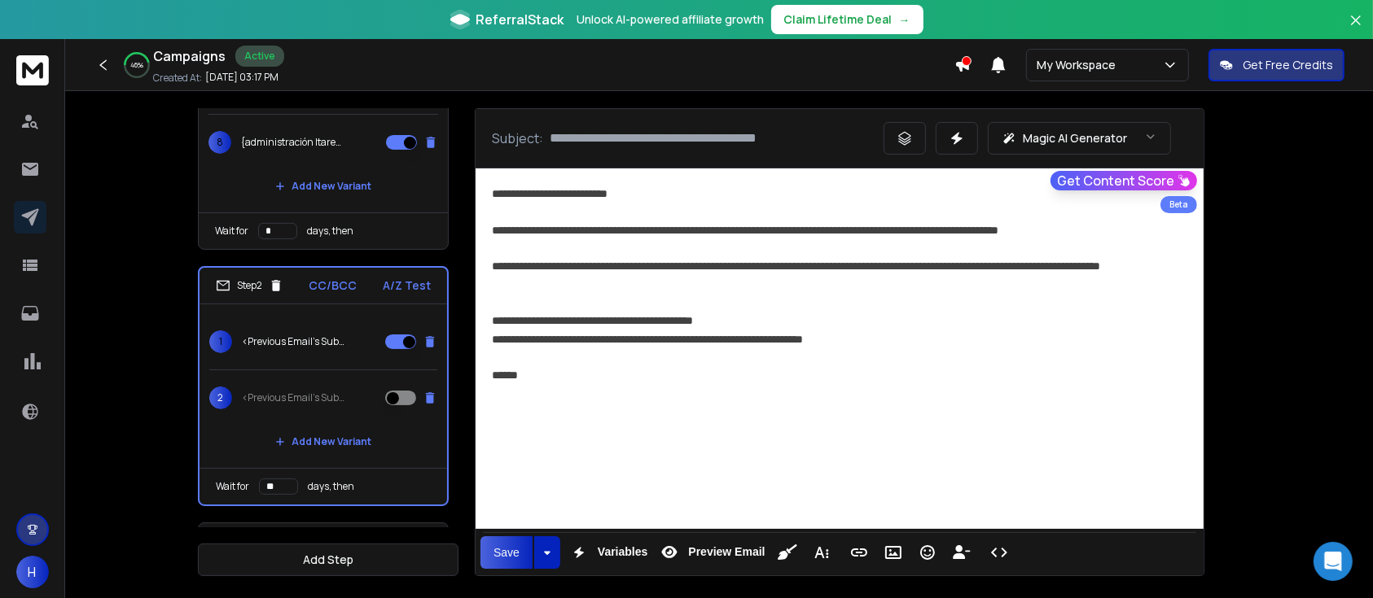
click at [314, 335] on p "<Previous Email's Subject>" at bounding box center [294, 341] width 104 height 13
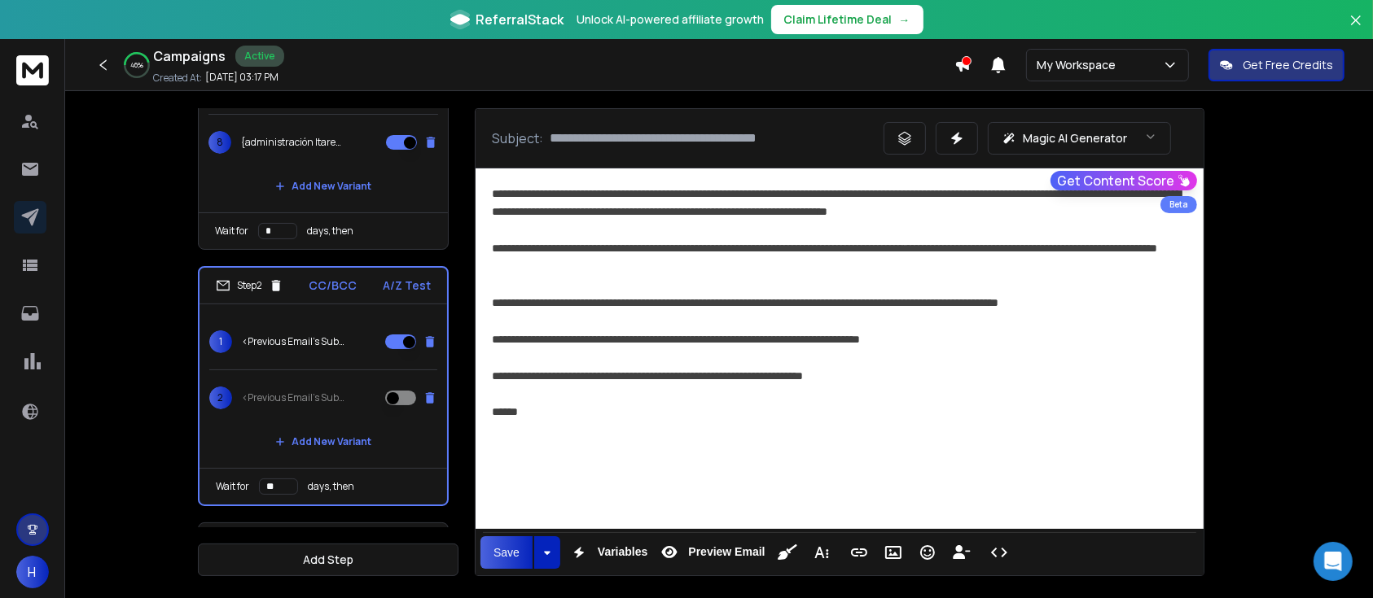
click at [758, 341] on div "**********" at bounding box center [839, 340] width 695 height 18
click at [1080, 334] on div "**********" at bounding box center [839, 340] width 695 height 18
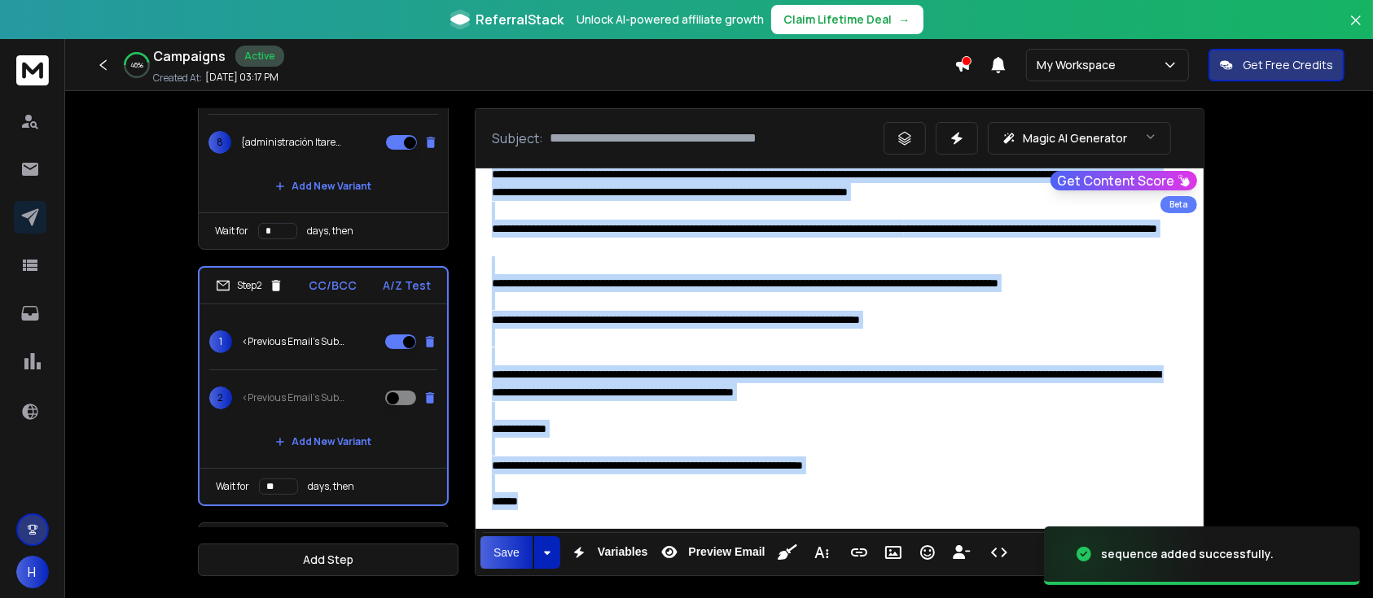
scroll to position [0, 0]
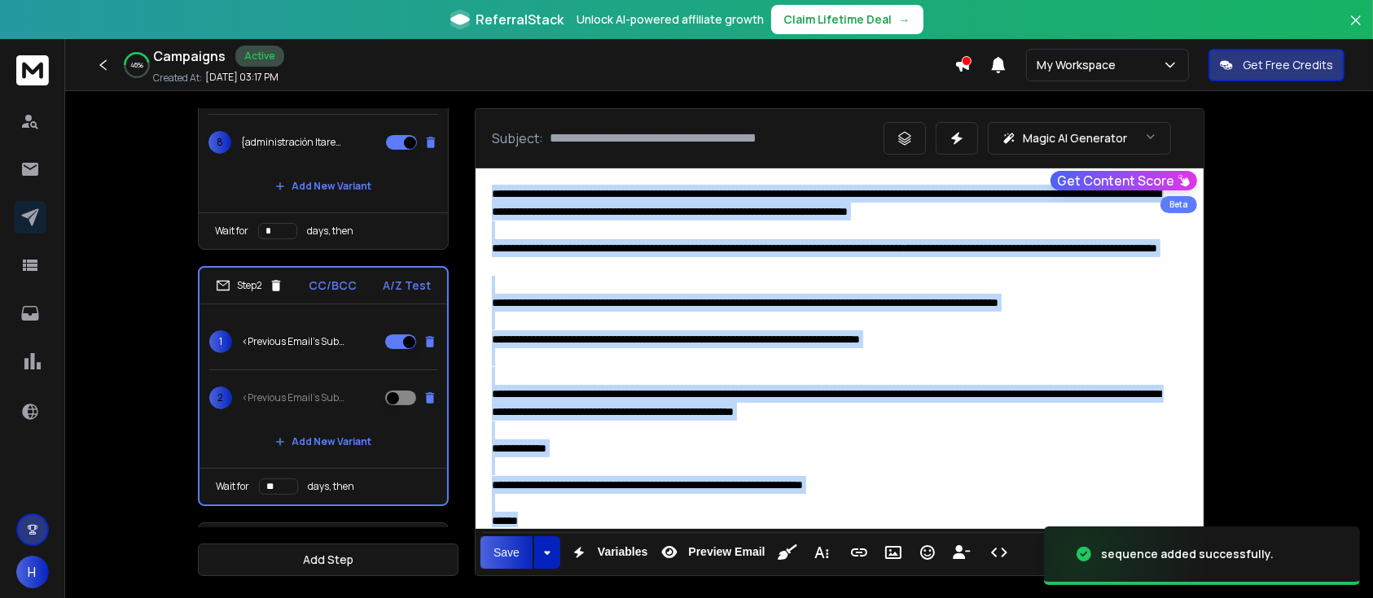
drag, startPoint x: 573, startPoint y: 498, endPoint x: 415, endPoint y: 103, distance: 425.3
click at [415, 103] on div "Step 1 CC/BCC A/Z Test 1 {{tareas de administración |tareas |administración de …" at bounding box center [718, 342] width 1255 height 481
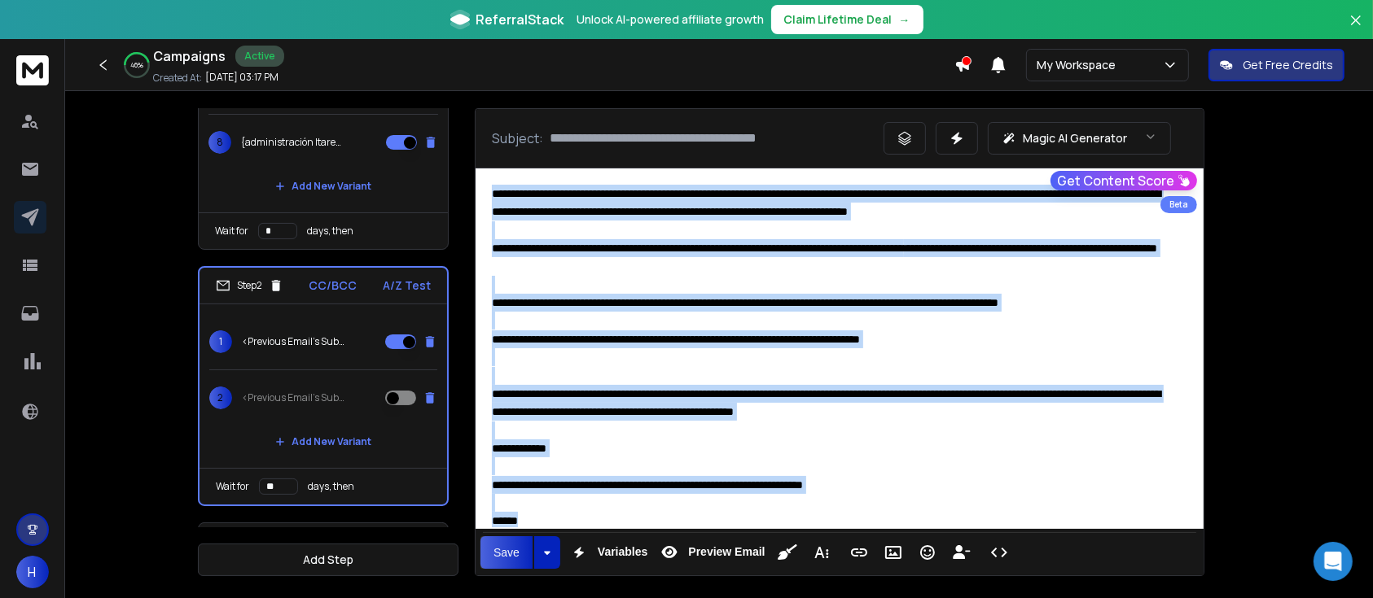
copy div "**********"
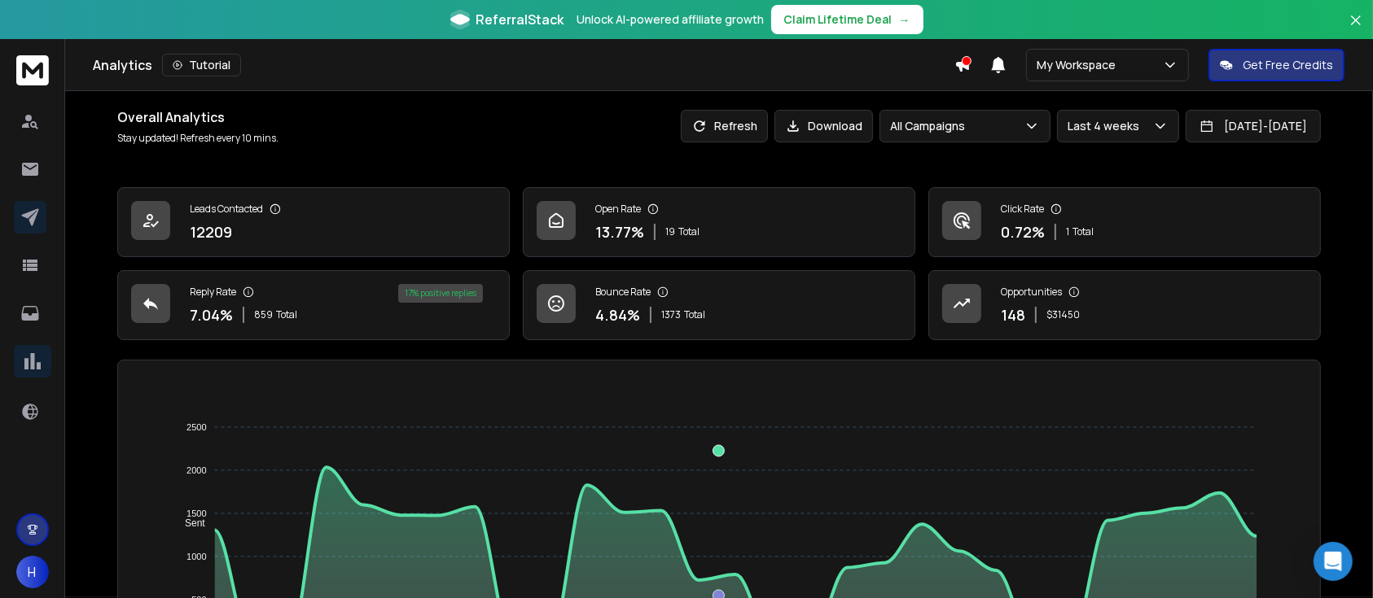
click at [39, 222] on icon at bounding box center [30, 218] width 20 height 20
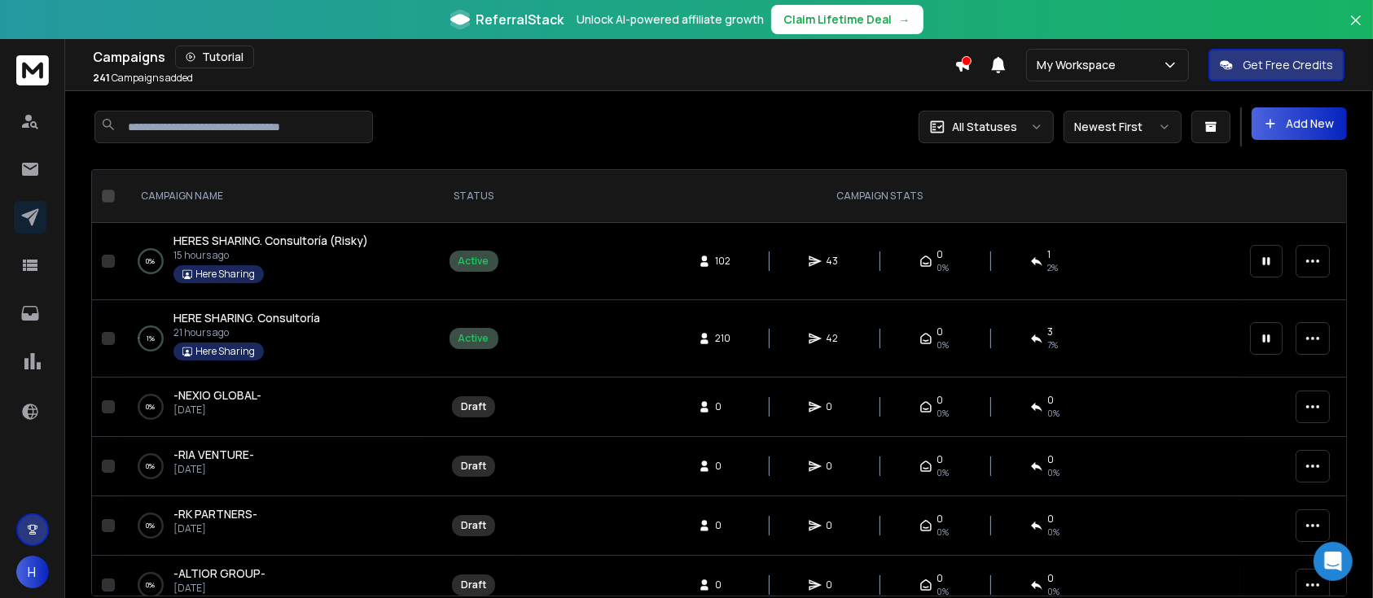
click at [248, 123] on input at bounding box center [233, 127] width 278 height 33
click at [274, 131] on input "******" at bounding box center [233, 127] width 278 height 33
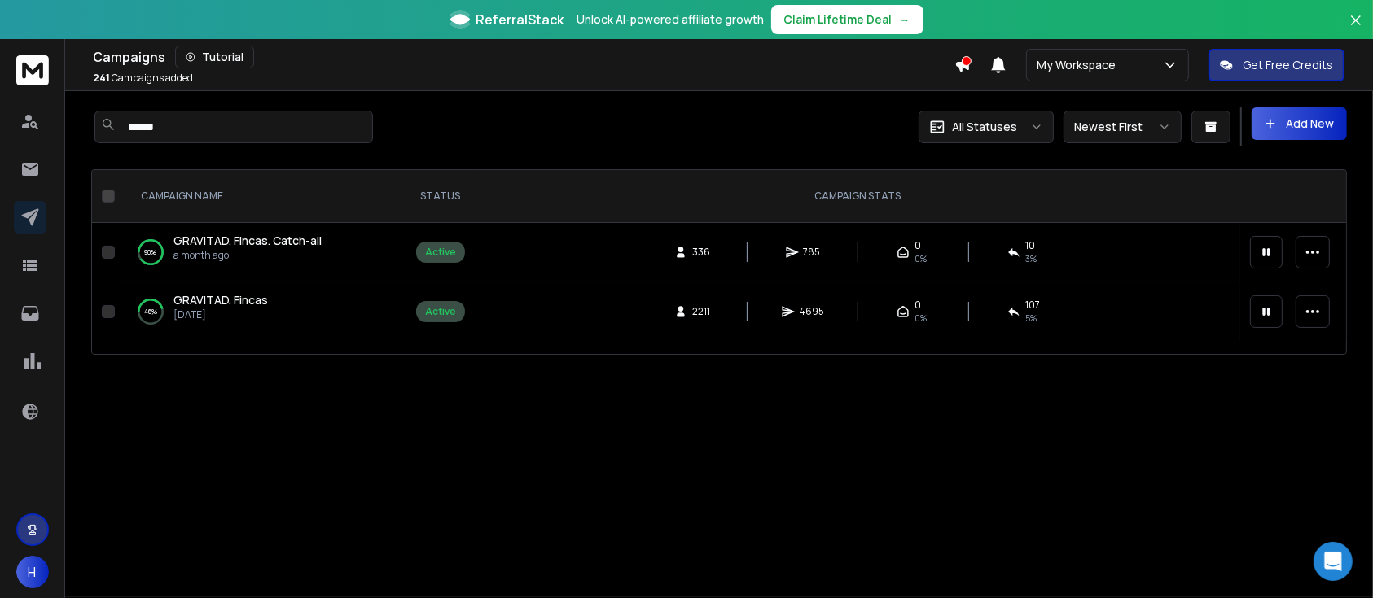
type input "******"
drag, startPoint x: 287, startPoint y: 251, endPoint x: 303, endPoint y: 244, distance: 17.5
click at [287, 251] on p "a month ago" at bounding box center [247, 255] width 148 height 13
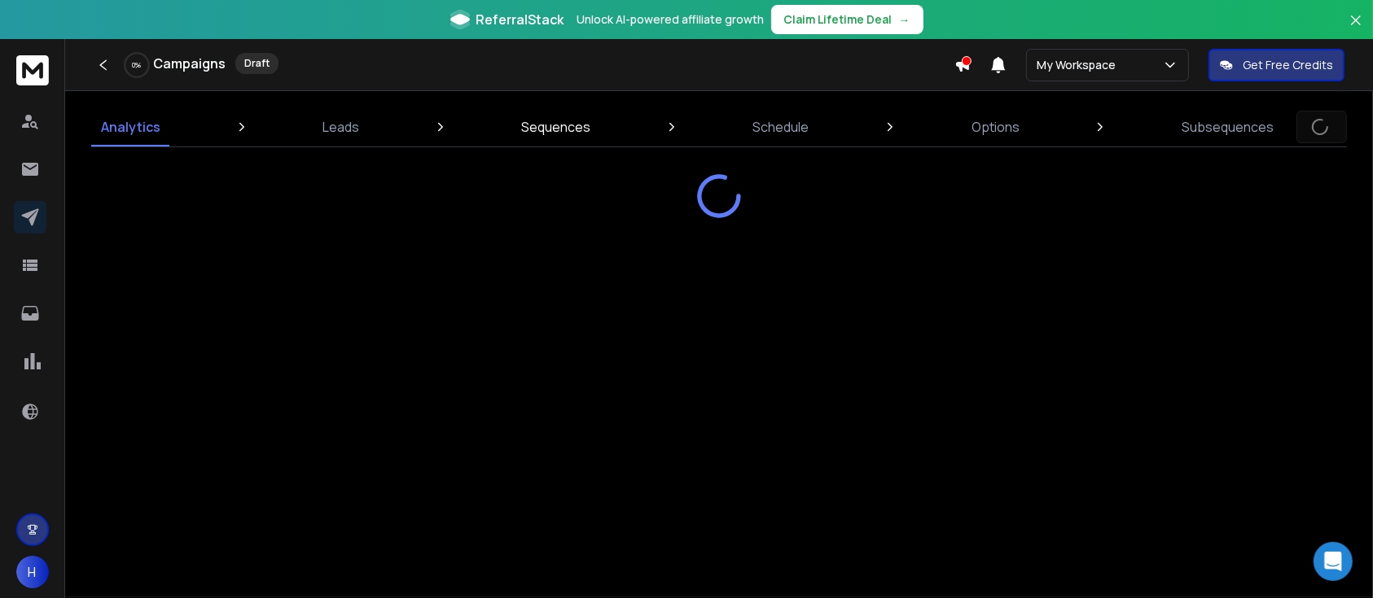
click at [519, 132] on link "Sequences" at bounding box center [555, 126] width 89 height 39
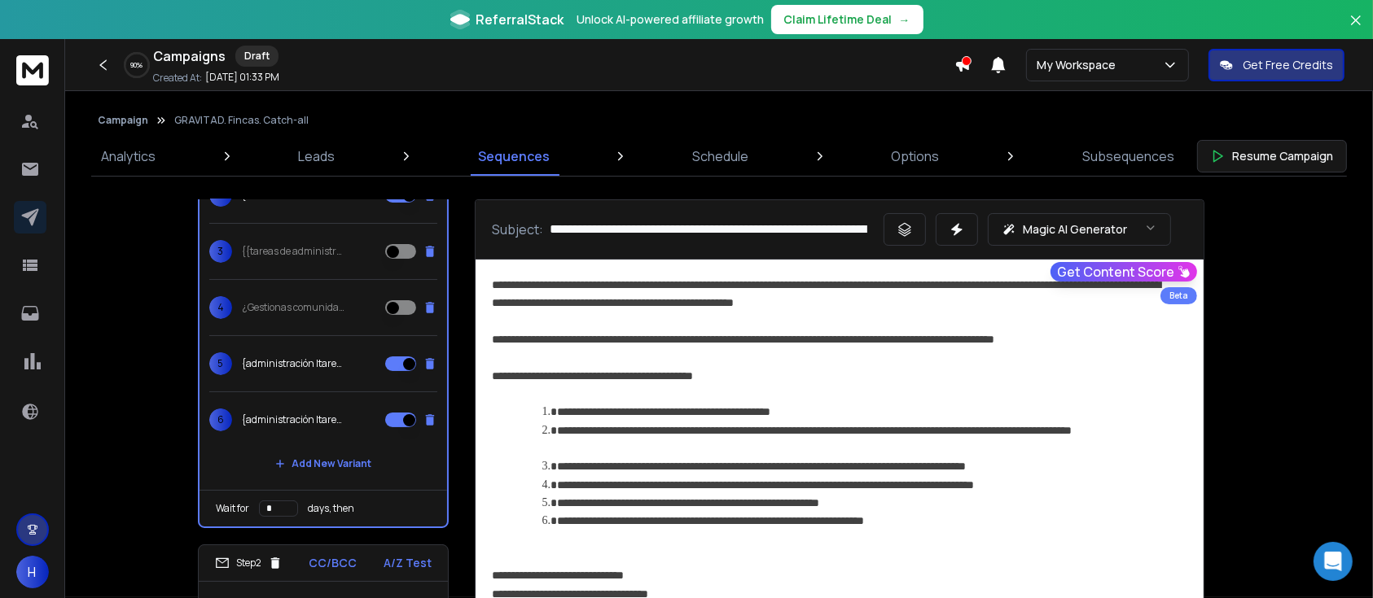
scroll to position [434, 0]
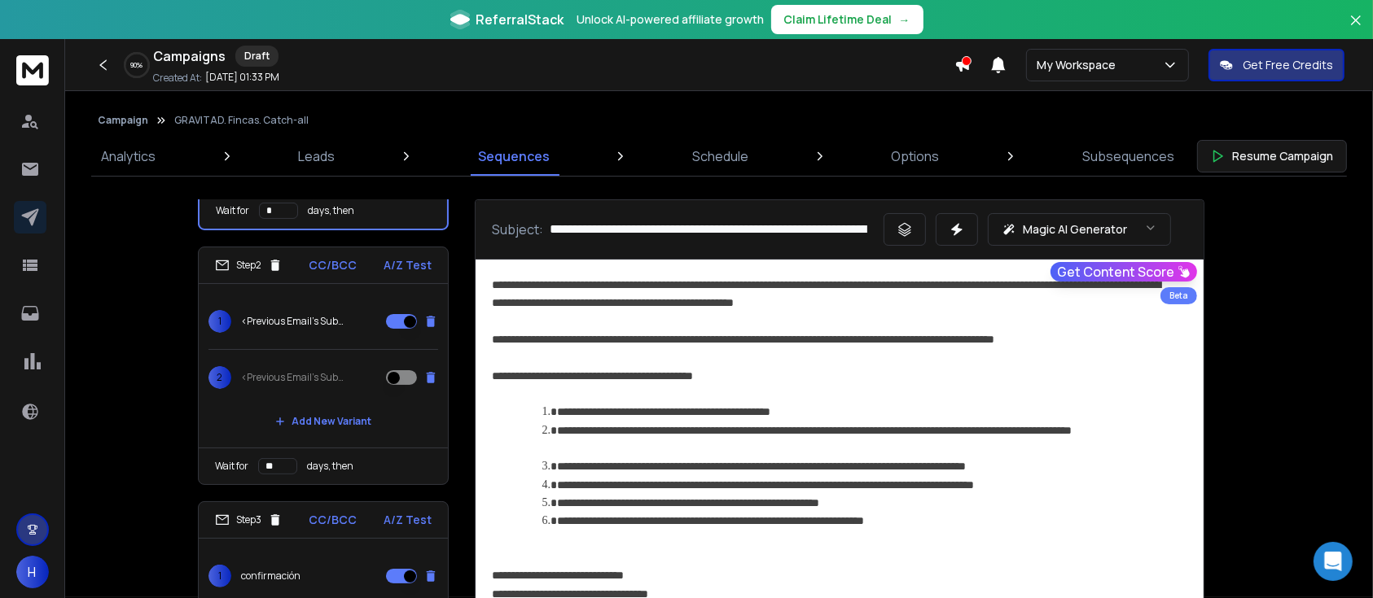
click at [318, 317] on p "<Previous Email's Subject>" at bounding box center [293, 321] width 104 height 13
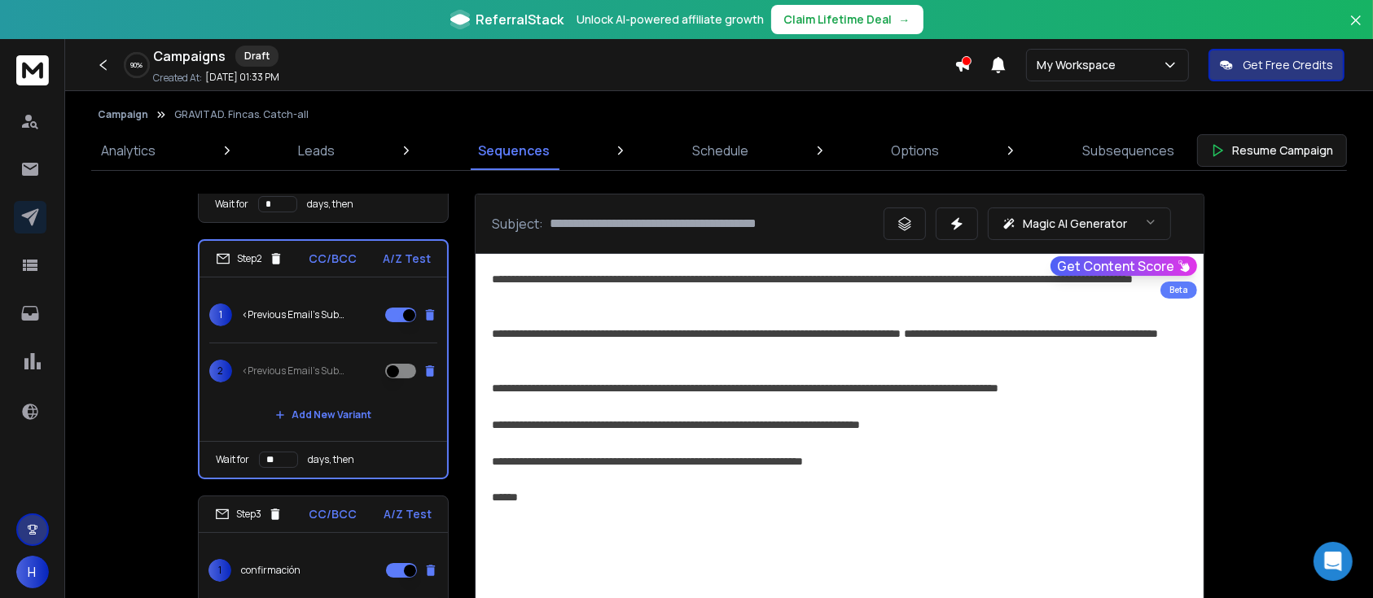
scroll to position [91, 0]
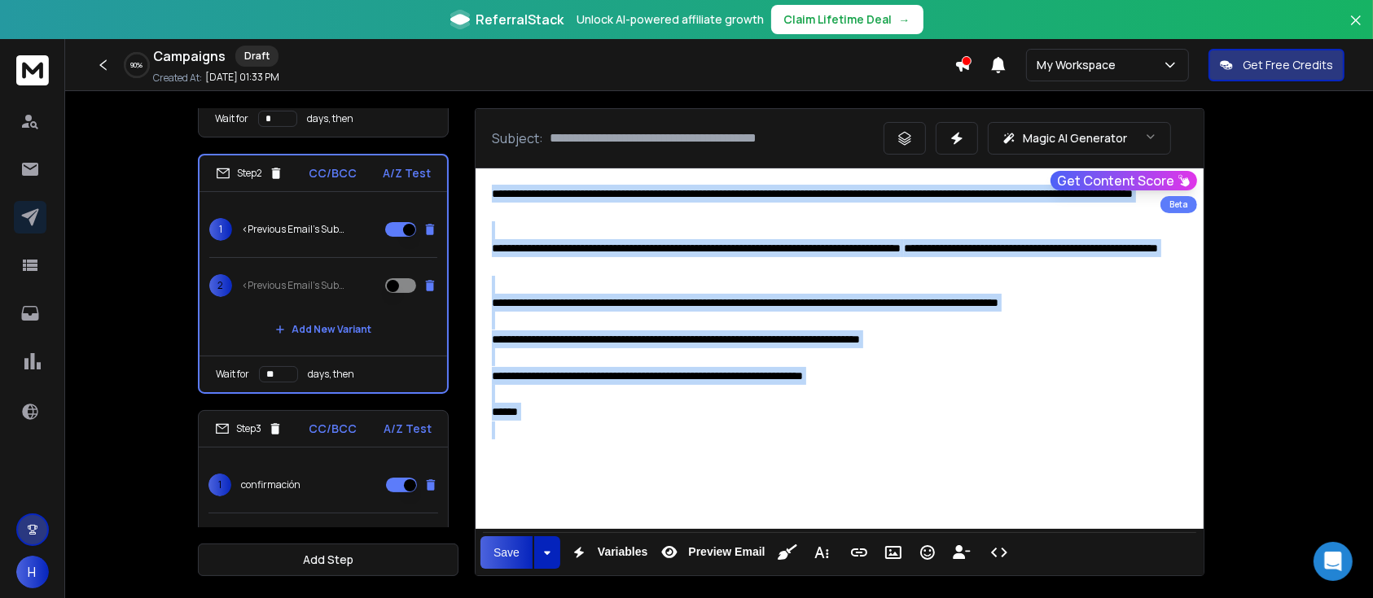
drag, startPoint x: 585, startPoint y: 436, endPoint x: 423, endPoint y: 133, distance: 343.1
click at [423, 134] on div "Step 1 CC/BCC A/Z Test 1 {{tareas de administración |tareas |administración de …" at bounding box center [719, 342] width 1042 height 468
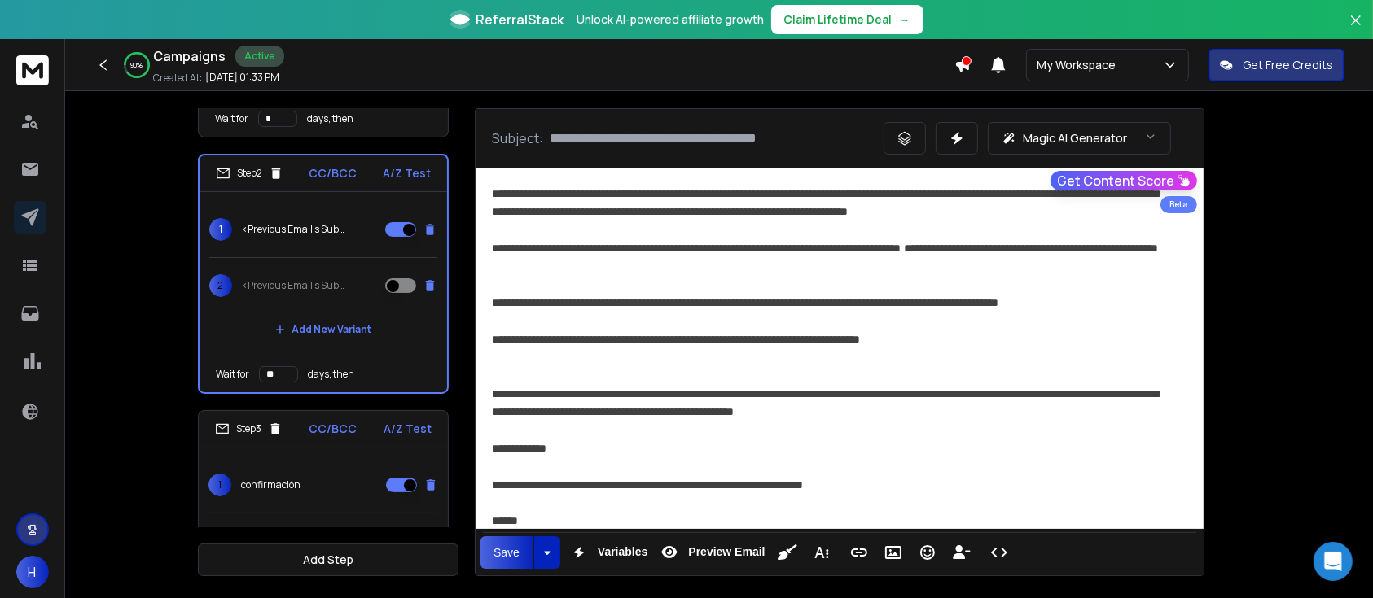
scroll to position [37, 0]
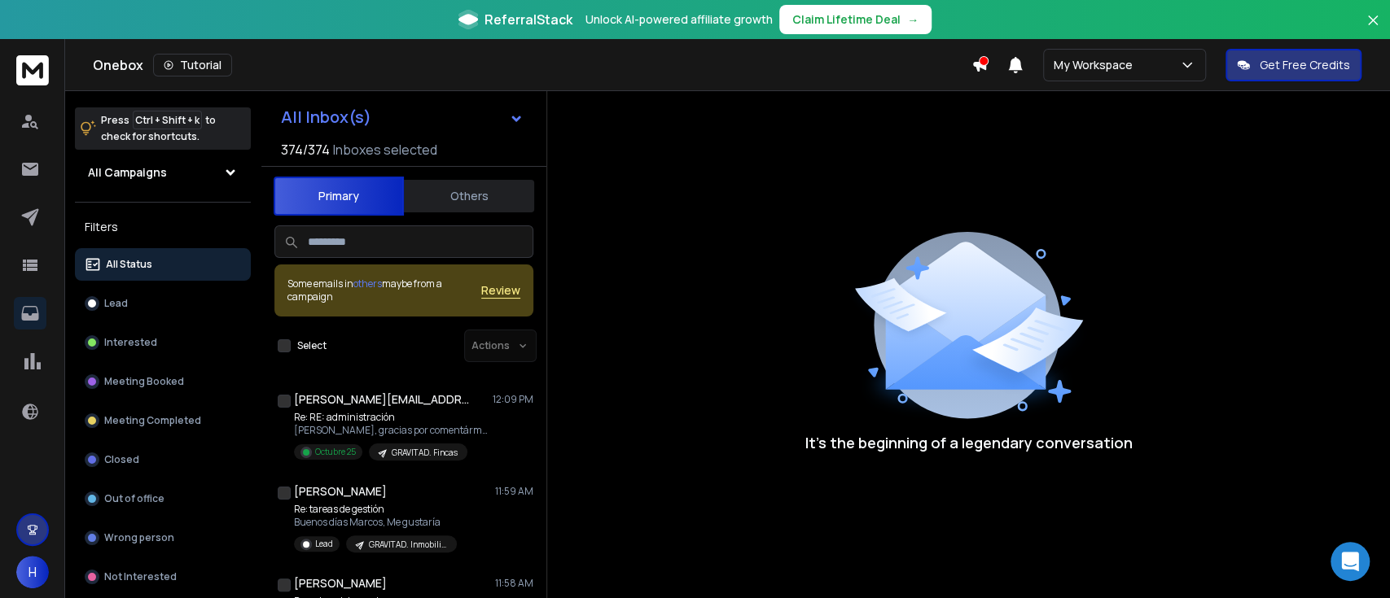
drag, startPoint x: 335, startPoint y: 262, endPoint x: 331, endPoint y: 253, distance: 9.8
click at [332, 257] on div "Some emails in others maybe from a campaign Review Select Actions cristina@webc…" at bounding box center [403, 520] width 285 height 602
click at [326, 239] on input at bounding box center [403, 242] width 259 height 33
paste input "**********"
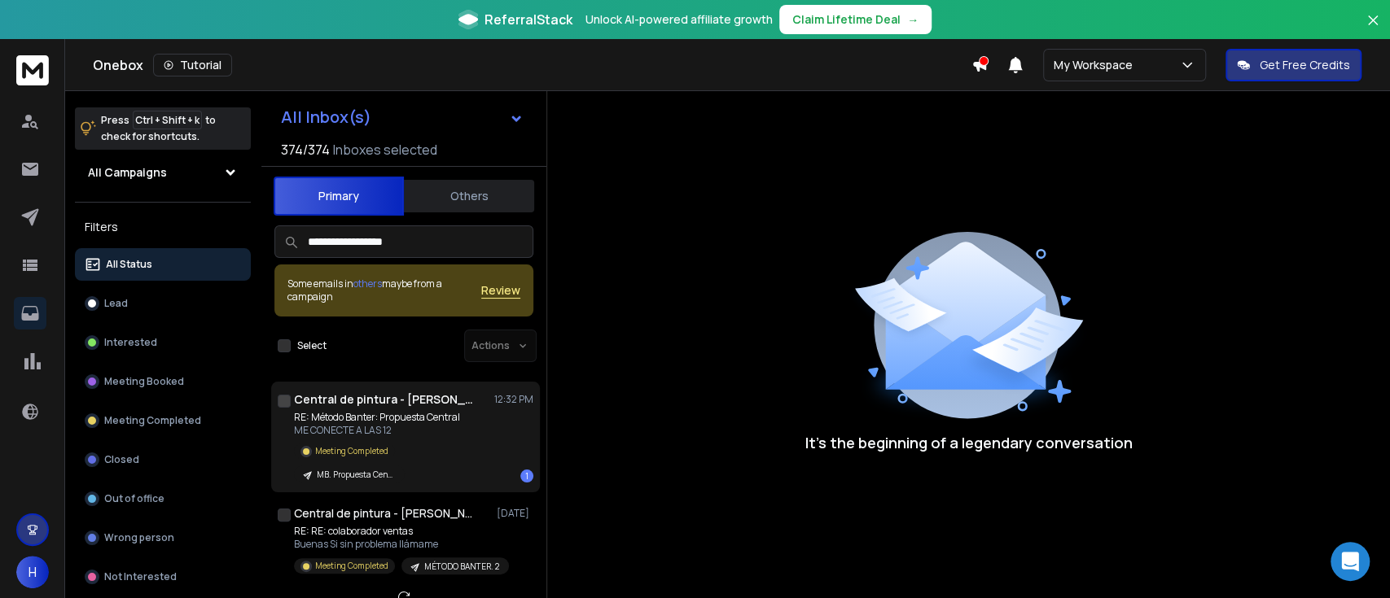
type input "**********"
click at [367, 393] on h1 "Central de pintura - [PERSON_NAME]" at bounding box center [383, 400] width 179 height 16
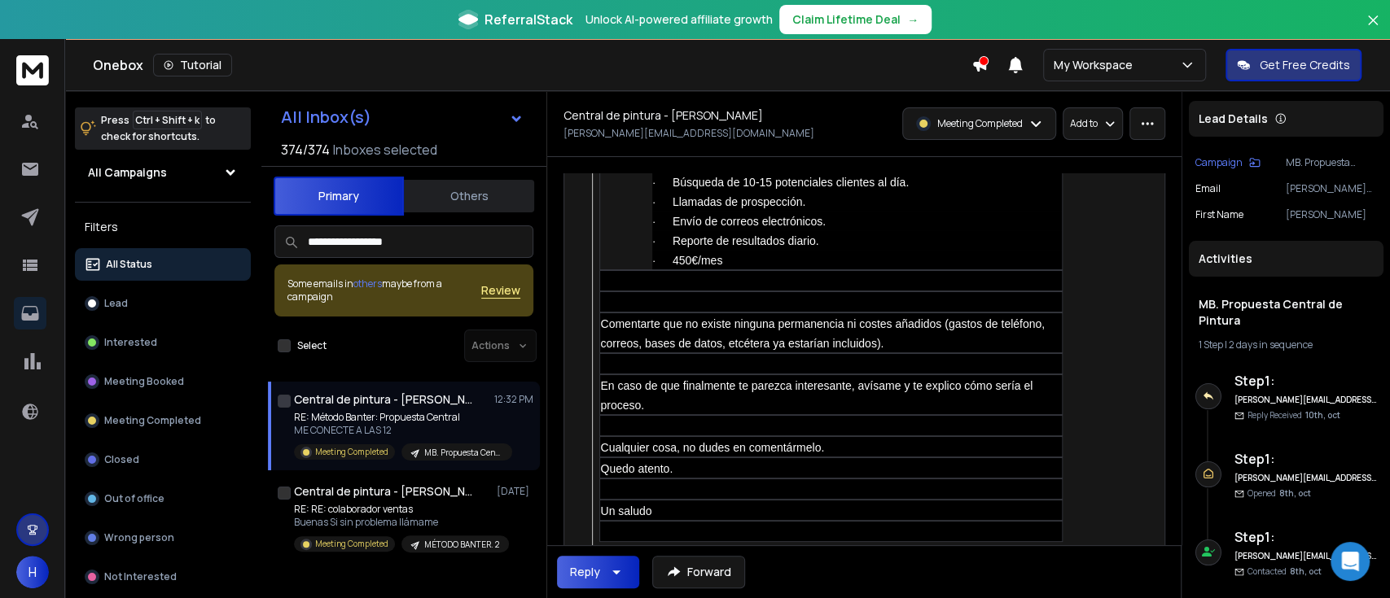
scroll to position [1391, 0]
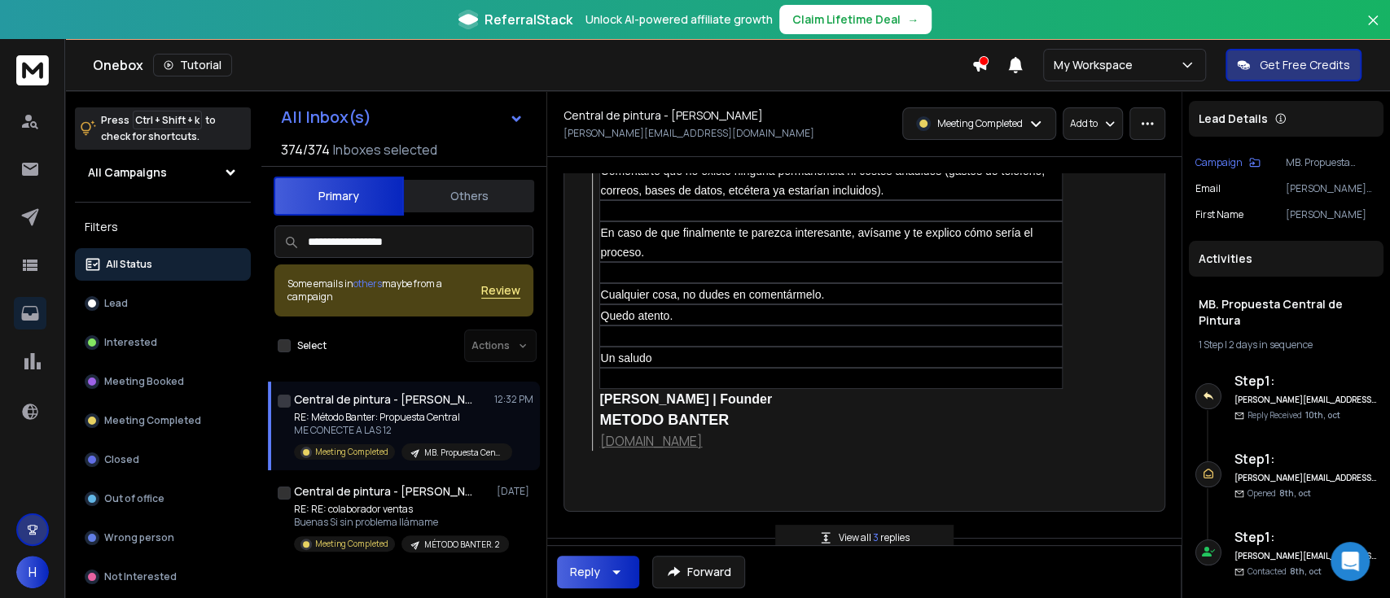
click at [862, 532] on p "View all 3 replies" at bounding box center [874, 538] width 71 height 13
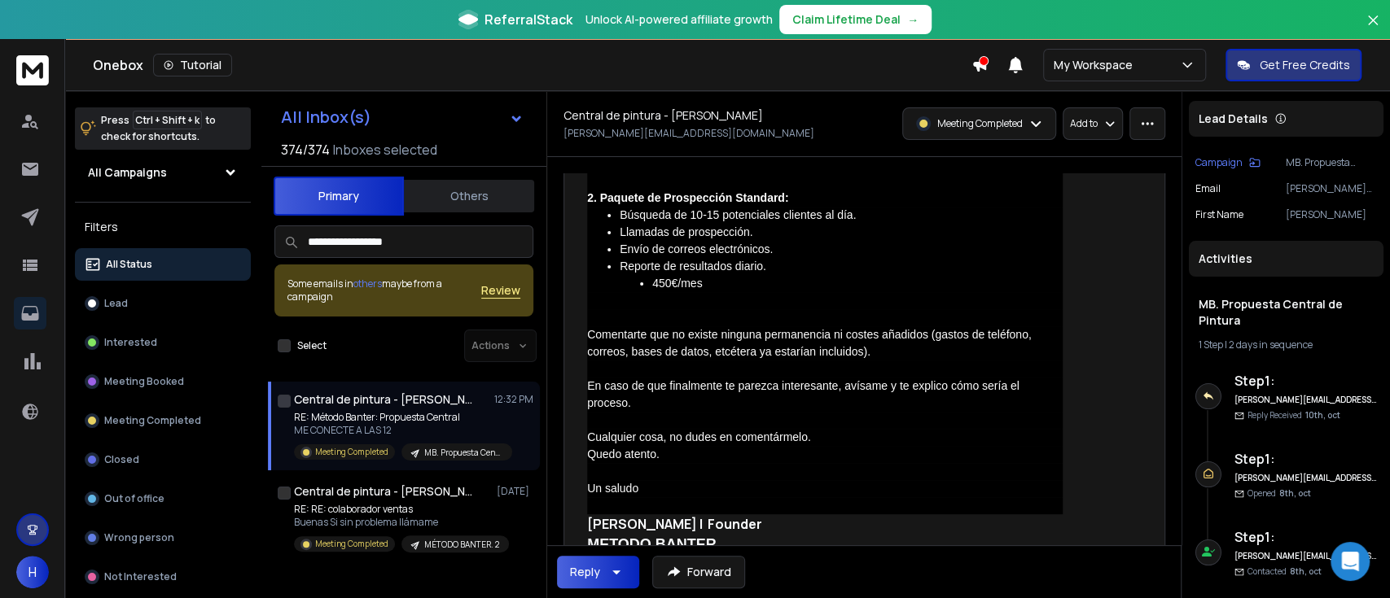
scroll to position [5332, 0]
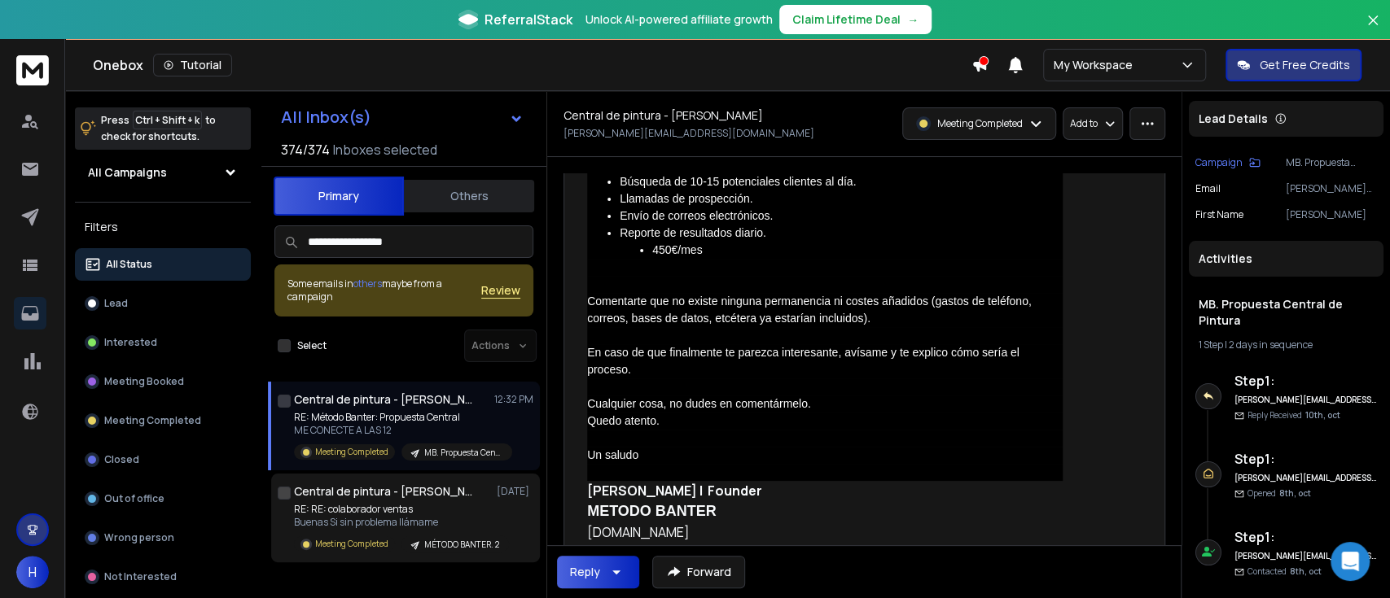
click at [370, 494] on h1 "Central de pintura - [PERSON_NAME]" at bounding box center [383, 492] width 179 height 16
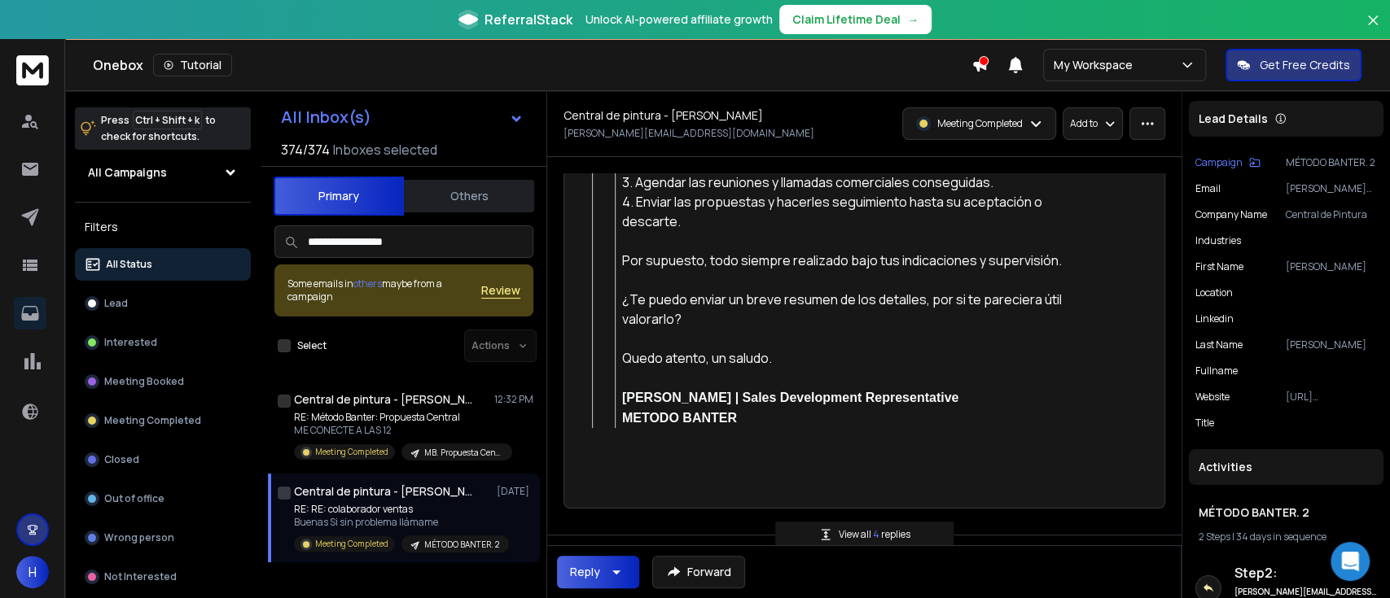
click at [874, 528] on span "4" at bounding box center [877, 535] width 8 height 14
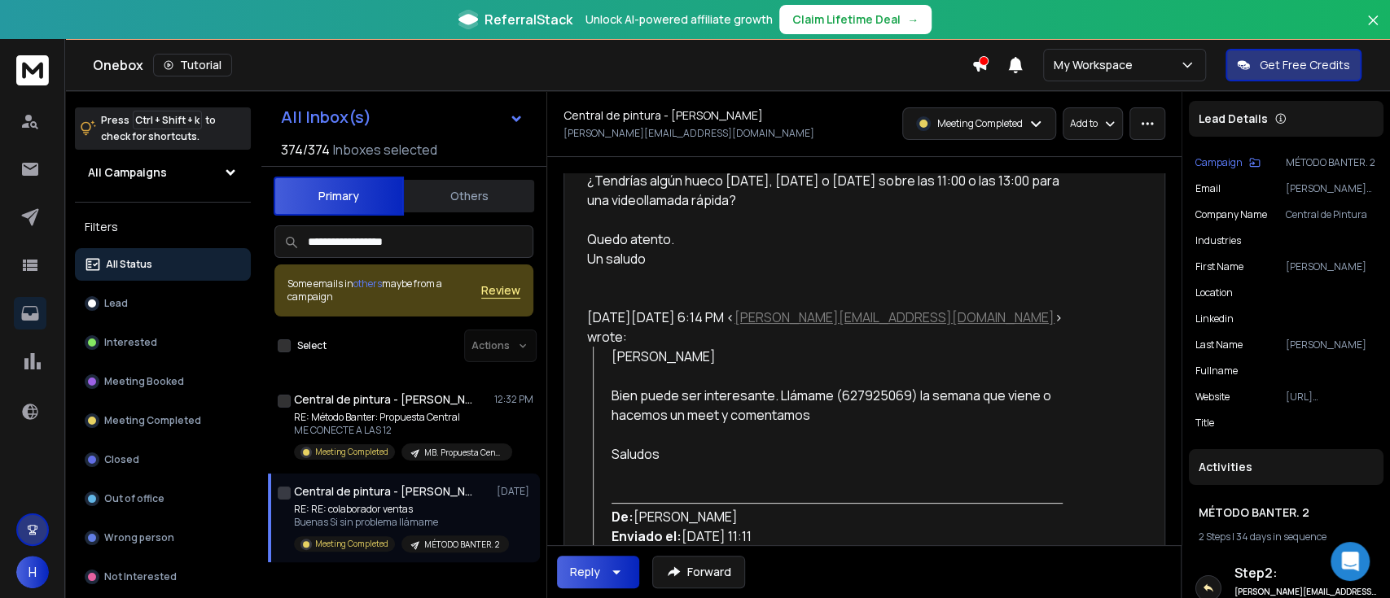
scroll to position [1872, 0]
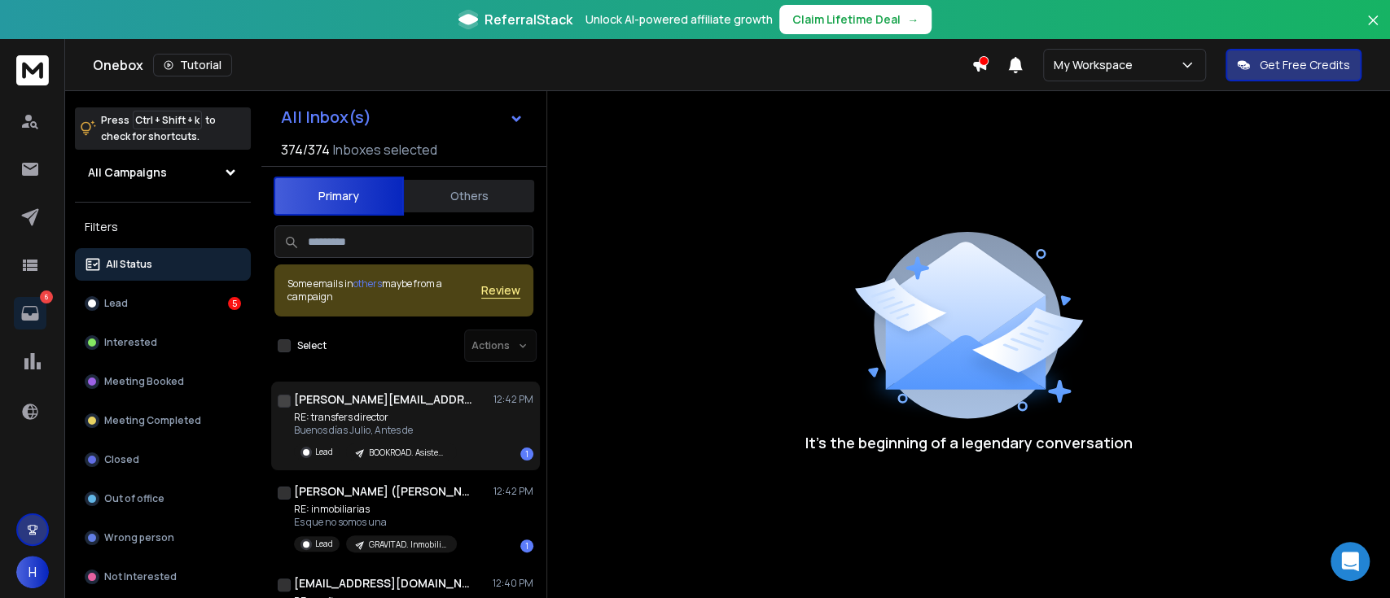
click at [418, 406] on div "[PERSON_NAME][EMAIL_ADDRESS][DOMAIN_NAME] 12:42 PM" at bounding box center [413, 400] width 239 height 16
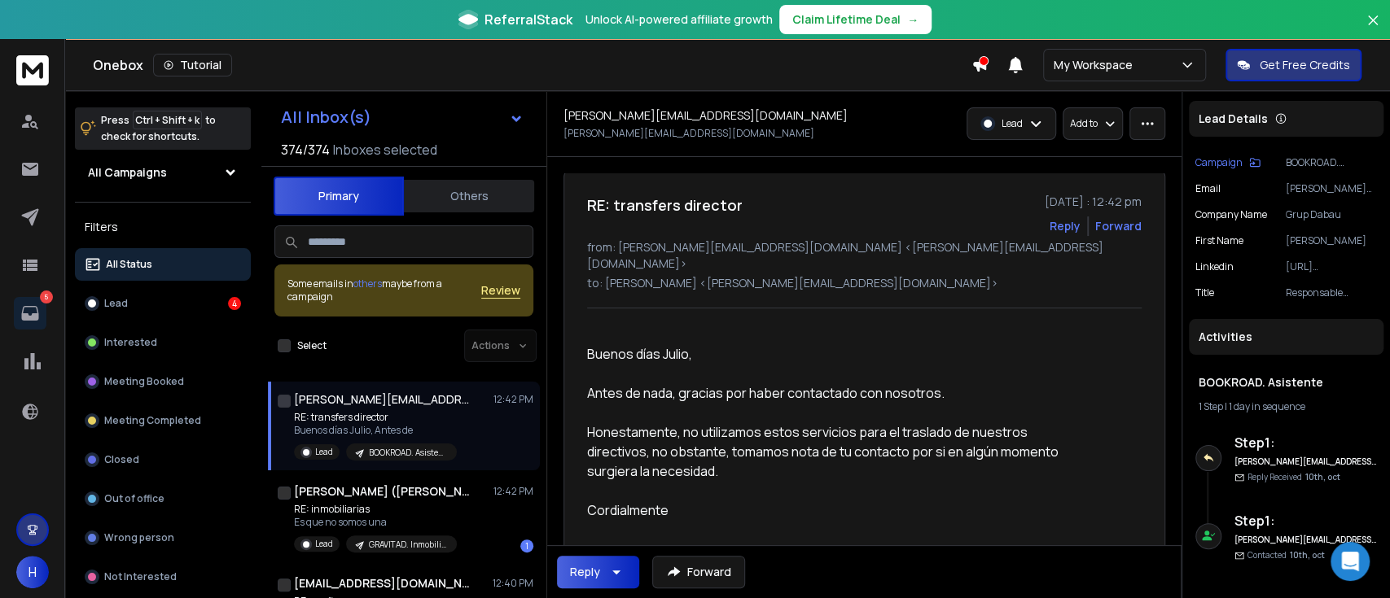
scroll to position [108, 0]
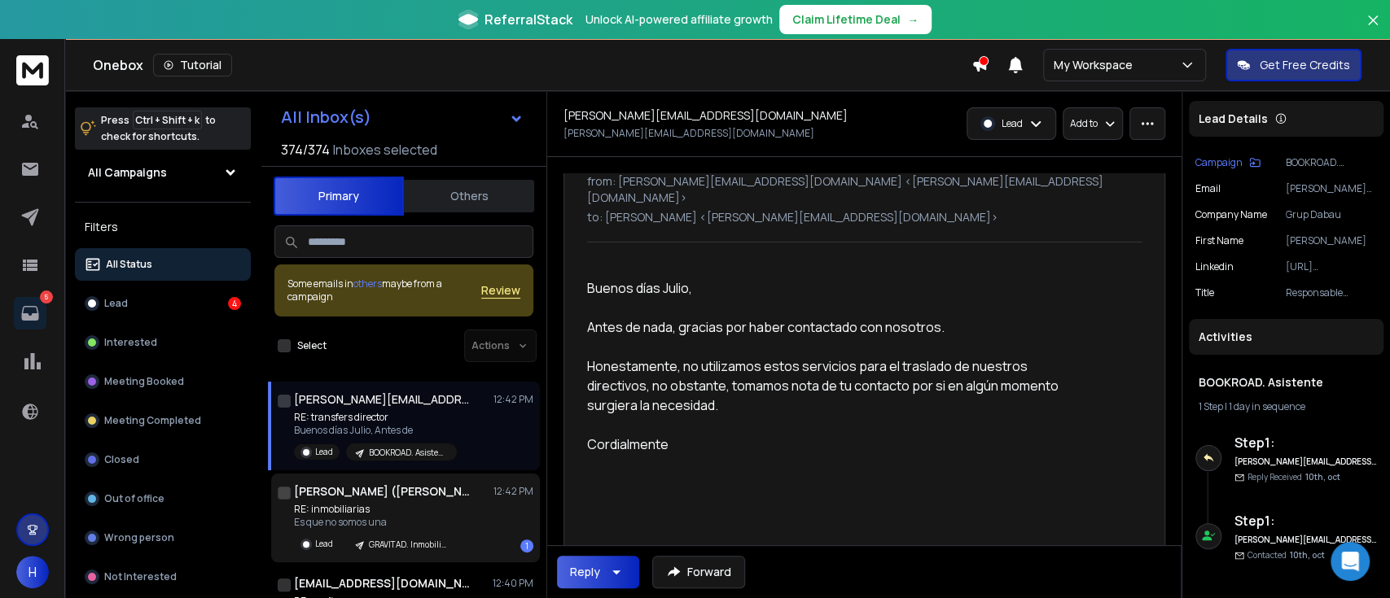
click at [405, 497] on h1 "[PERSON_NAME] ([PERSON_NAME] IP)" at bounding box center [383, 492] width 179 height 16
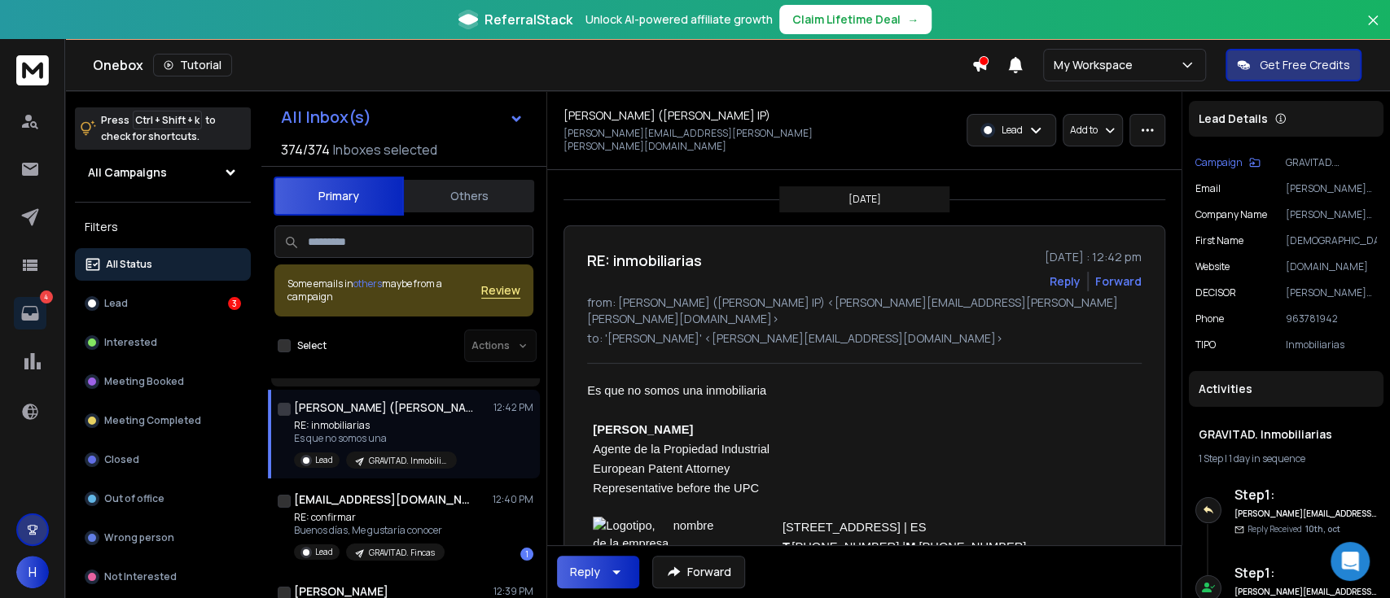
scroll to position [217, 0]
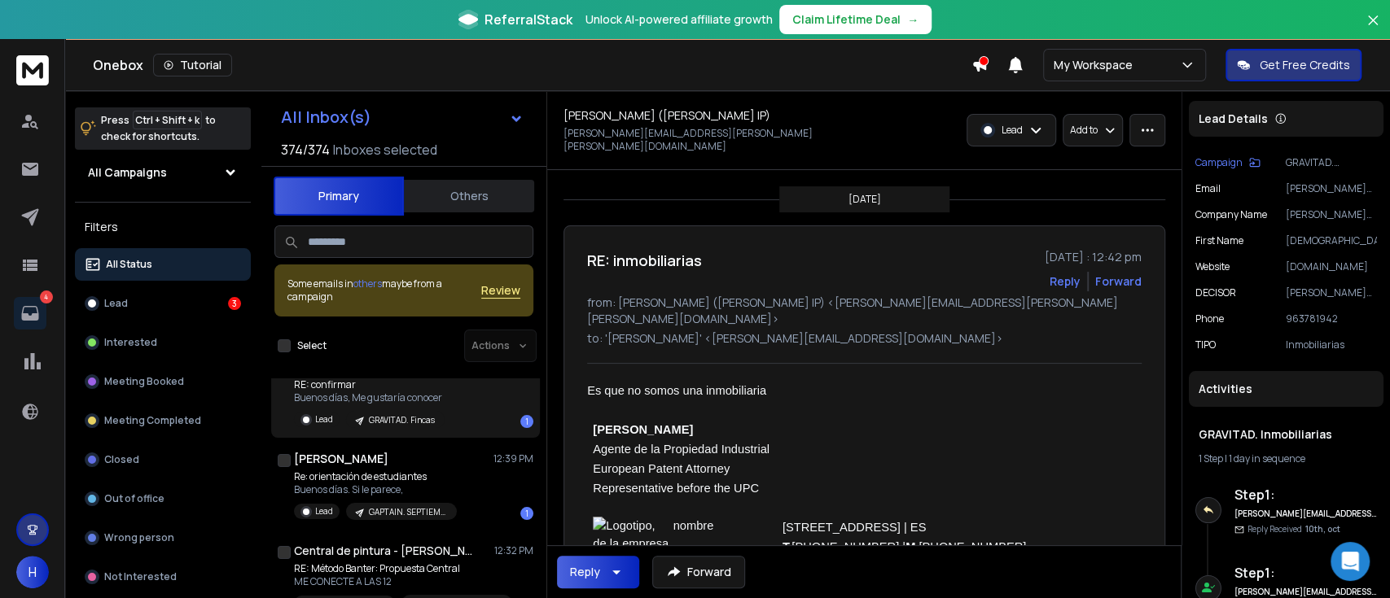
click at [416, 407] on div "RE: confirmar Buenos días, Me gustaría conocer Lead GRAVITAD. Fincas" at bounding box center [369, 404] width 151 height 50
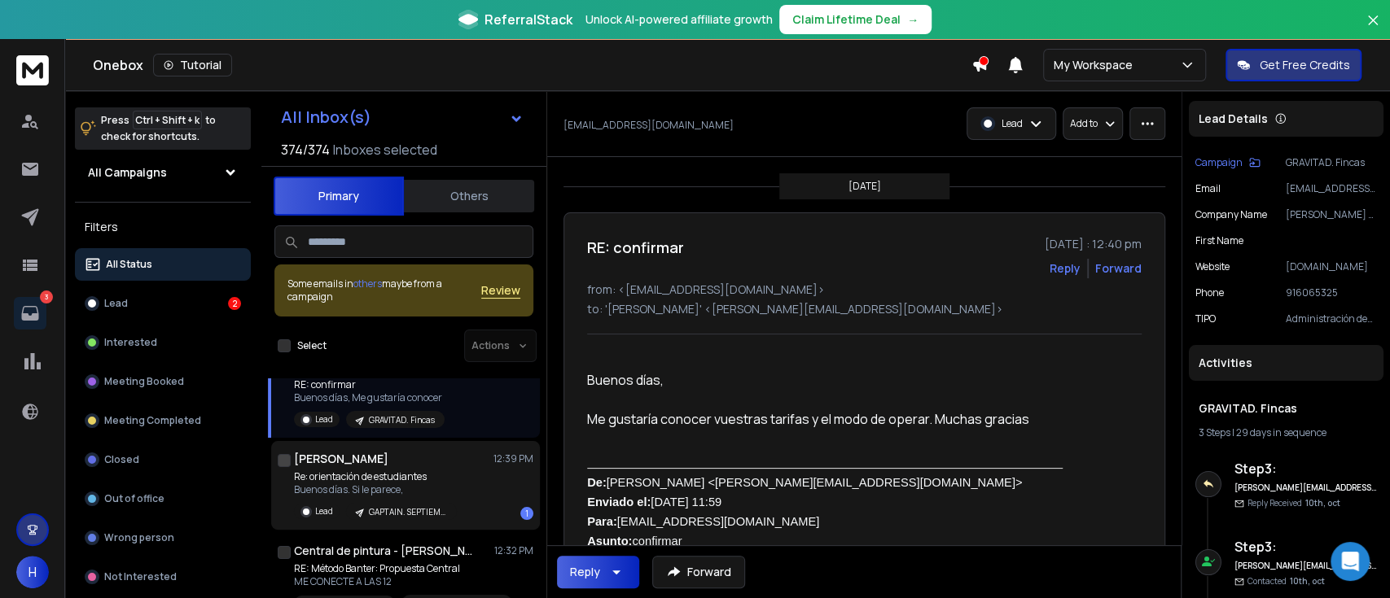
click at [453, 458] on div "[PERSON_NAME] 12:39 PM" at bounding box center [413, 459] width 239 height 16
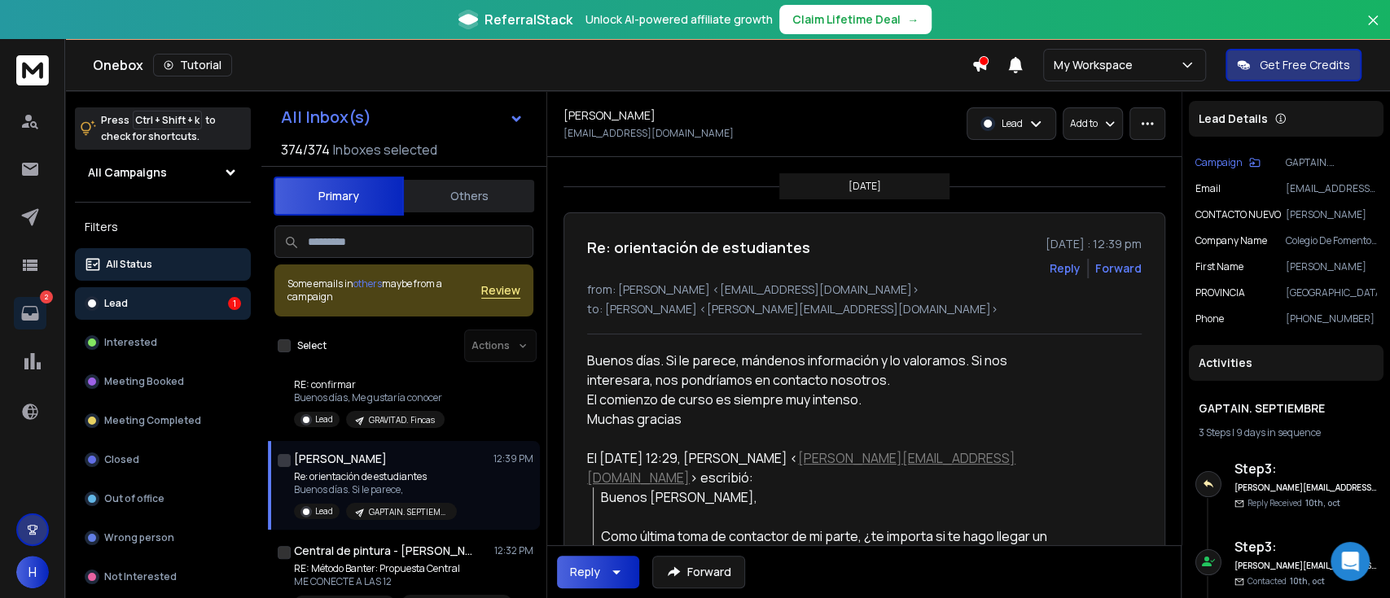
click at [176, 301] on button "Lead 1" at bounding box center [163, 303] width 176 height 33
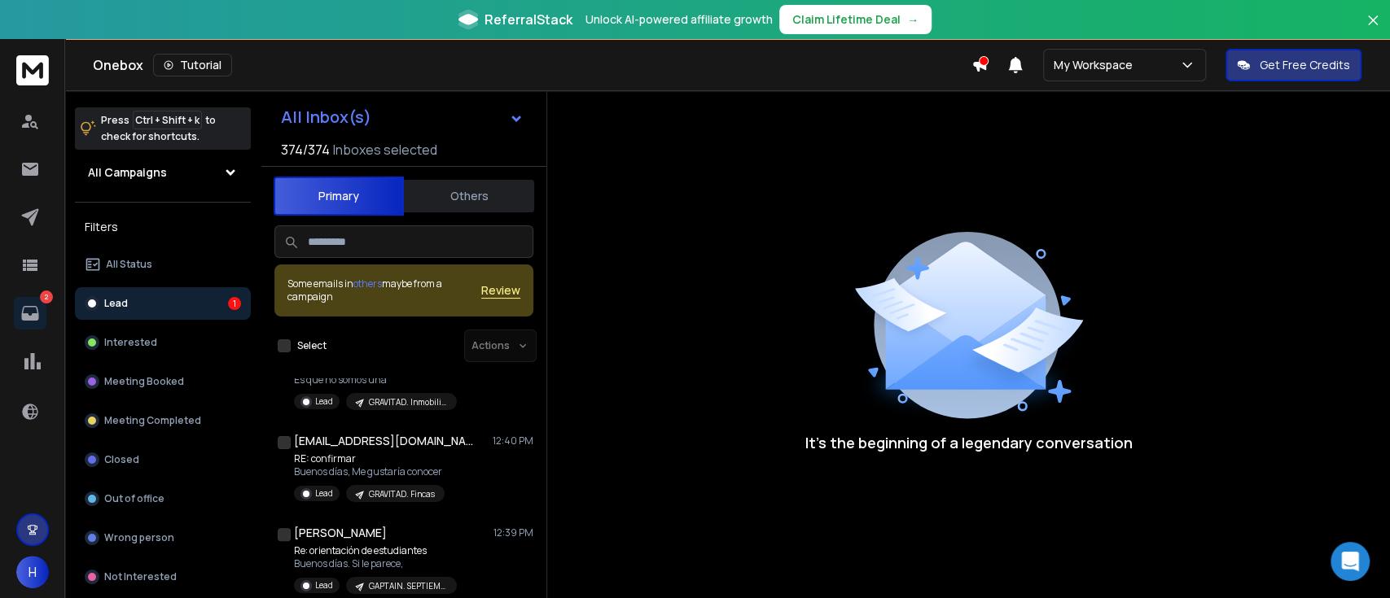
scroll to position [0, 0]
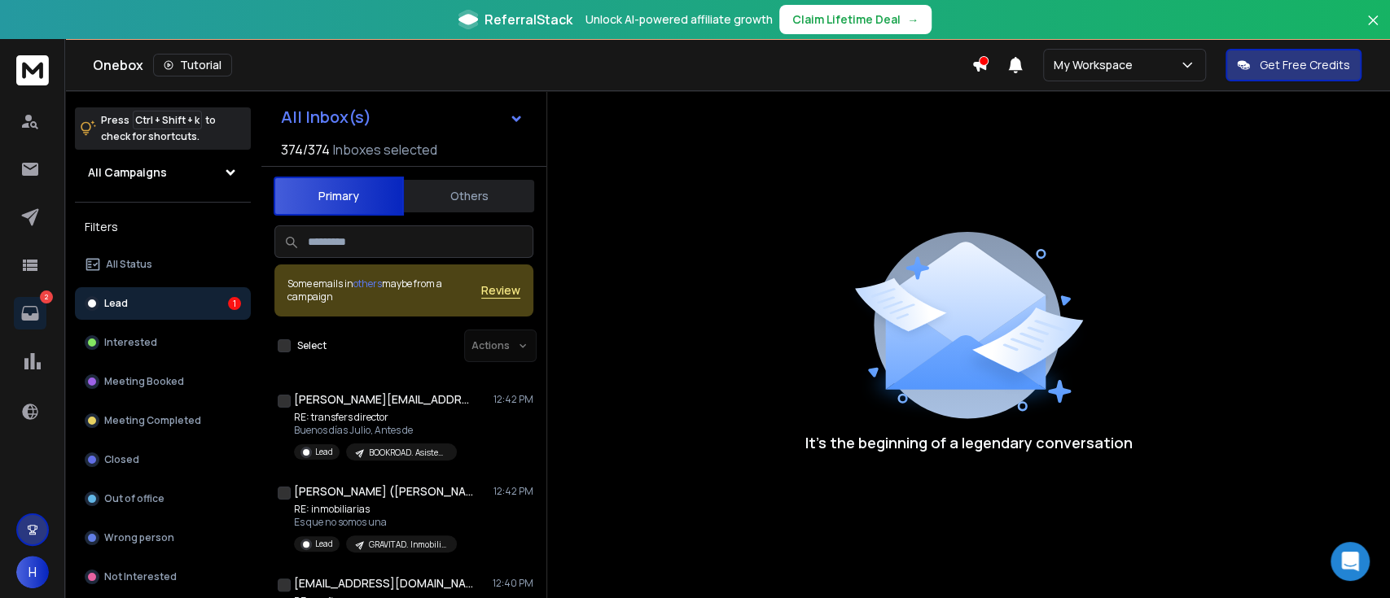
drag, startPoint x: 199, startPoint y: 303, endPoint x: 225, endPoint y: 288, distance: 29.9
click at [199, 303] on button "Lead 1" at bounding box center [163, 303] width 176 height 33
drag, startPoint x: 42, startPoint y: 362, endPoint x: 91, endPoint y: 359, distance: 49.0
click at [42, 362] on icon at bounding box center [32, 361] width 24 height 24
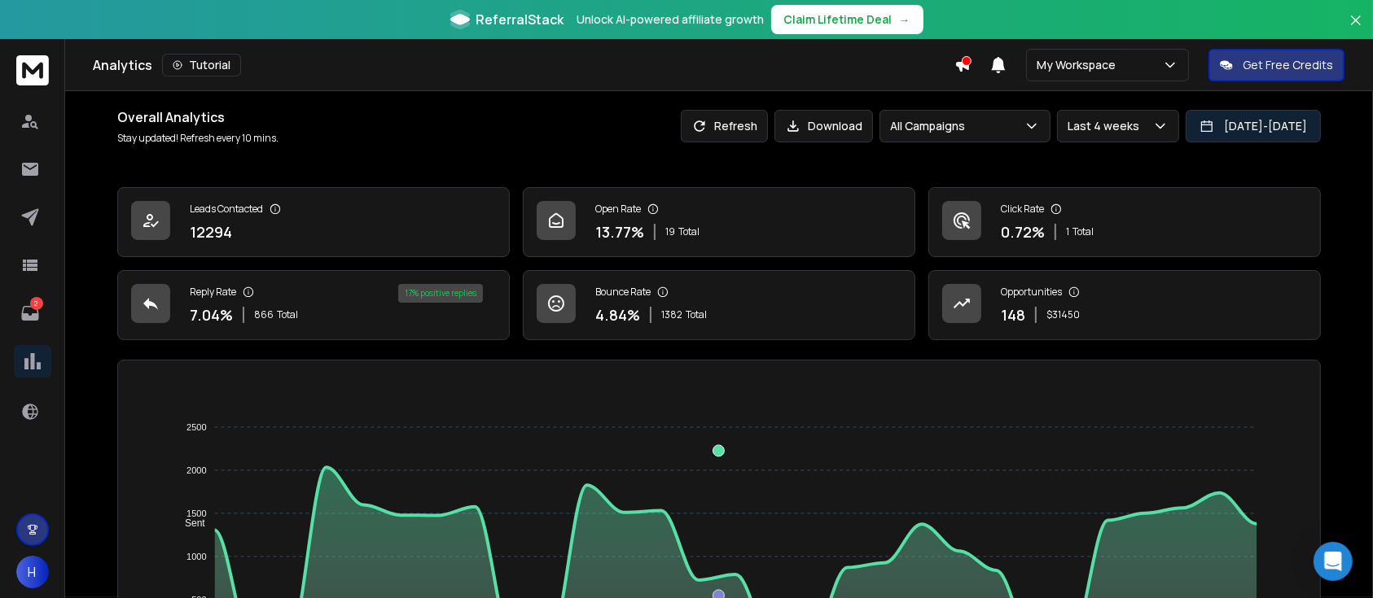
click at [1210, 127] on button "12 Sep 2025 - 10 Oct 2025" at bounding box center [1252, 126] width 135 height 33
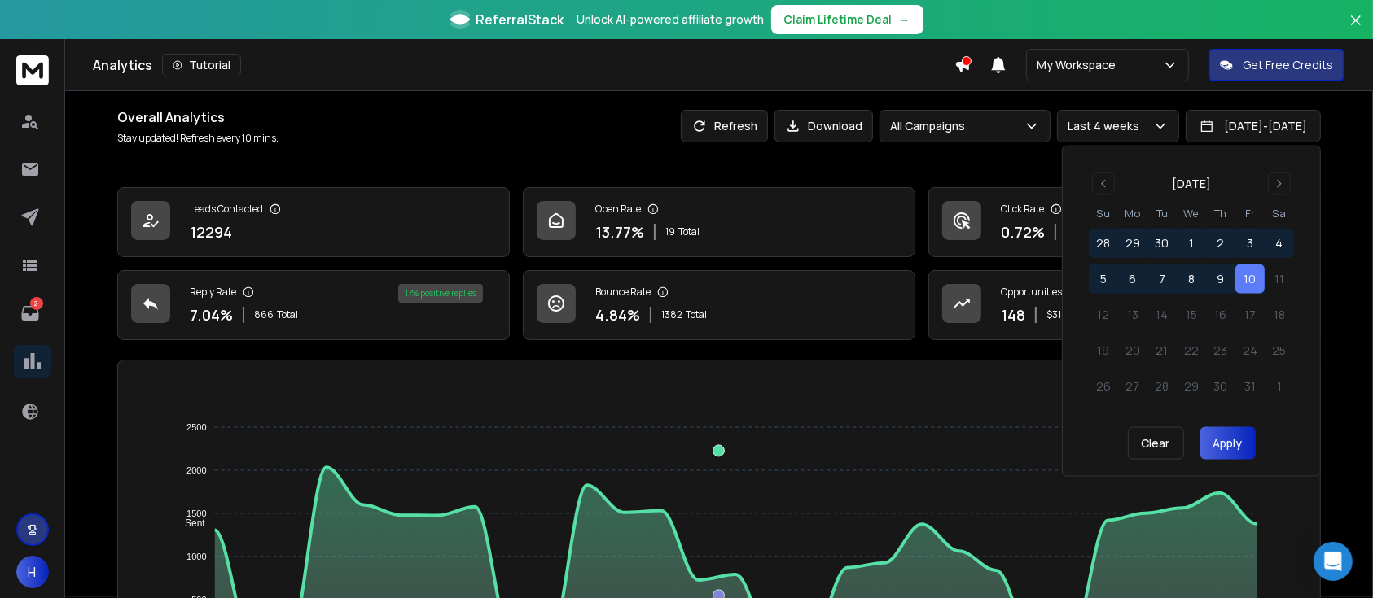
click at [1242, 282] on button "10" at bounding box center [1249, 279] width 29 height 29
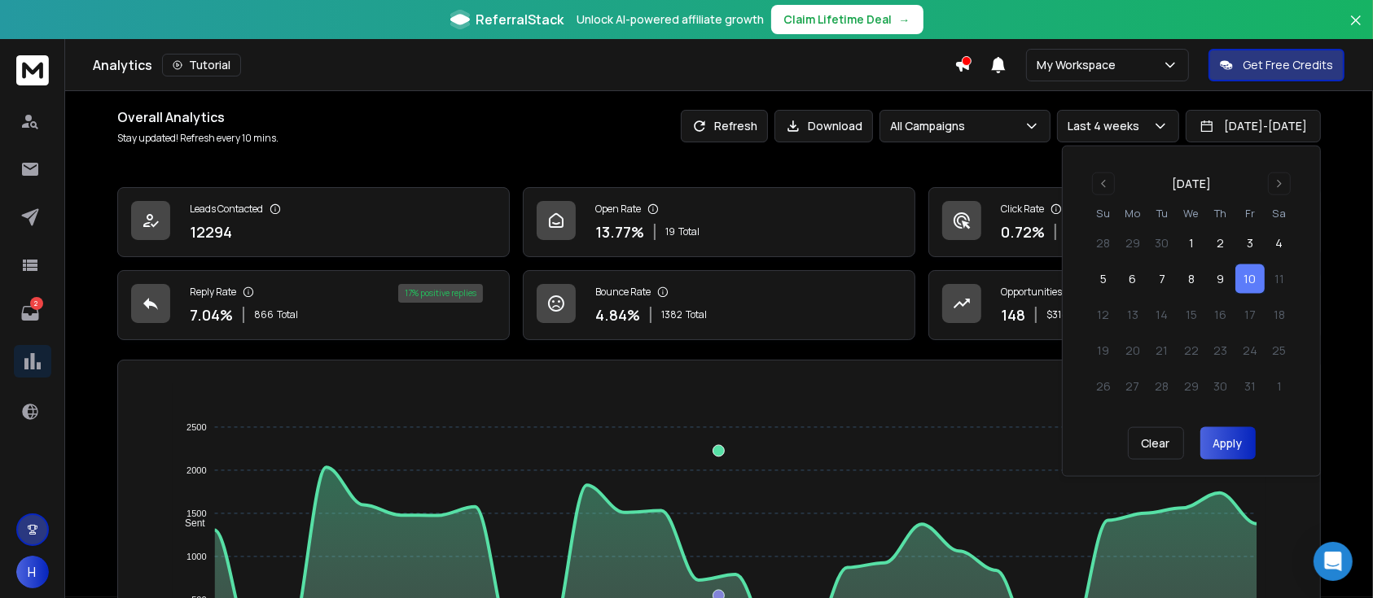
drag, startPoint x: 1234, startPoint y: 436, endPoint x: 1230, endPoint y: 419, distance: 17.6
click at [1233, 436] on button "Apply" at bounding box center [1227, 443] width 55 height 33
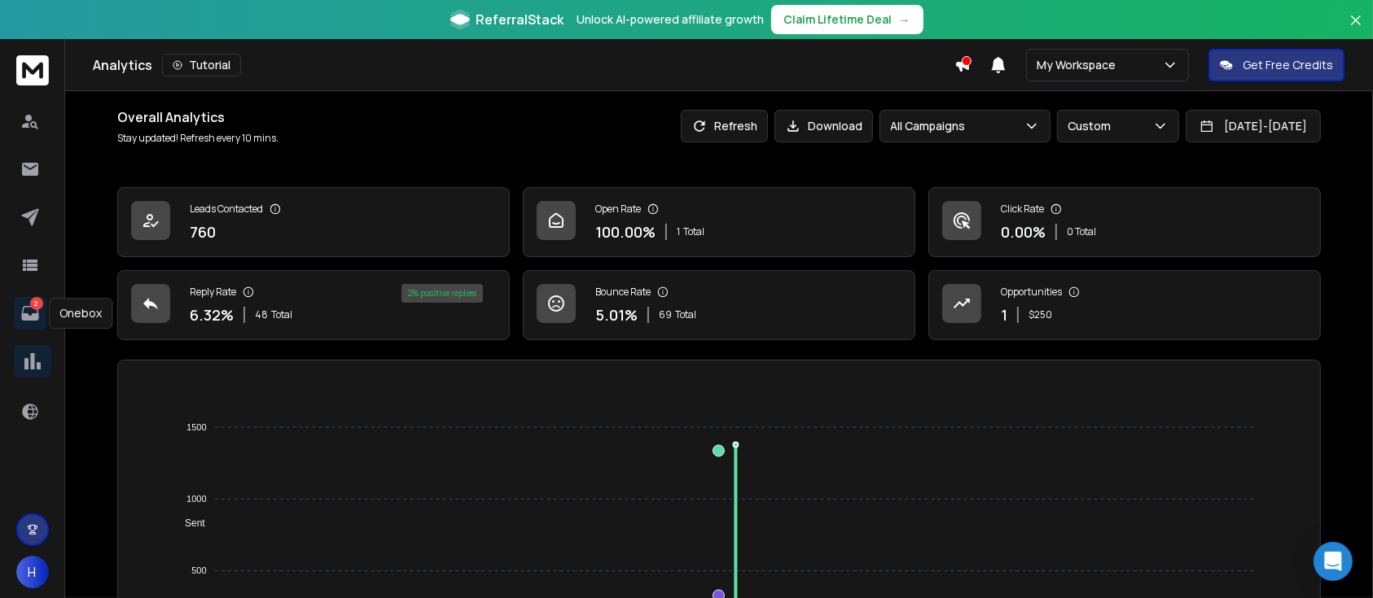
click at [24, 309] on icon at bounding box center [30, 314] width 20 height 20
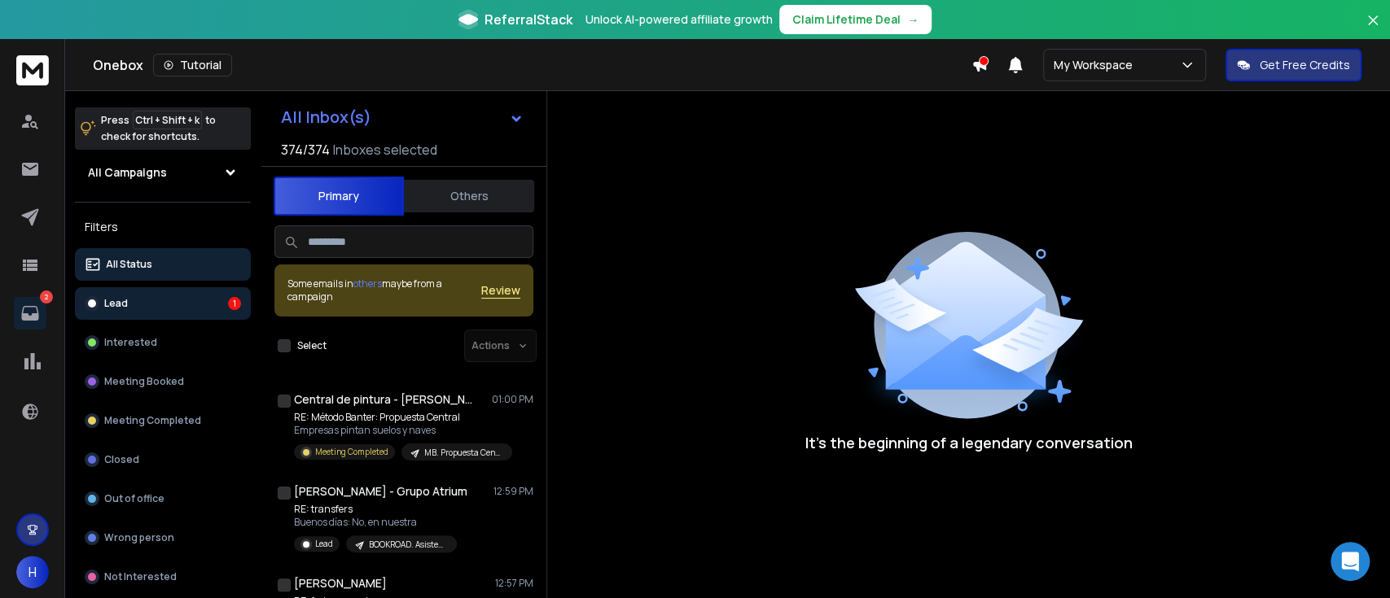
click at [176, 305] on button "Lead 1" at bounding box center [163, 303] width 176 height 33
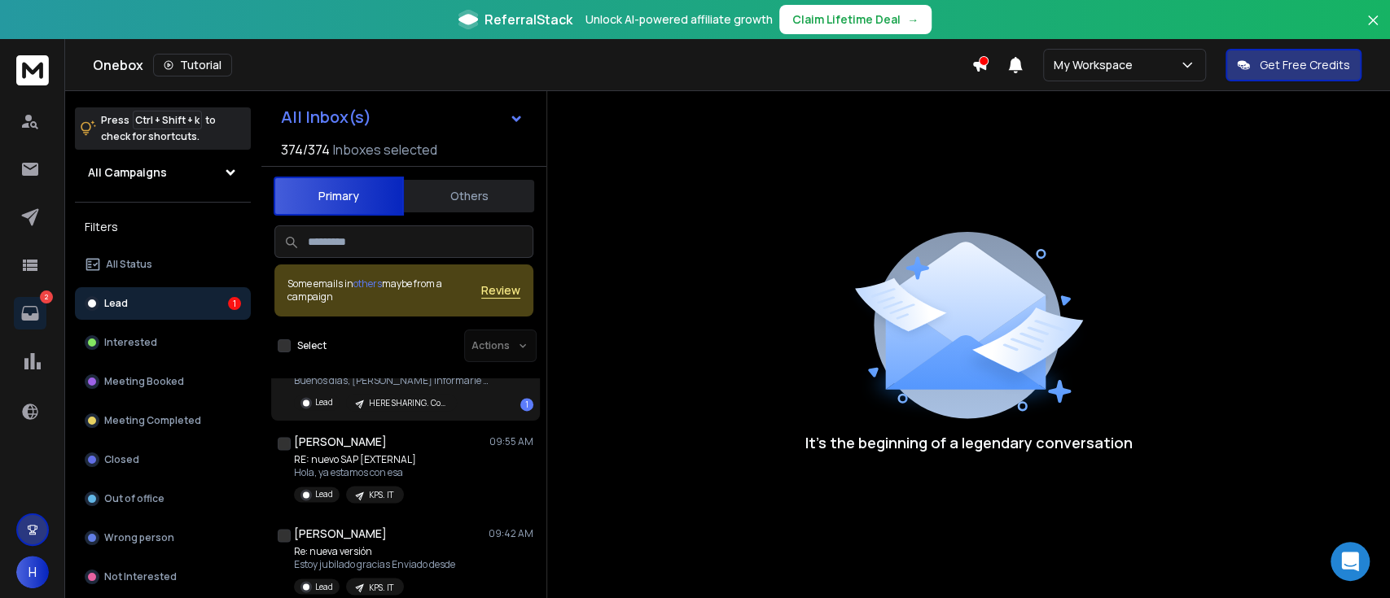
scroll to position [1845, 0]
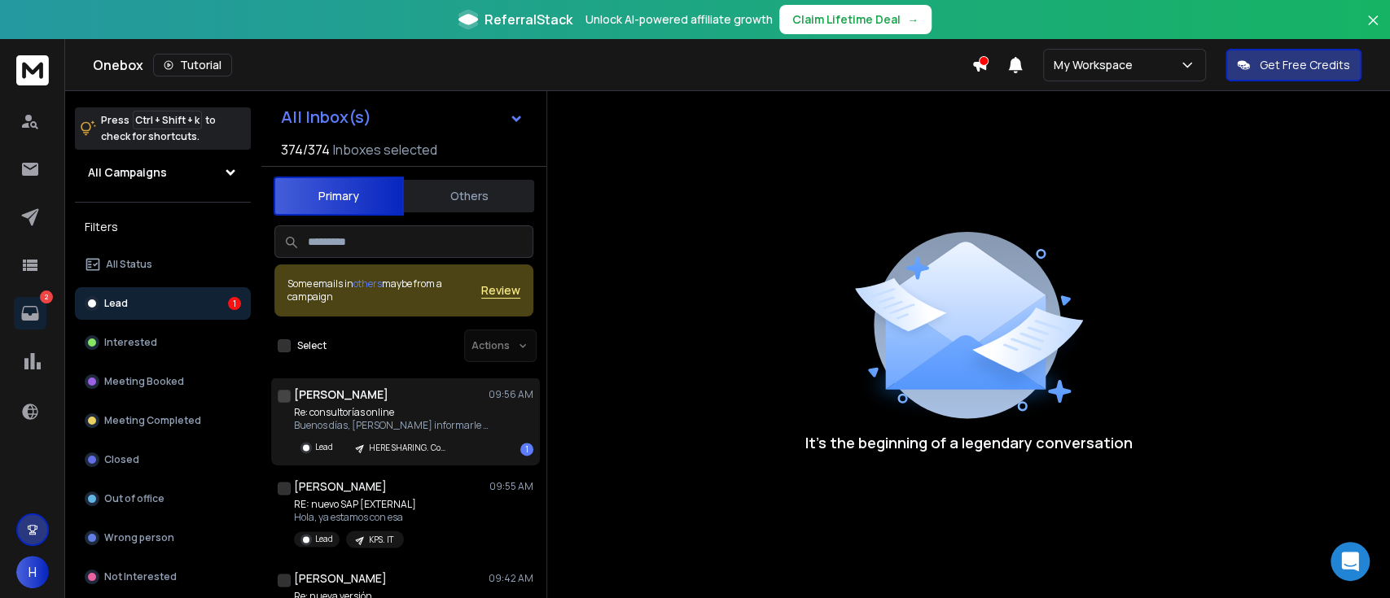
click at [458, 439] on div "Lead HERE SHARING. Consultoría" at bounding box center [391, 447] width 195 height 17
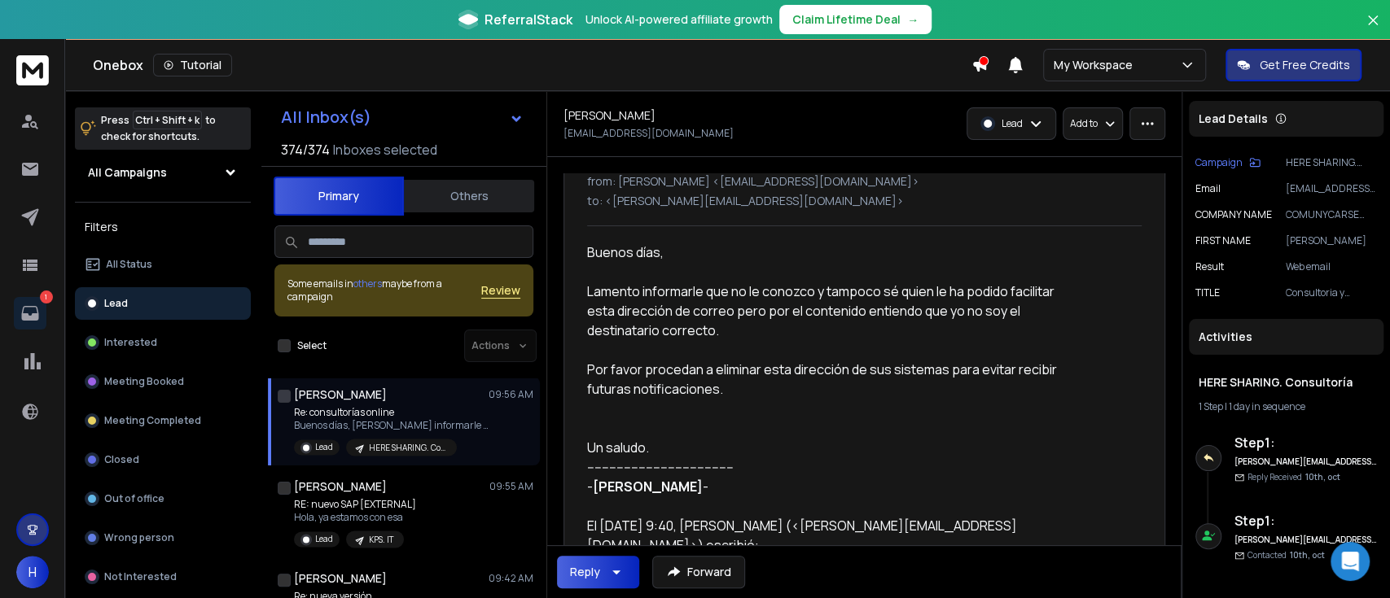
scroll to position [0, 0]
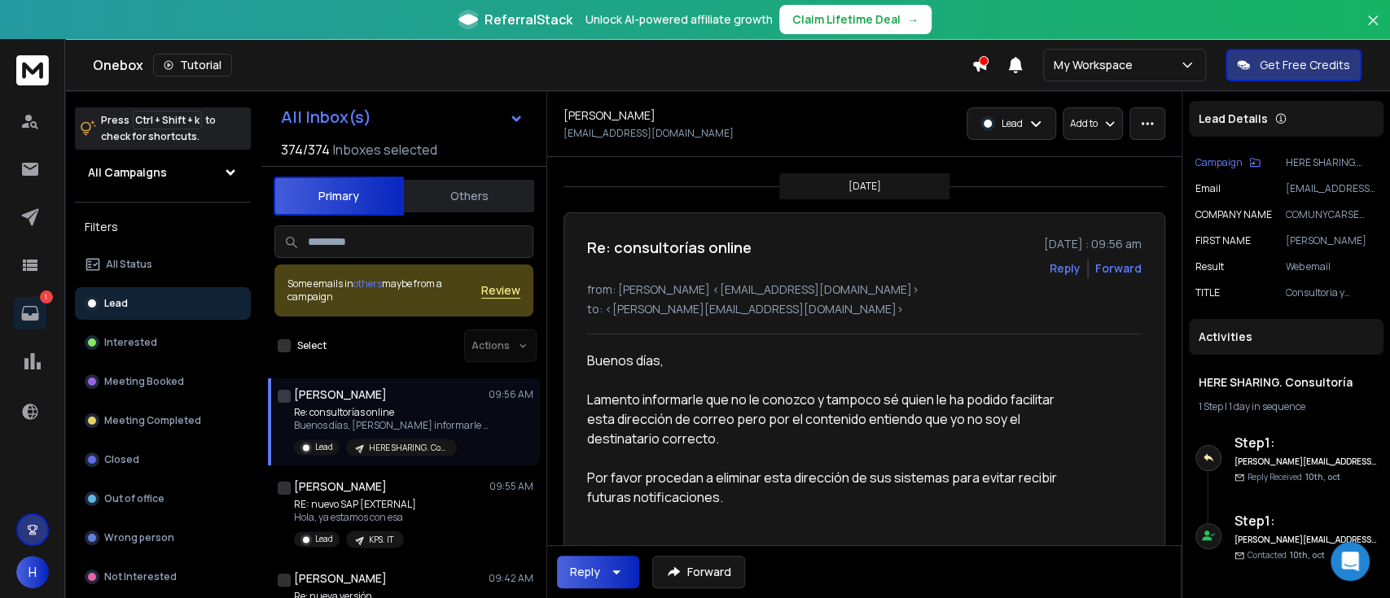
click at [1149, 120] on icon "button" at bounding box center [1147, 123] width 15 height 15
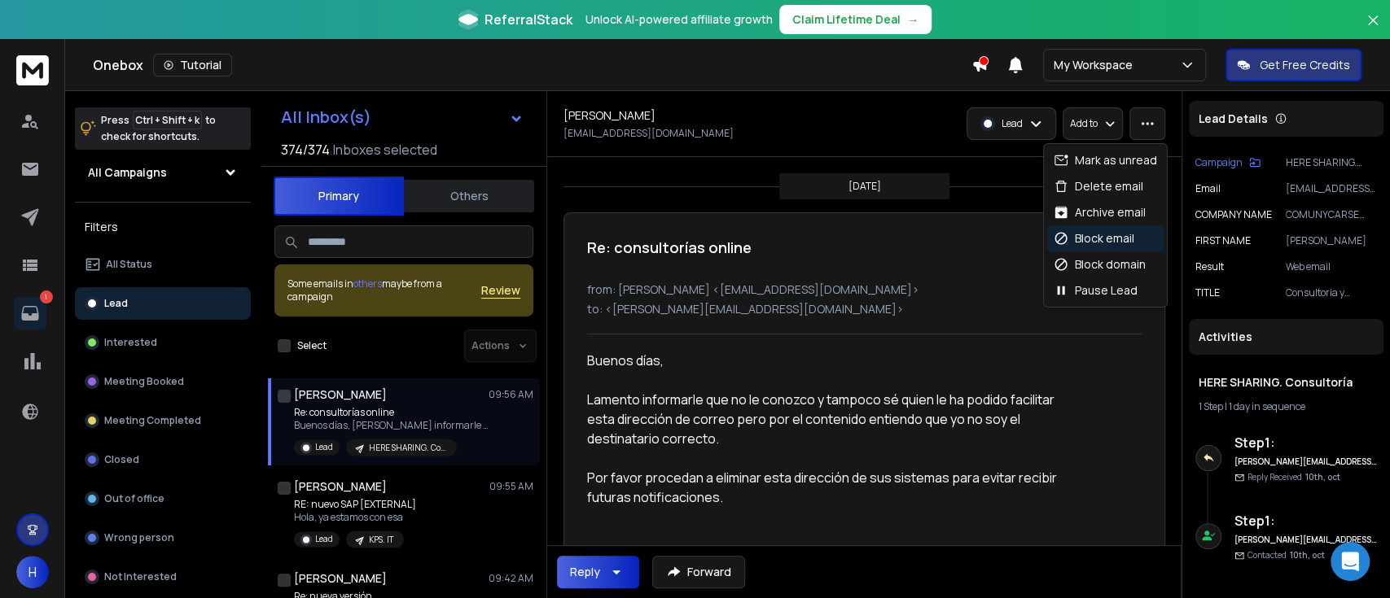
click at [1110, 239] on div "Block email" at bounding box center [1094, 238] width 81 height 16
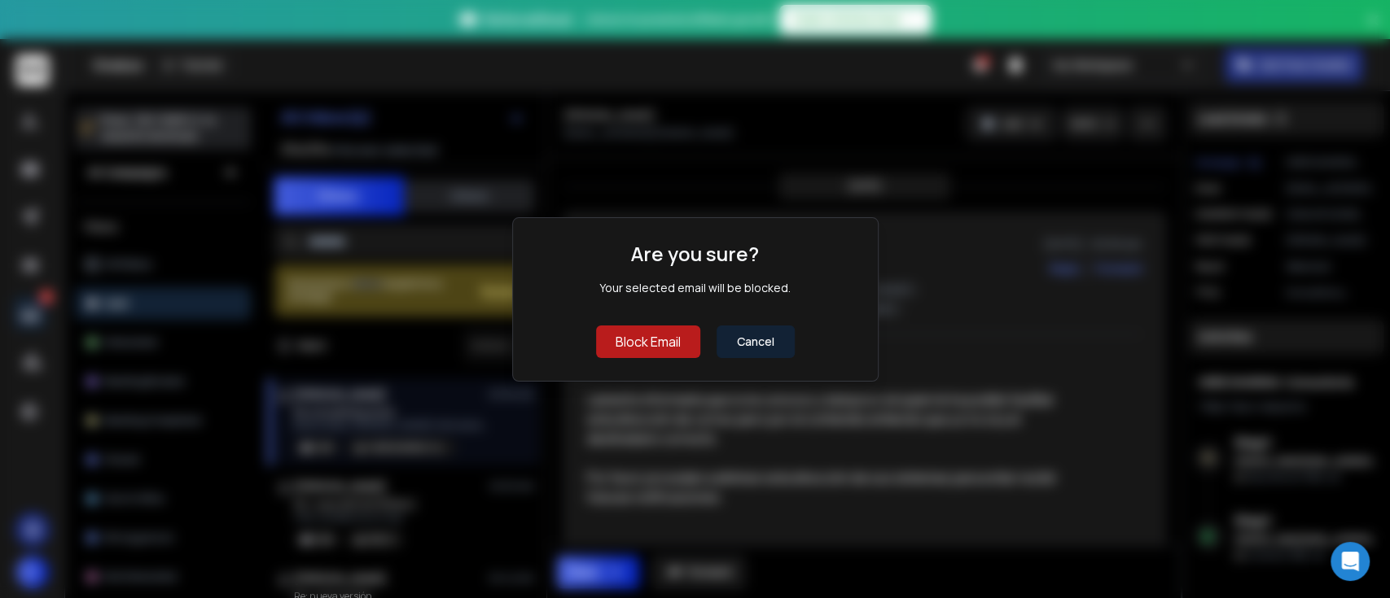
click at [638, 342] on button "Block Email" at bounding box center [648, 342] width 104 height 33
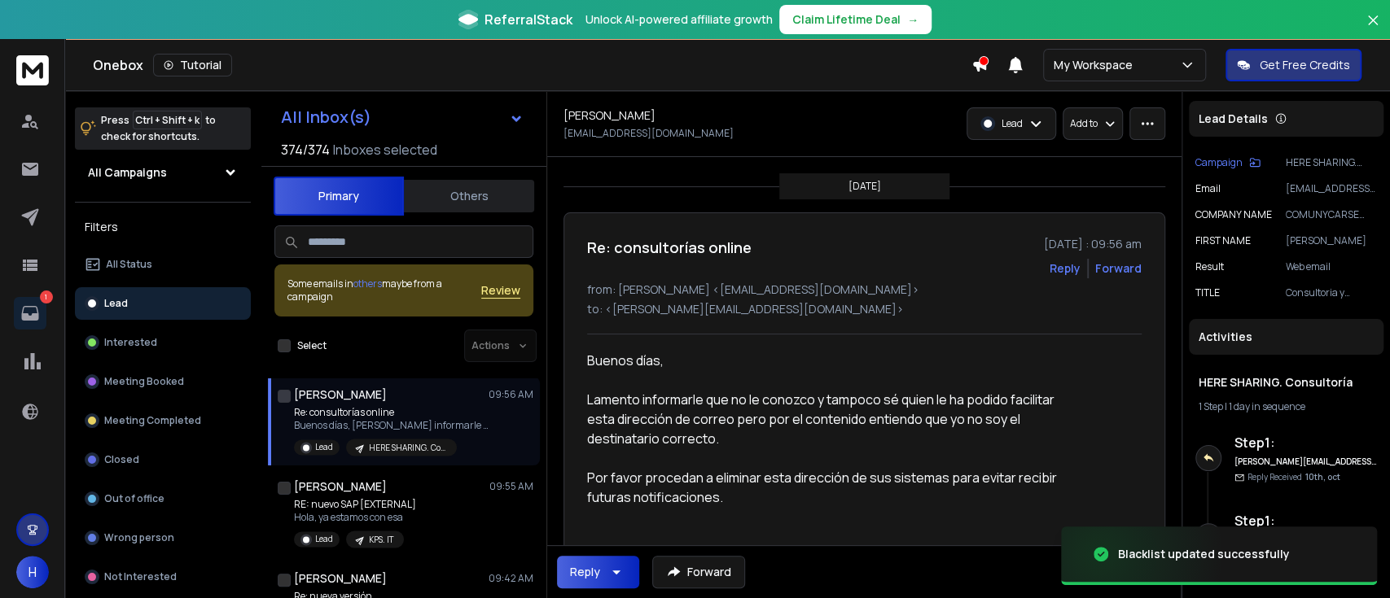
click at [998, 133] on div "Lead" at bounding box center [1011, 123] width 88 height 31
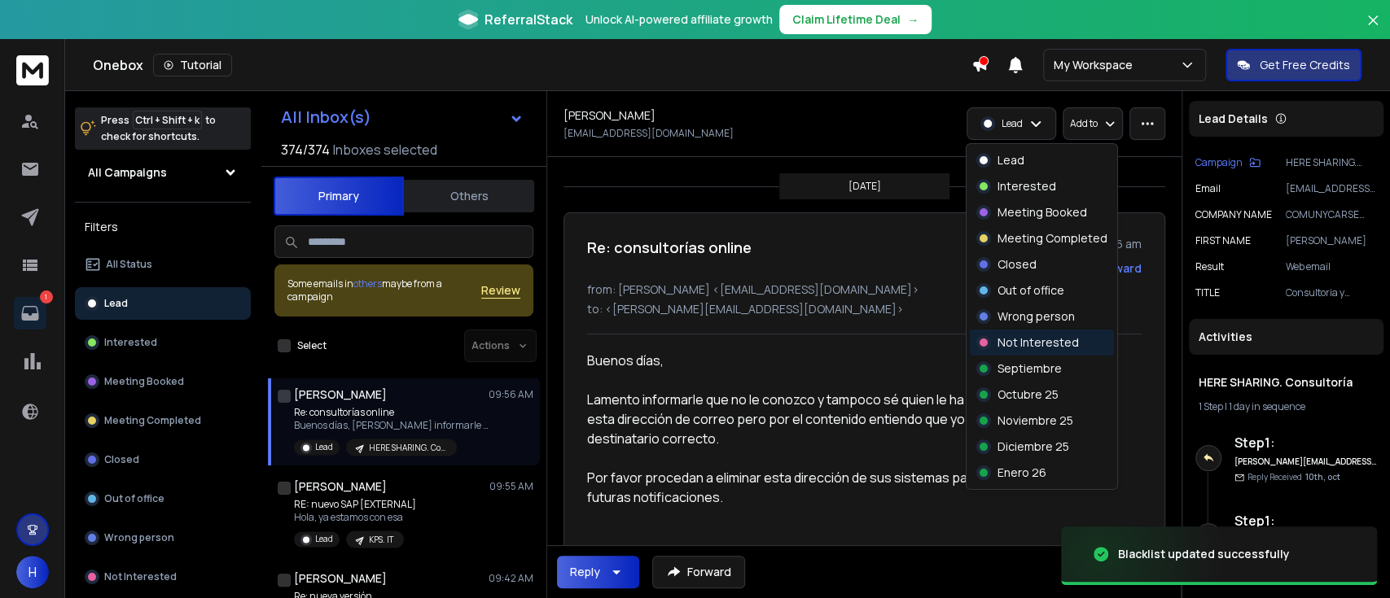
click at [1035, 337] on p "Not Interested" at bounding box center [1037, 343] width 81 height 16
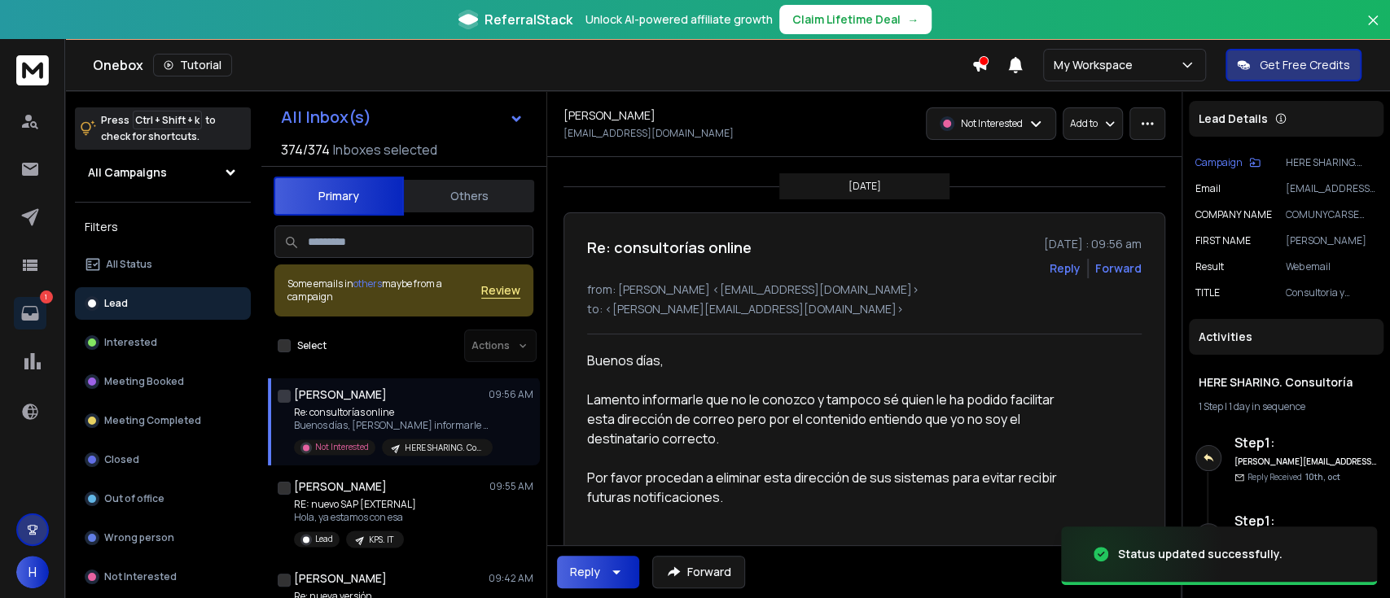
click at [1150, 126] on icon "button" at bounding box center [1147, 123] width 15 height 15
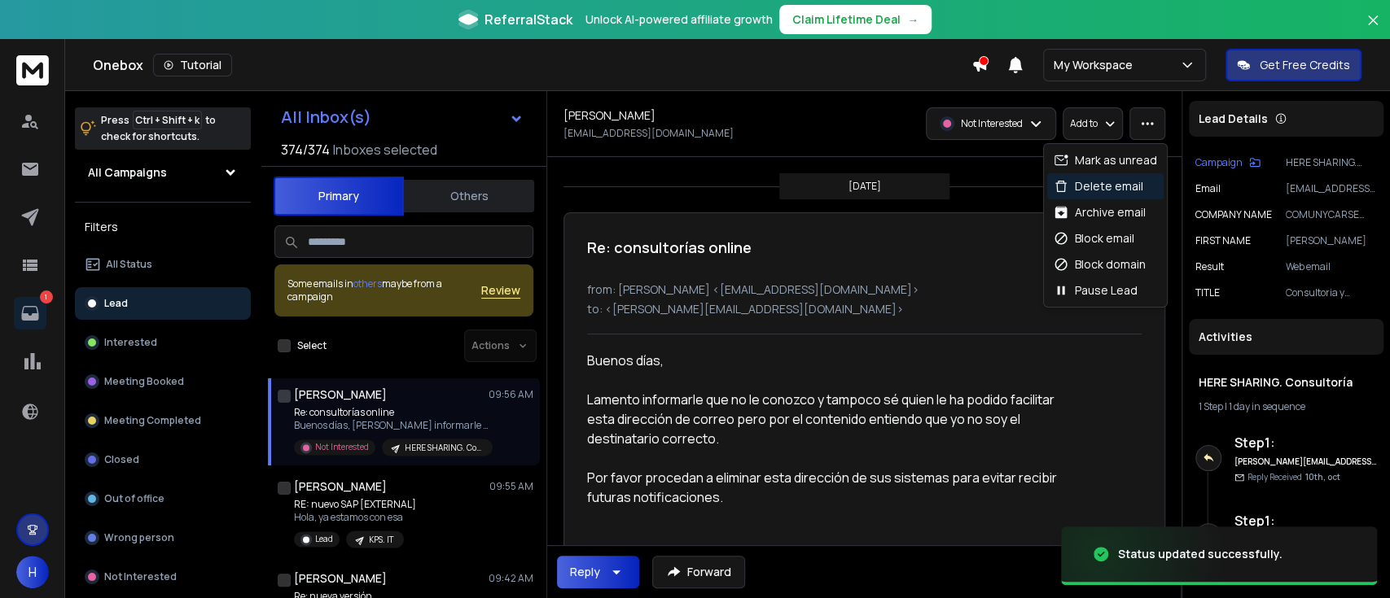
click at [1134, 186] on div "Delete email" at bounding box center [1099, 186] width 90 height 16
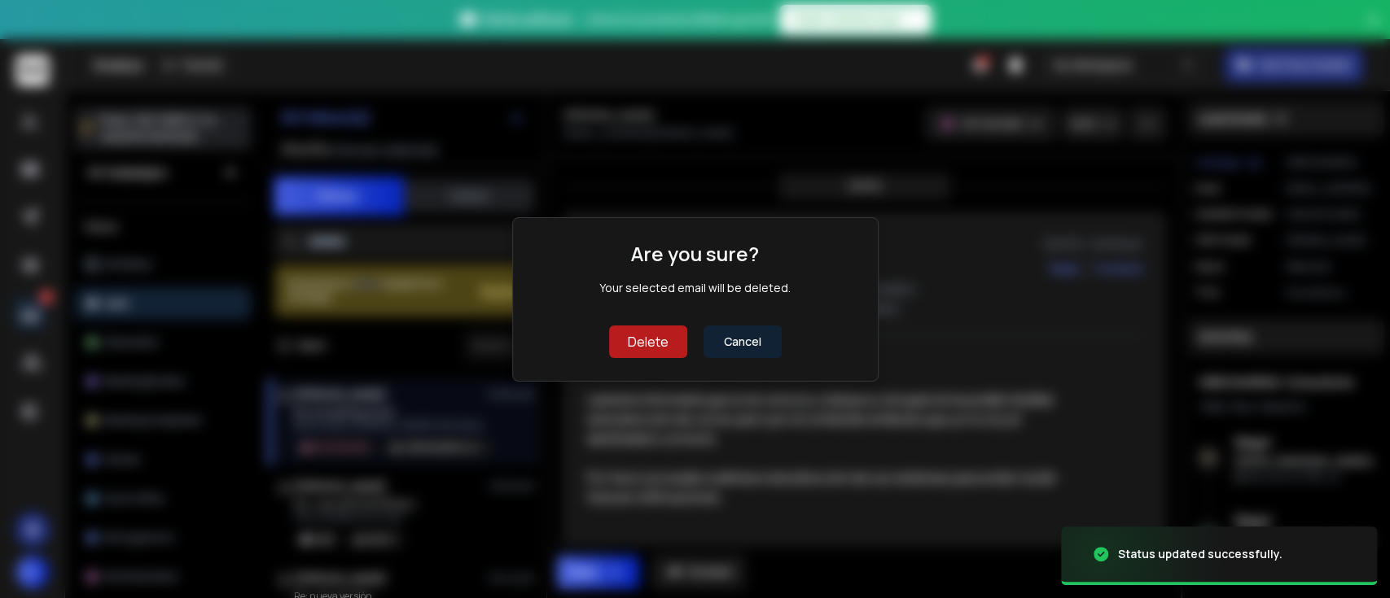
click at [632, 337] on button "Delete" at bounding box center [648, 342] width 78 height 33
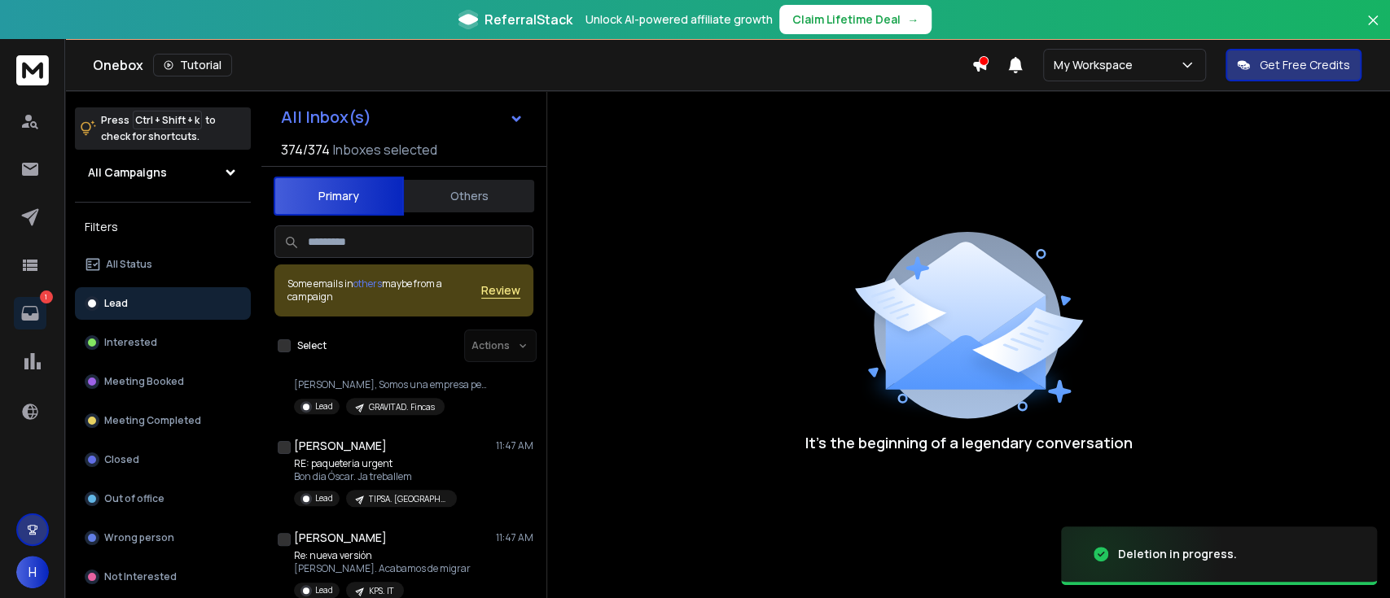
scroll to position [776, 0]
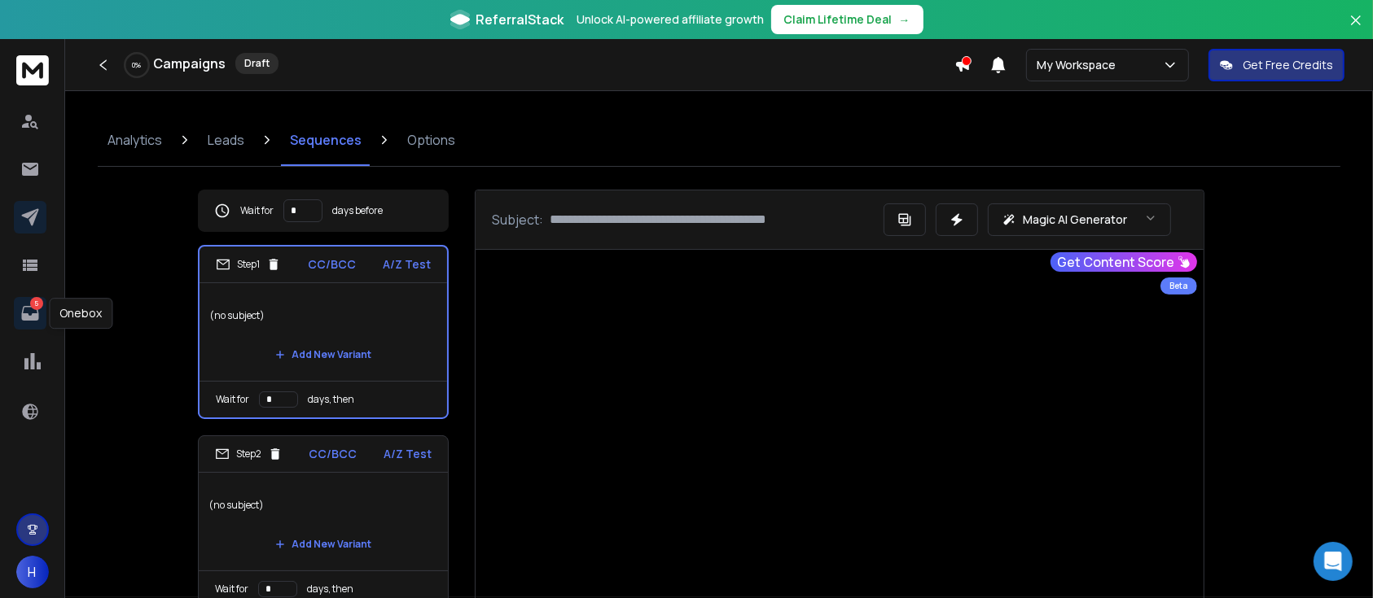
click at [31, 317] on icon at bounding box center [29, 313] width 17 height 15
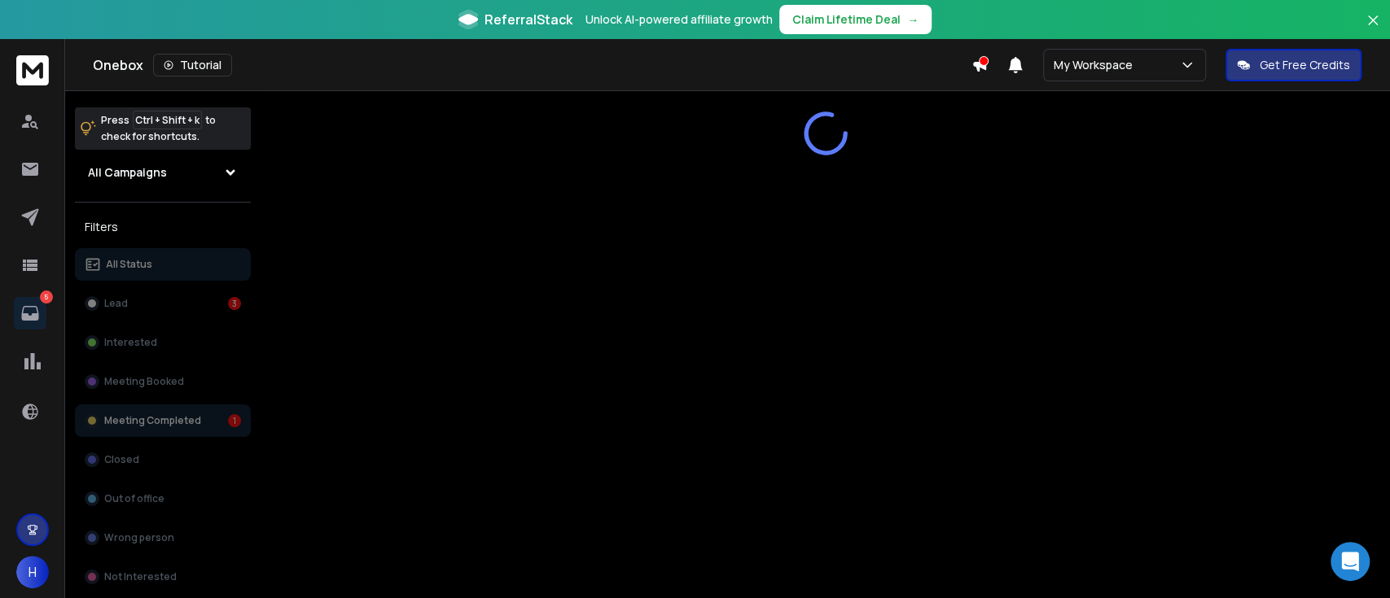
click at [191, 423] on div "All Status Lead 3 Interested Meeting Booked Meeting Completed 1 Closed Out of o…" at bounding box center [163, 420] width 176 height 345
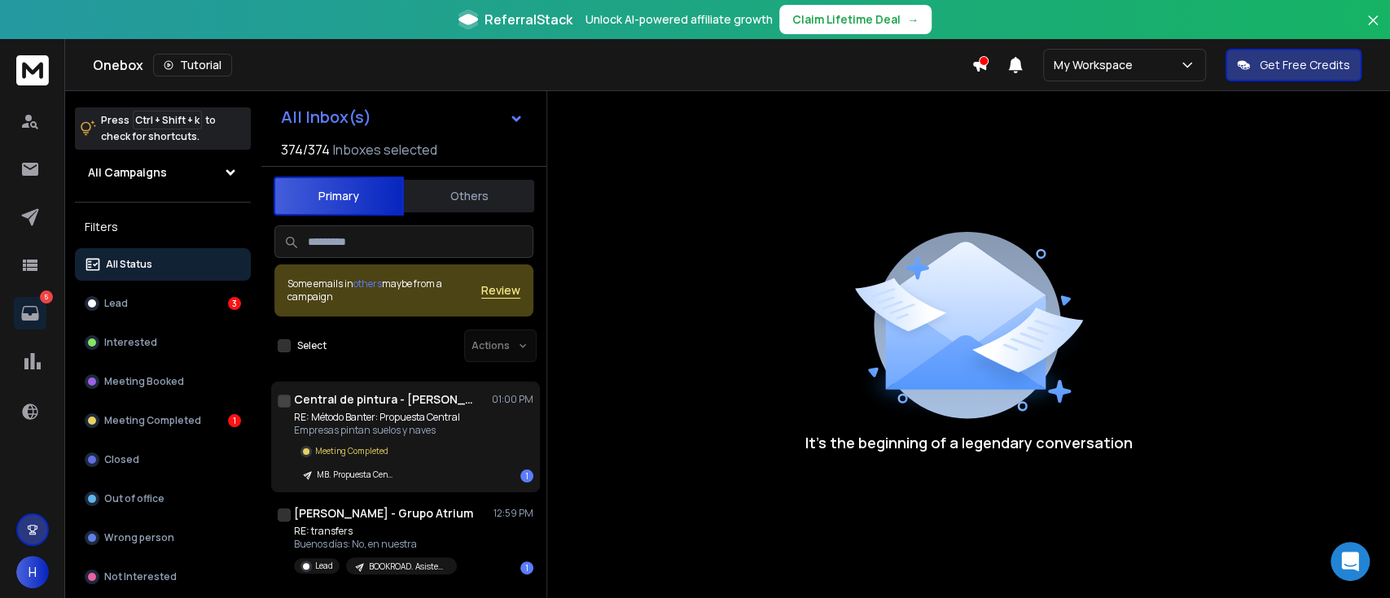
click at [375, 406] on h1 "Central de pintura - [PERSON_NAME]" at bounding box center [383, 400] width 179 height 16
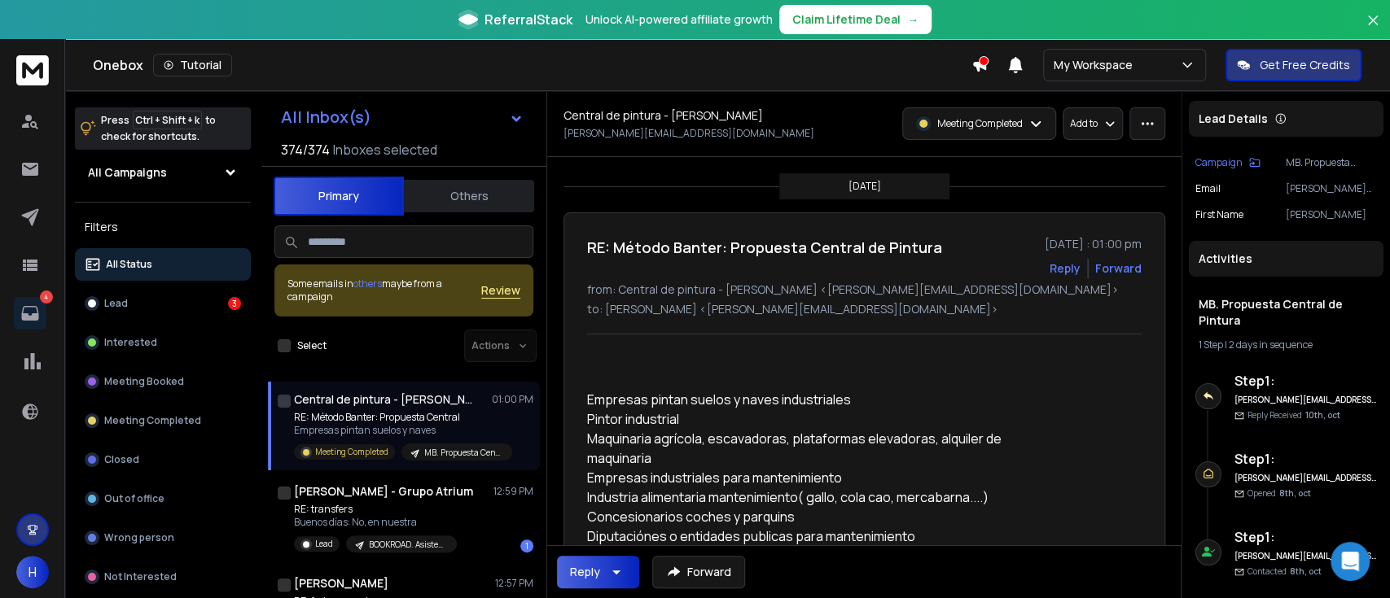
scroll to position [108, 0]
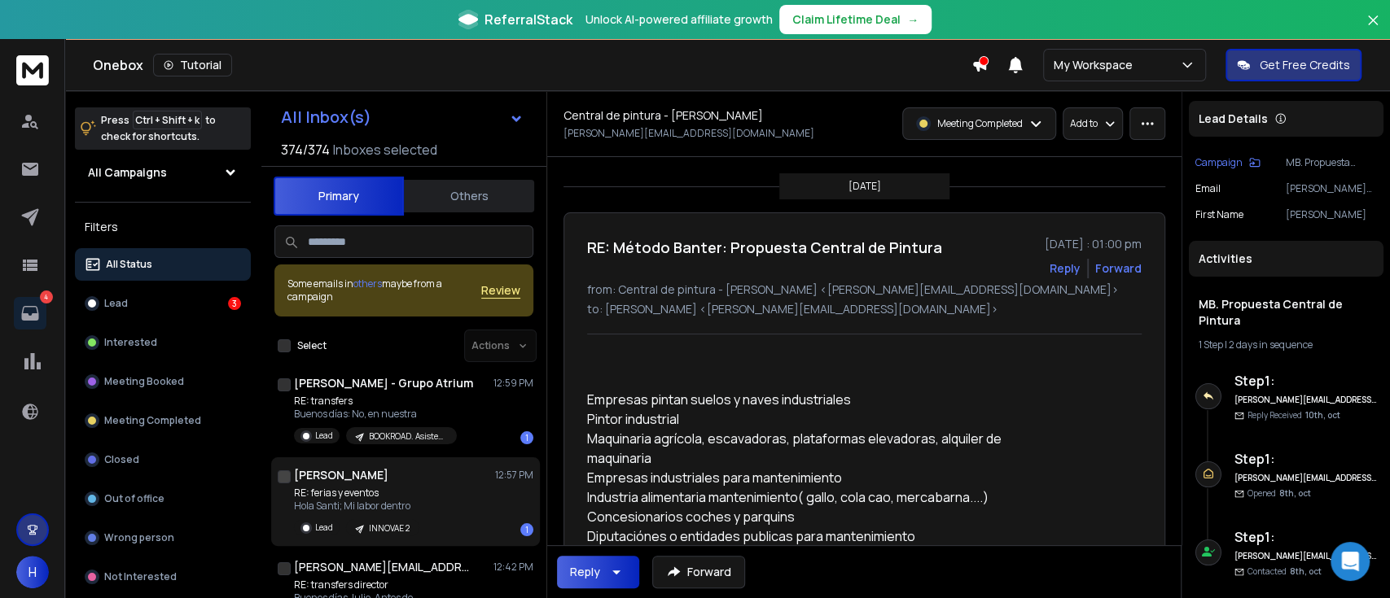
click at [414, 497] on p "RE: ferias y eventos" at bounding box center [356, 493] width 125 height 13
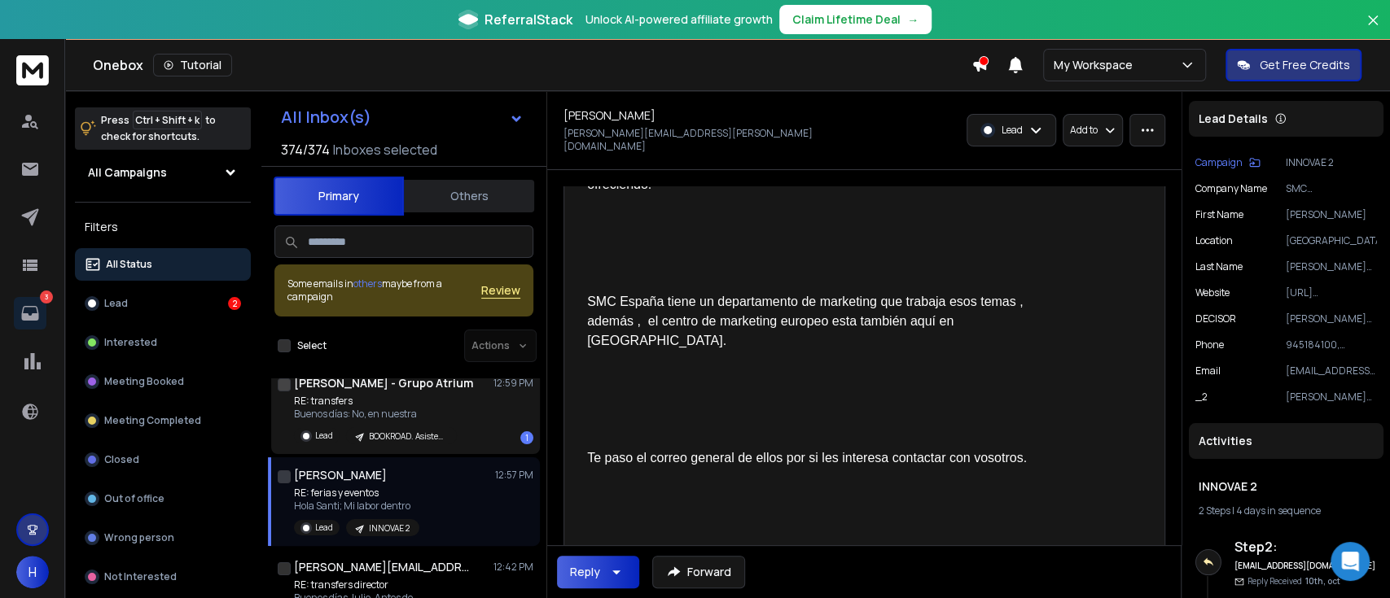
click at [445, 414] on p "Buenos días: No, en nuestra" at bounding box center [375, 414] width 163 height 13
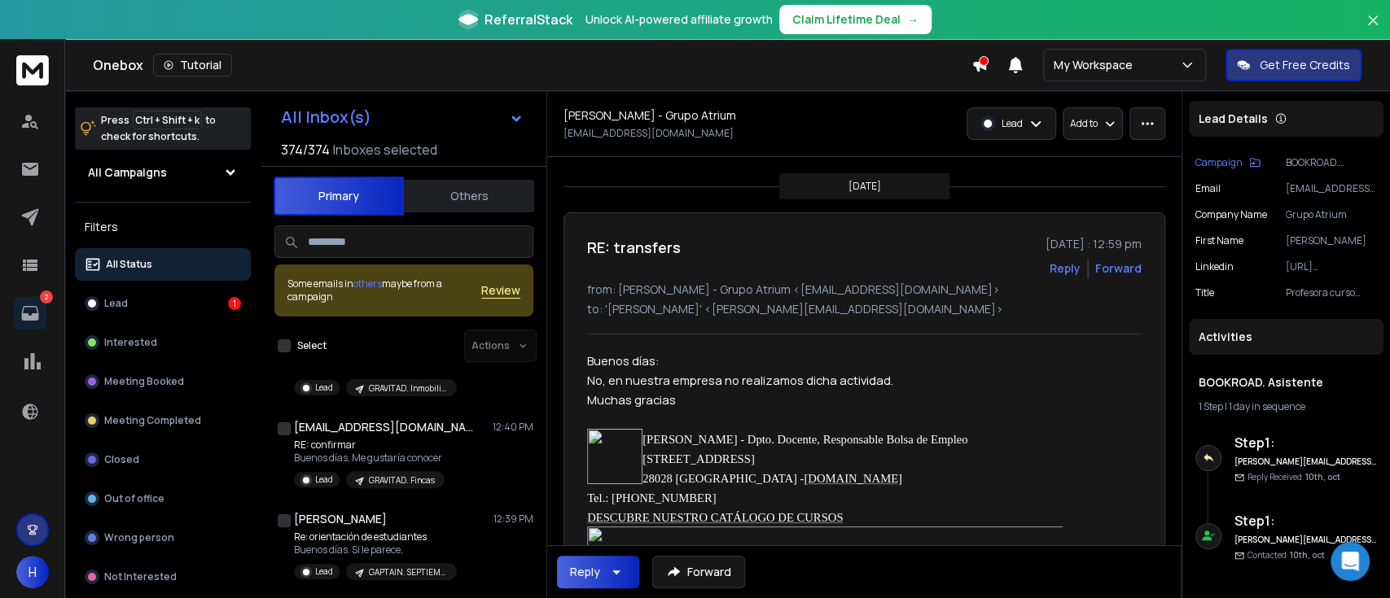
scroll to position [0, 0]
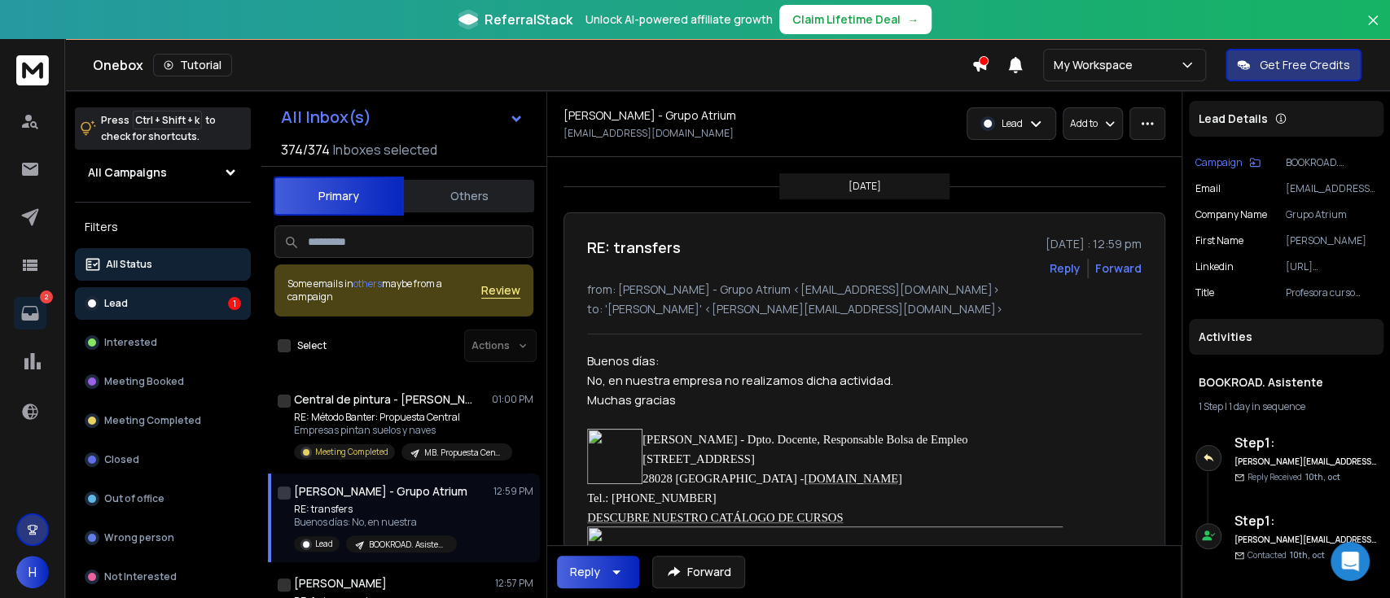
click at [139, 294] on button "Lead 1" at bounding box center [163, 303] width 176 height 33
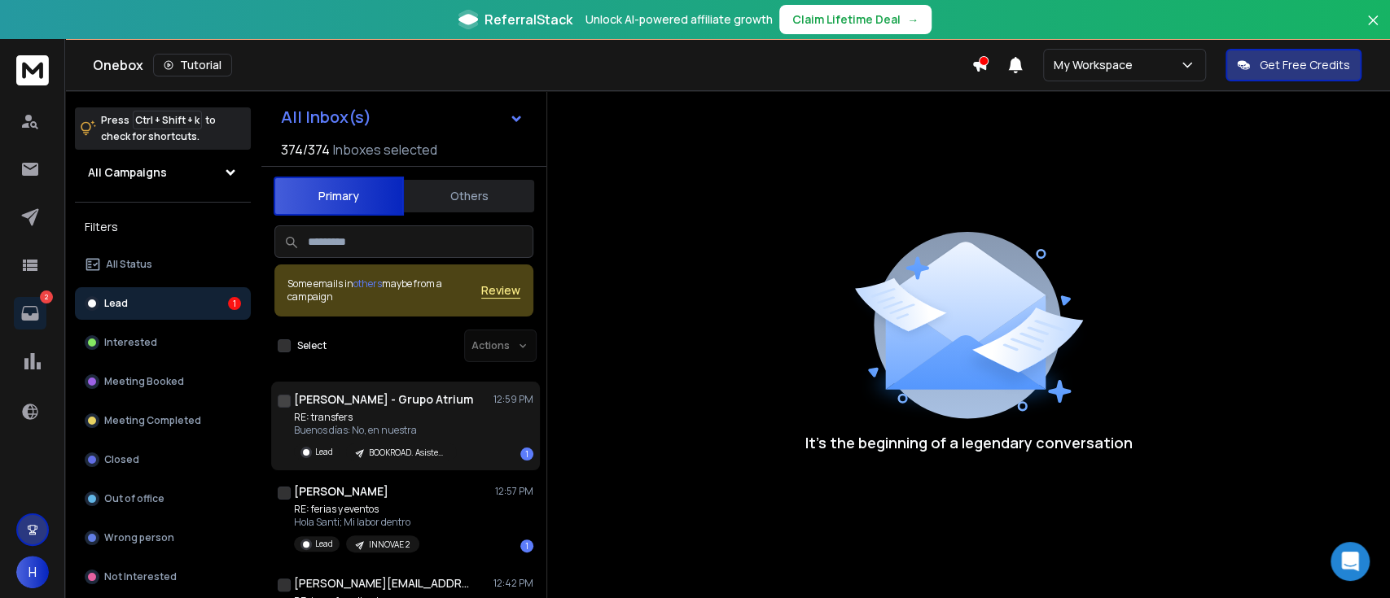
click at [460, 395] on div "[PERSON_NAME] - Grupo Atrium 12:59 PM" at bounding box center [413, 400] width 239 height 16
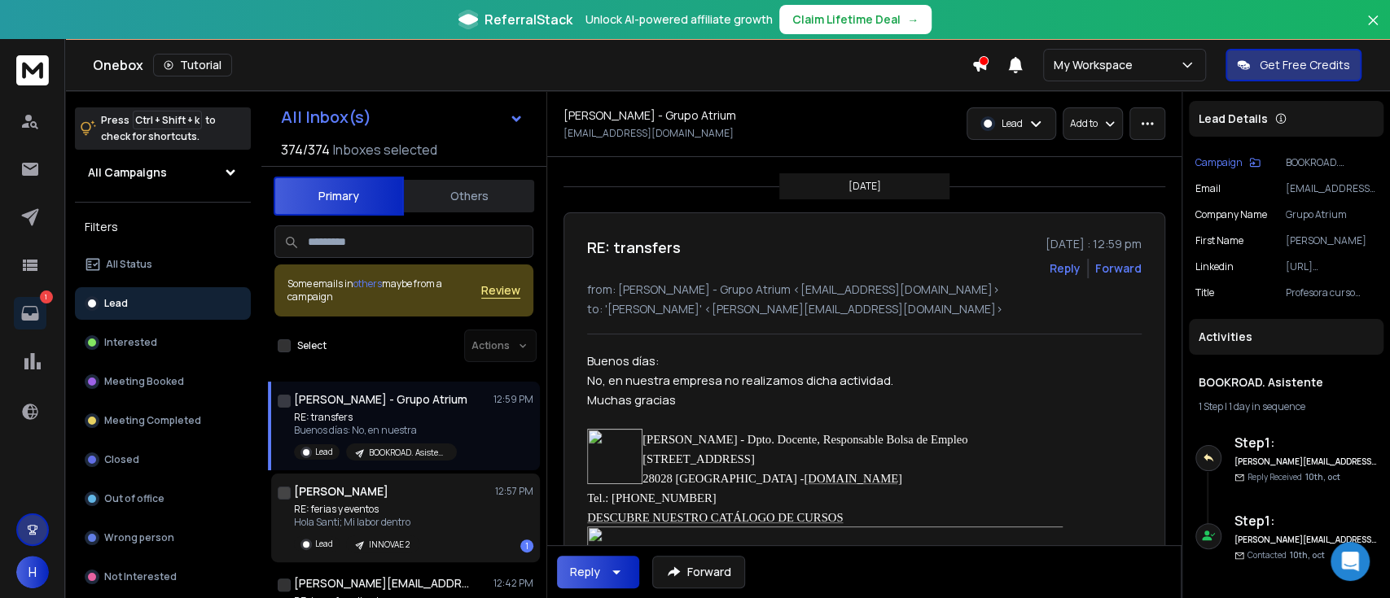
click at [443, 504] on div "RE: ferias y eventos Hola [PERSON_NAME]; Mi labor dentro Lead INNOVAE 2 1" at bounding box center [413, 528] width 239 height 50
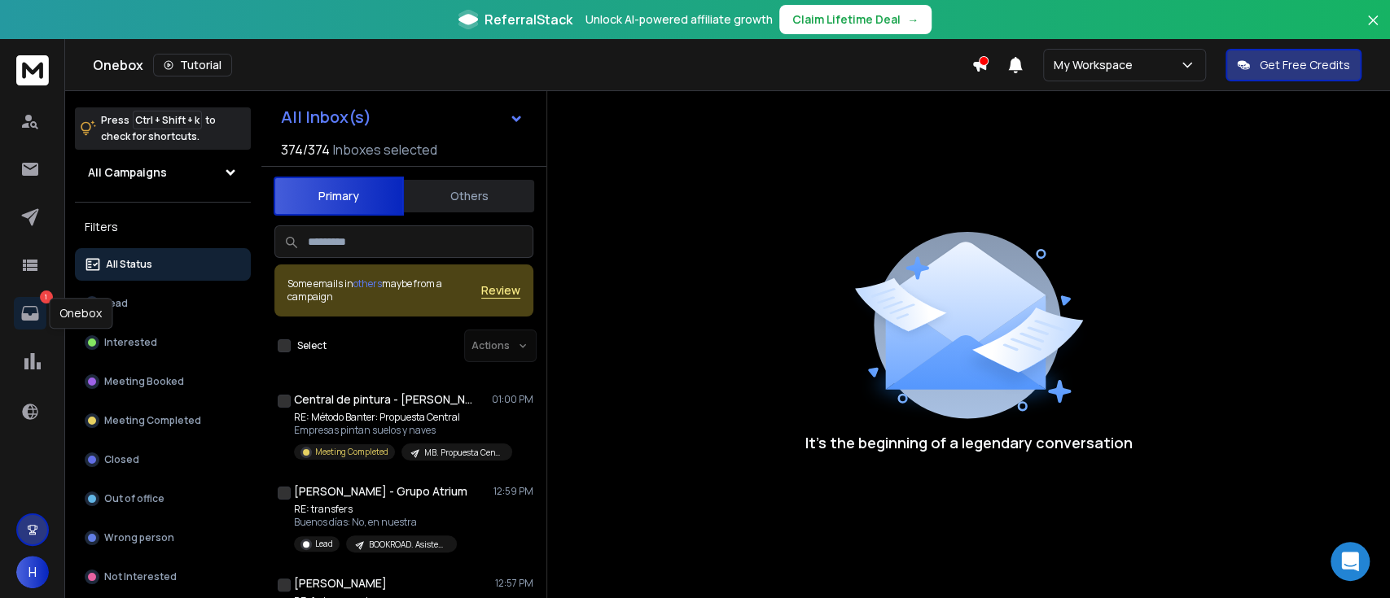
click at [45, 312] on body "ReferralStack Unlock AI-powered affiliate growth Lifetime Deals available! Clai…" at bounding box center [695, 299] width 1390 height 598
click at [25, 315] on icon at bounding box center [29, 313] width 17 height 15
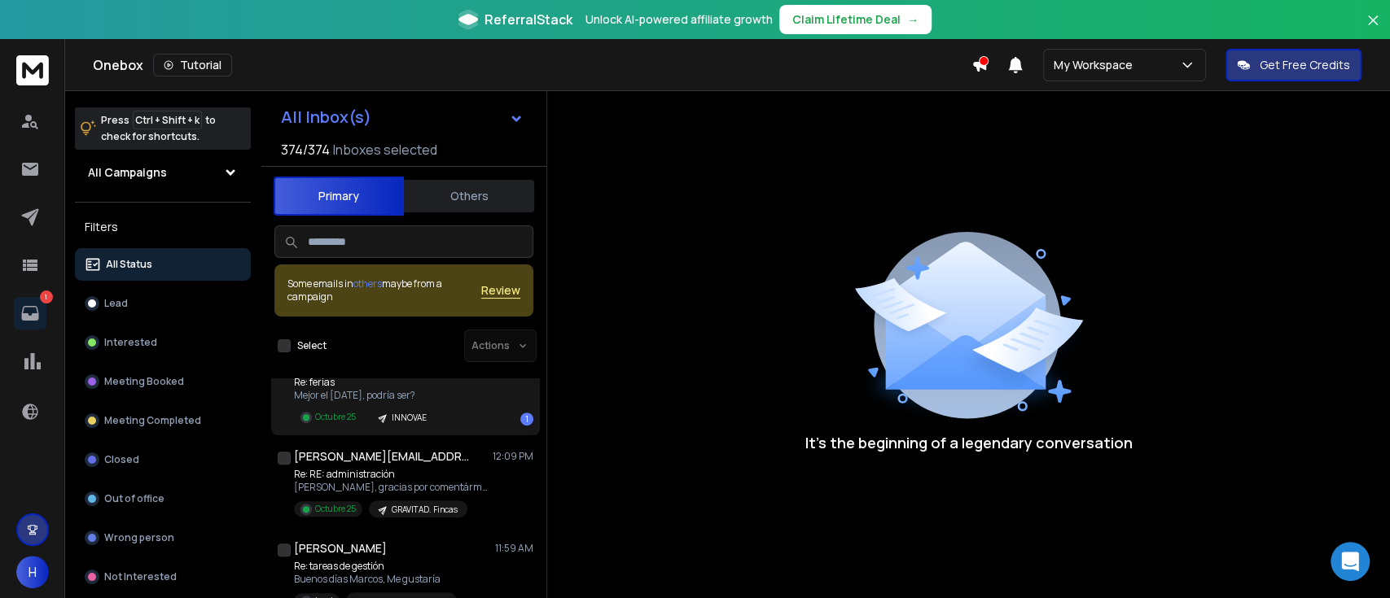
scroll to position [651, 0]
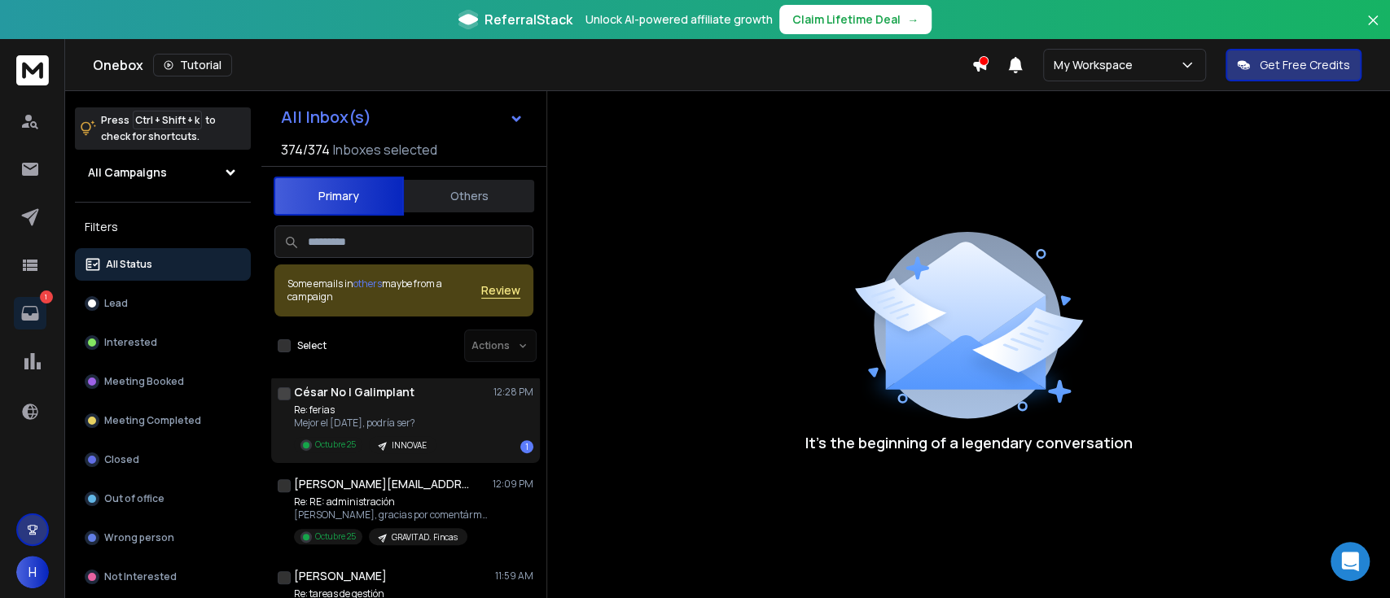
click at [436, 404] on div "Re: ferias Mejor el [DATE], podría ser? [DATE] INNOVAE 1" at bounding box center [413, 429] width 239 height 50
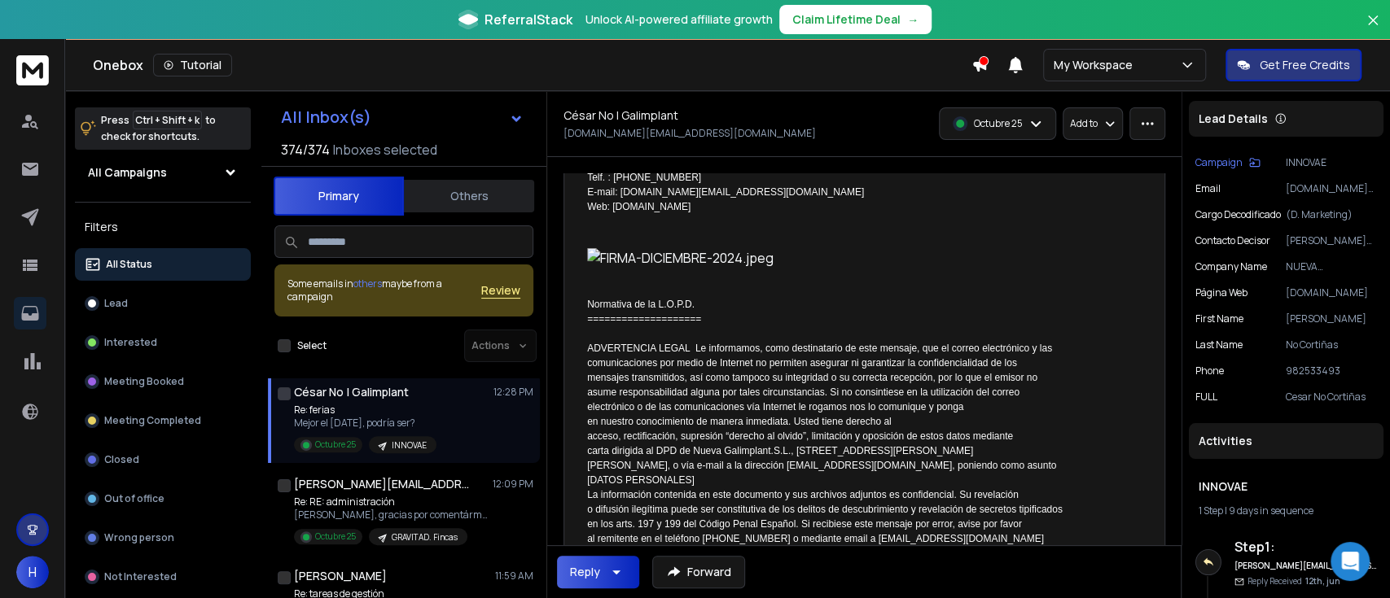
scroll to position [0, 0]
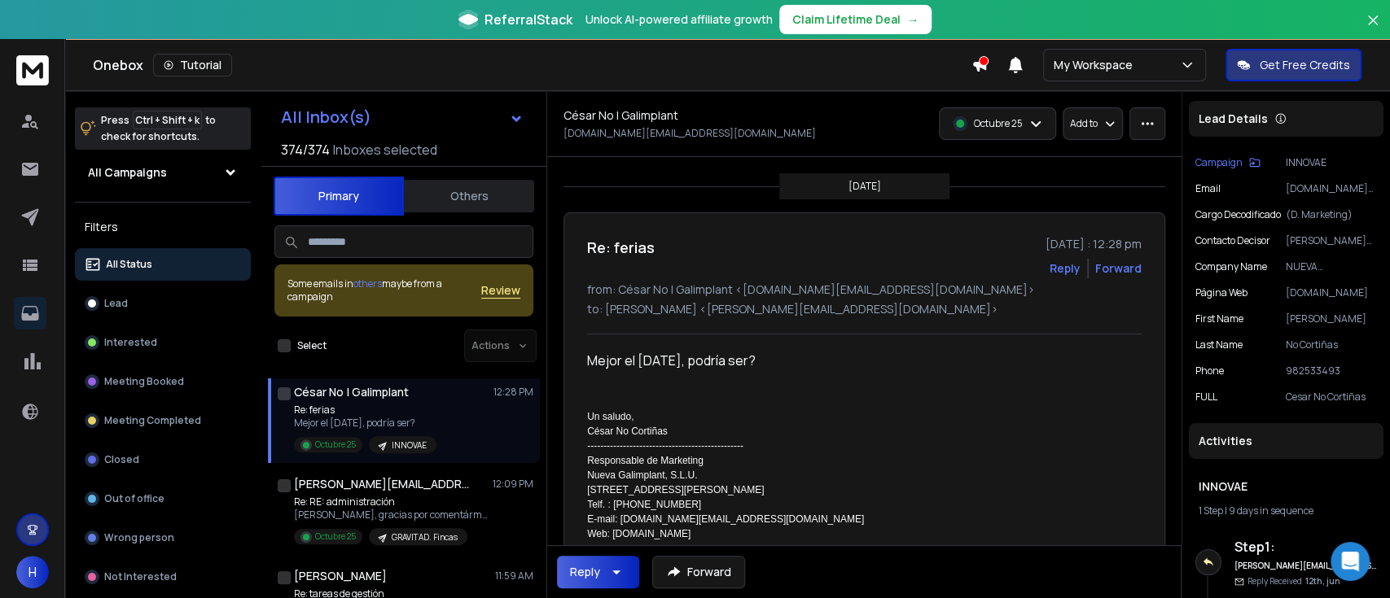
click at [1064, 269] on button "Reply" at bounding box center [1064, 269] width 31 height 16
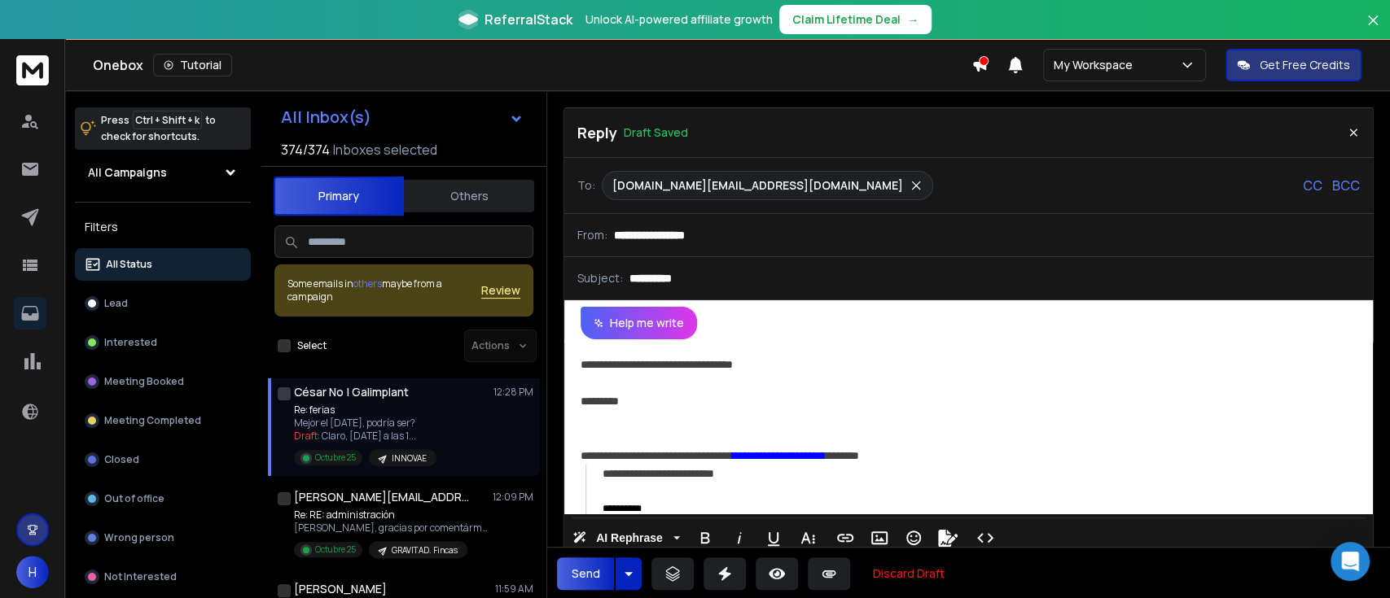
click at [612, 413] on div at bounding box center [969, 419] width 776 height 18
click at [612, 407] on div "*********" at bounding box center [958, 401] width 755 height 18
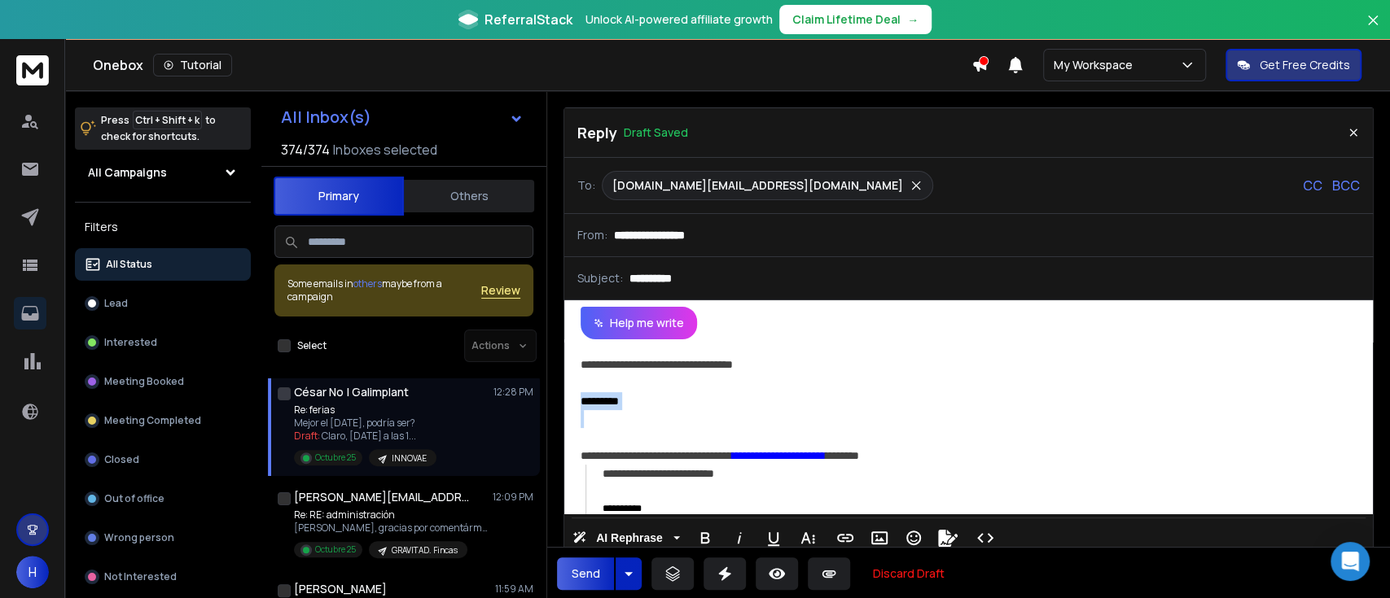
click at [612, 407] on div "*********" at bounding box center [958, 401] width 755 height 18
click at [577, 574] on button "Send" at bounding box center [585, 574] width 57 height 33
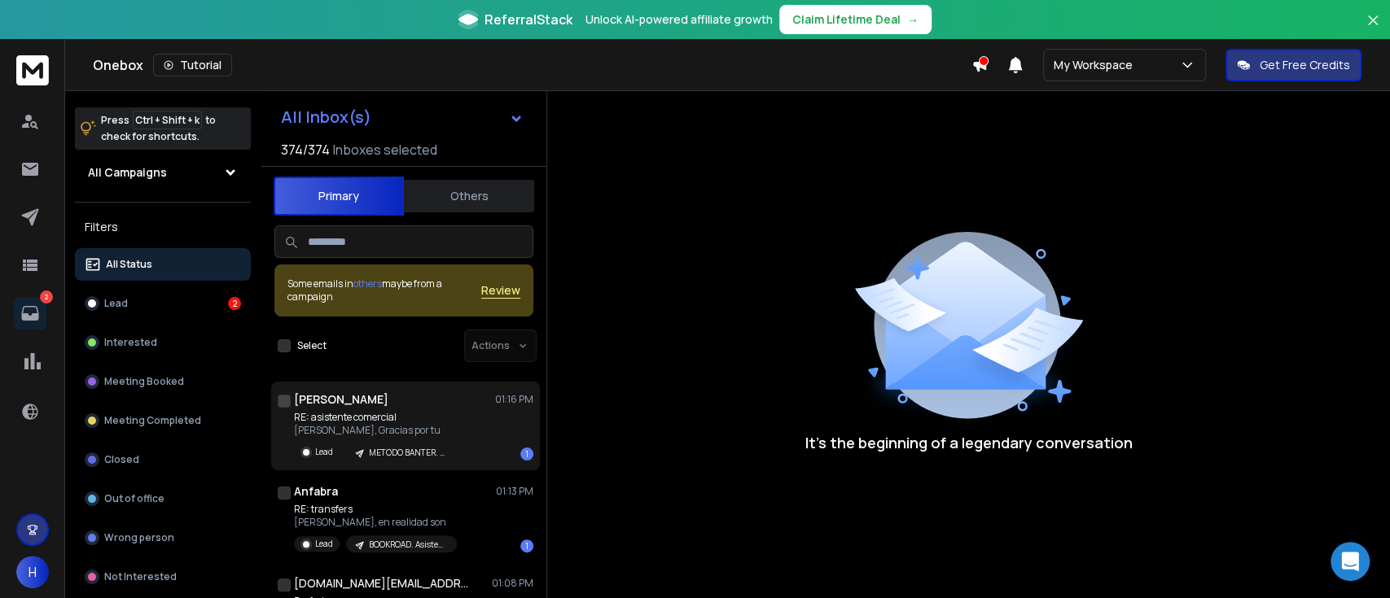
click at [438, 407] on div "[PERSON_NAME] 01:16 PM" at bounding box center [413, 400] width 239 height 16
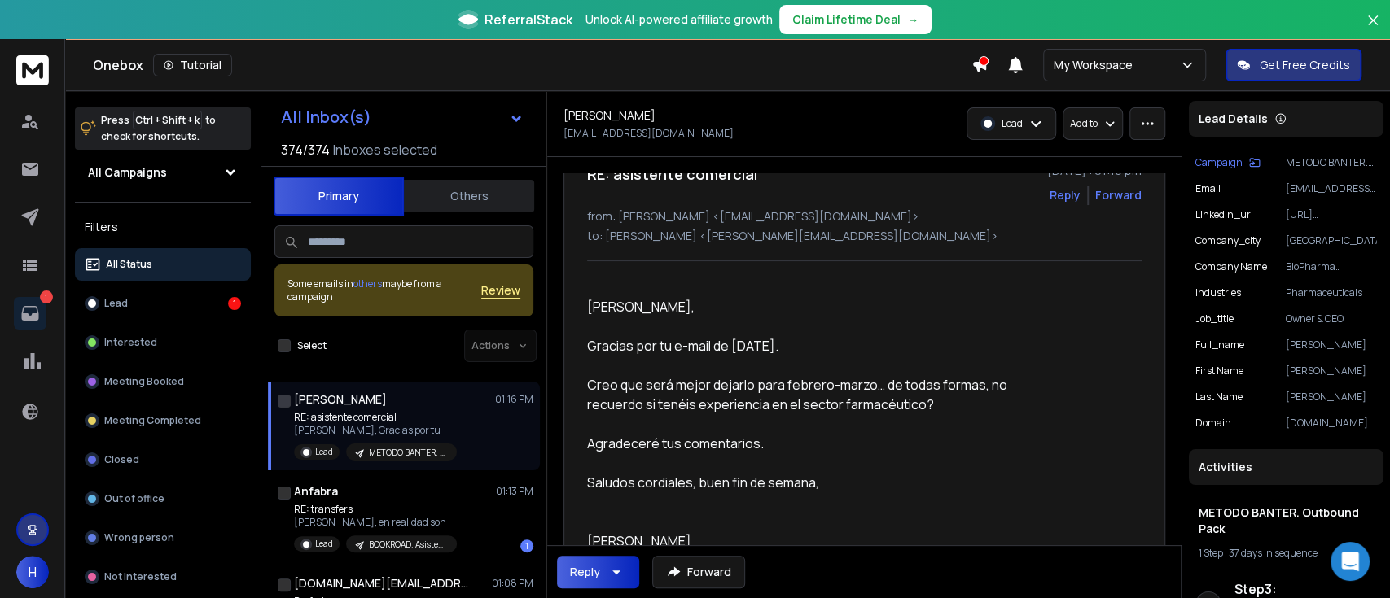
scroll to position [108, 0]
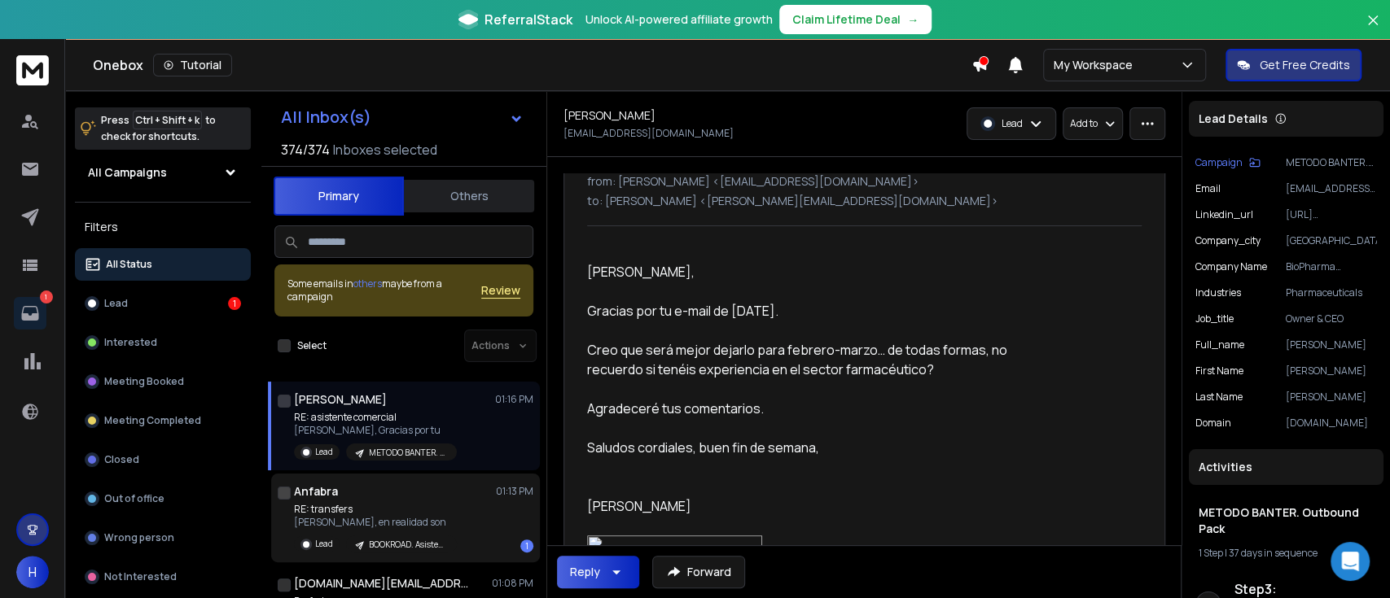
click at [443, 486] on div "Anfabra 01:13 PM" at bounding box center [413, 492] width 239 height 16
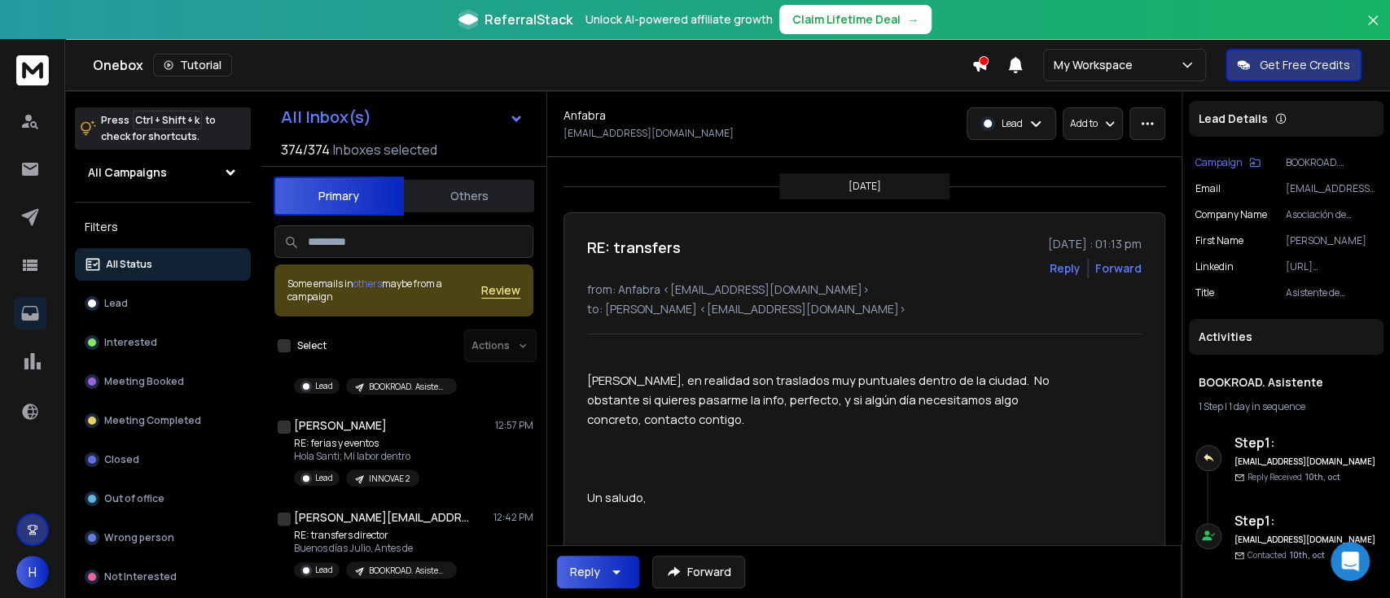
scroll to position [0, 0]
